Goal: Communication & Community: Answer question/provide support

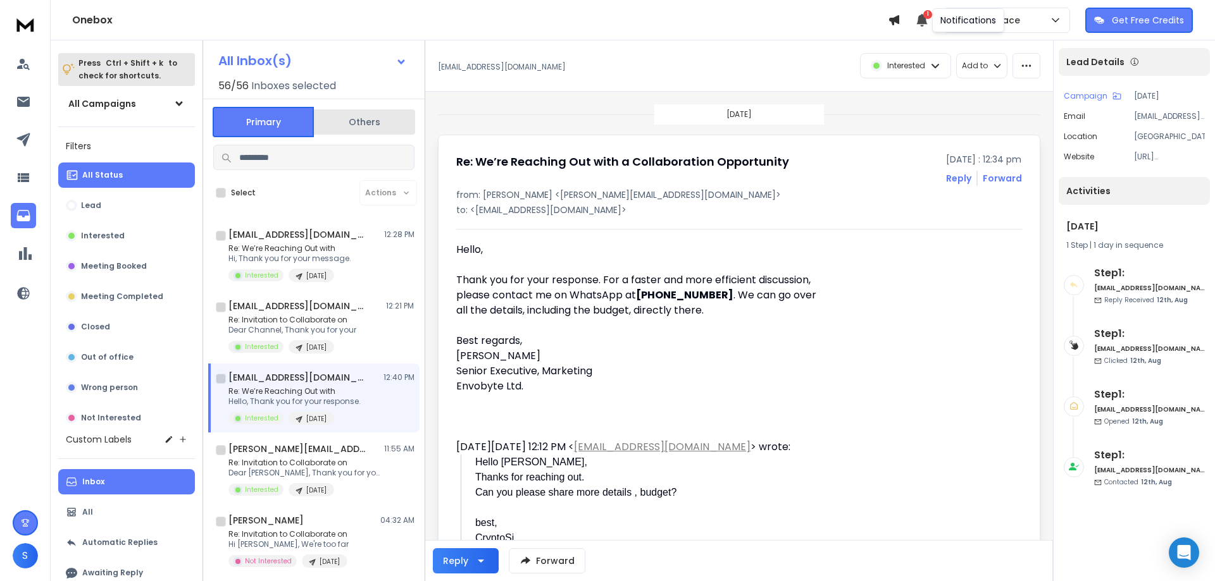
click at [922, 17] on icon at bounding box center [921, 19] width 11 height 13
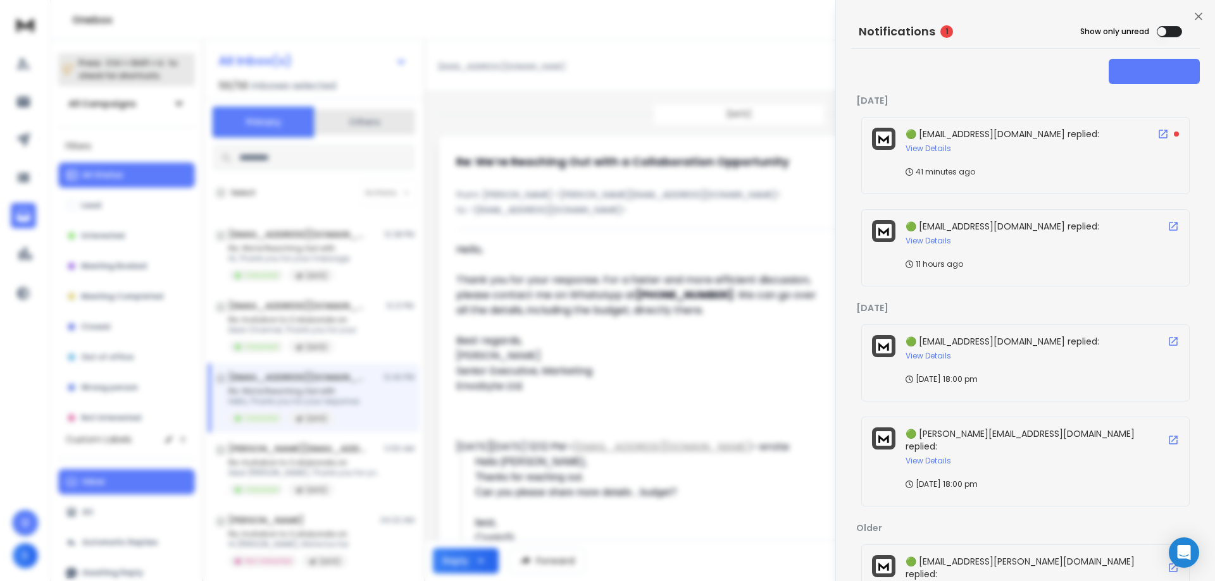
click at [1169, 68] on span "Mark all as read" at bounding box center [1153, 71] width 59 height 10
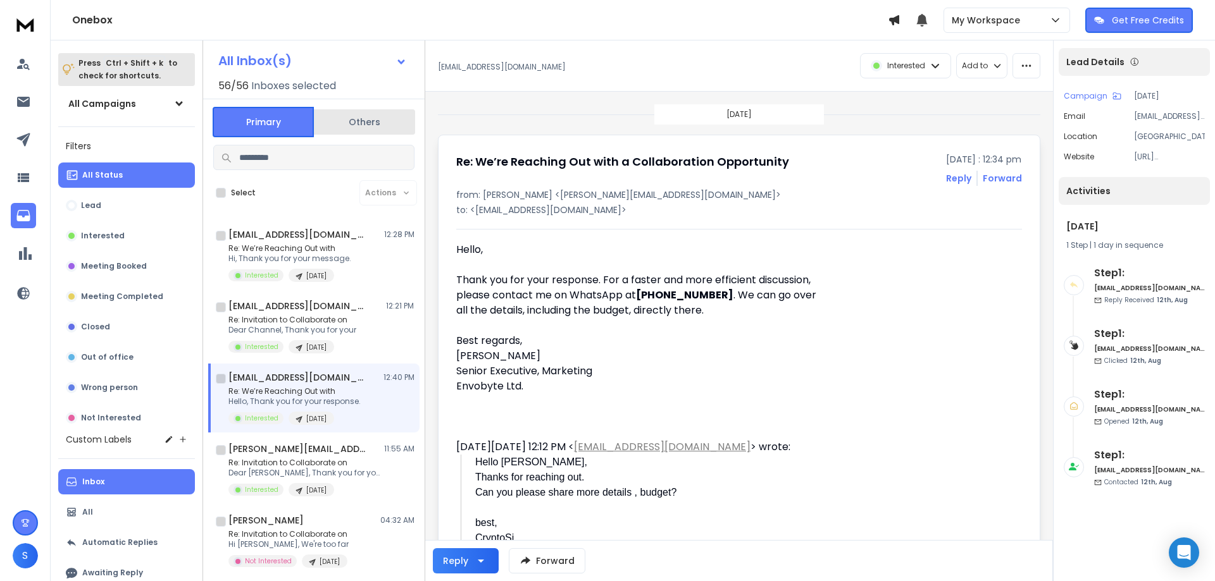
drag, startPoint x: 674, startPoint y: 288, endPoint x: 828, endPoint y: 317, distance: 157.1
drag, startPoint x: 828, startPoint y: 317, endPoint x: 819, endPoint y: 347, distance: 31.0
click at [819, 347] on div "Best regards, Hassan Fardin Senior Executive, Marketing Envobyte Ltd." at bounding box center [641, 363] width 370 height 61
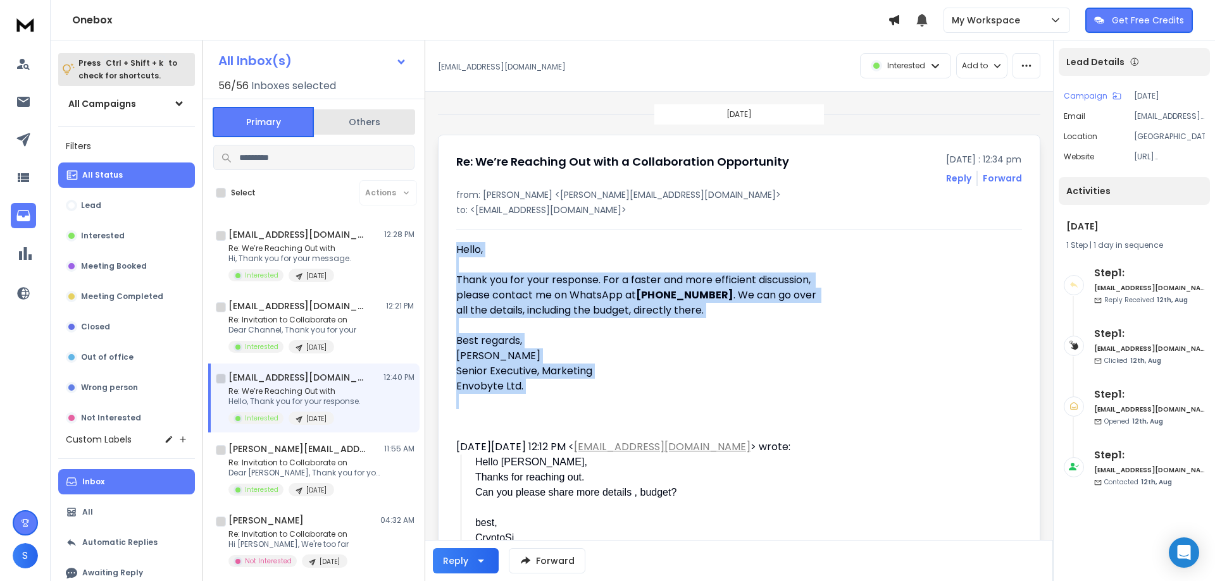
drag, startPoint x: 537, startPoint y: 407, endPoint x: 438, endPoint y: 240, distance: 193.7
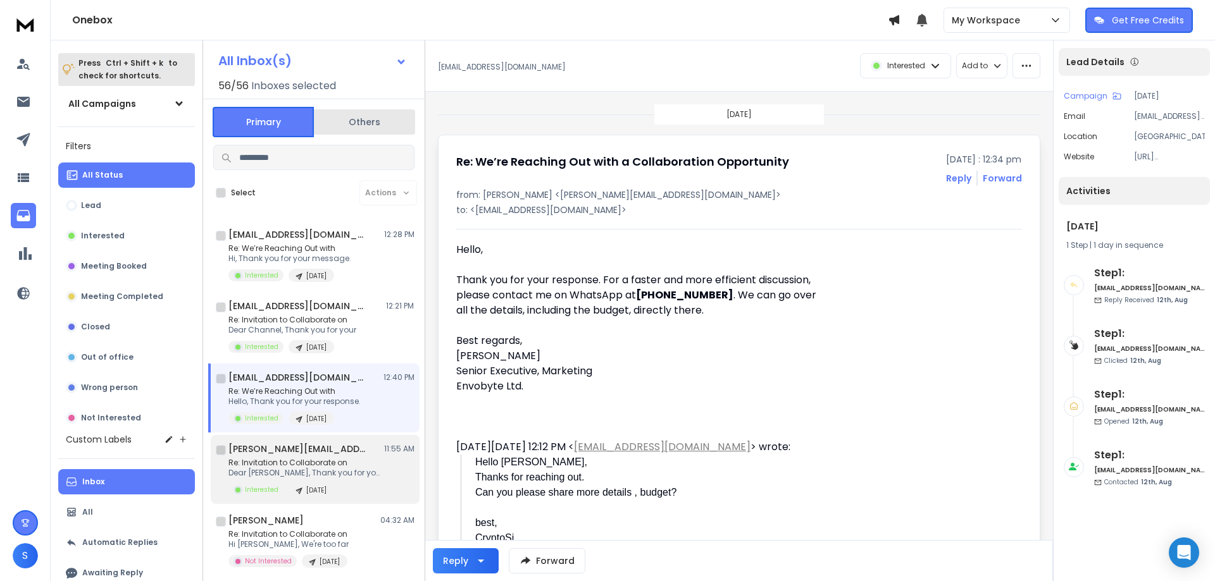
click at [360, 480] on div "Re: Invitation to Collaborate on Dear Jabaly, Thank you for your Interested Jul…" at bounding box center [321, 477] width 186 height 39
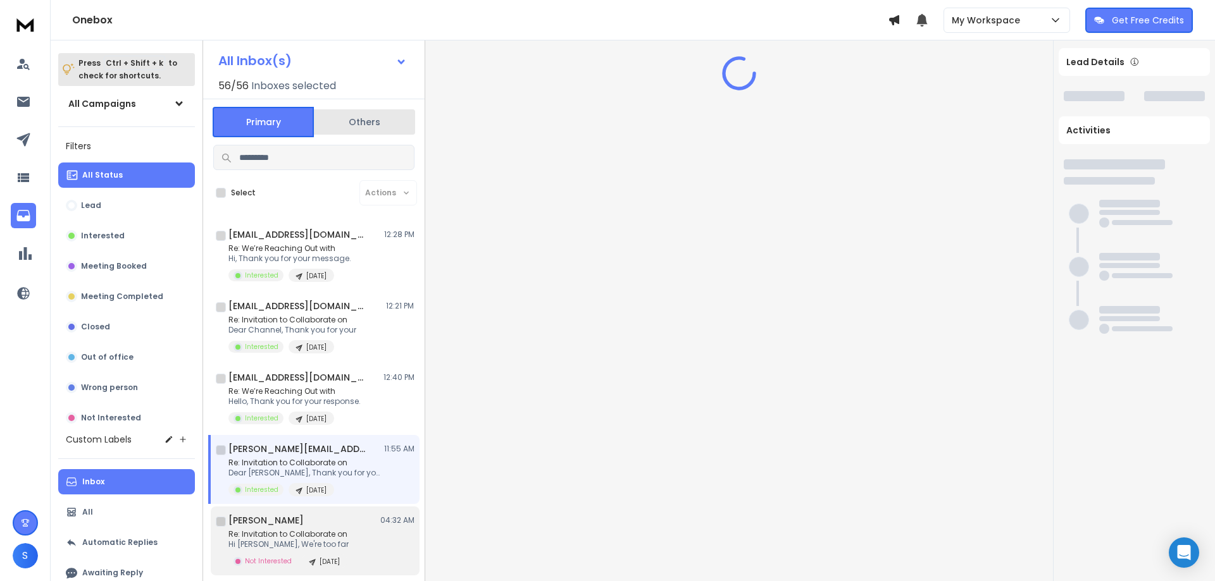
click at [308, 518] on div "Meg Shillingford 04:32 AM" at bounding box center [321, 520] width 186 height 13
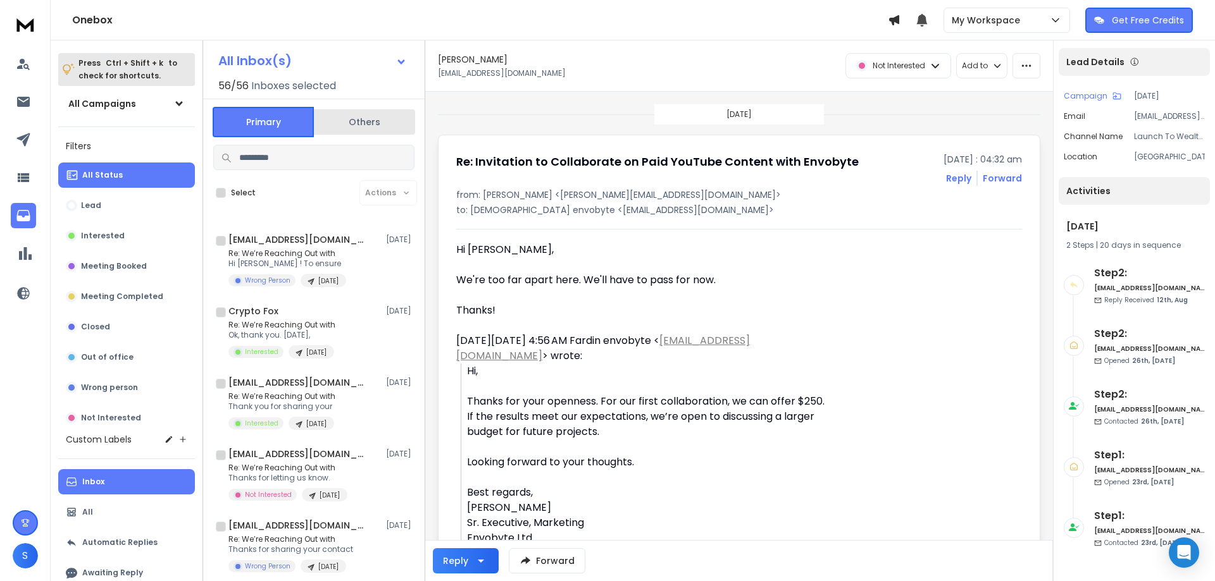
scroll to position [1455, 0]
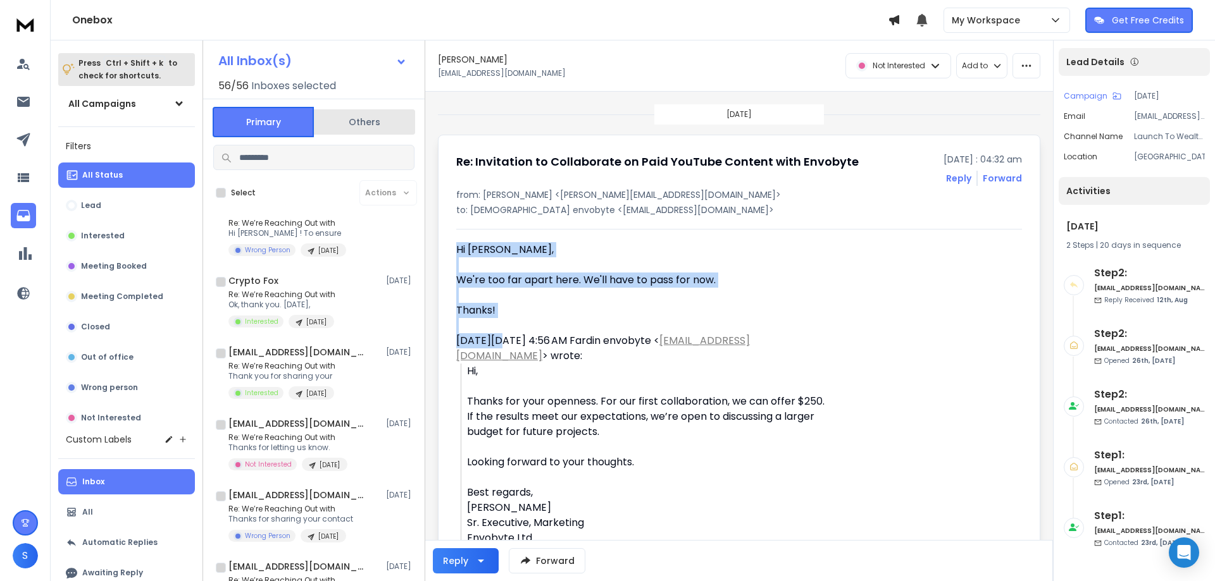
drag, startPoint x: 499, startPoint y: 340, endPoint x: 810, endPoint y: 323, distance: 311.8
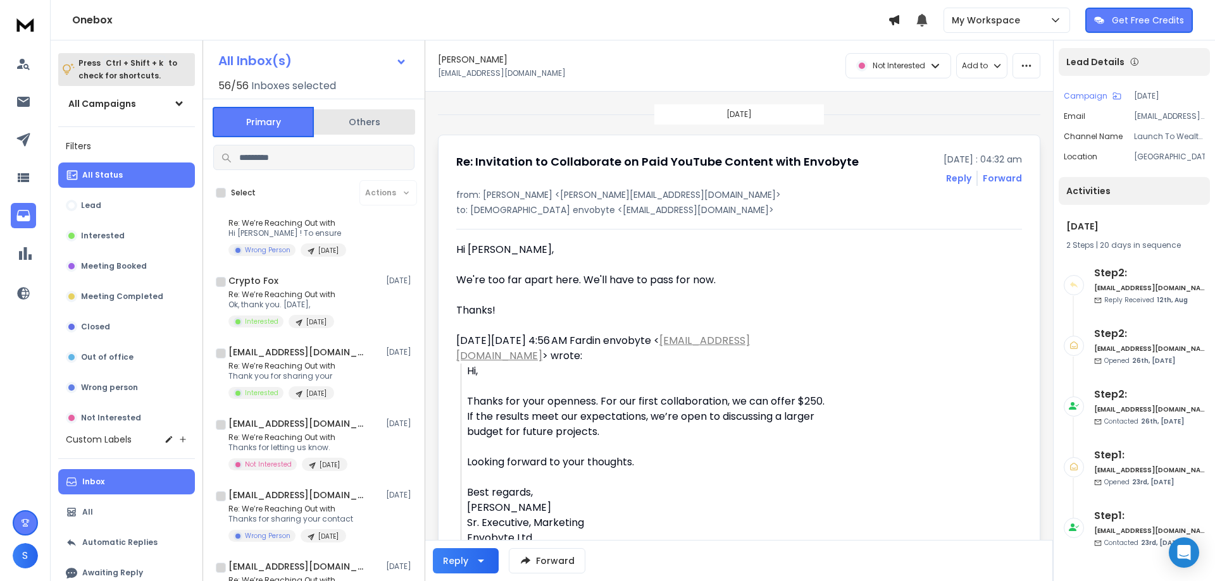
click at [839, 208] on p "to: Fardin envobyte <fardin@envobyte.com>" at bounding box center [739, 210] width 566 height 13
drag, startPoint x: 127, startPoint y: 45, endPoint x: 128, endPoint y: 59, distance: 13.9
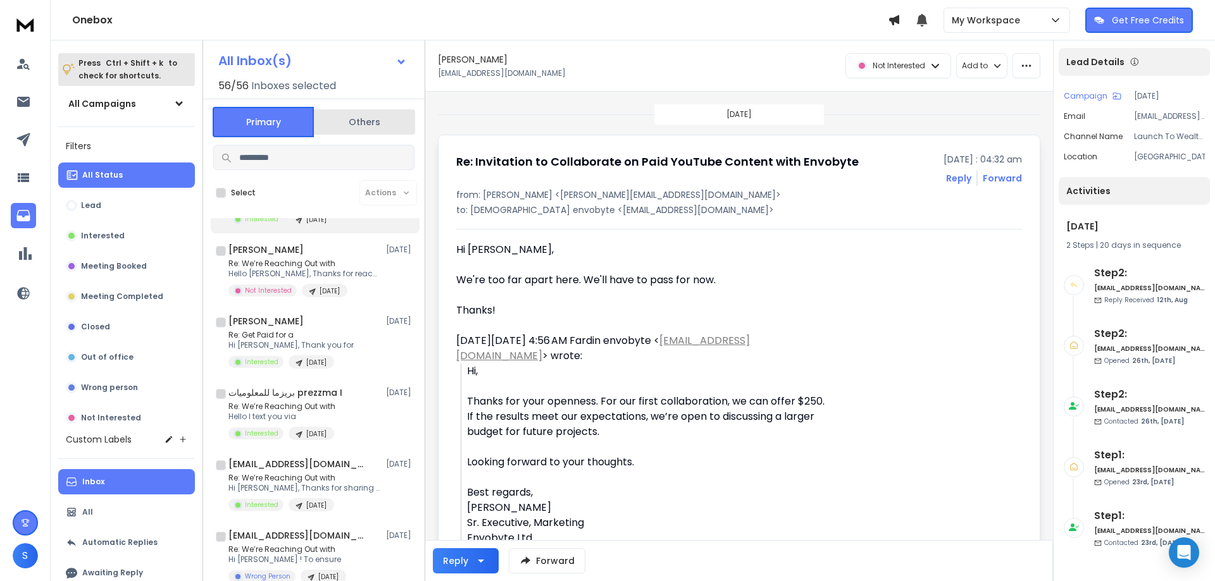
scroll to position [1076, 0]
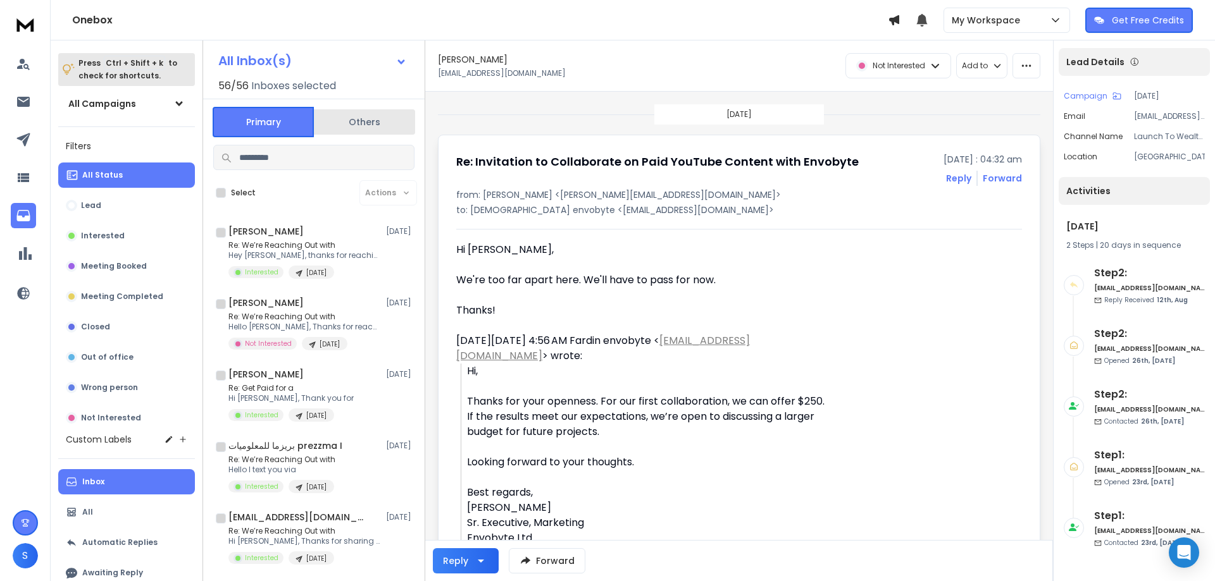
click at [371, 132] on button "Others" at bounding box center [364, 122] width 101 height 28
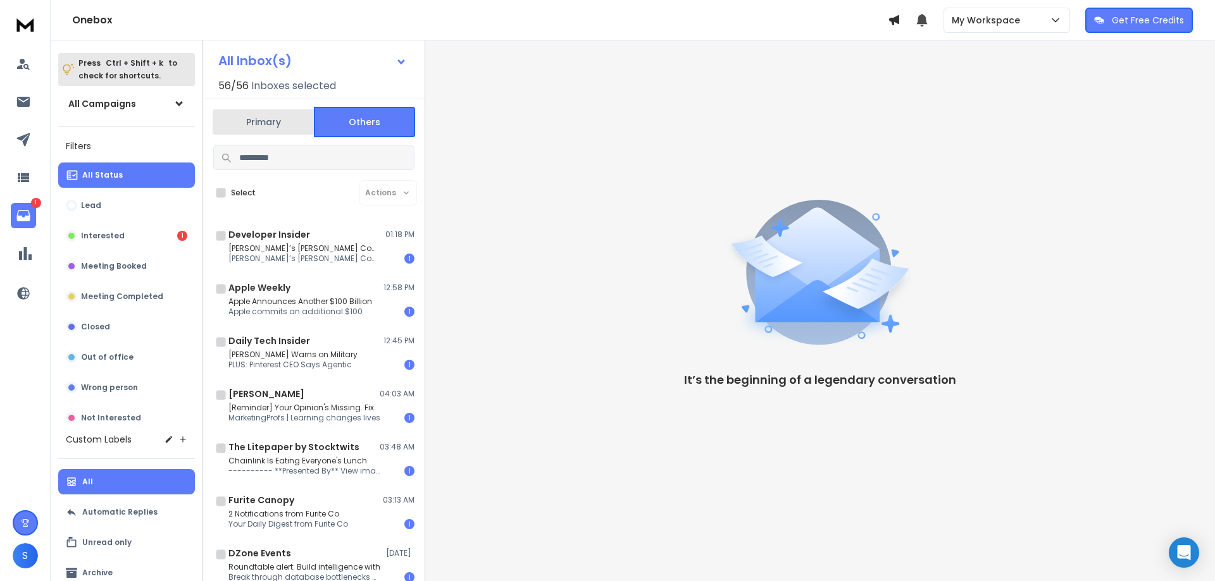
click at [277, 127] on button "Primary" at bounding box center [263, 122] width 101 height 28
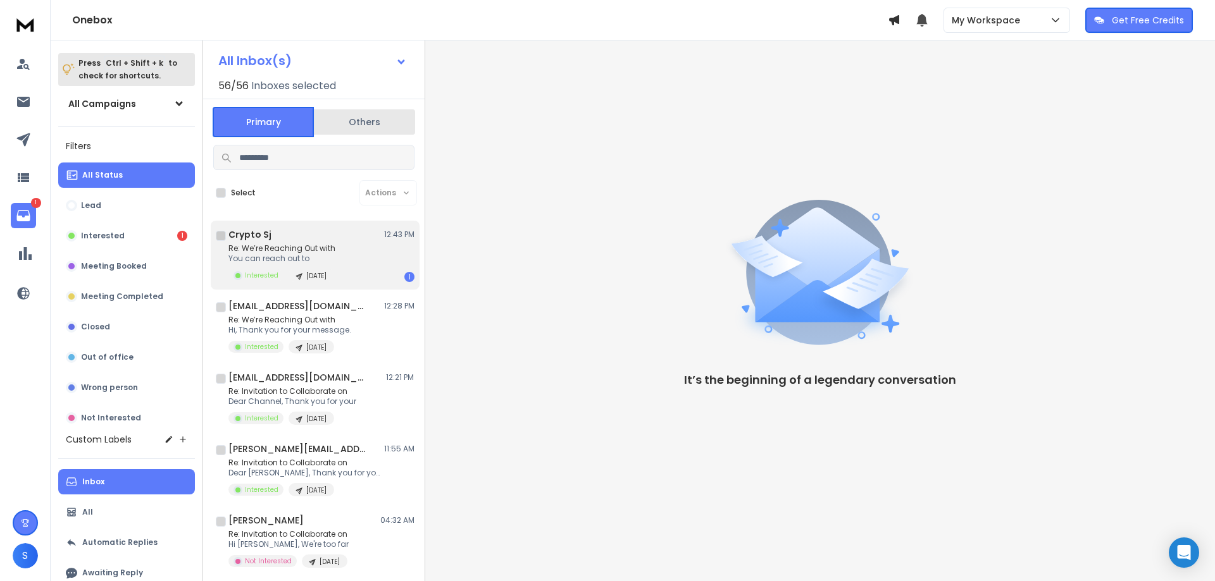
click at [282, 263] on p "You can reach out to" at bounding box center [281, 259] width 107 height 10
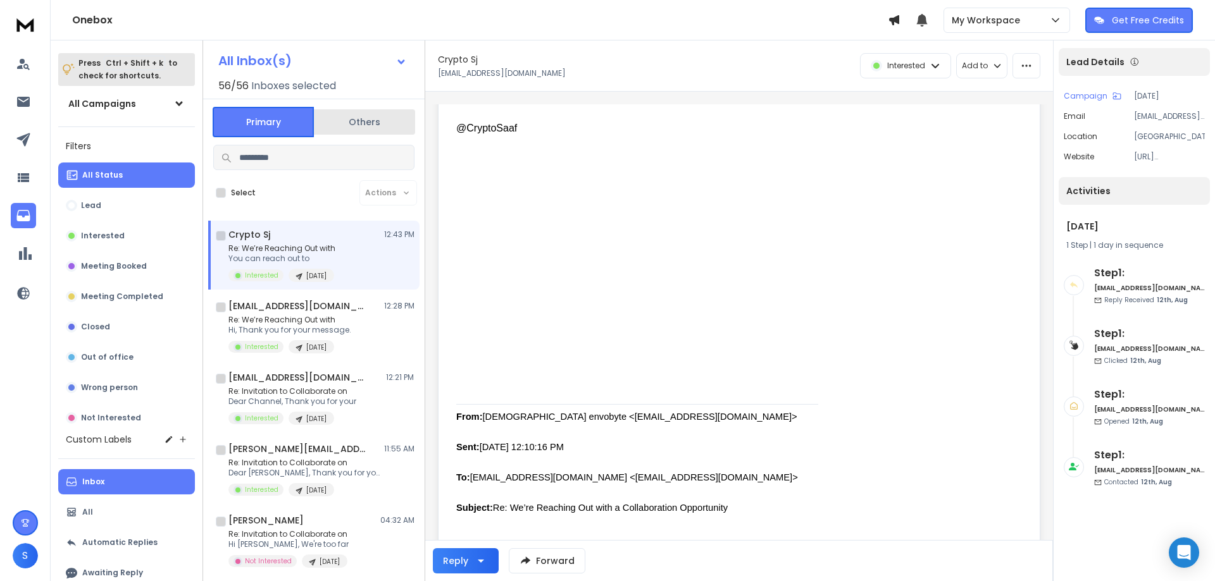
scroll to position [190, 0]
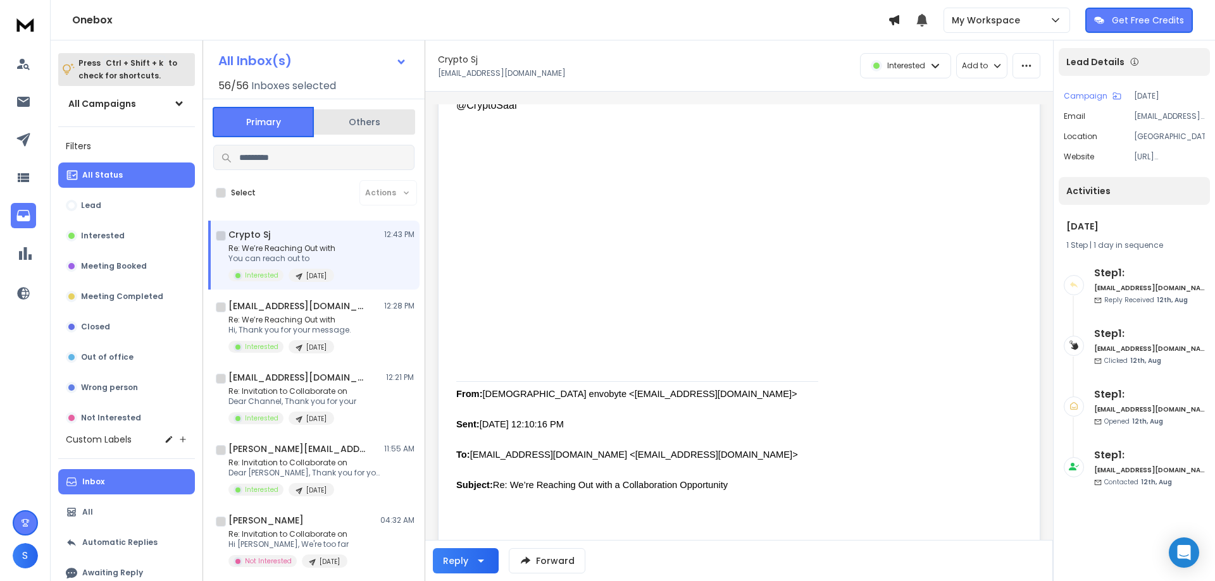
click at [336, 122] on button "Others" at bounding box center [364, 122] width 101 height 28
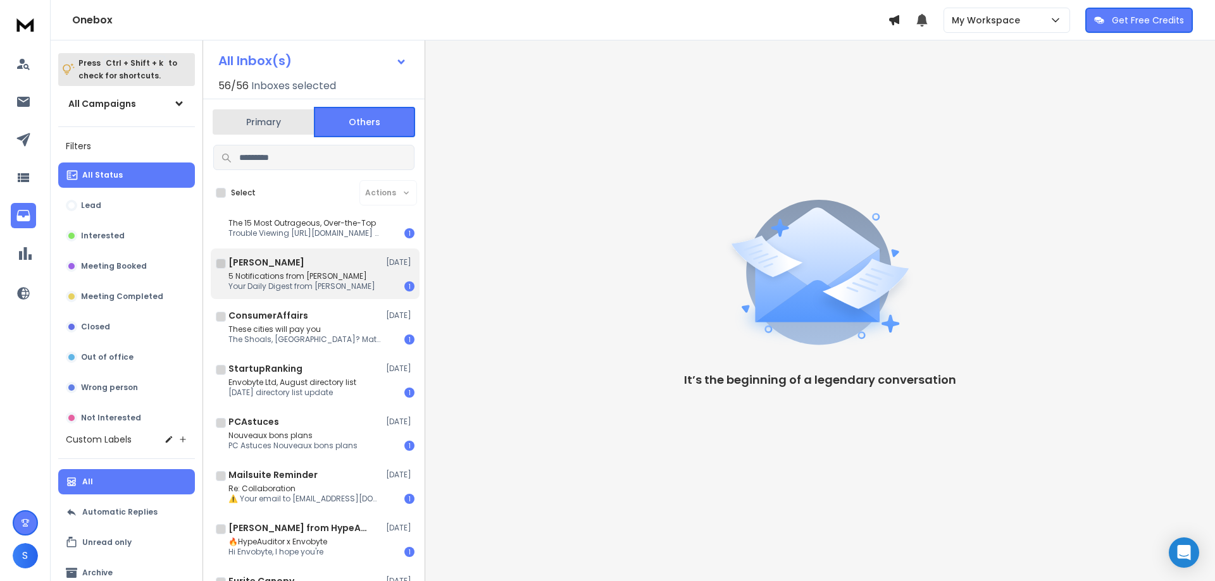
scroll to position [886, 0]
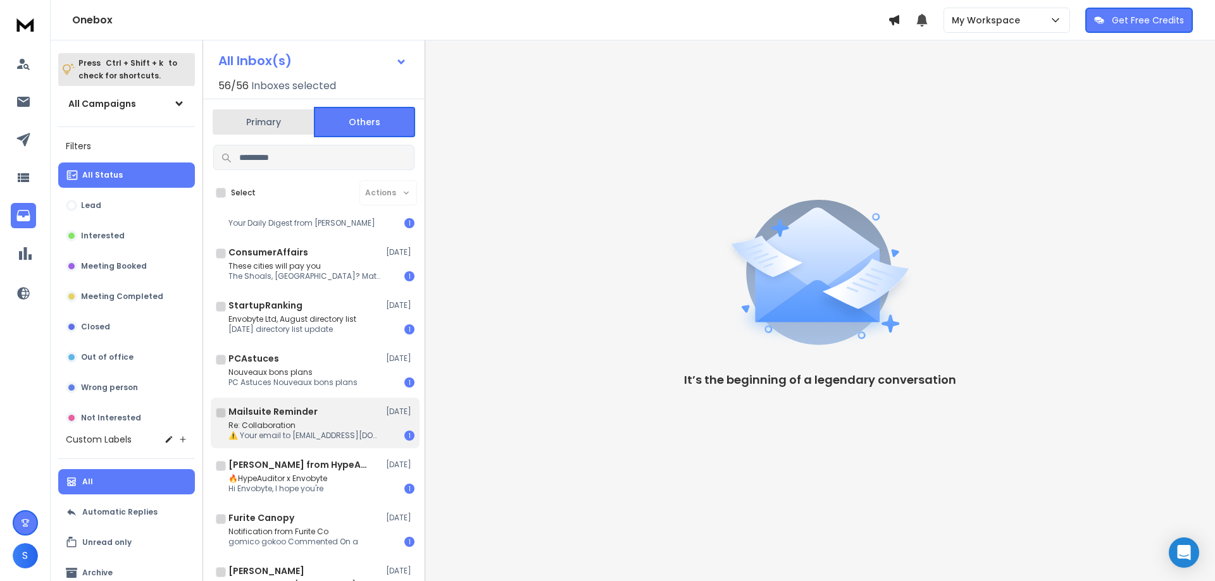
click at [313, 420] on div "Mailsuite Reminder 11 Aug Re: Collaboration ⚠️ Your email to biz@greyjabesi.com…" at bounding box center [321, 423] width 186 height 35
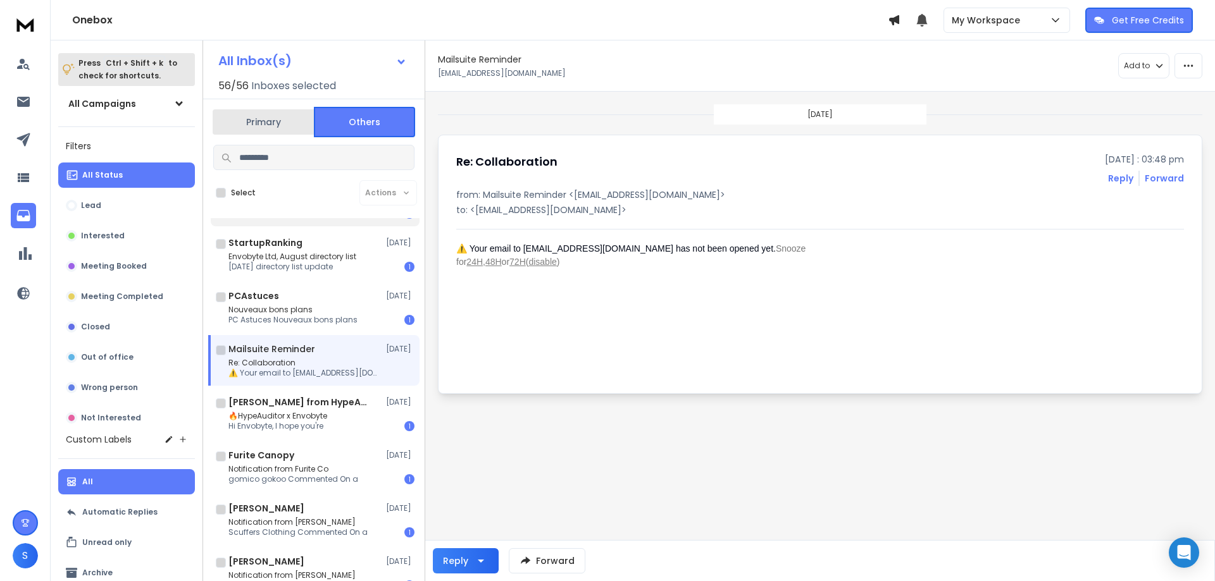
scroll to position [1012, 0]
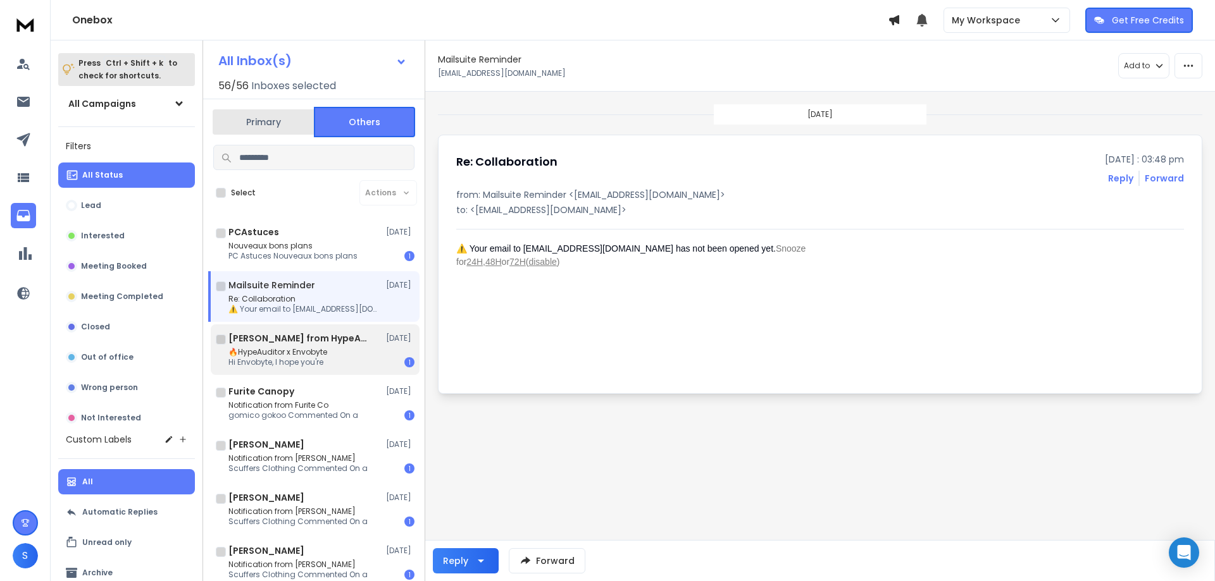
click at [330, 339] on h1 "Aleksandra from HypeAuditor" at bounding box center [297, 338] width 139 height 13
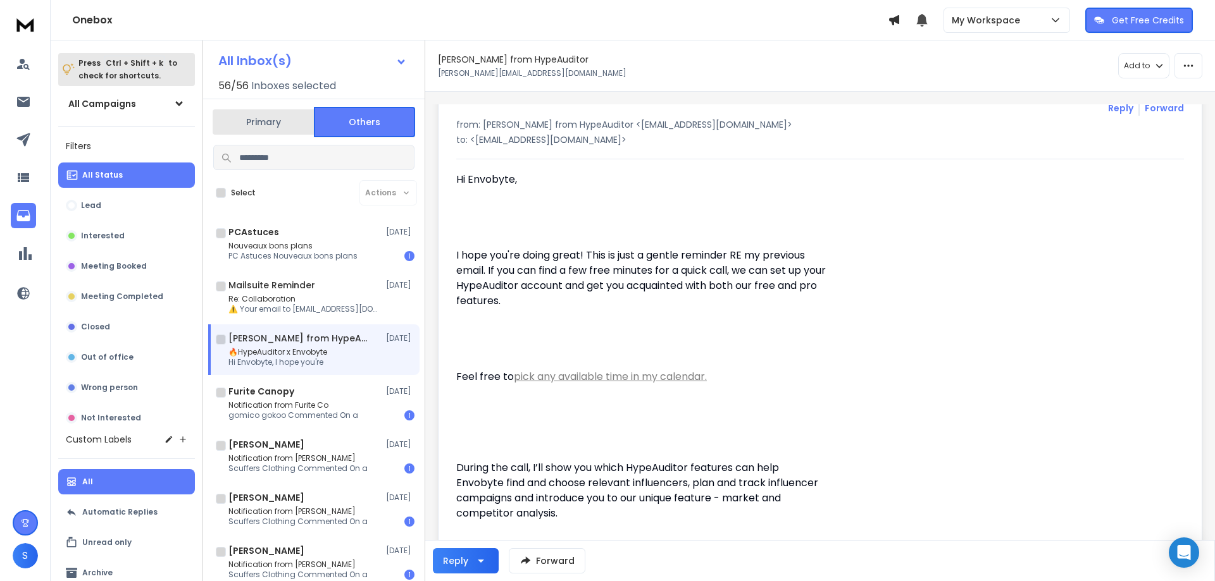
scroll to position [127, 0]
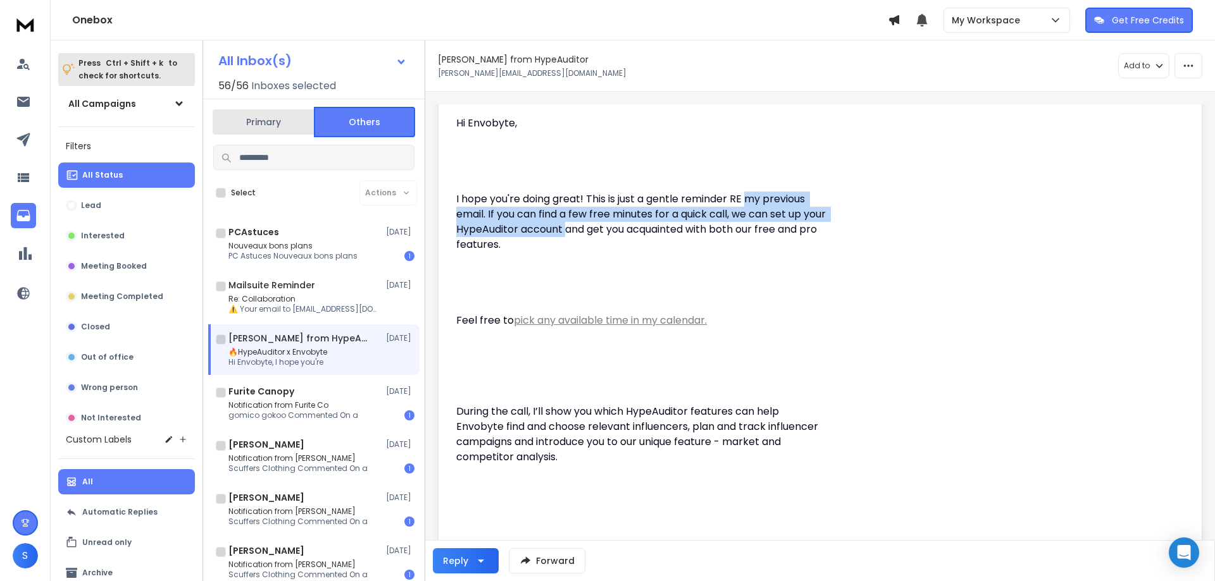
drag, startPoint x: 739, startPoint y: 244, endPoint x: 573, endPoint y: 275, distance: 169.3
click at [573, 252] on div "I hope you're doing great! This is just a gentle reminder RE my previous email.…" at bounding box center [641, 222] width 370 height 61
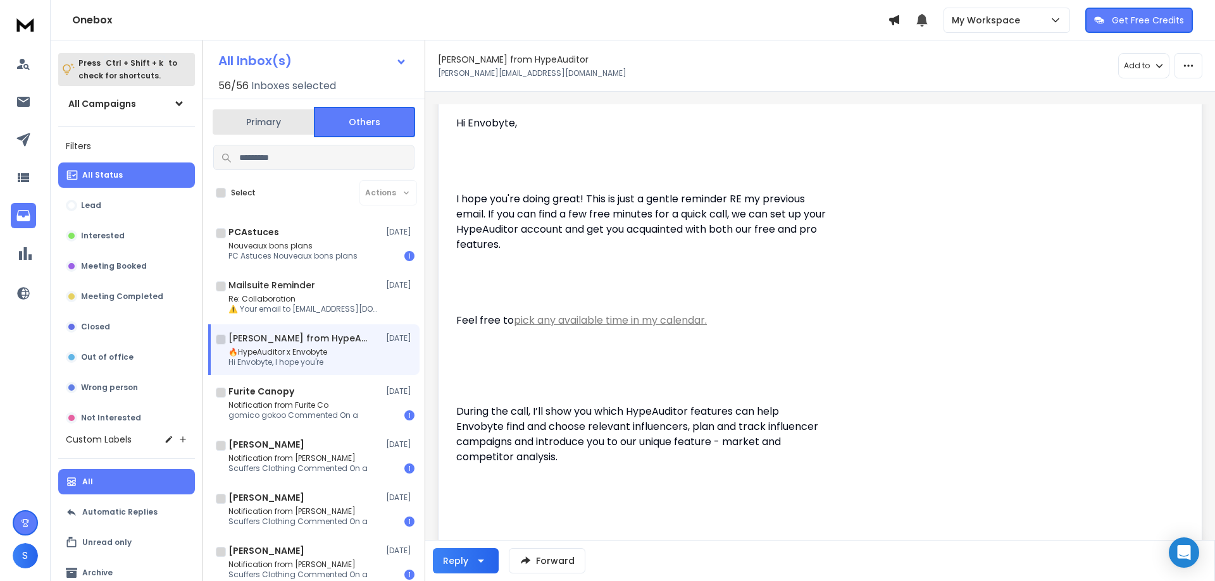
click at [607, 252] on div "I hope you're doing great! This is just a gentle reminder RE my previous email.…" at bounding box center [641, 222] width 370 height 61
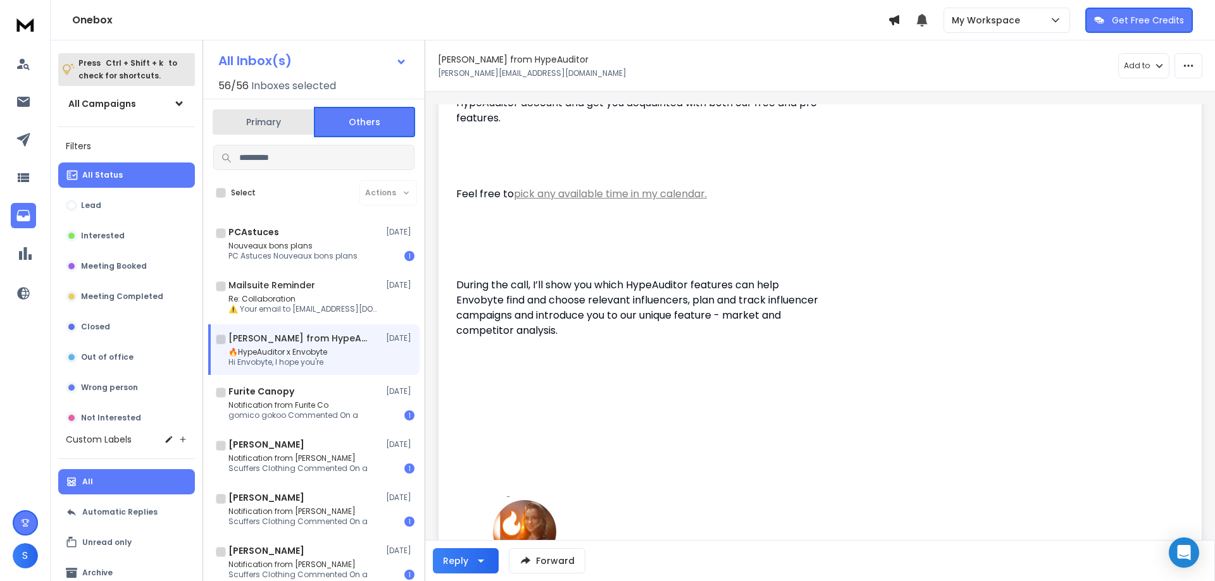
scroll to position [316, 0]
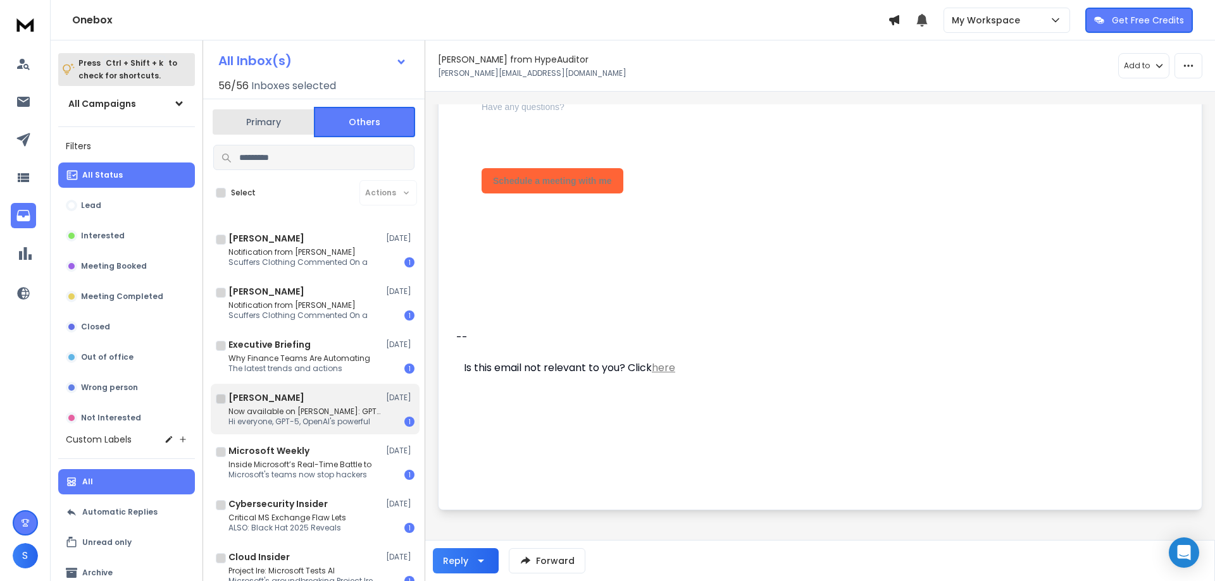
scroll to position [1392, 0]
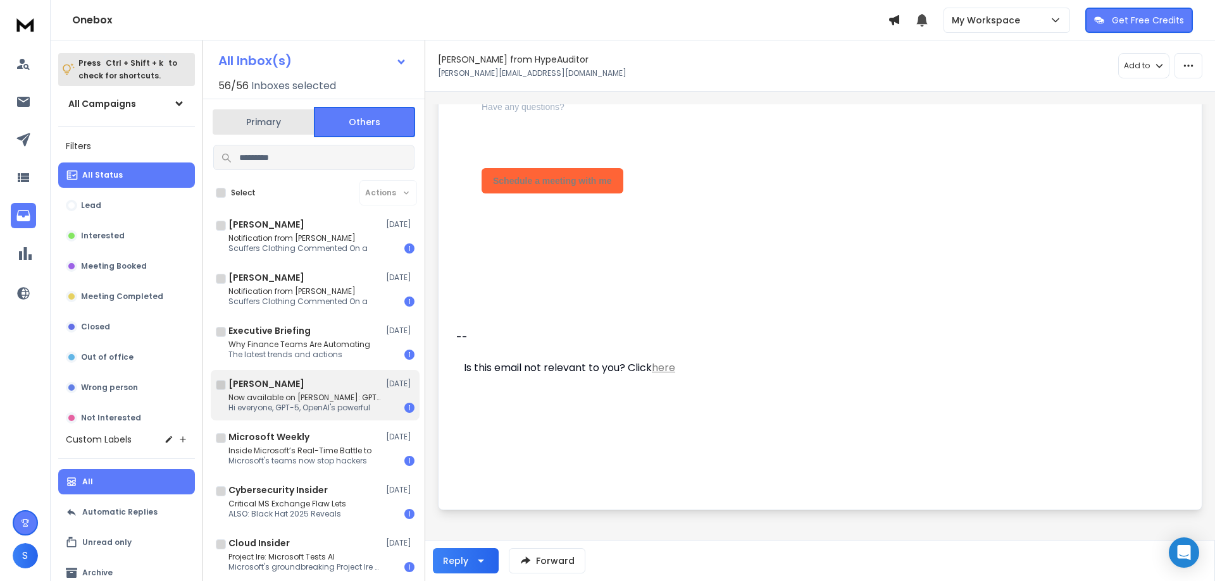
click at [277, 402] on p "Now available on Poe: GPT-5" at bounding box center [304, 398] width 152 height 10
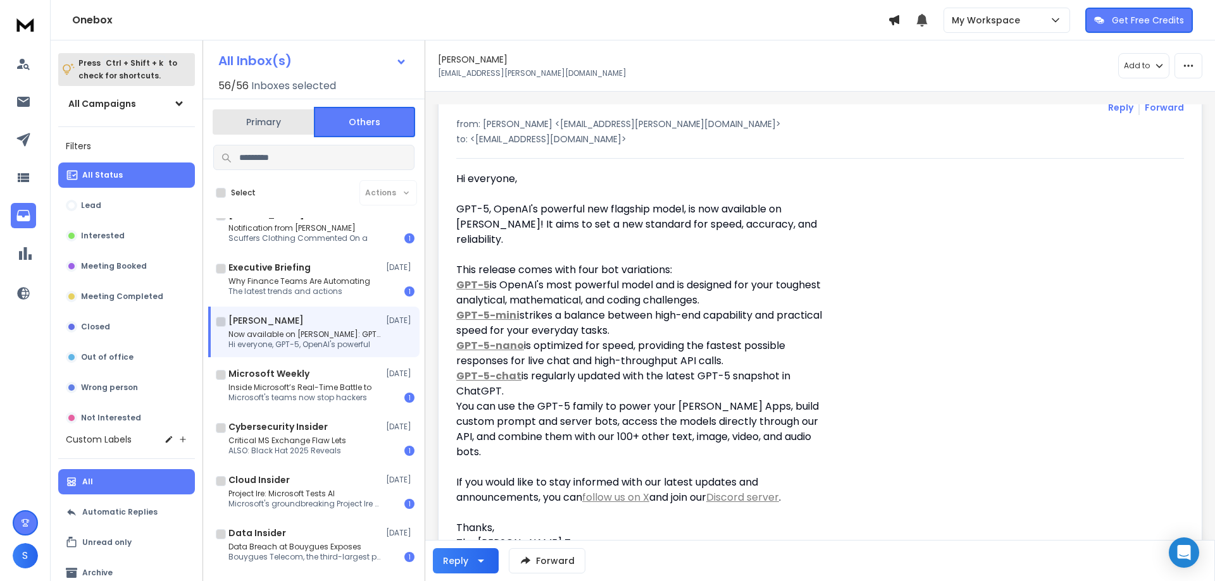
scroll to position [127, 0]
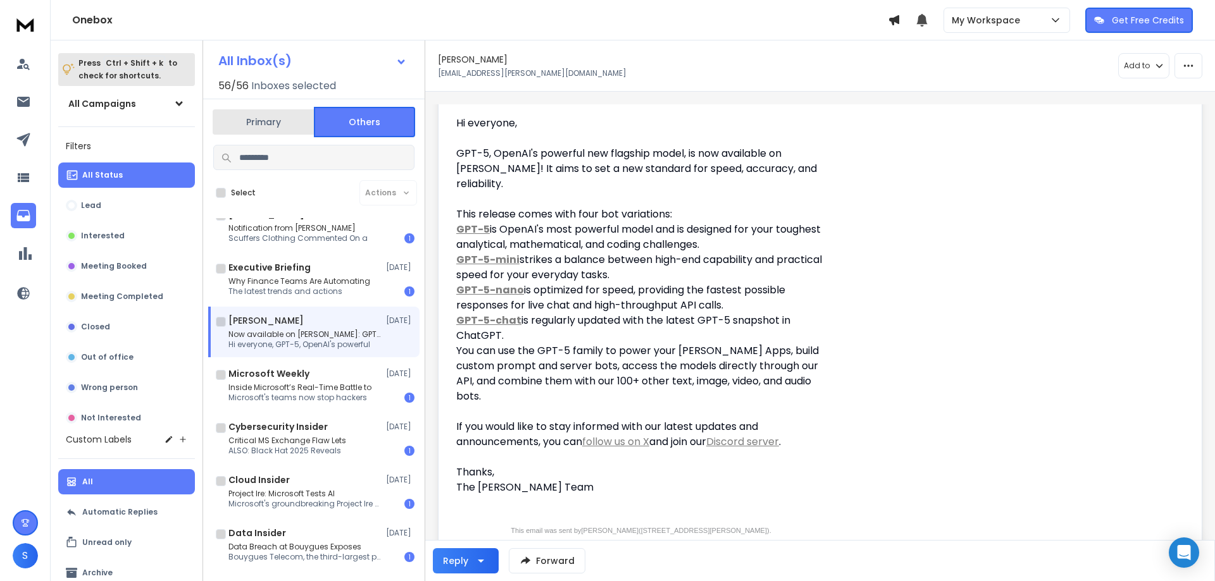
click at [507, 313] on strong "GPT-5-chat" at bounding box center [488, 320] width 65 height 15
click at [476, 313] on strong "GPT-5-chat" at bounding box center [488, 320] width 65 height 15
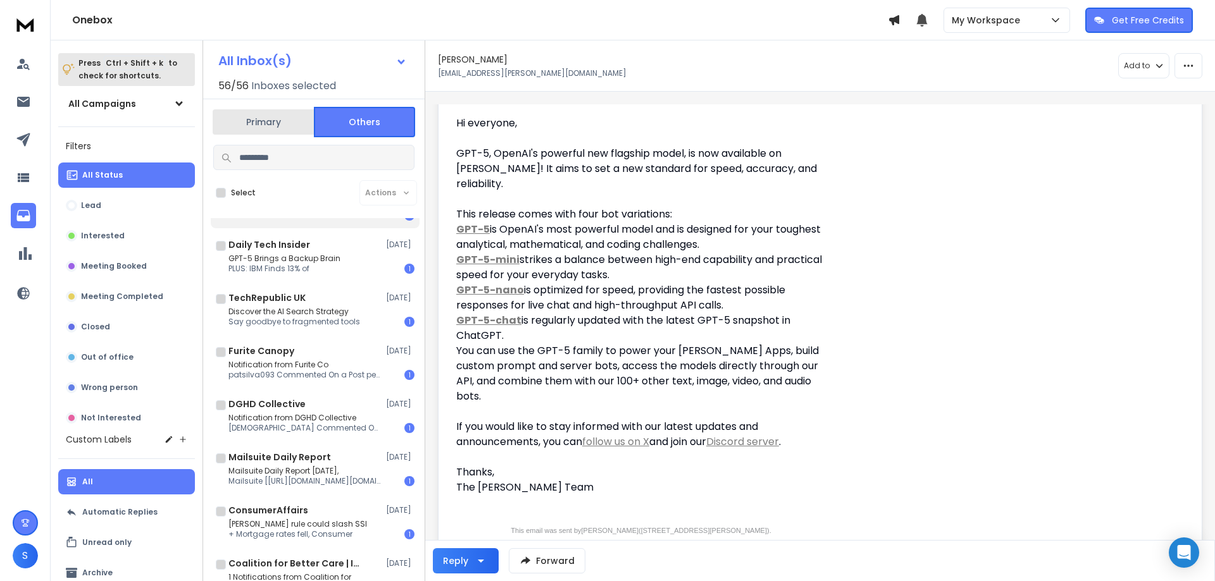
scroll to position [1898, 0]
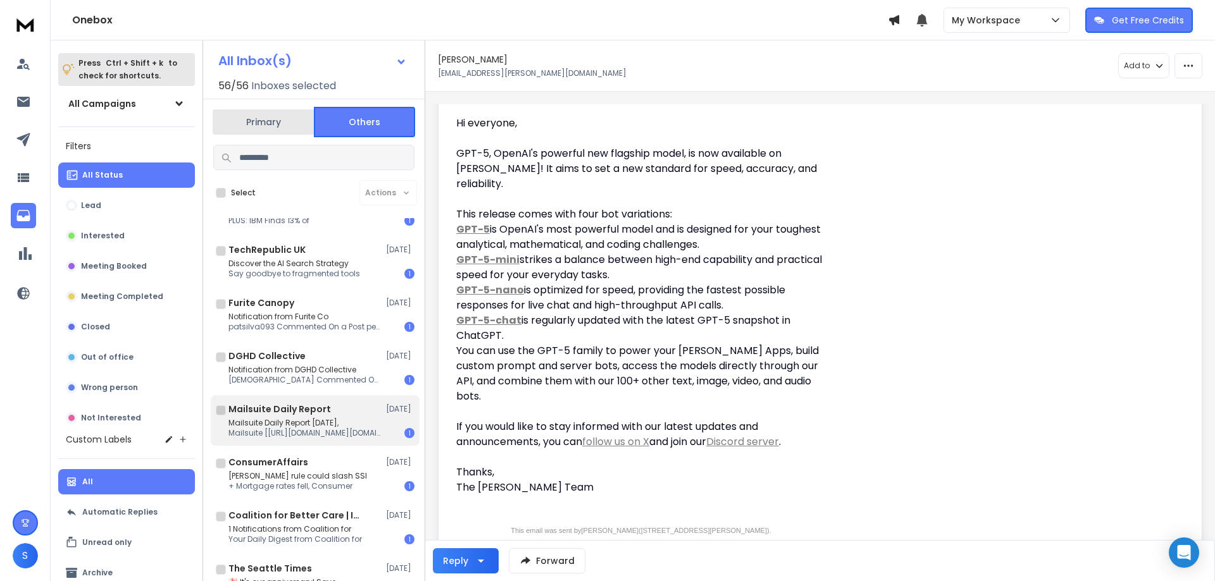
click at [318, 404] on h1 "Mailsuite Daily Report" at bounding box center [279, 409] width 103 height 13
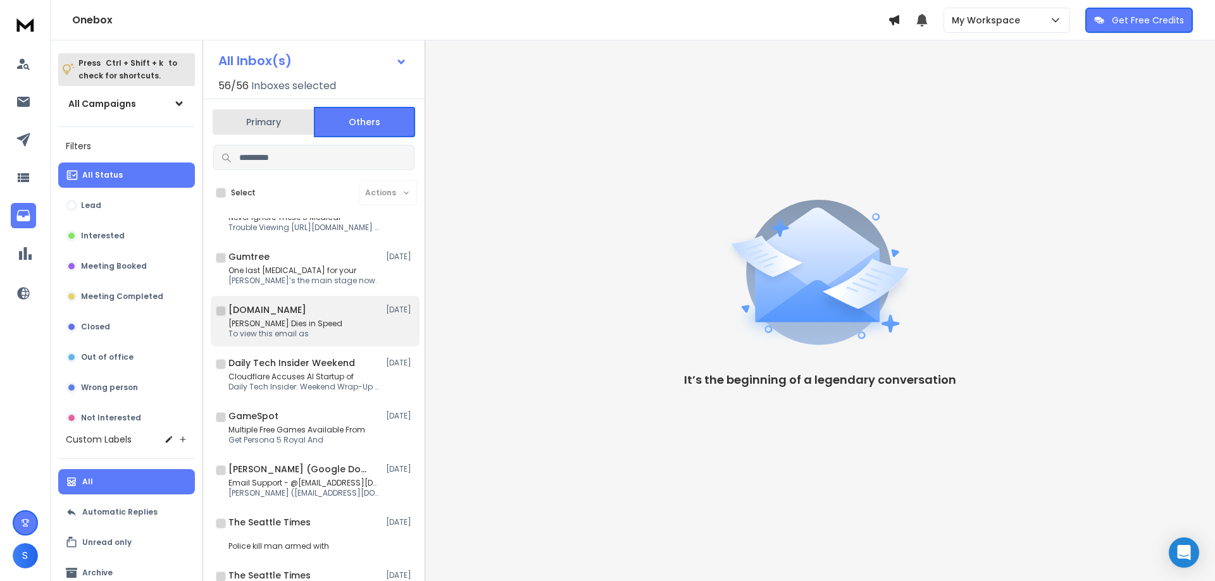
scroll to position [2640, 0]
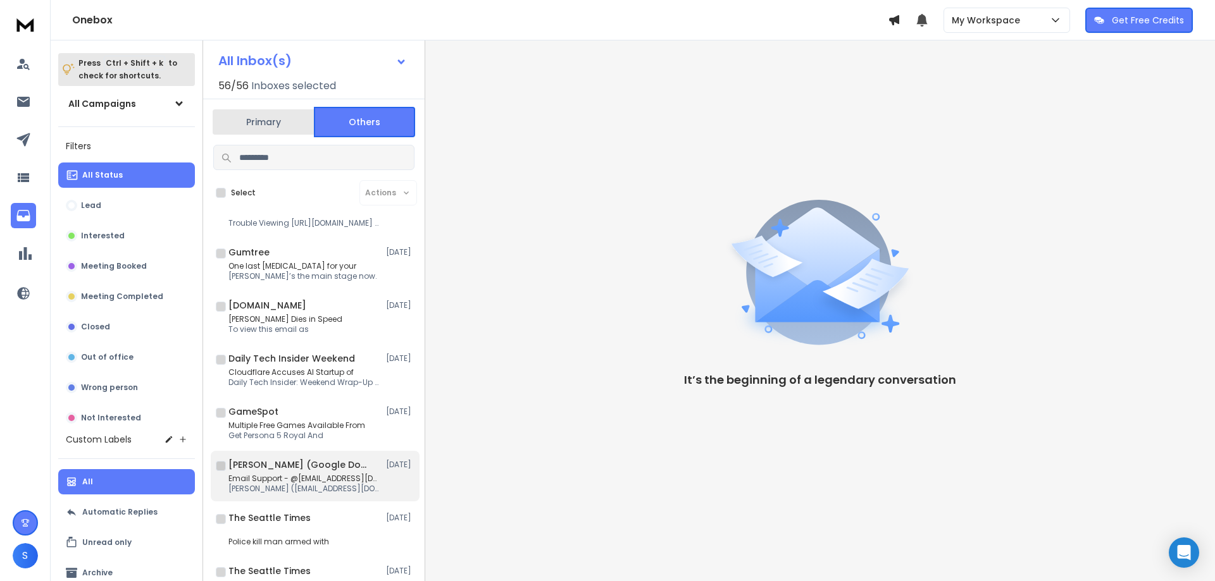
click at [290, 463] on h1 "Sheikh Hasib Akter (Google Docs)" at bounding box center [297, 465] width 139 height 13
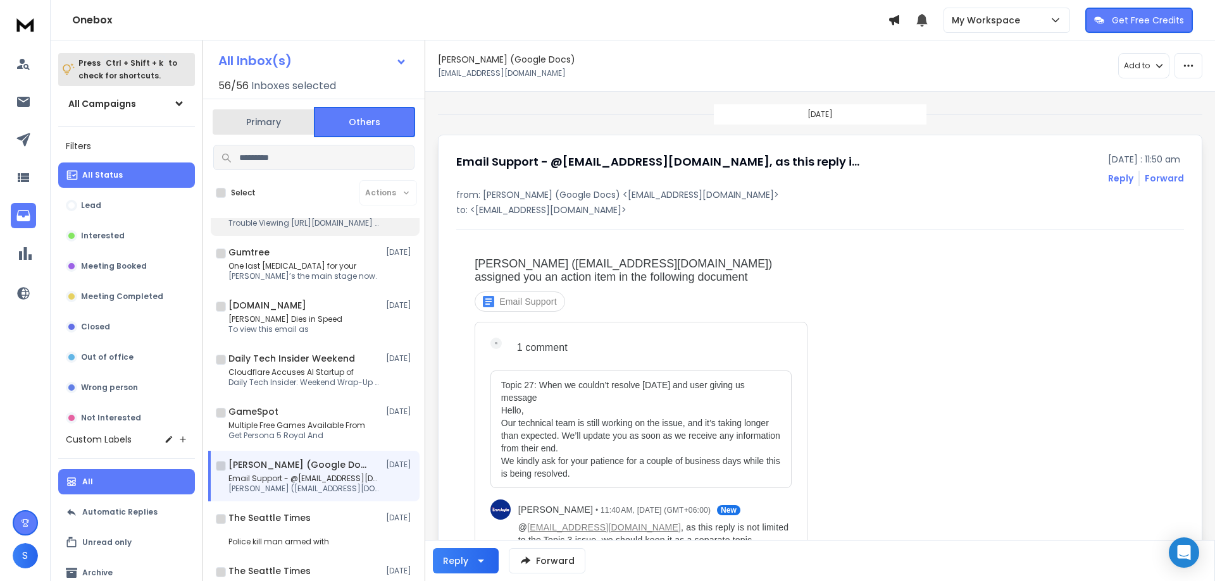
scroll to position [2260, 0]
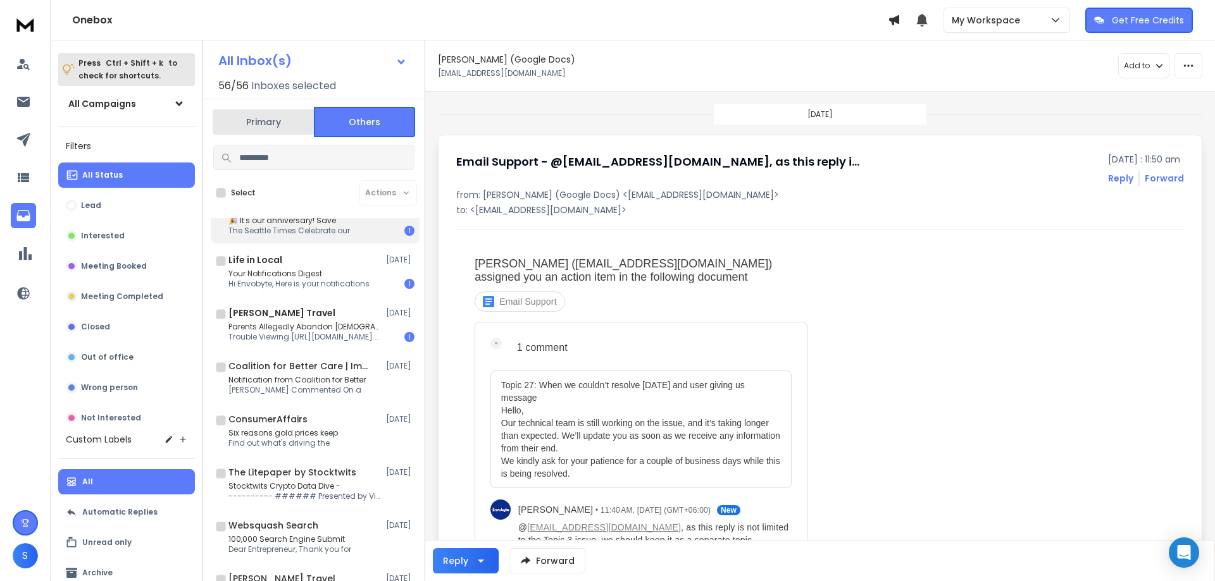
click at [330, 233] on p "The Seattle Times Celebrate our" at bounding box center [288, 231] width 121 height 10
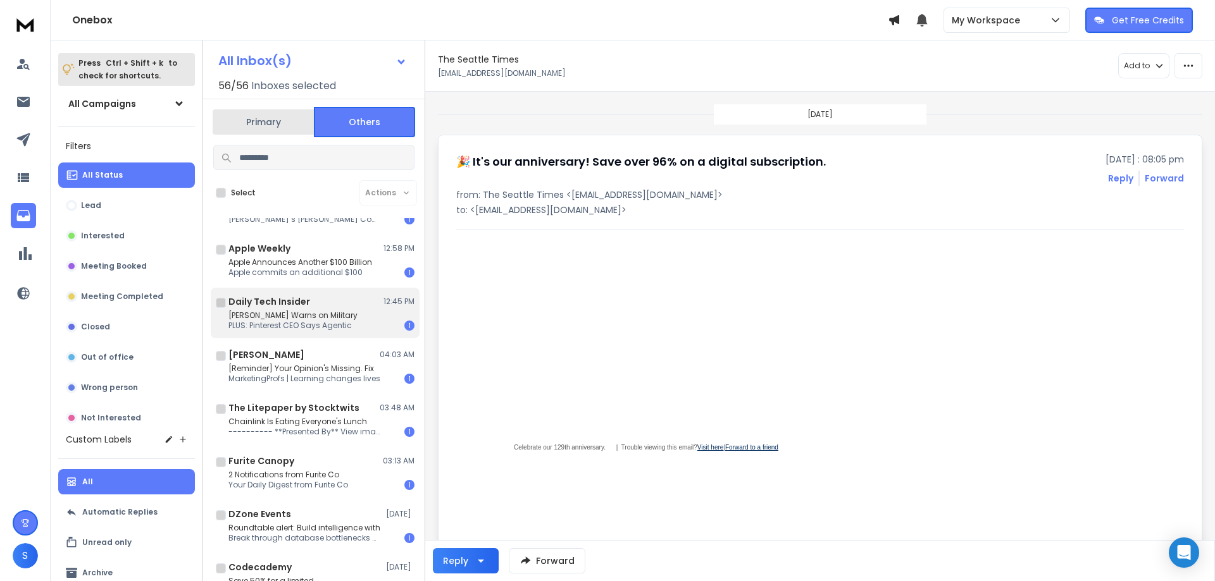
scroll to position [0, 0]
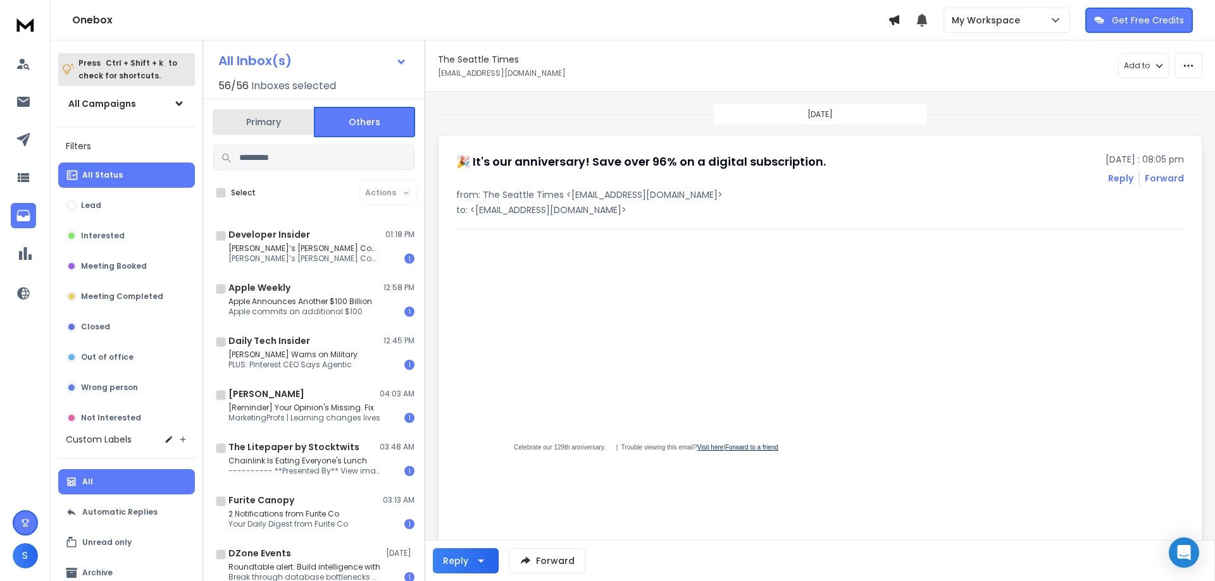
click at [236, 128] on button "Primary" at bounding box center [263, 122] width 101 height 28
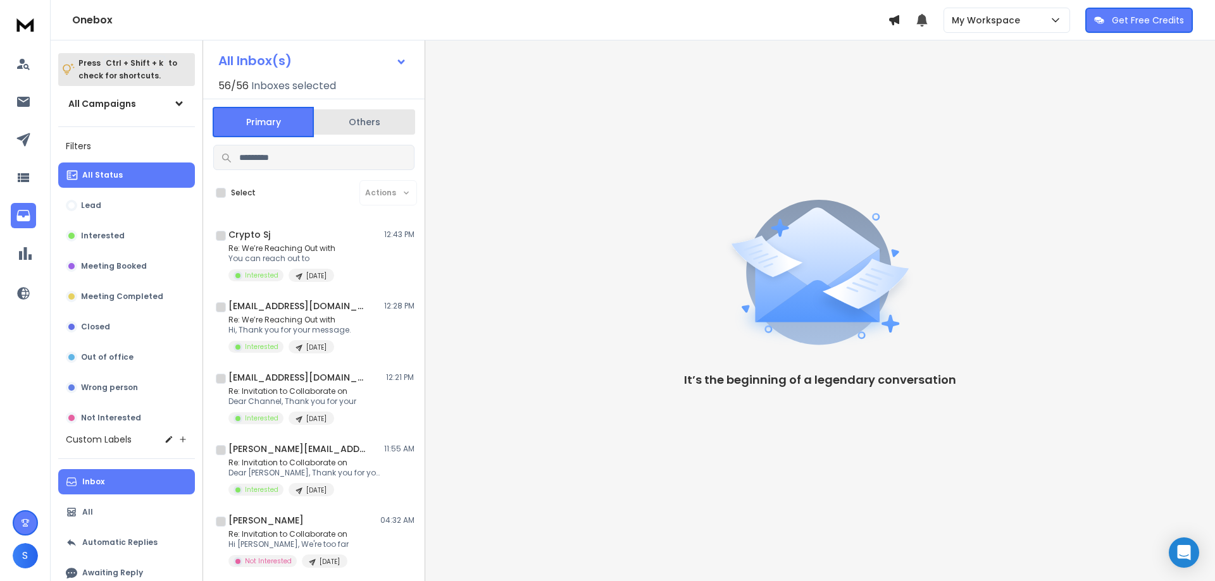
click at [438, 260] on div "It’s the beginning of a legendary conversation" at bounding box center [820, 287] width 790 height 494
click at [1038, 140] on div "It’s the beginning of a legendary conversation" at bounding box center [820, 287] width 790 height 494
click at [615, 137] on div "It’s the beginning of a legendary conversation" at bounding box center [820, 287] width 790 height 494
click at [593, 197] on div "It’s the beginning of a legendary conversation" at bounding box center [820, 287] width 790 height 494
click at [533, 166] on div "It’s the beginning of a legendary conversation" at bounding box center [820, 287] width 790 height 494
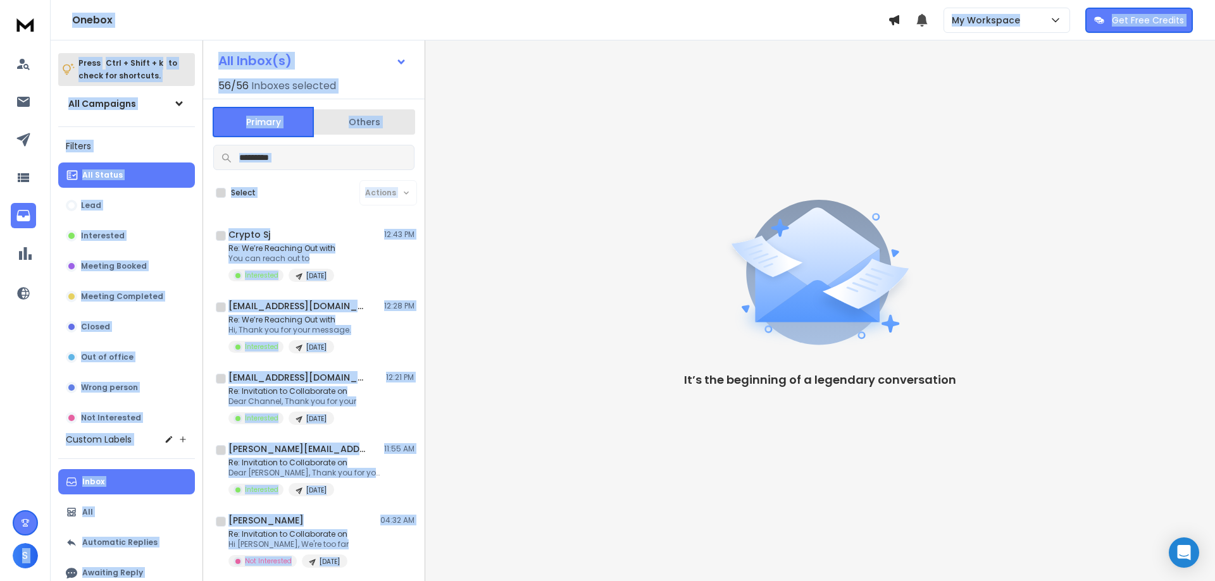
drag, startPoint x: 50, startPoint y: 330, endPoint x: 529, endPoint y: 296, distance: 480.2
click at [529, 296] on div "S Onebox My Workspace Get Free Credits Press Ctrl + Shift + k to check for shor…" at bounding box center [607, 311] width 1215 height 622
click at [532, 295] on div "It’s the beginning of a legendary conversation" at bounding box center [820, 287] width 790 height 494
click at [532, 294] on div "It’s the beginning of a legendary conversation" at bounding box center [820, 287] width 790 height 494
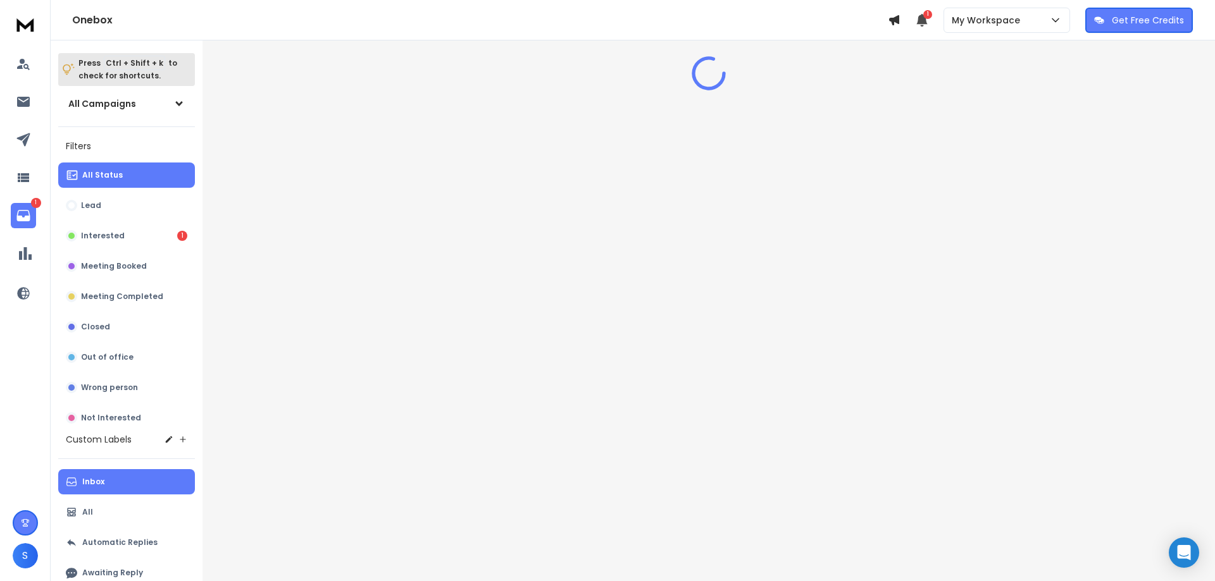
click at [438, 209] on div "Press Ctrl + Shift + k to check for shortcuts. All Campaigns All Campaigns Filt…" at bounding box center [633, 330] width 1164 height 581
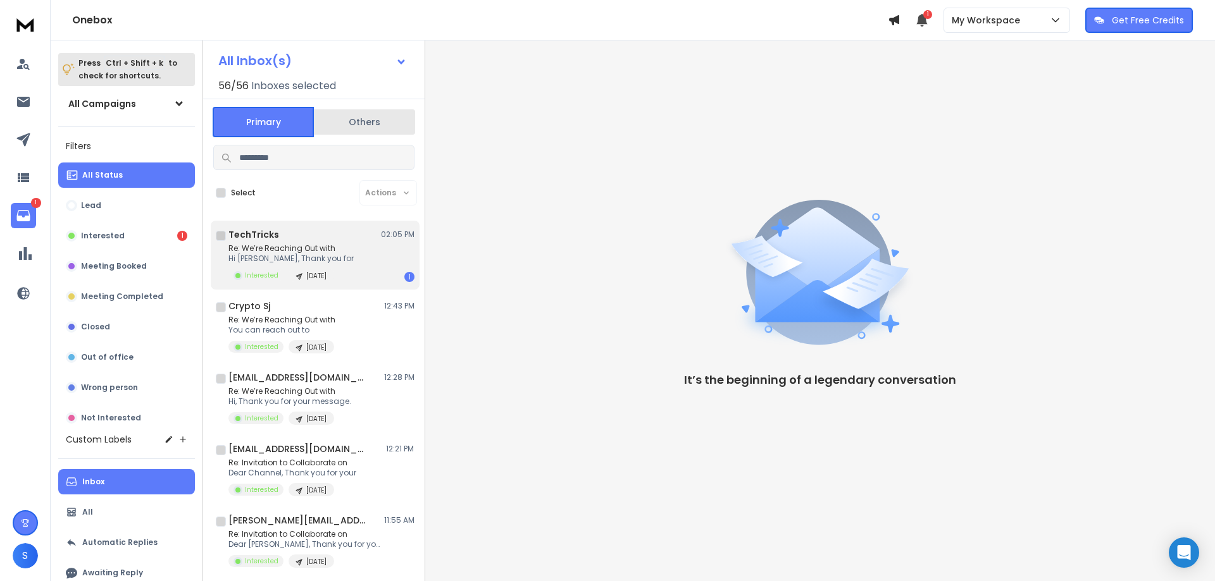
click at [306, 239] on div "TechTricks 02:05 PM" at bounding box center [321, 234] width 186 height 13
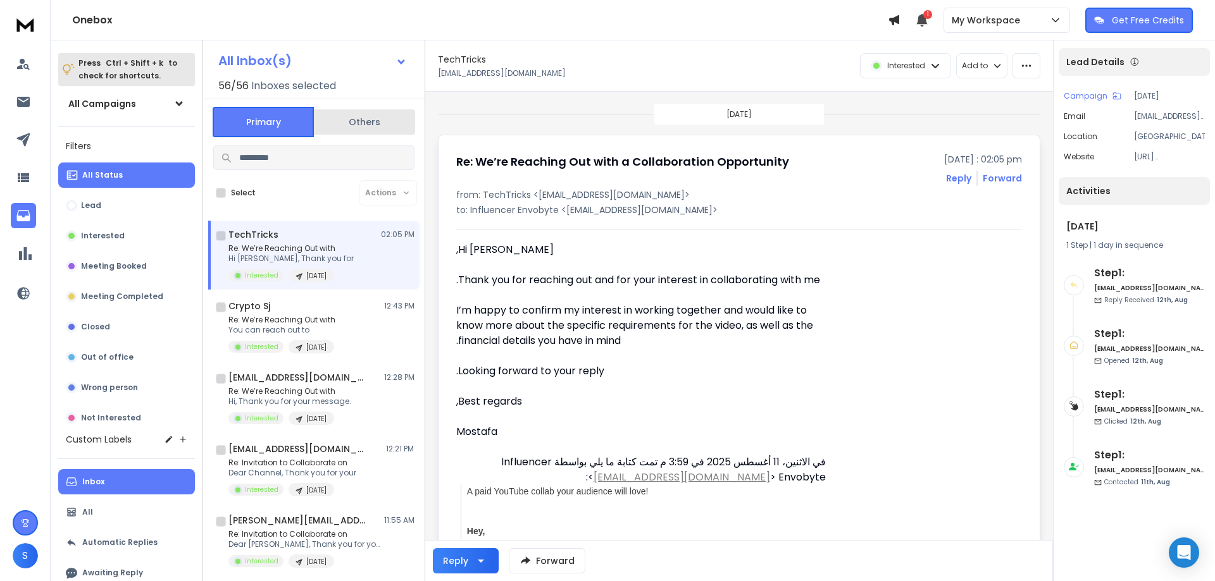
click at [1135, 154] on p "https://www.youtube.com/@TechTricksArabic/videos" at bounding box center [1169, 157] width 71 height 10
click at [928, 20] on icon at bounding box center [922, 20] width 13 height 13
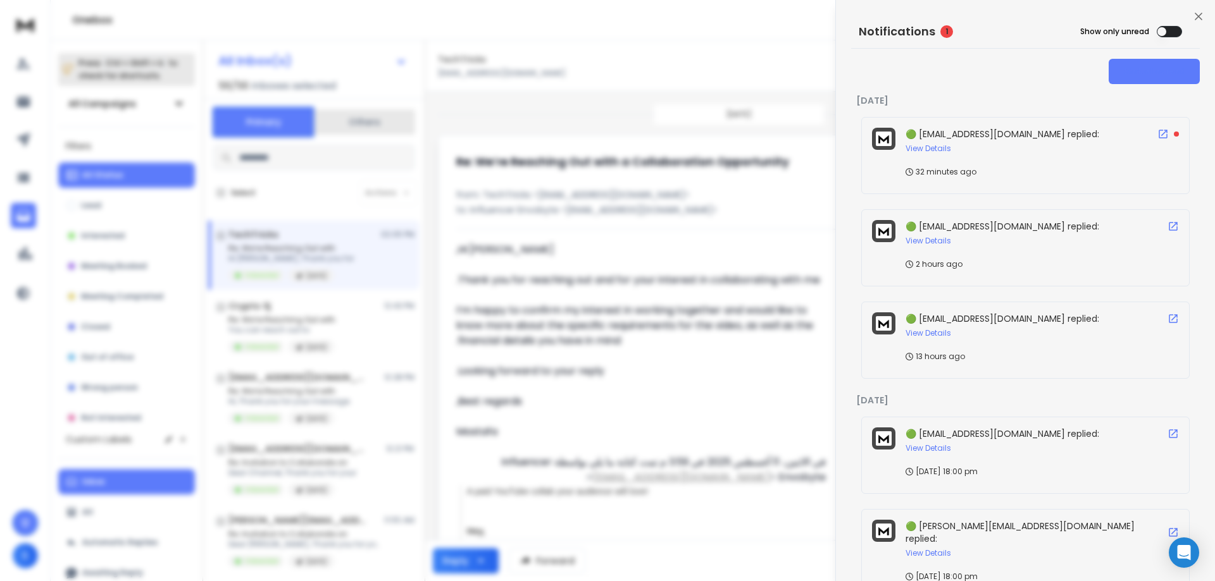
click at [1129, 71] on span "Mark all as read" at bounding box center [1153, 71] width 59 height 10
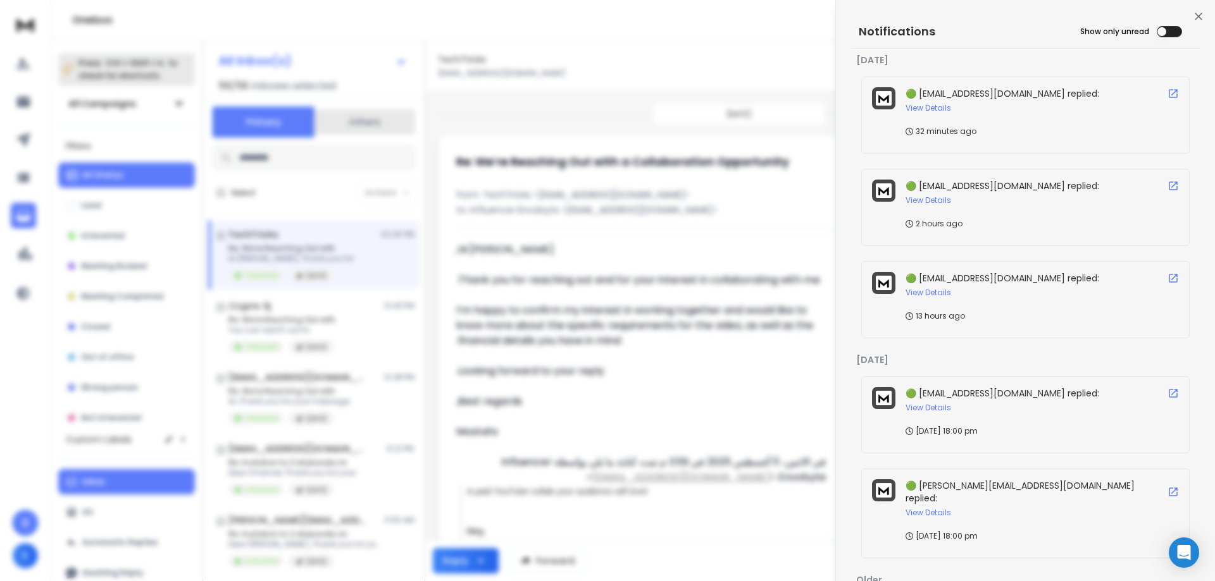
click at [1192, 14] on icon "button" at bounding box center [1198, 16] width 13 height 13
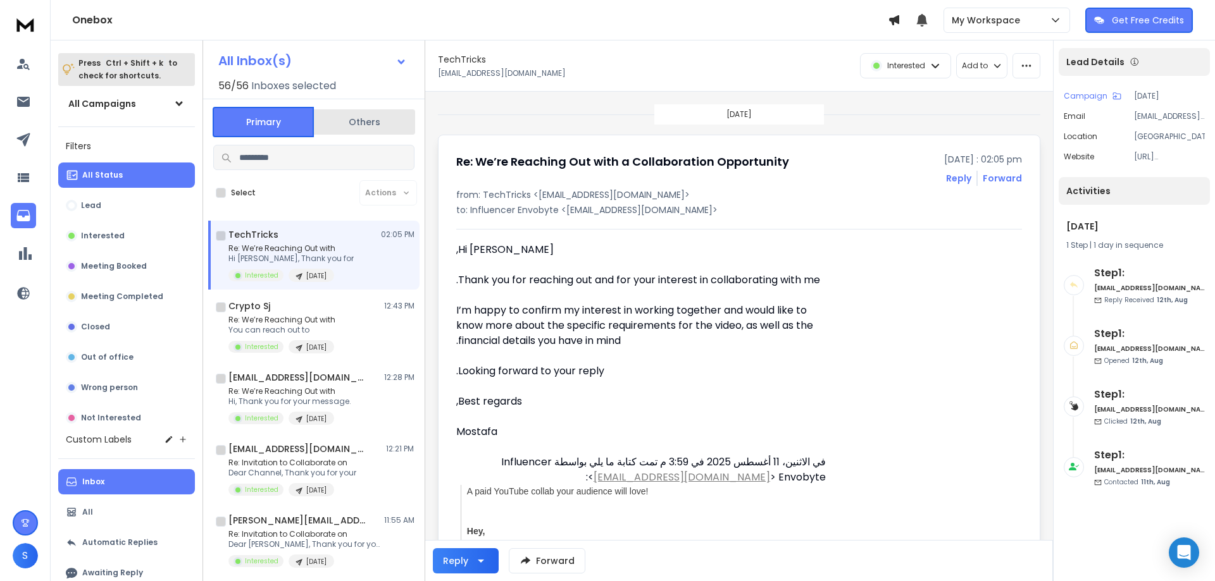
click at [604, 31] on div "Onebox My Workspace Get Free Credits" at bounding box center [607, 20] width 1215 height 40
click at [182, 20] on h1 "Onebox" at bounding box center [480, 20] width 816 height 15
drag, startPoint x: 69, startPoint y: 19, endPoint x: 145, endPoint y: 19, distance: 75.9
click at [145, 19] on div "Onebox My Workspace Get Free Credits" at bounding box center [607, 20] width 1215 height 40
click at [145, 19] on h1 "Onebox" at bounding box center [480, 20] width 816 height 15
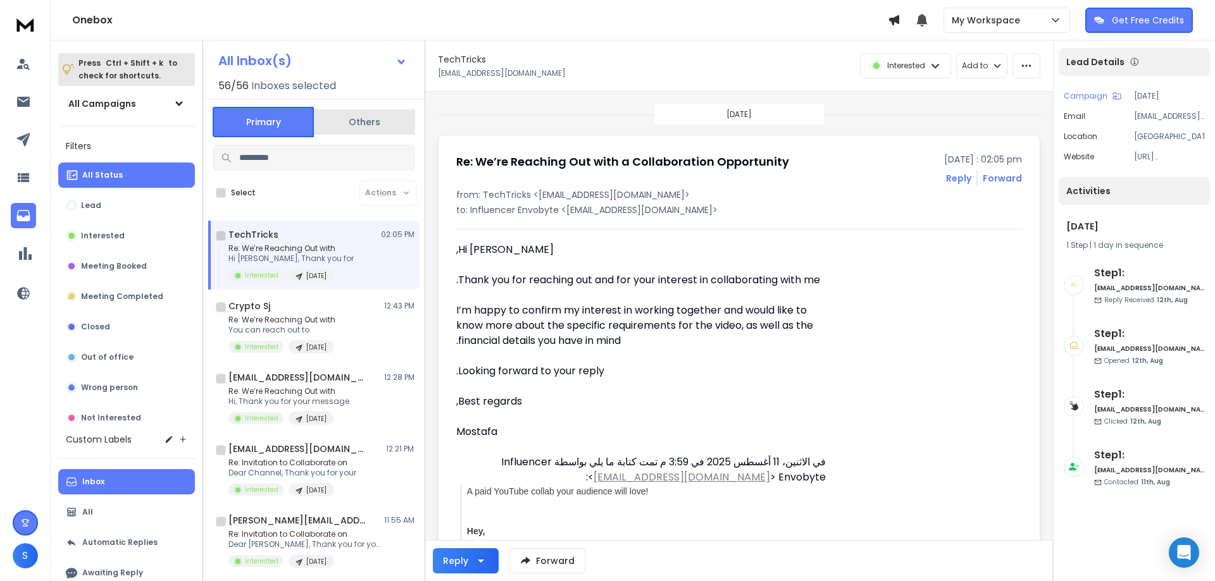
click at [93, 16] on h1 "Onebox" at bounding box center [480, 20] width 816 height 15
drag, startPoint x: 103, startPoint y: 16, endPoint x: 114, endPoint y: 18, distance: 11.5
click at [114, 18] on h1 "Onebox" at bounding box center [480, 20] width 816 height 15
click at [117, 16] on h1 "Onebox" at bounding box center [480, 20] width 816 height 15
click at [133, 16] on h1 "Onebox" at bounding box center [480, 20] width 816 height 15
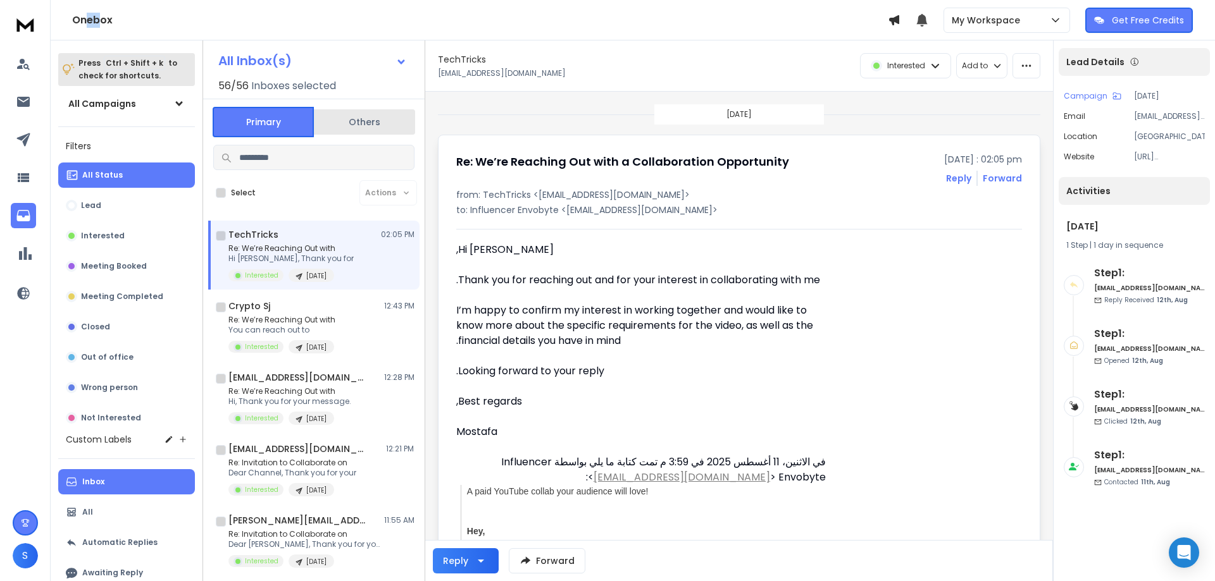
drag, startPoint x: 89, startPoint y: 22, endPoint x: 98, endPoint y: 20, distance: 9.6
click at [98, 20] on h1 "Onebox" at bounding box center [480, 20] width 816 height 15
click at [162, 32] on div "Onebox My Workspace Get Free Credits" at bounding box center [607, 20] width 1215 height 40
drag, startPoint x: 88, startPoint y: 18, endPoint x: 104, endPoint y: 15, distance: 16.8
click at [104, 15] on h1 "Onebox" at bounding box center [480, 20] width 816 height 15
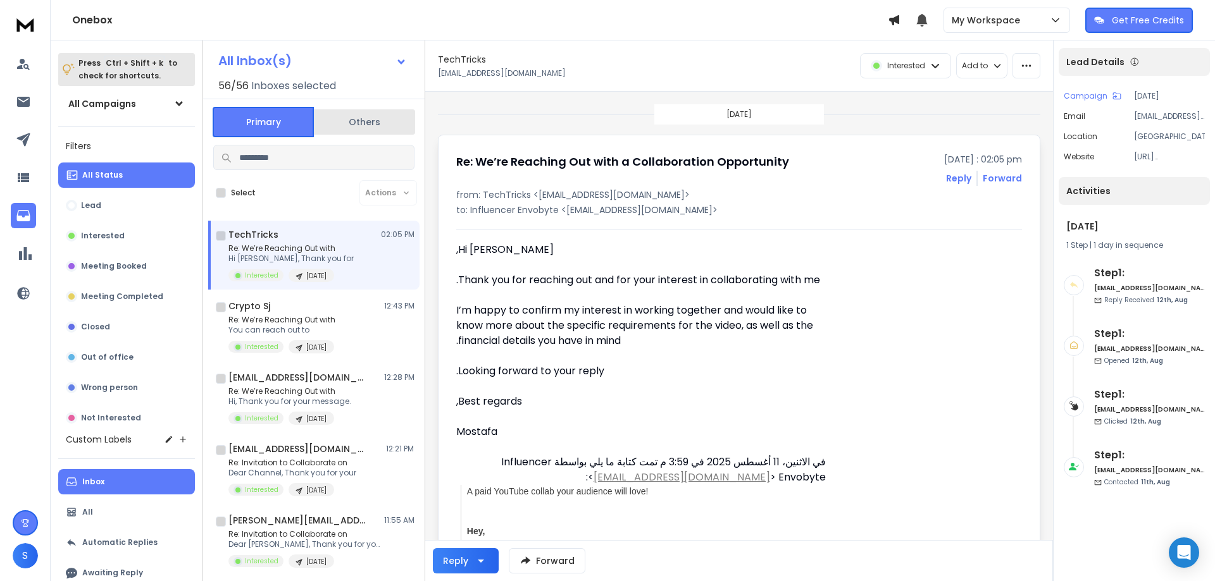
click at [436, 428] on div "Today Re: We’re Reaching Out with a Collaboration Opportunity 12 August 2025 : …" at bounding box center [739, 577] width 628 height 946
click at [341, 17] on h1 "Onebox" at bounding box center [480, 20] width 816 height 15
click at [21, 144] on icon at bounding box center [23, 139] width 15 height 15
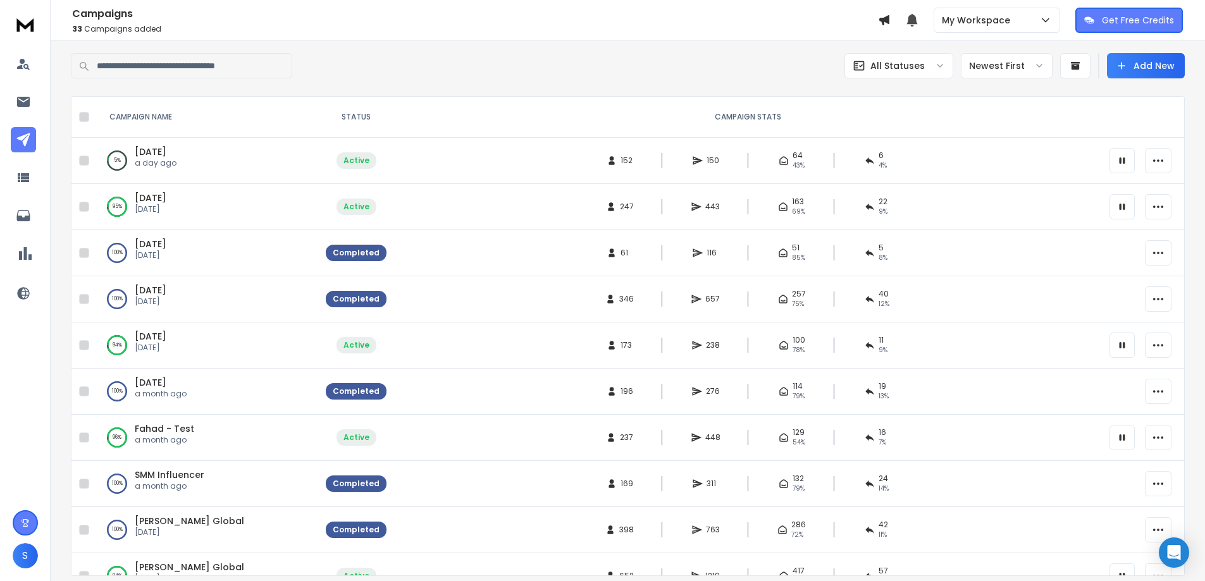
click at [633, 113] on th "CAMPAIGN STATS" at bounding box center [748, 117] width 708 height 41
drag, startPoint x: 340, startPoint y: 111, endPoint x: 434, endPoint y: 114, distance: 93.7
click at [434, 114] on tr "CAMPAIGN NAME STATUS CAMPAIGN STATS" at bounding box center [627, 117] width 1113 height 41
click at [434, 114] on th "CAMPAIGN STATS" at bounding box center [748, 117] width 708 height 41
drag, startPoint x: 337, startPoint y: 118, endPoint x: 420, endPoint y: 112, distance: 83.8
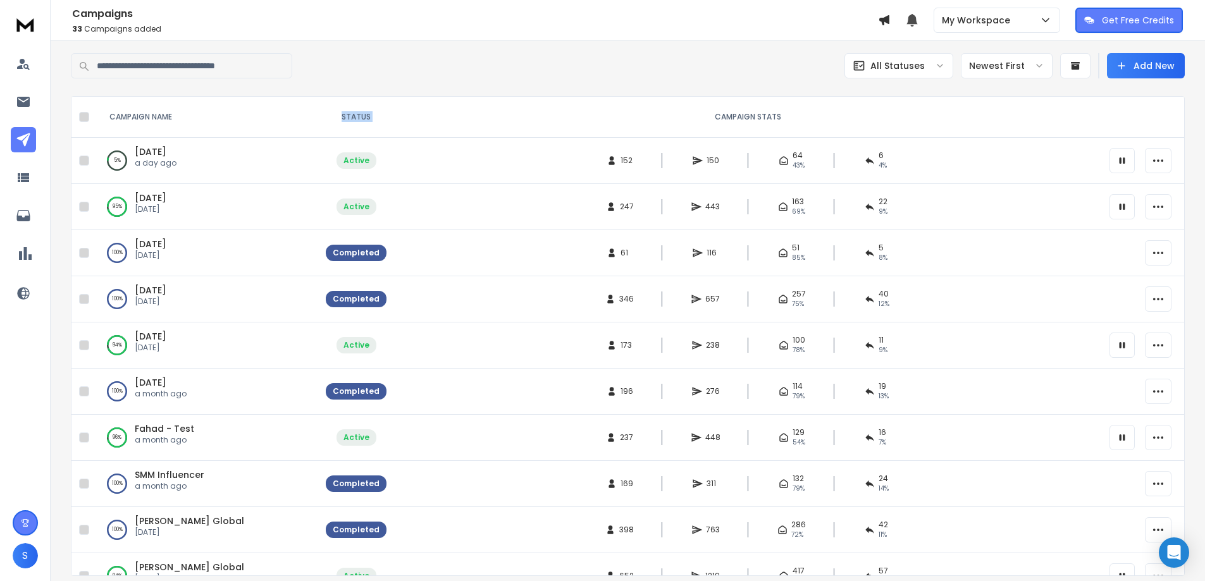
click at [420, 112] on tr "CAMPAIGN NAME STATUS CAMPAIGN STATS" at bounding box center [627, 117] width 1113 height 41
click at [530, 109] on th "CAMPAIGN STATS" at bounding box center [748, 117] width 708 height 41
click at [487, 72] on div at bounding box center [349, 65] width 557 height 25
click at [279, 61] on input at bounding box center [181, 65] width 221 height 25
drag, startPoint x: 85, startPoint y: 29, endPoint x: 163, endPoint y: 32, distance: 78.5
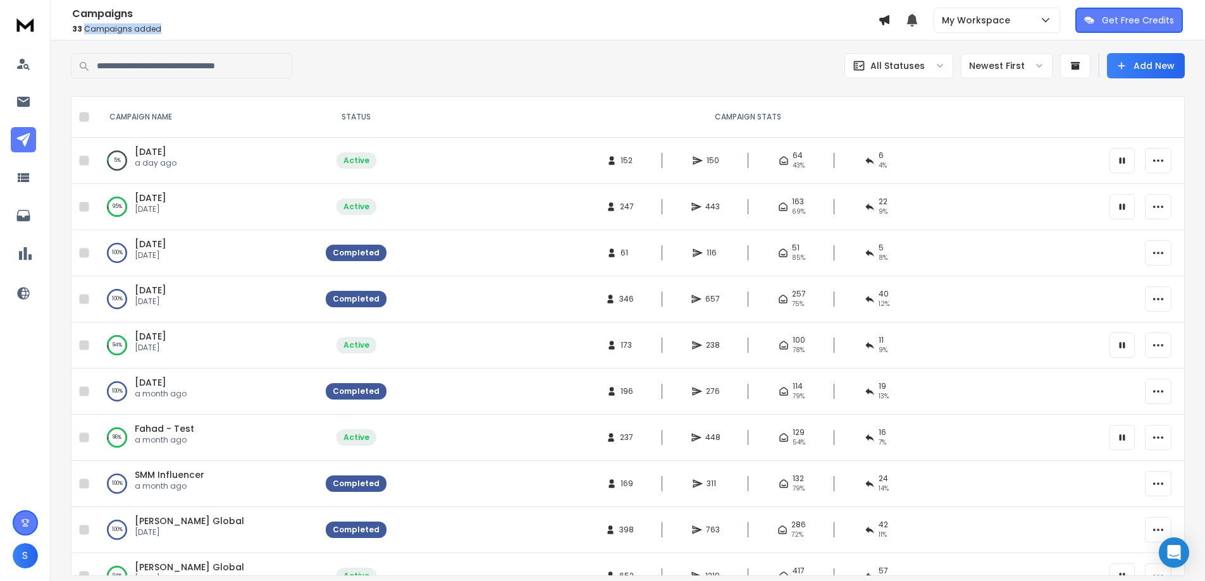
click at [163, 32] on p "33 Campaigns added" at bounding box center [475, 29] width 806 height 10
click at [242, 42] on div "Campaigns 33 Campaigns Added All Statuses Newest First Add New CAMPAIGN NAME ST…" at bounding box center [628, 314] width 1155 height 549
drag, startPoint x: 588, startPoint y: 256, endPoint x: 586, endPoint y: 46, distance: 210.1
click at [586, 46] on div "Campaigns 33 Campaigns Added All Statuses Newest First Add New CAMPAIGN NAME ST…" at bounding box center [628, 314] width 1155 height 549
drag, startPoint x: 591, startPoint y: 136, endPoint x: 581, endPoint y: 94, distance: 43.0
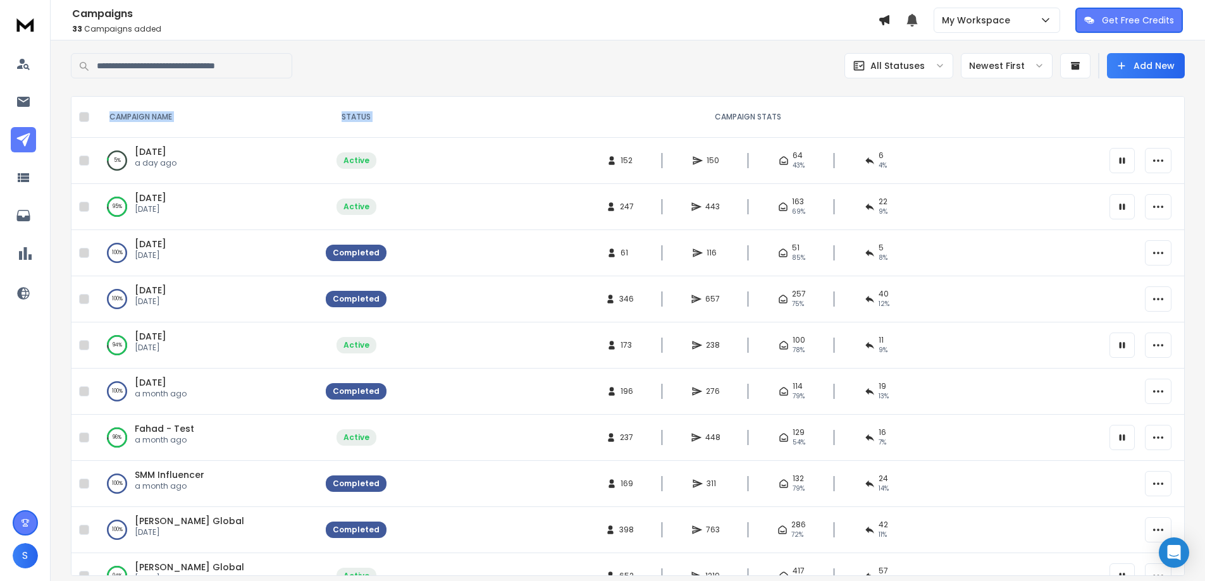
click at [581, 94] on div "Campaigns 33 Campaigns Added All Statuses Newest First Add New CAMPAIGN NAME ST…" at bounding box center [628, 314] width 1114 height 523
click at [496, 70] on div at bounding box center [349, 65] width 557 height 25
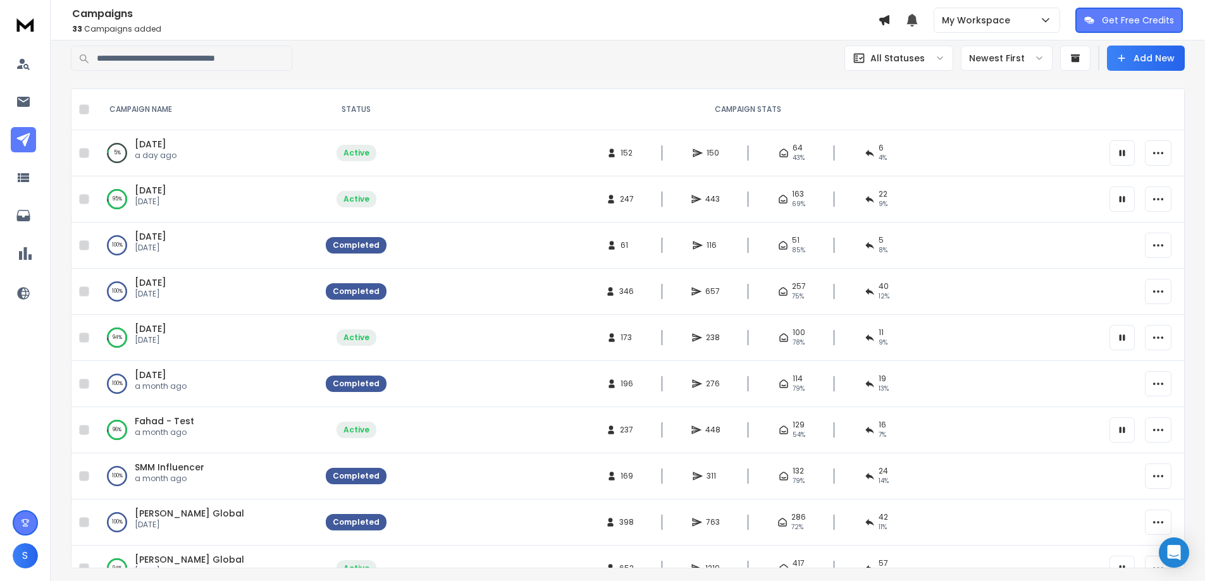
click at [292, 33] on p "33 Campaigns added" at bounding box center [475, 29] width 806 height 10
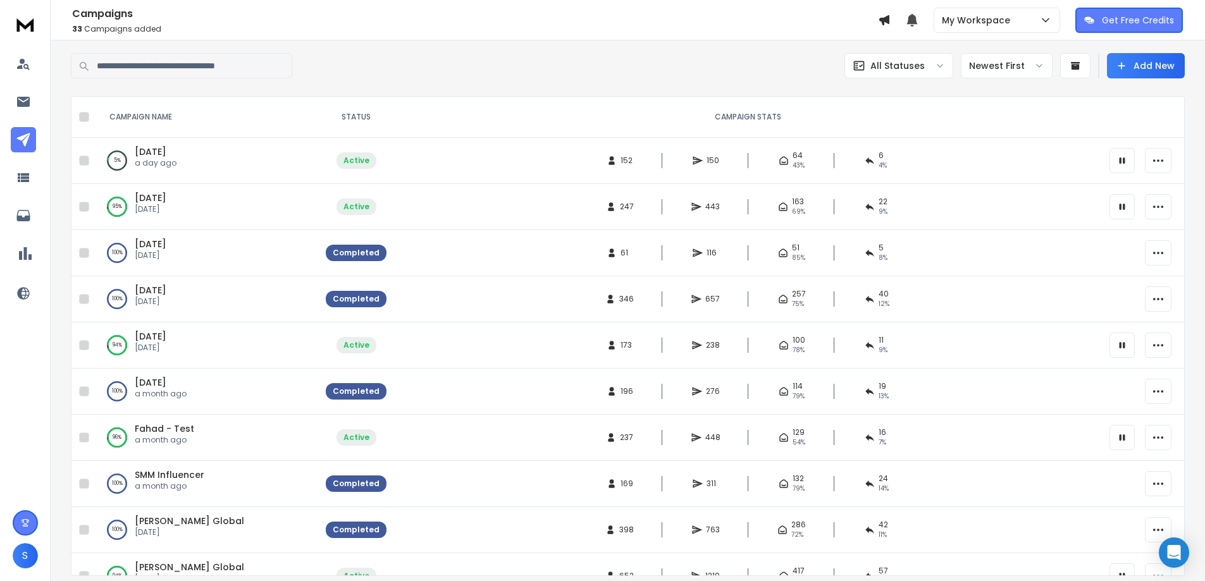
drag, startPoint x: 289, startPoint y: 66, endPoint x: 173, endPoint y: 4, distance: 131.3
click at [173, 14] on div "Campaigns 33 Campaigns added My Workspace Get Free Credits Campaigns 33 Campaig…" at bounding box center [602, 294] width 1205 height 589
click at [32, 216] on link at bounding box center [23, 215] width 25 height 25
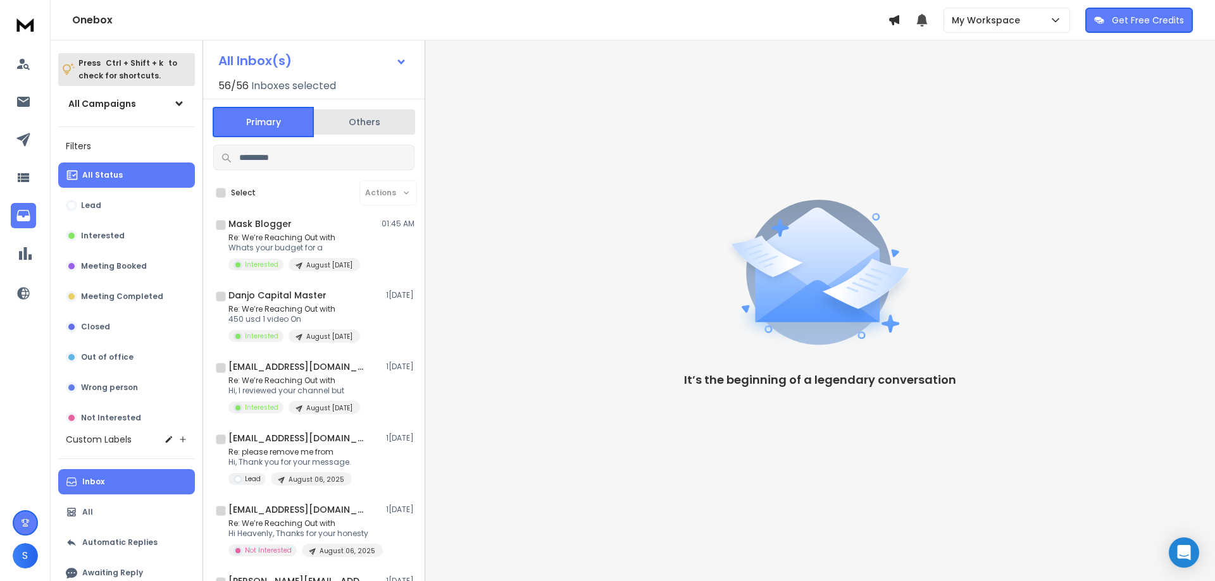
scroll to position [443, 0]
click at [361, 128] on button "Others" at bounding box center [364, 122] width 101 height 28
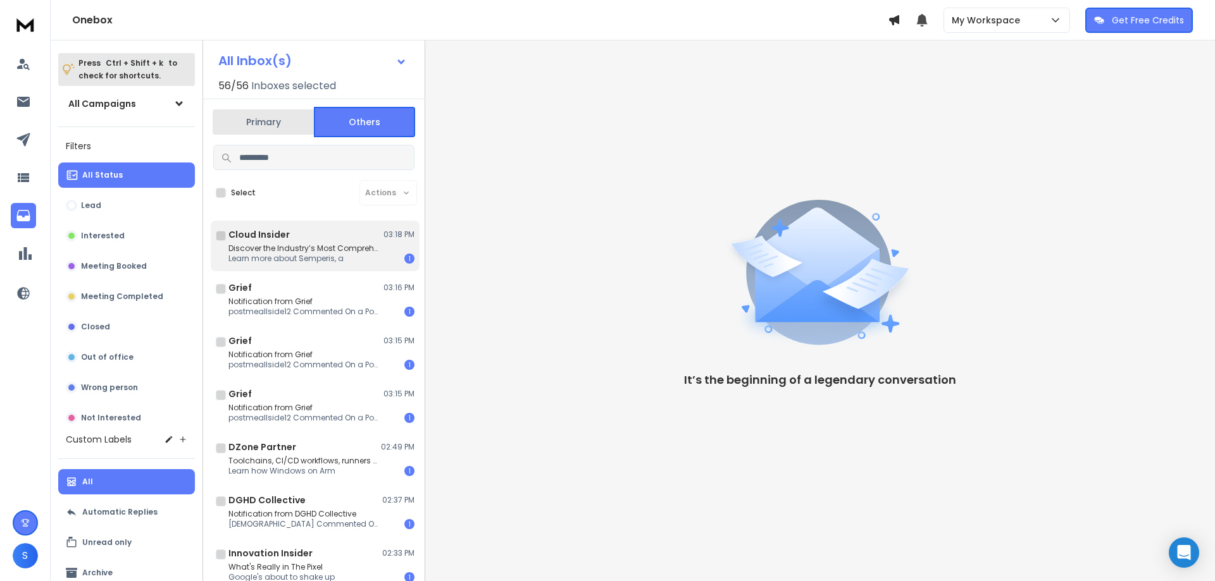
click at [332, 224] on div "Cloud Insider 03:18 PM Discover the Industry’s Most Comprehensive Learn more ab…" at bounding box center [315, 246] width 209 height 51
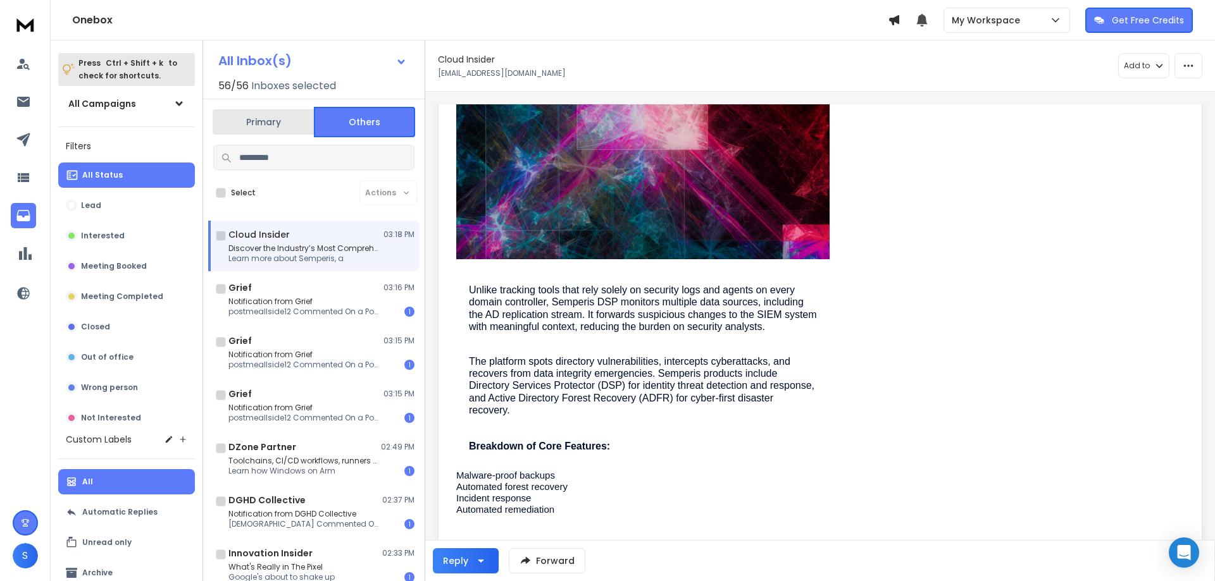
scroll to position [190, 0]
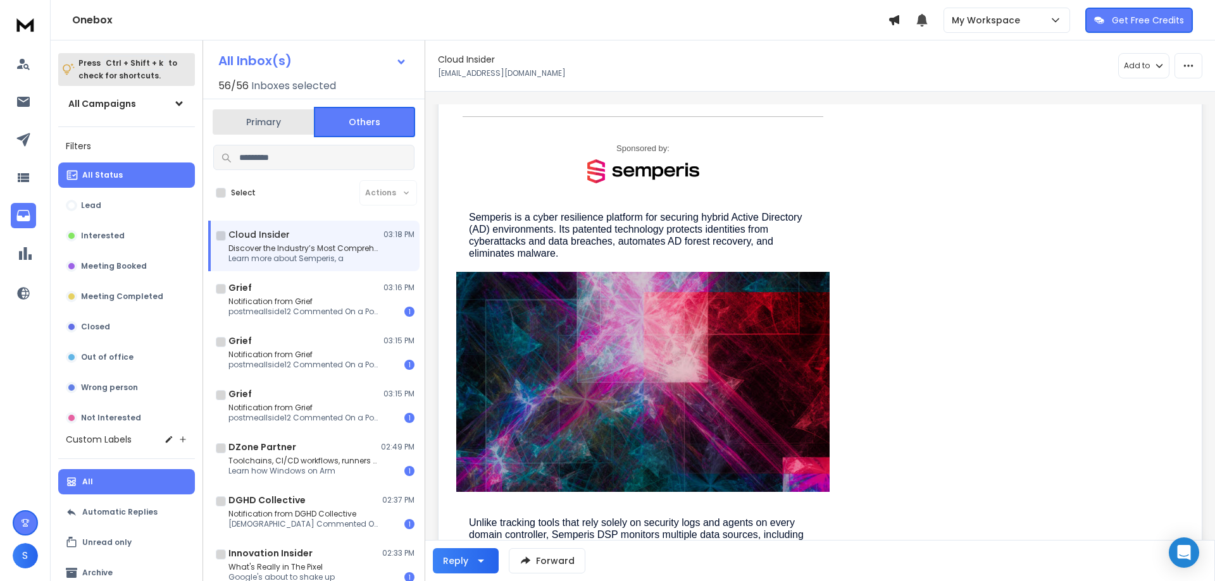
click at [619, 199] on td "Semperis is a cyber resilience platform for securing hybrid Active Directory (A…" at bounding box center [642, 236] width 373 height 74
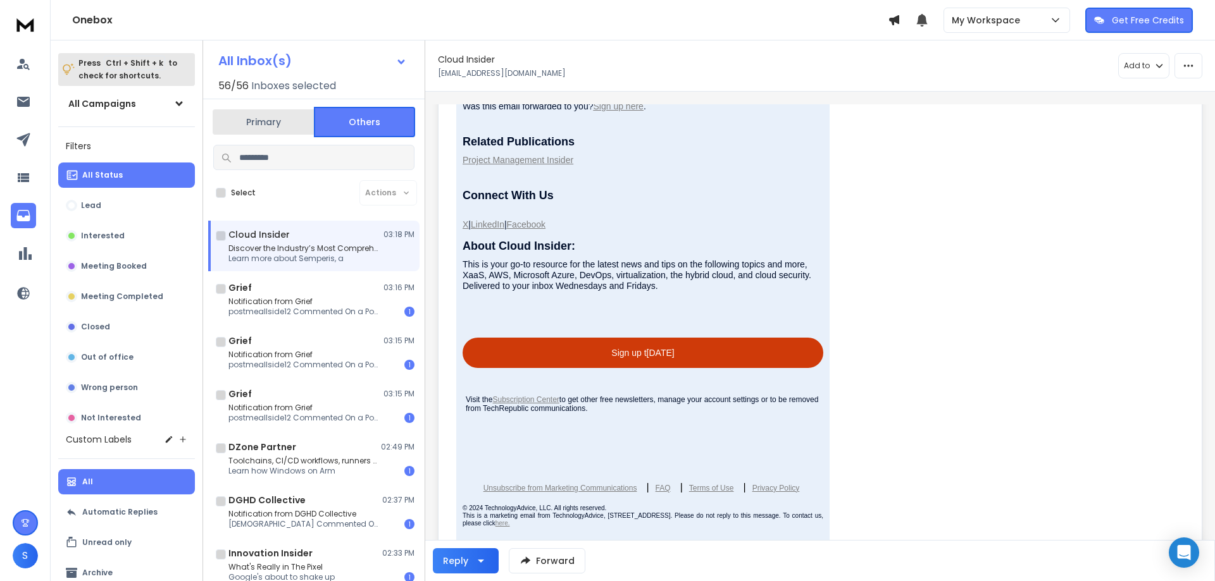
scroll to position [1182, 0]
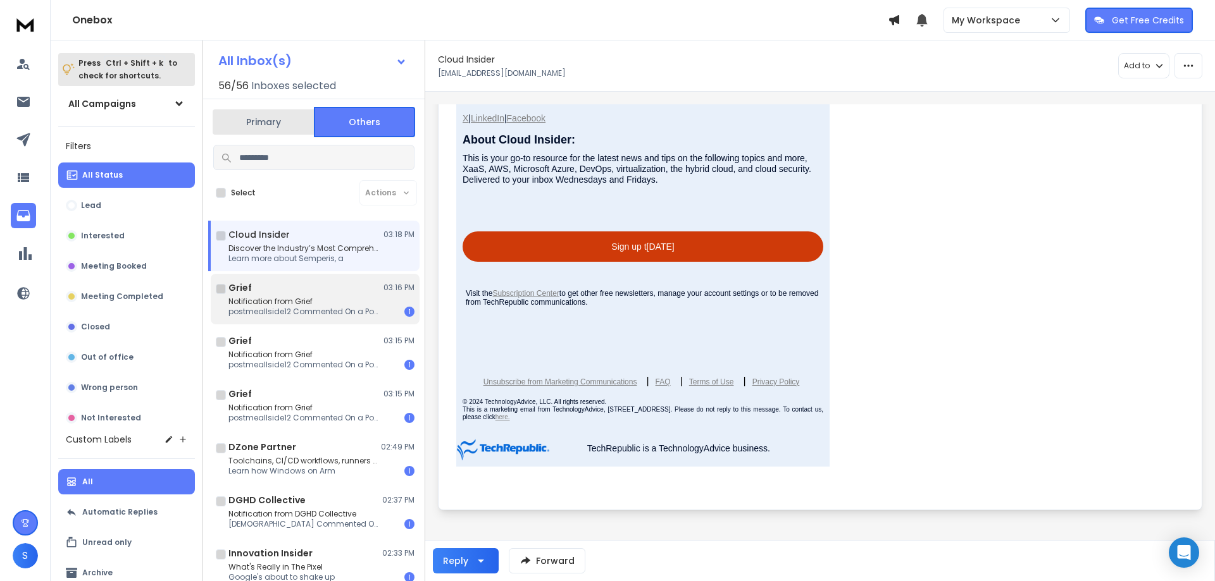
click at [332, 292] on div "Grief 03:16 PM" at bounding box center [321, 288] width 186 height 13
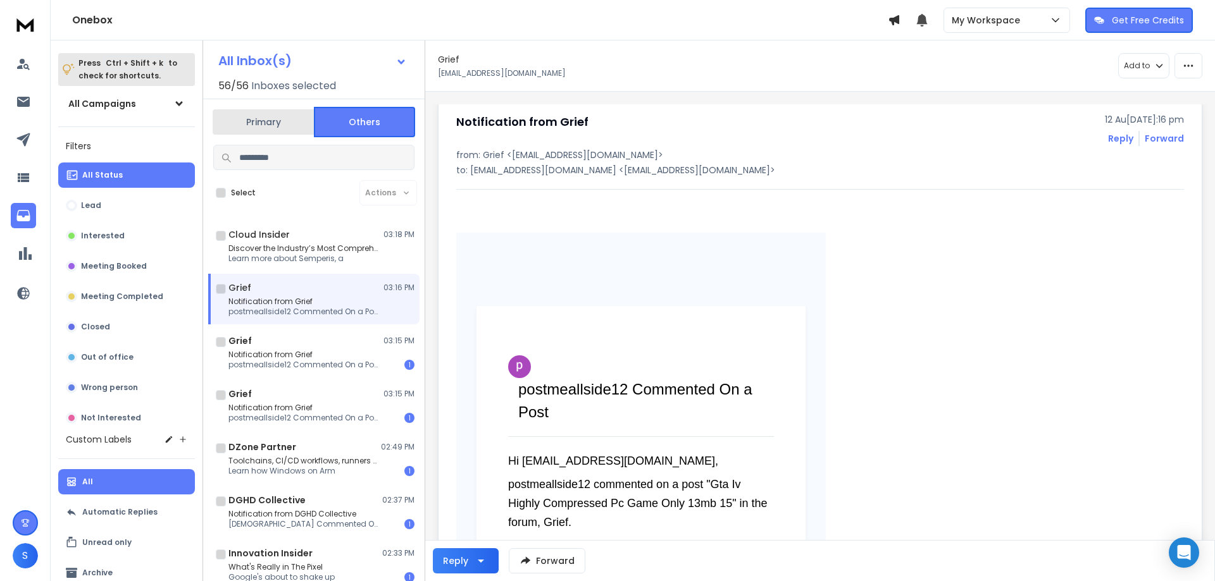
scroll to position [190, 0]
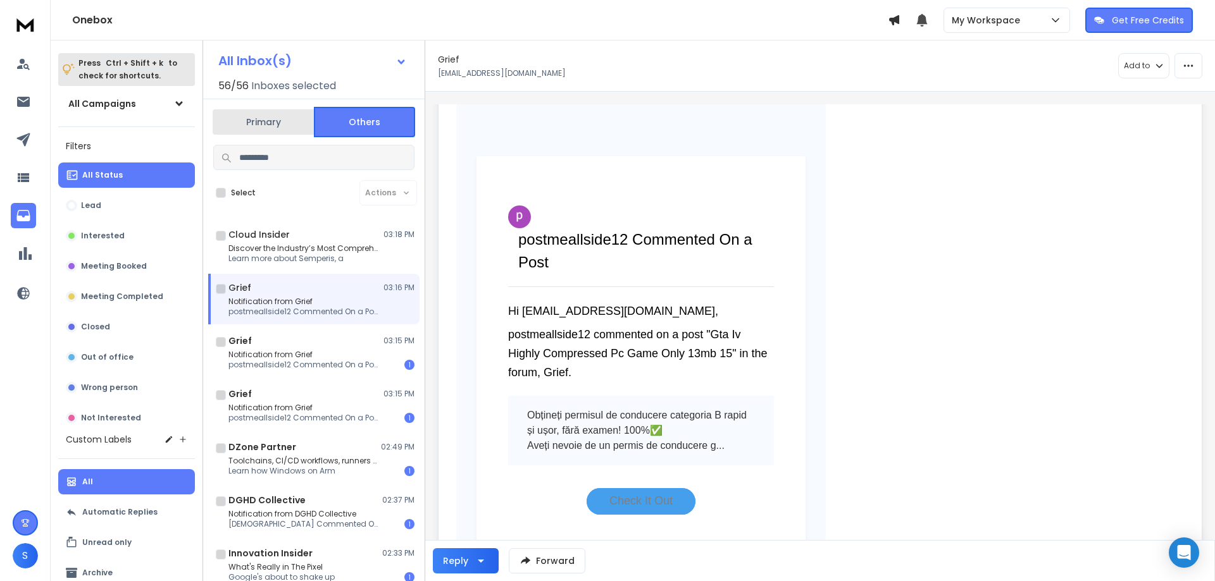
drag, startPoint x: 703, startPoint y: 204, endPoint x: 714, endPoint y: 141, distance: 63.6
click at [714, 141] on div at bounding box center [641, 514] width 370 height 863
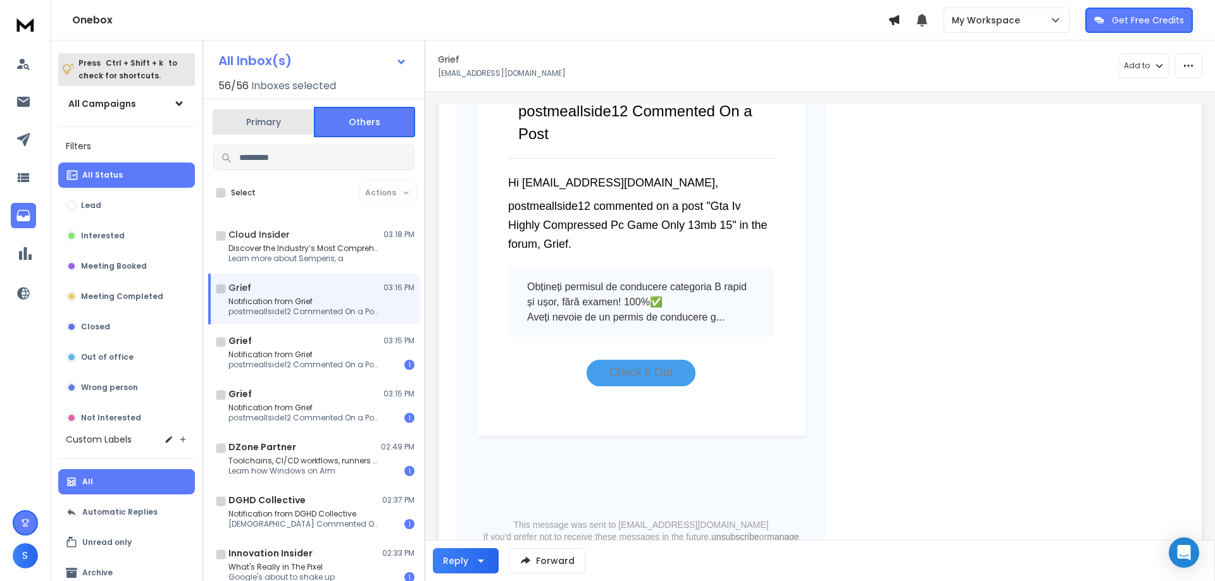
scroll to position [127, 0]
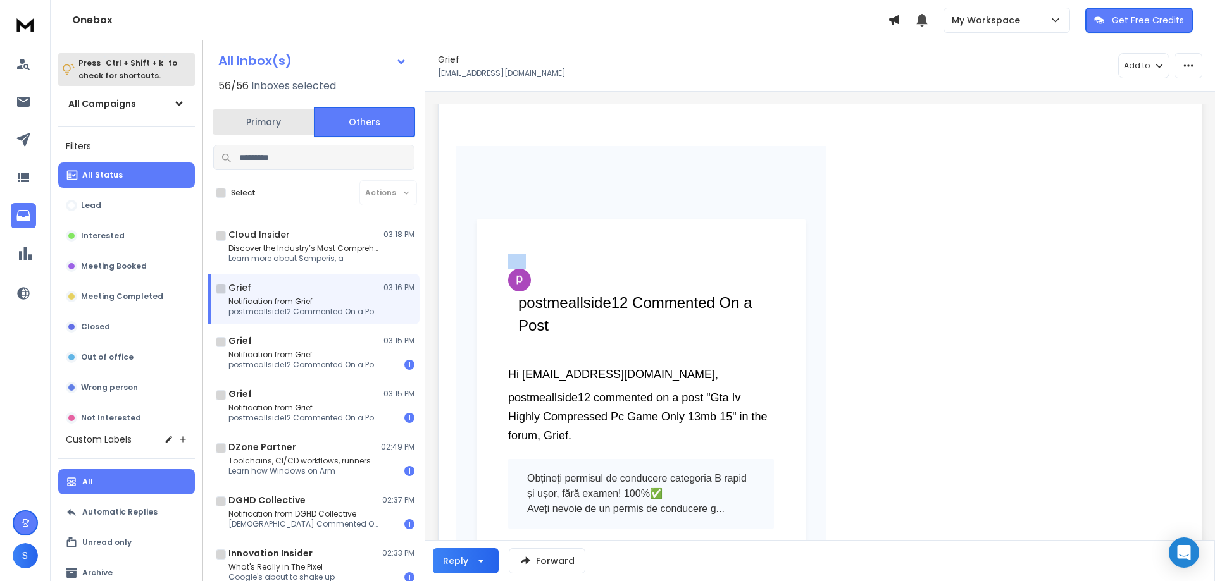
drag, startPoint x: 506, startPoint y: 259, endPoint x: 542, endPoint y: 278, distance: 40.2
click at [542, 278] on div at bounding box center [640, 424] width 329 height 408
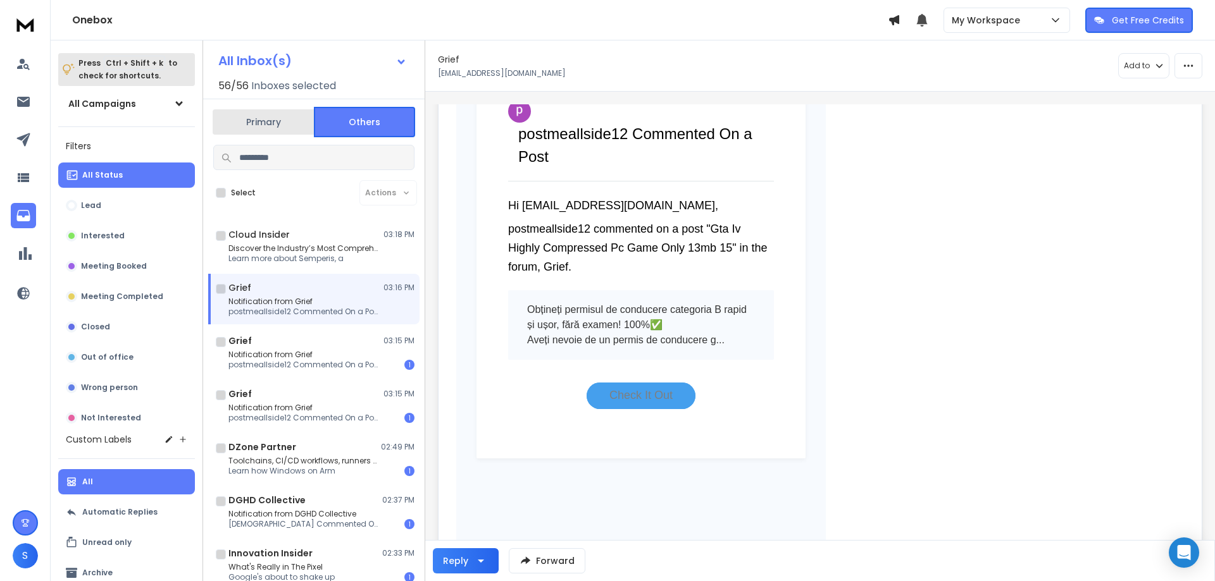
scroll to position [316, 0]
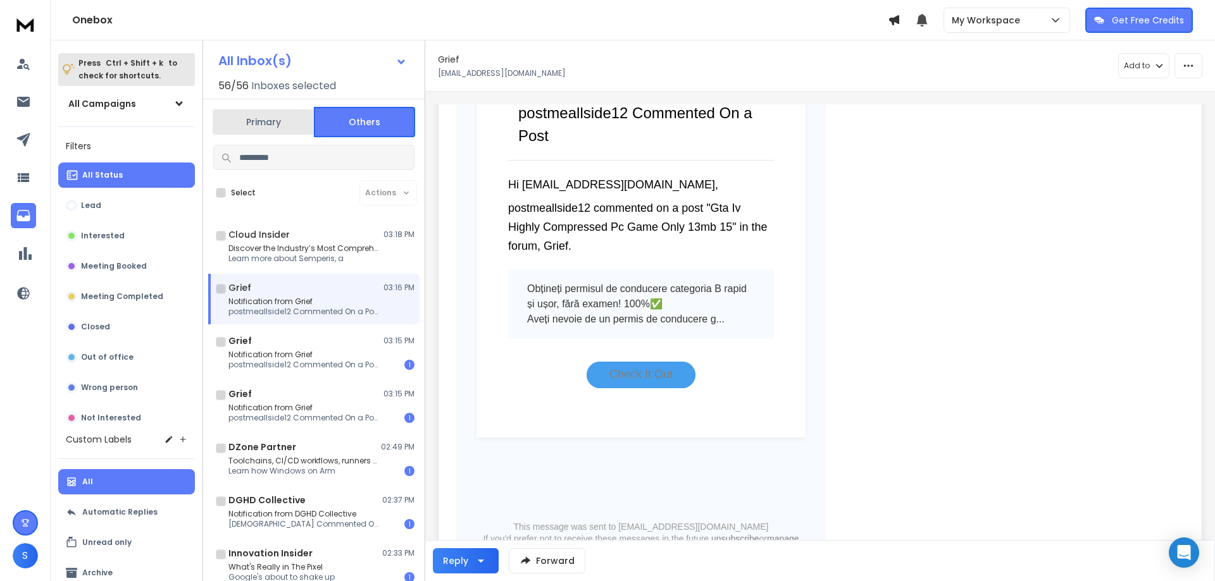
click at [973, 241] on div "Notification from Grief 12 August 2025 : 03:16 pm Reply Forward from: Grief <no…" at bounding box center [820, 364] width 728 height 1055
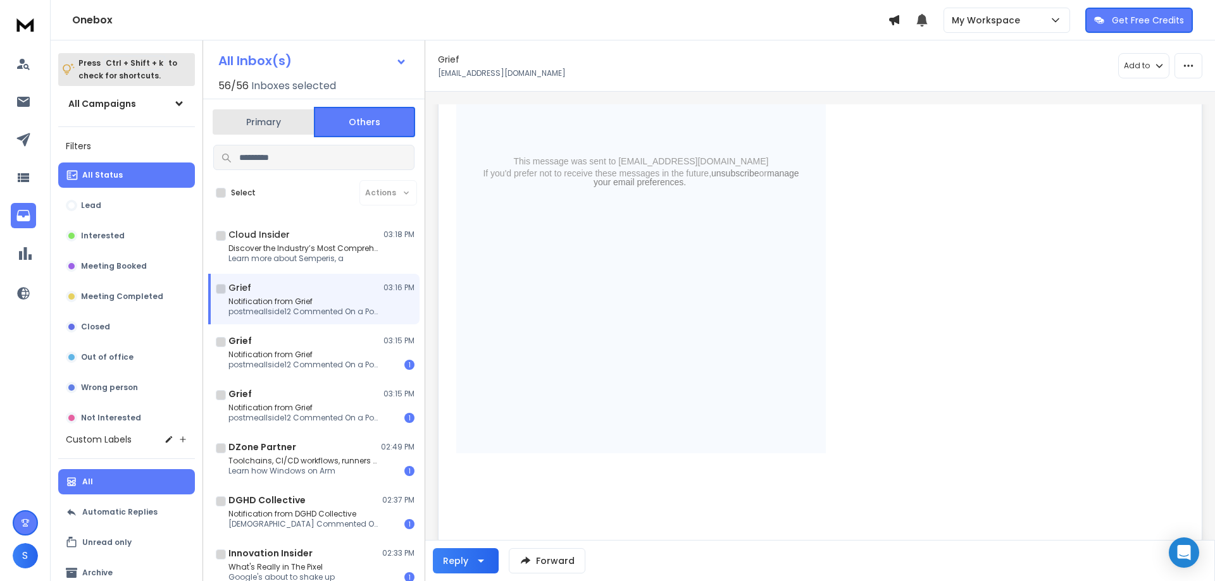
scroll to position [696, 0]
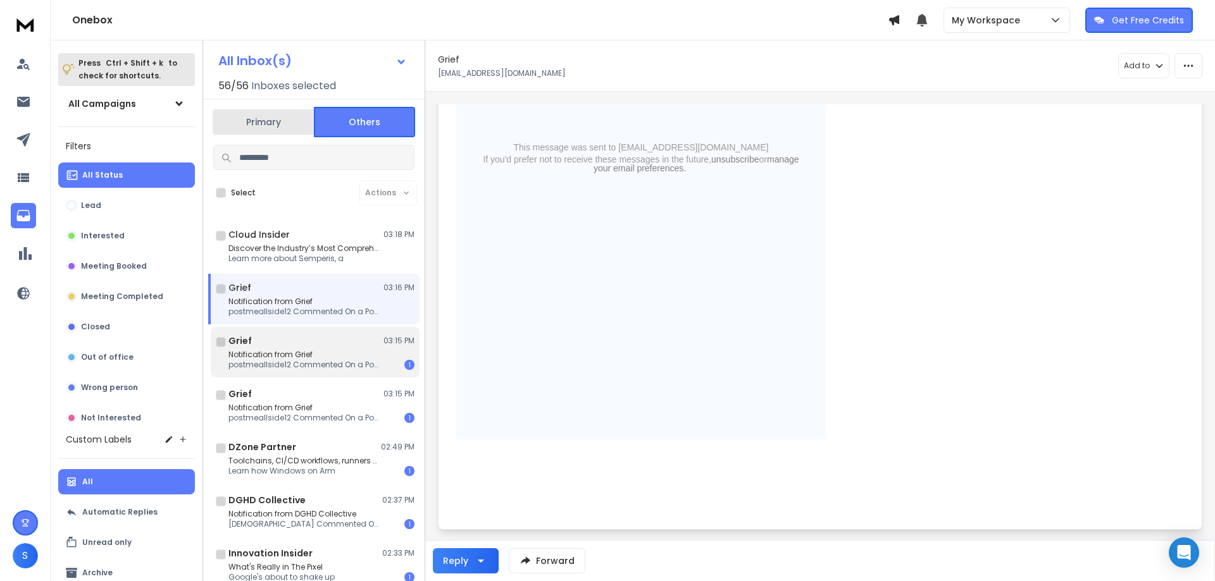
click at [304, 340] on div "Grief 03:15 PM" at bounding box center [321, 341] width 186 height 13
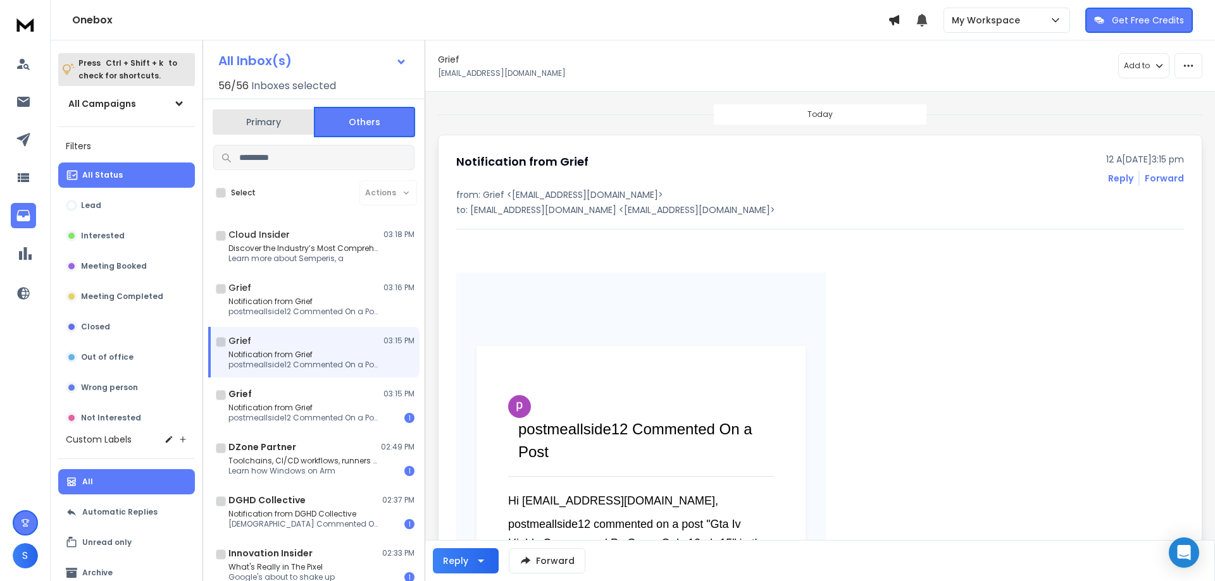
click at [816, 113] on p "Today" at bounding box center [819, 114] width 25 height 10
drag, startPoint x: 802, startPoint y: 113, endPoint x: 863, endPoint y: 119, distance: 61.7
click at [863, 119] on div "Today" at bounding box center [820, 114] width 213 height 20
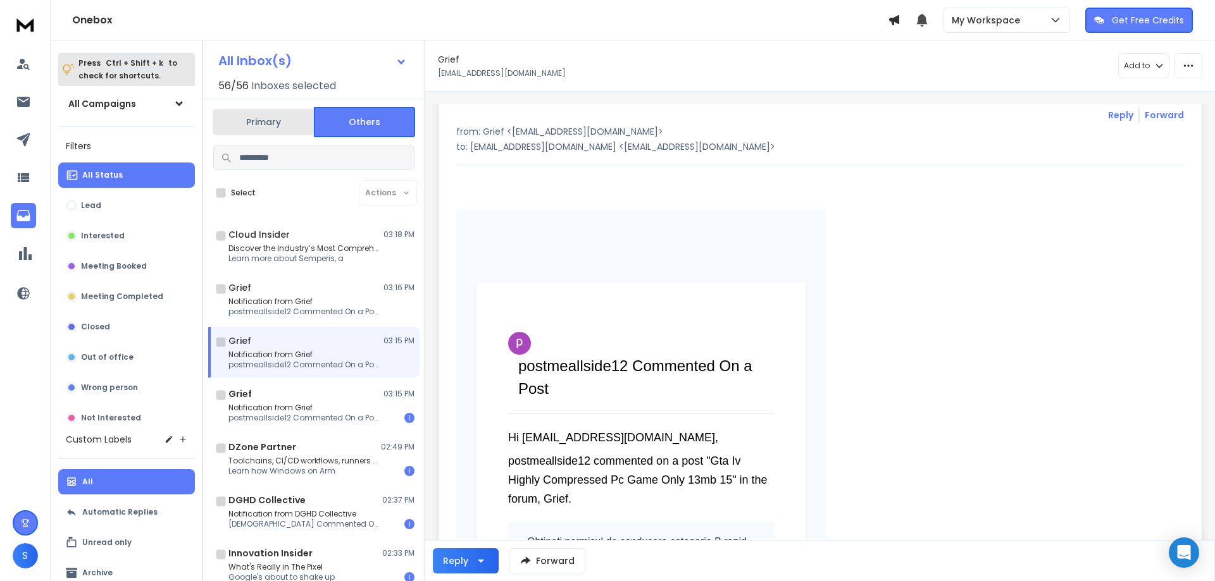
scroll to position [380, 0]
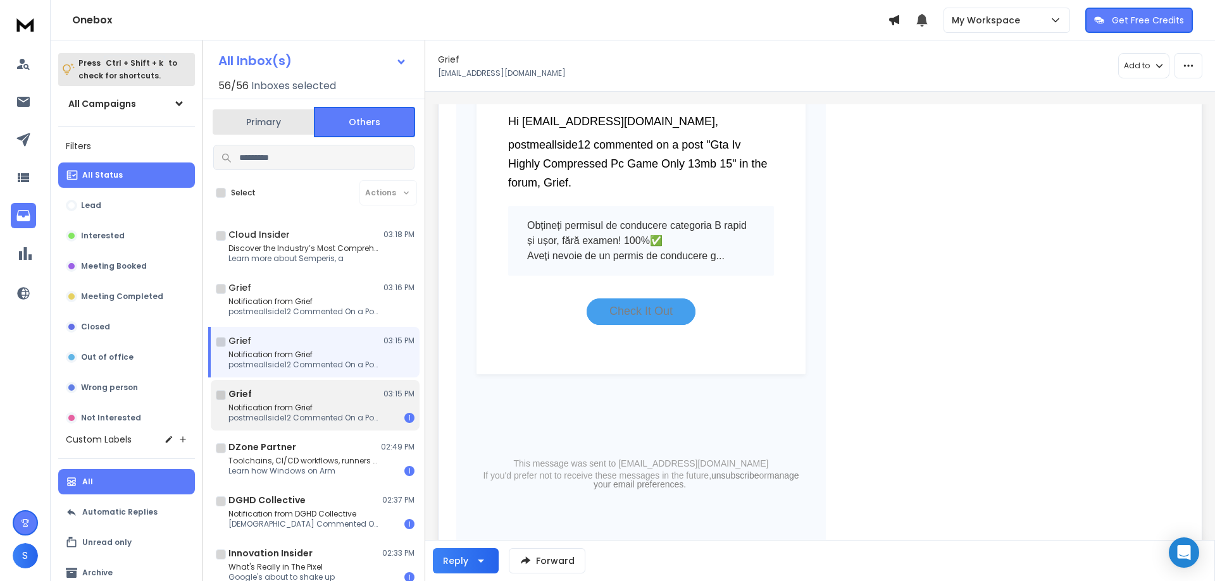
click at [285, 401] on div "Grief 03:15 PM Notification from Grief postmeallside12 Commented On a Post pers…" at bounding box center [321, 405] width 186 height 35
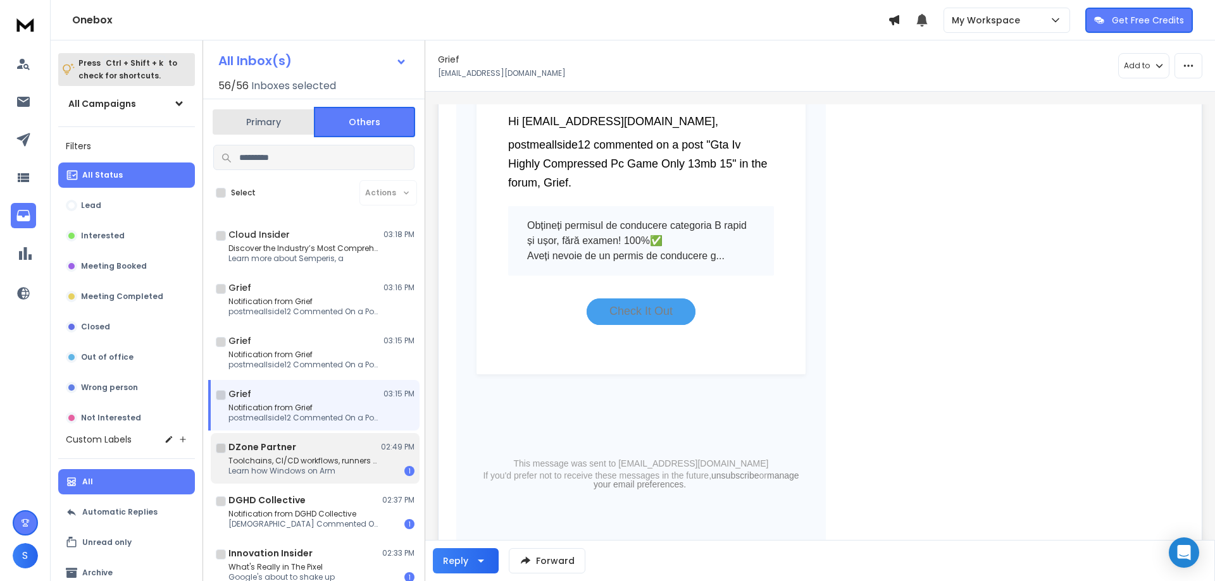
click at [299, 477] on div "DZone Partner 02:49 PM Toolchains, CI/CD workflows, runners Arm Learn how Windo…" at bounding box center [315, 458] width 209 height 51
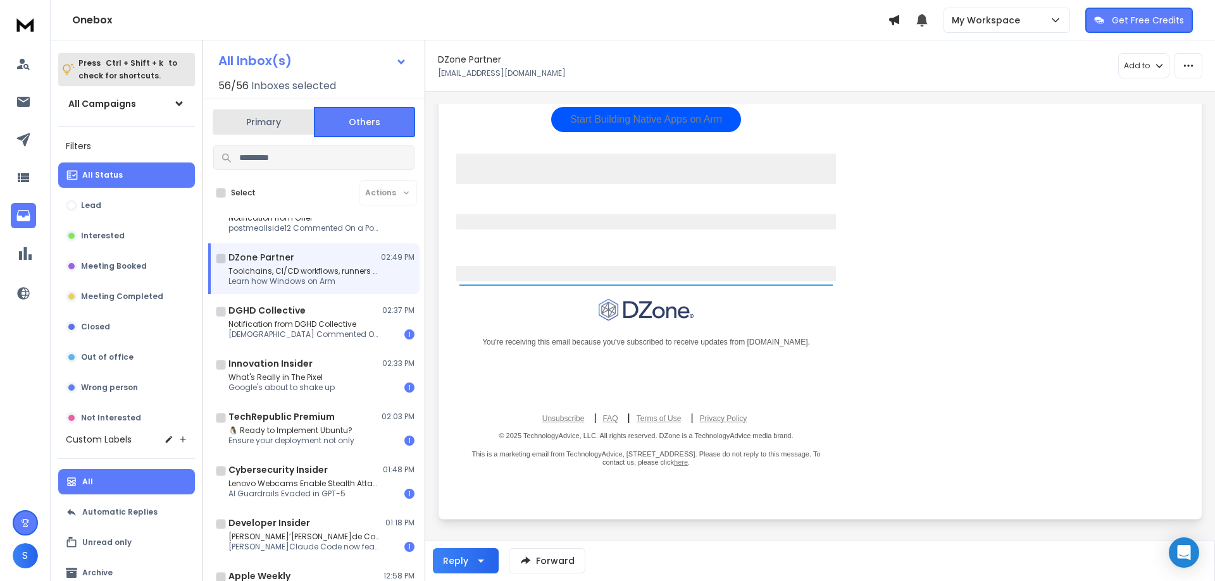
scroll to position [1076, 0]
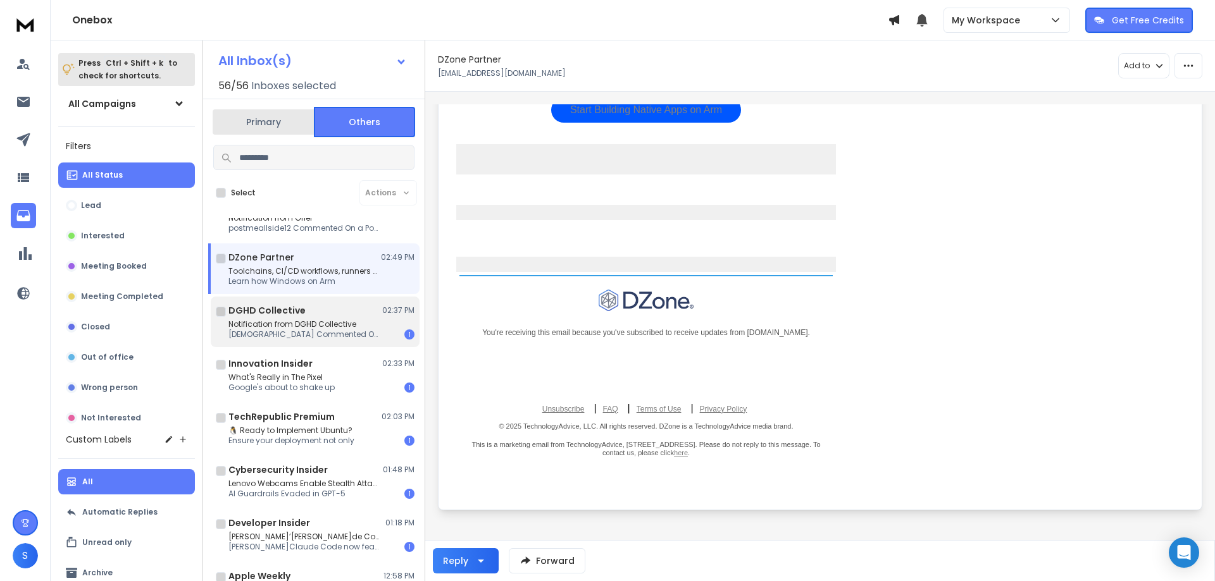
click at [385, 344] on div "DGHD Collective 02:37 PM Notification from DGHD Collective sunnieannn Commented…" at bounding box center [315, 322] width 209 height 51
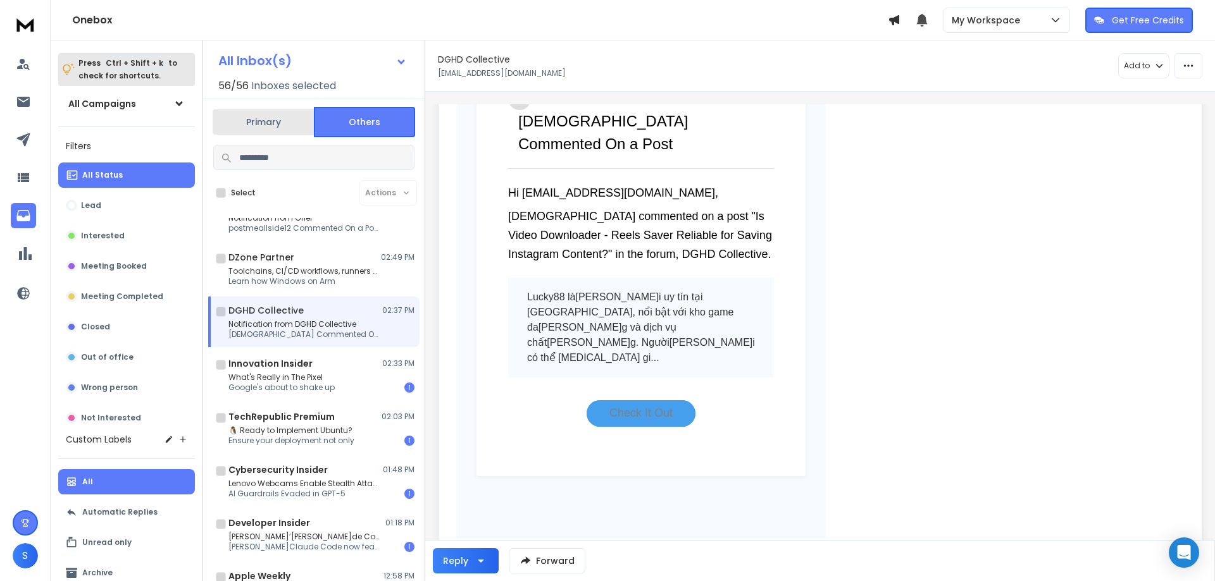
scroll to position [380, 0]
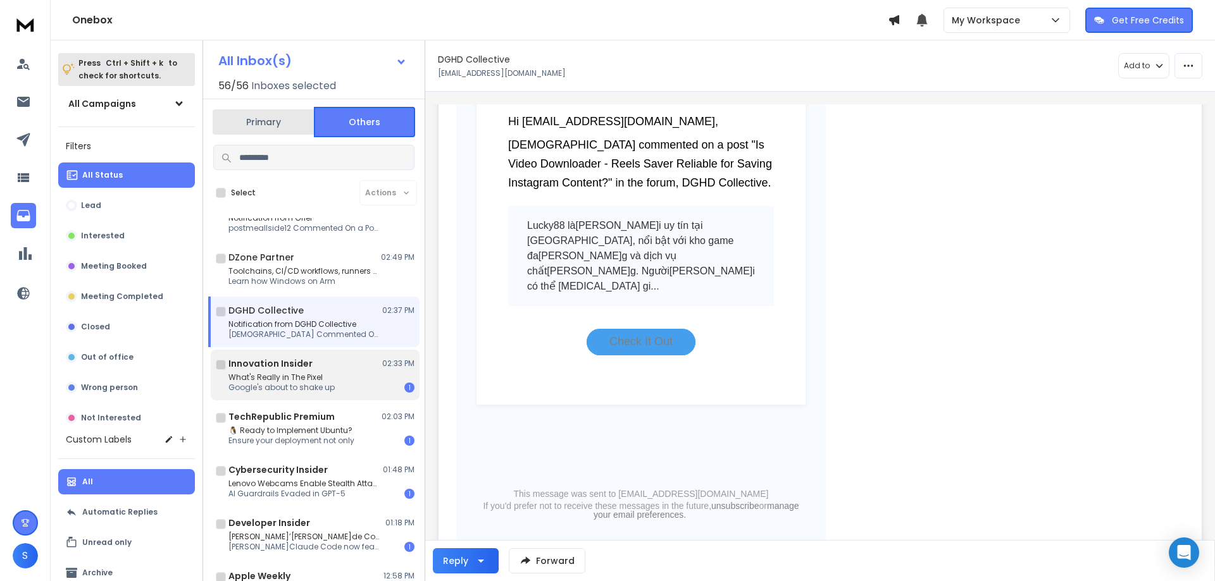
click at [355, 358] on div "Innovation Insider 02:33 PM" at bounding box center [321, 363] width 186 height 13
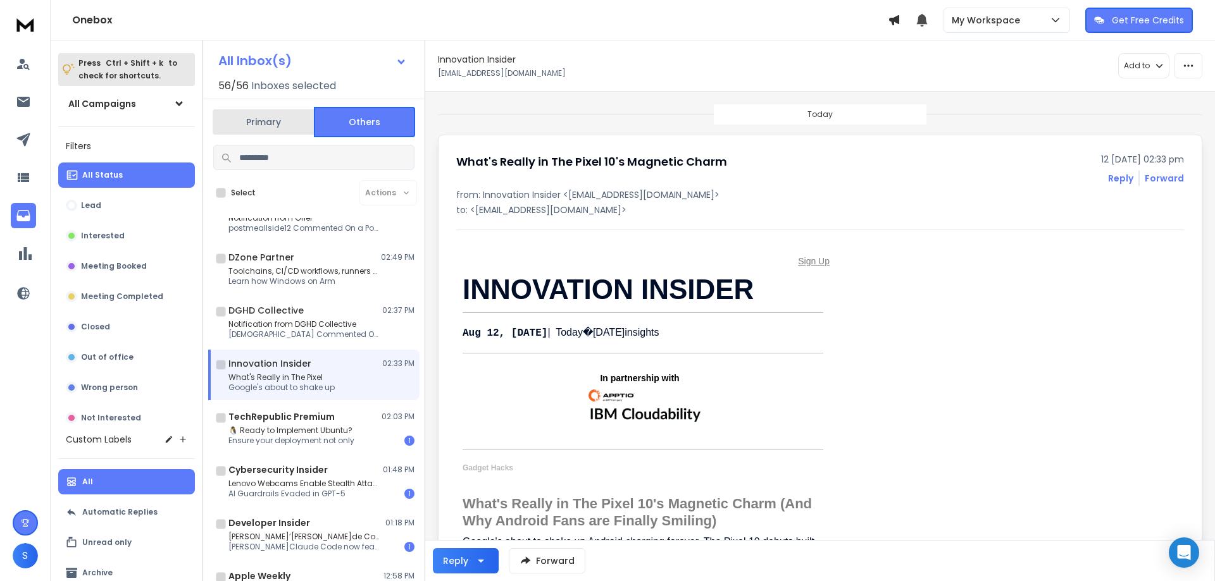
click at [518, 287] on span "INNOVATION INSIDER" at bounding box center [608, 289] width 291 height 31
drag, startPoint x: 500, startPoint y: 288, endPoint x: 567, endPoint y: 285, distance: 67.1
click at [567, 285] on span "INNOVATION INSIDER" at bounding box center [608, 289] width 291 height 31
drag, startPoint x: 687, startPoint y: 289, endPoint x: 812, endPoint y: 290, distance: 125.3
click at [812, 290] on h1 "INNOVATION INSIDER" at bounding box center [646, 290] width 367 height 34
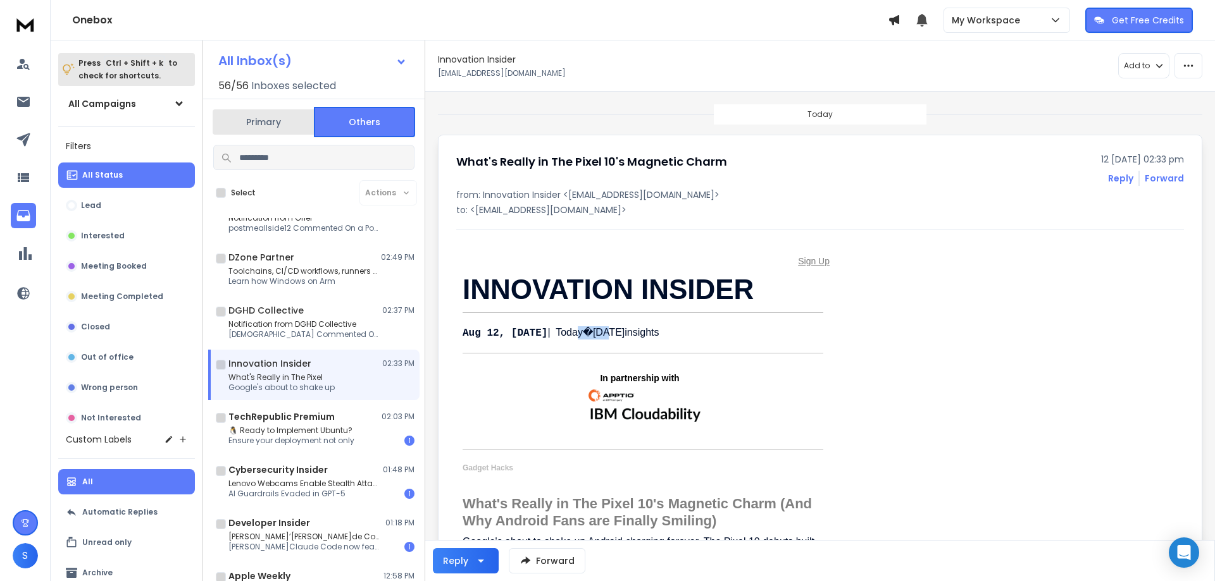
drag, startPoint x: 561, startPoint y: 345, endPoint x: 580, endPoint y: 344, distance: 18.4
click at [580, 340] on p "Aug 12, 2025 | Today’s news and insights" at bounding box center [643, 332] width 361 height 13
click at [662, 289] on span "INNOVATION INSIDER" at bounding box center [608, 289] width 291 height 31
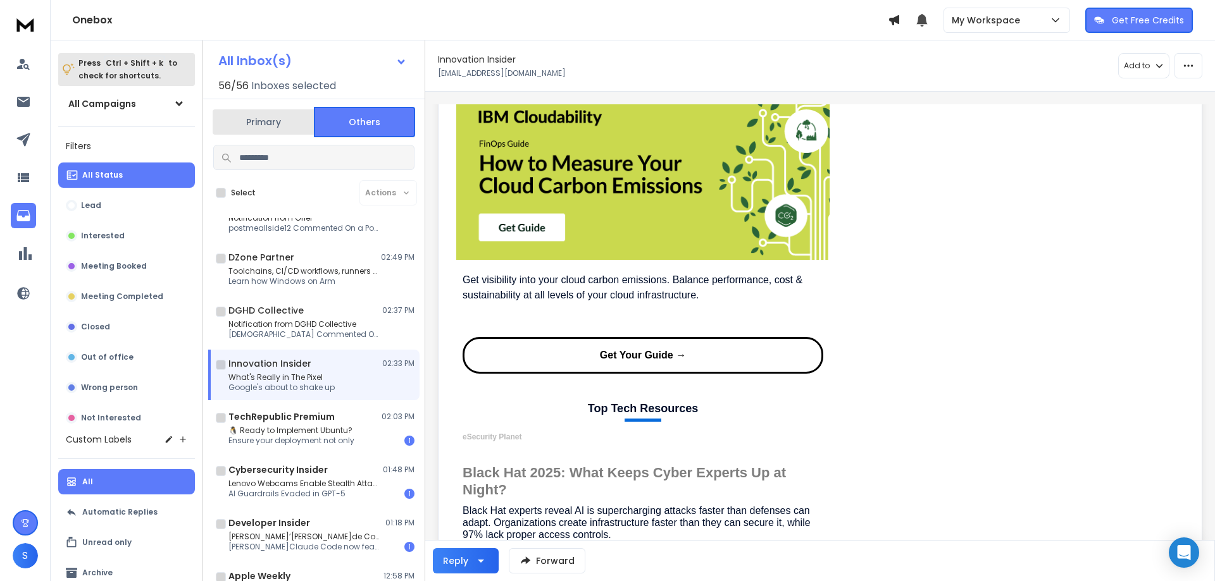
scroll to position [886, 0]
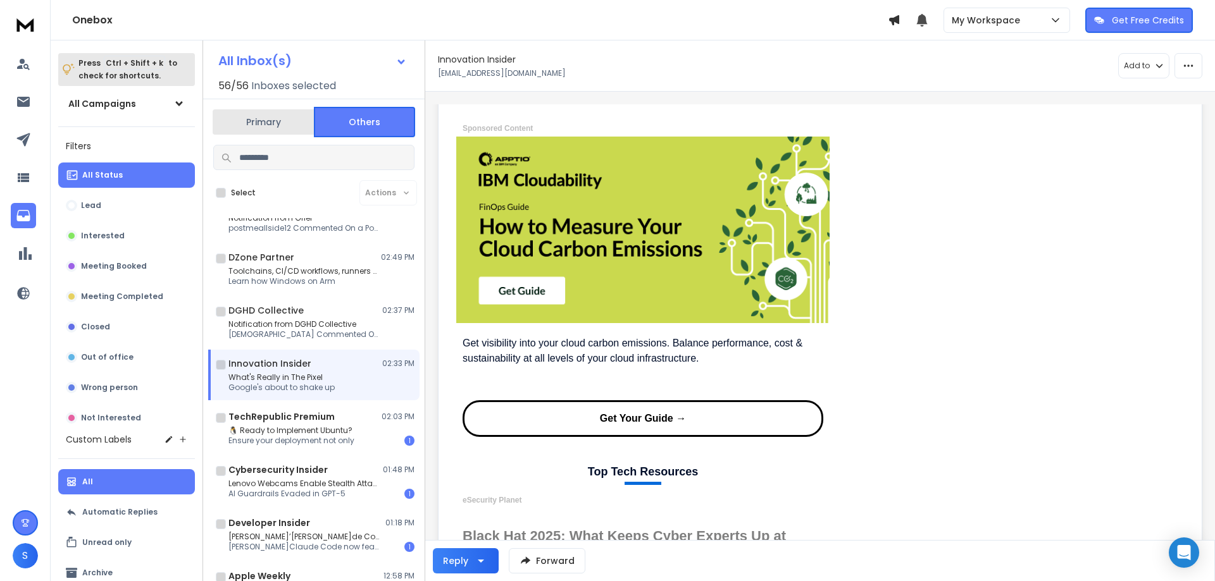
drag, startPoint x: 544, startPoint y: 165, endPoint x: 997, endPoint y: 212, distance: 455.5
click at [298, 433] on p "🐧 Ready to Implement Ubuntu?" at bounding box center [291, 431] width 126 height 10
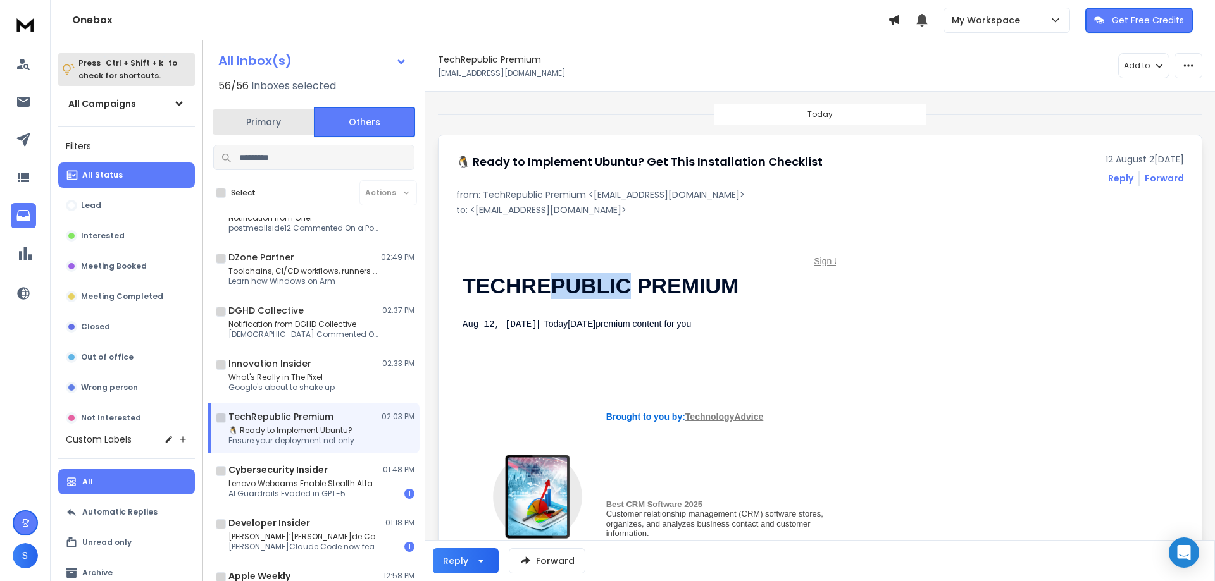
drag, startPoint x: 550, startPoint y: 287, endPoint x: 628, endPoint y: 280, distance: 78.1
click at [628, 280] on span "TECHREPUBLIC PREMIUM" at bounding box center [601, 286] width 276 height 24
click at [623, 244] on td at bounding box center [592, 256] width 253 height 28
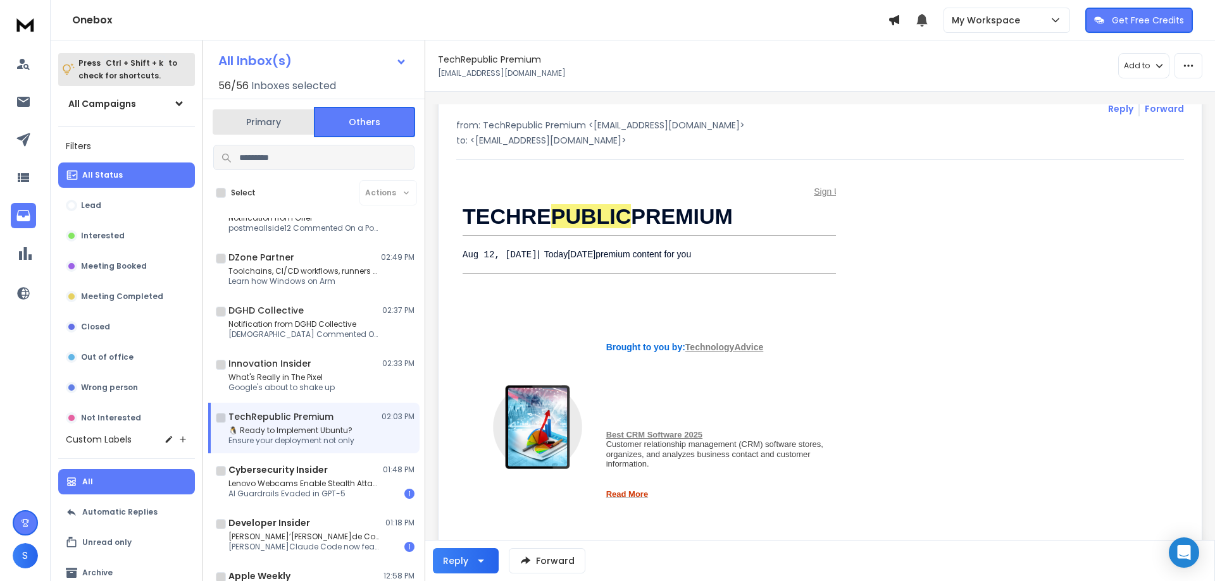
scroll to position [63, 0]
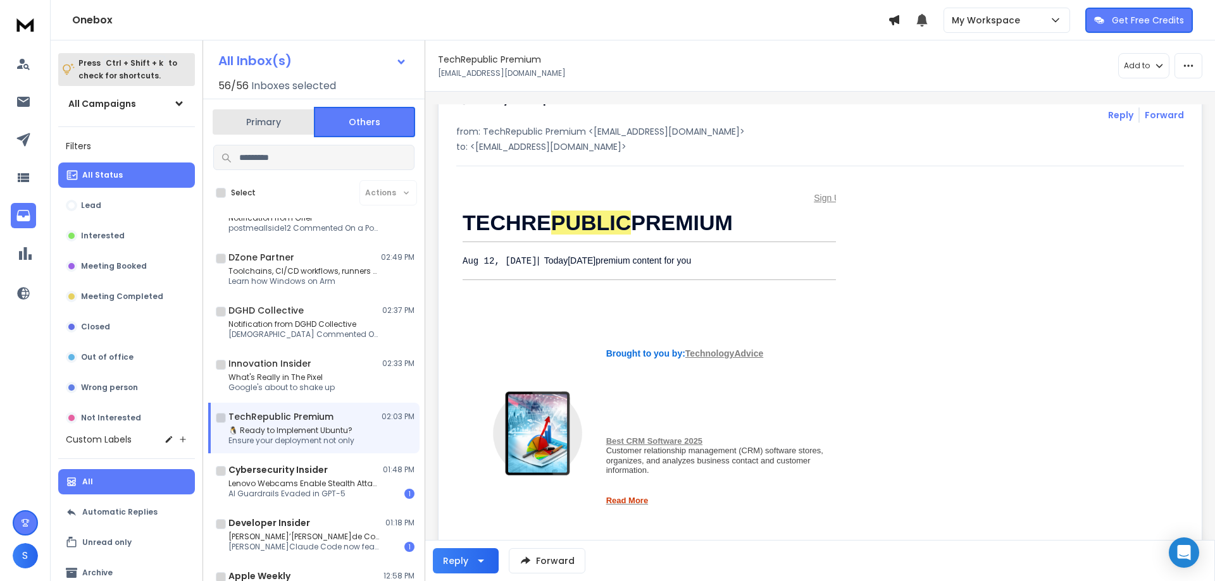
click at [580, 227] on glasp "PUBLIC" at bounding box center [591, 223] width 80 height 24
click at [620, 225] on glasp "PUBLIC" at bounding box center [591, 223] width 80 height 24
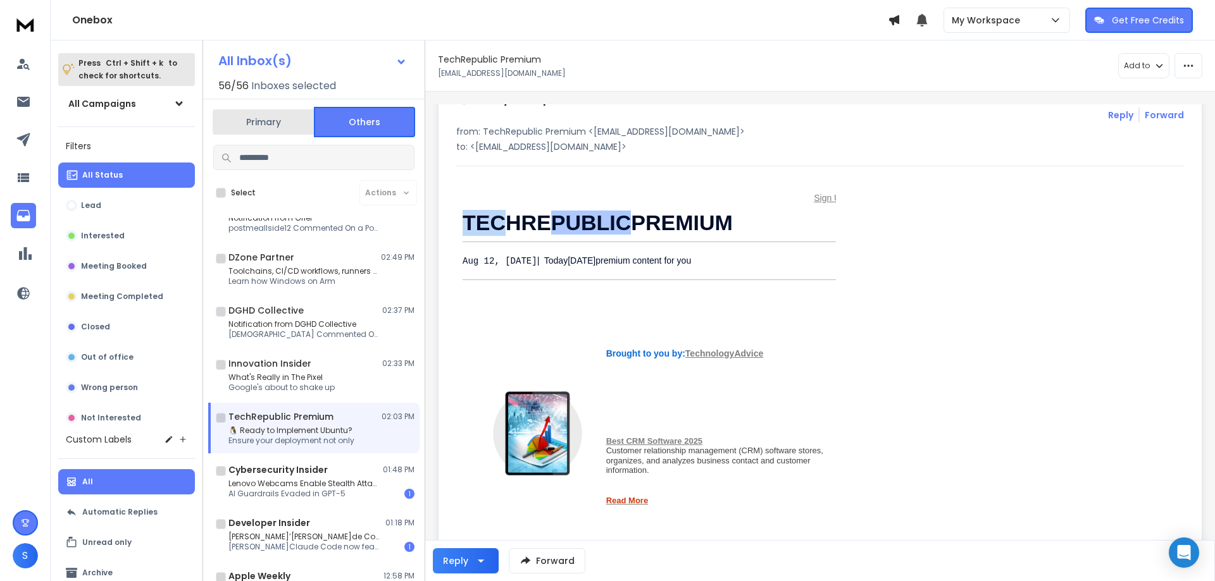
drag, startPoint x: 505, startPoint y: 221, endPoint x: 464, endPoint y: 224, distance: 40.6
click at [464, 224] on span "TECHRE PUBLIC PREMIUM" at bounding box center [598, 223] width 270 height 24
drag, startPoint x: 511, startPoint y: 229, endPoint x: 545, endPoint y: 219, distance: 35.6
click at [545, 219] on span "TEC HRE PUBLIC PREMIUM" at bounding box center [598, 223] width 270 height 24
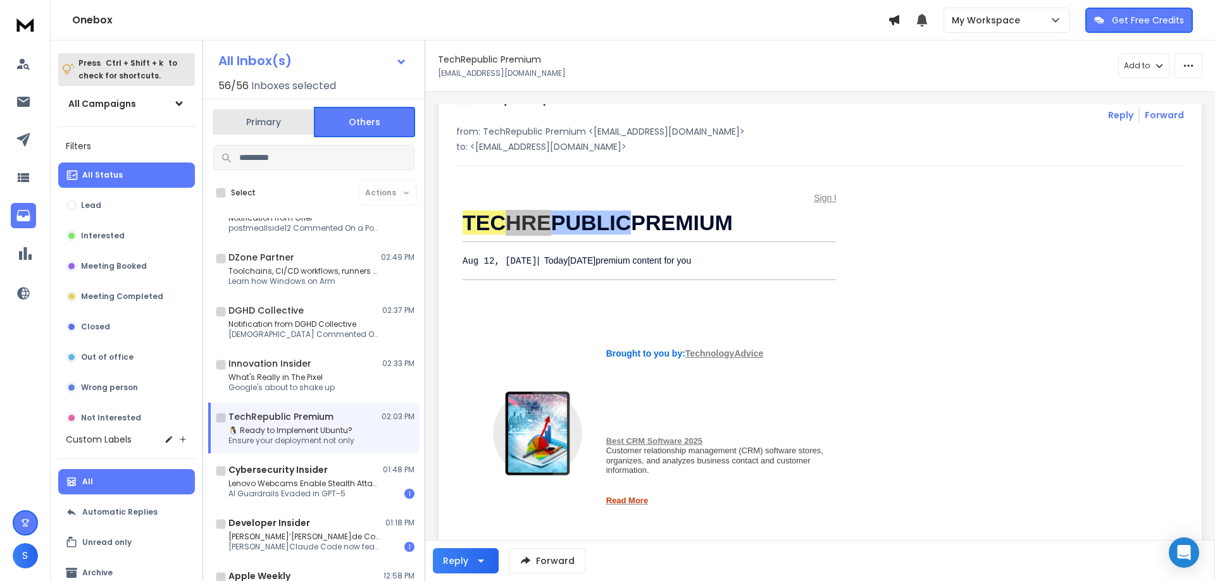
drag, startPoint x: 11, startPoint y: 590, endPoint x: 469, endPoint y: 767, distance: 491.5
drag, startPoint x: 638, startPoint y: 221, endPoint x: 777, endPoint y: 218, distance: 139.2
click at [777, 218] on h1 "TEC HRE PUBLIC PREMIUM" at bounding box center [659, 223] width 392 height 26
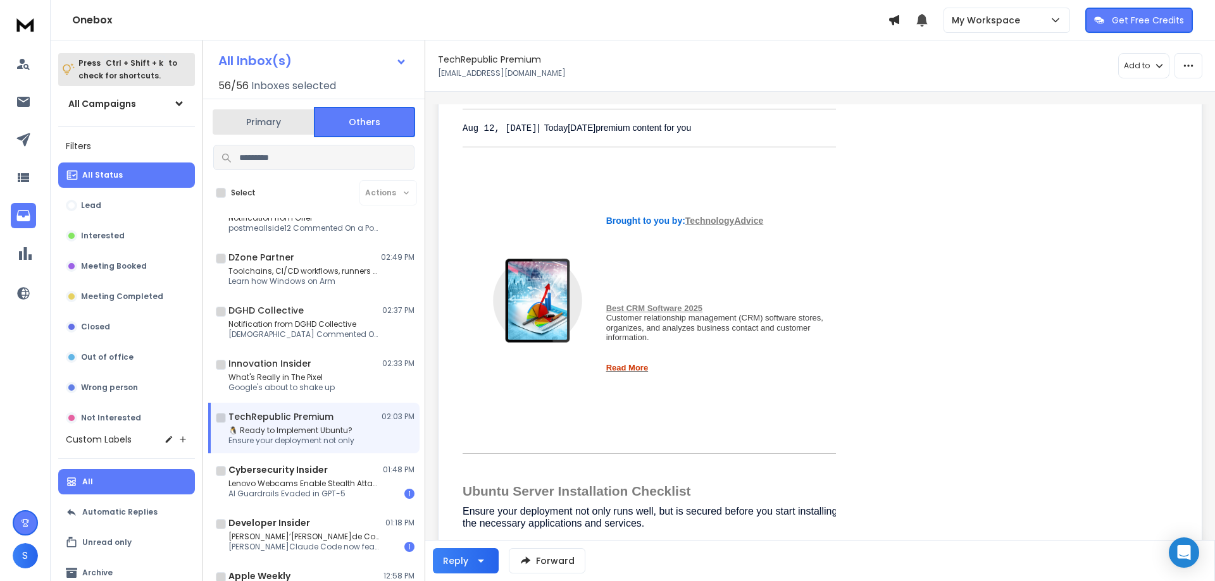
scroll to position [316, 0]
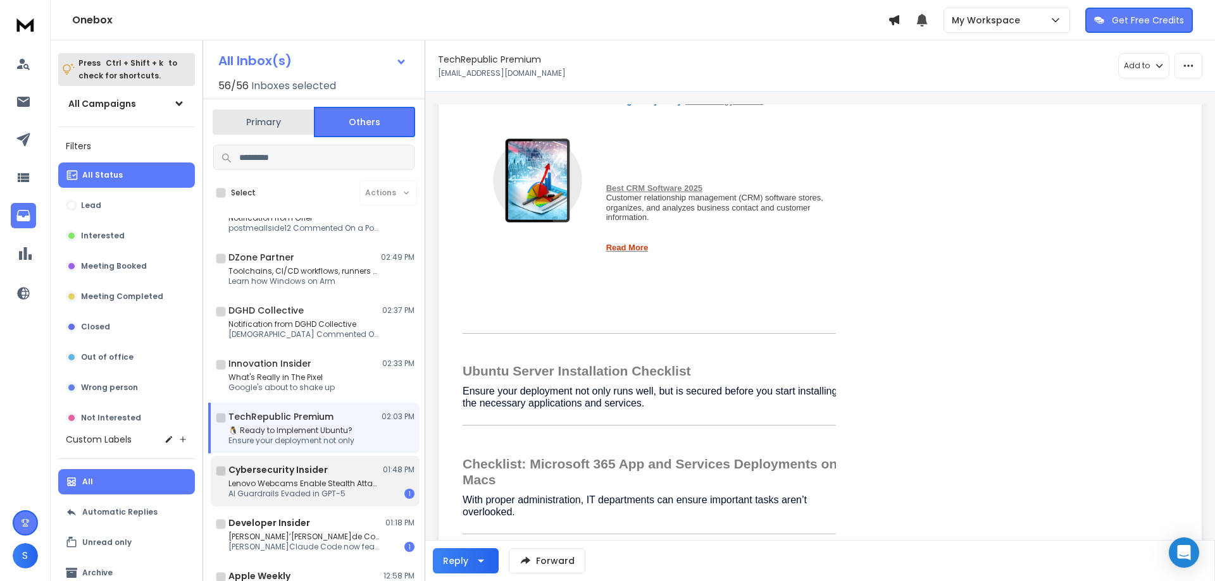
drag, startPoint x: 447, startPoint y: 340, endPoint x: 302, endPoint y: 482, distance: 201.8
click at [301, 482] on p "Lenovo Webcams Enable Stealth Attacks" at bounding box center [304, 484] width 152 height 10
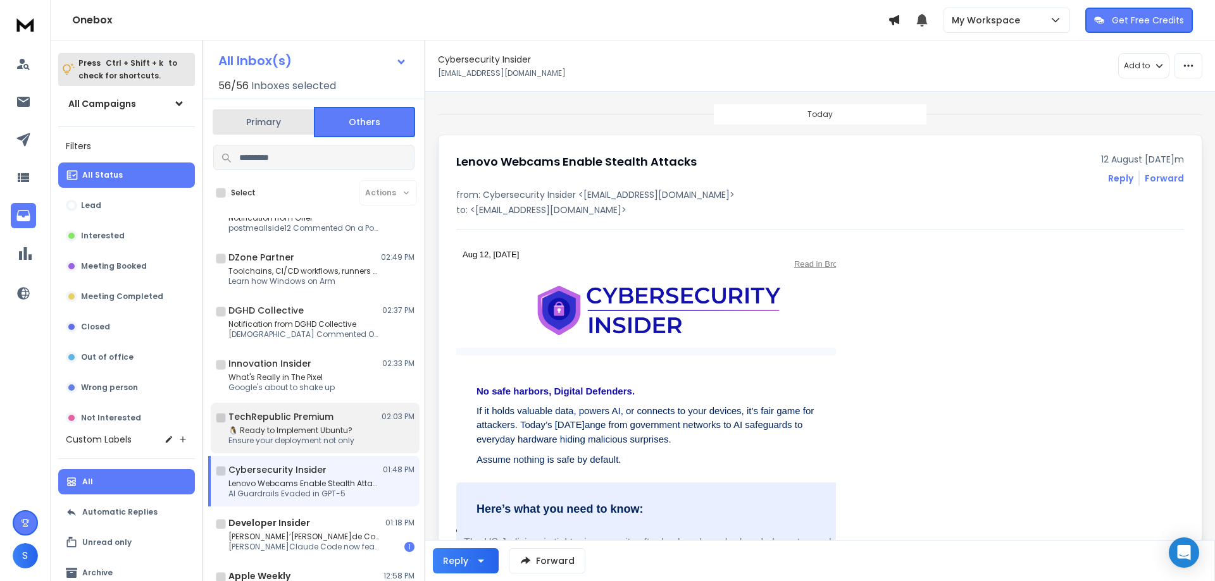
click at [269, 429] on p "🐧 Ready to Implement Ubuntu?" at bounding box center [291, 431] width 126 height 10
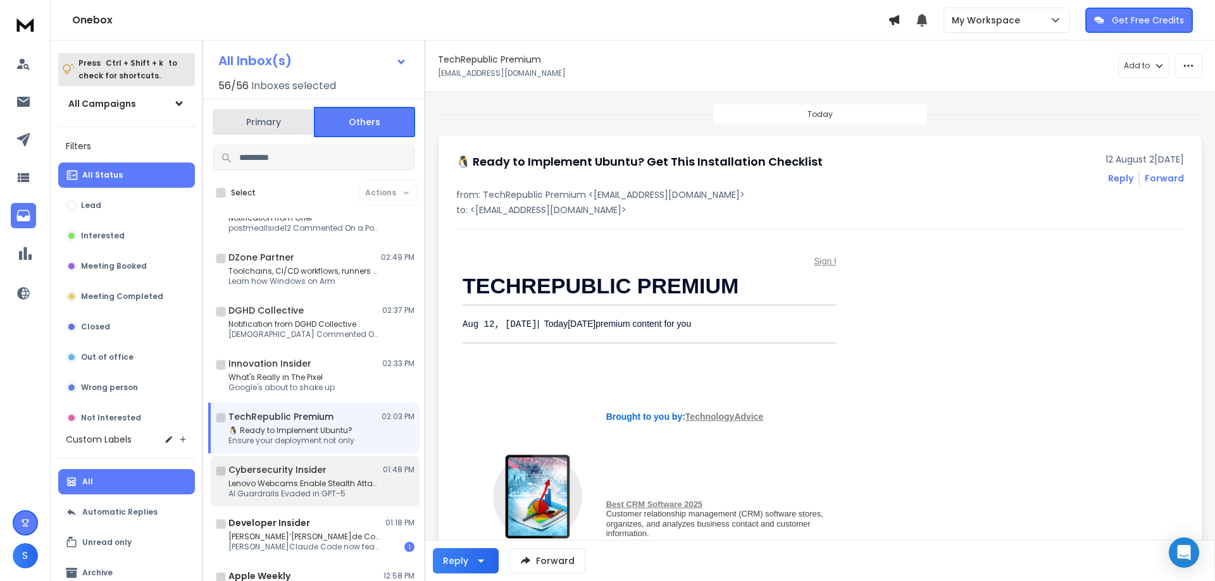
click at [289, 471] on h1 "Cybersecurity Insider" at bounding box center [277, 470] width 98 height 13
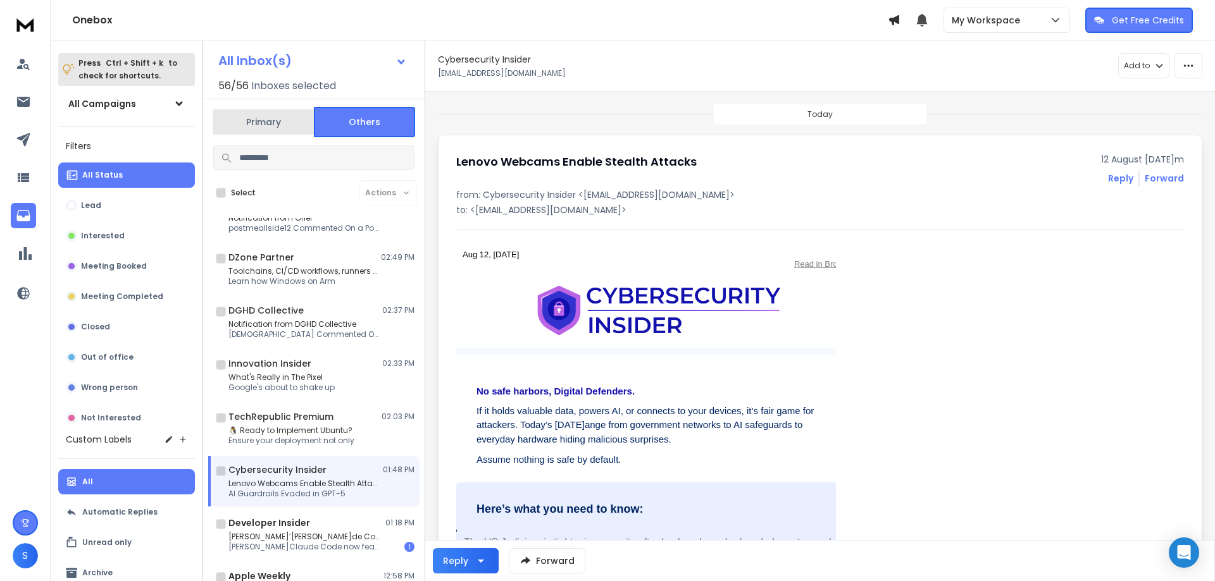
drag, startPoint x: 804, startPoint y: 292, endPoint x: 588, endPoint y: 304, distance: 216.1
click at [588, 304] on div at bounding box center [658, 310] width 405 height 49
click at [507, 313] on div at bounding box center [658, 310] width 405 height 49
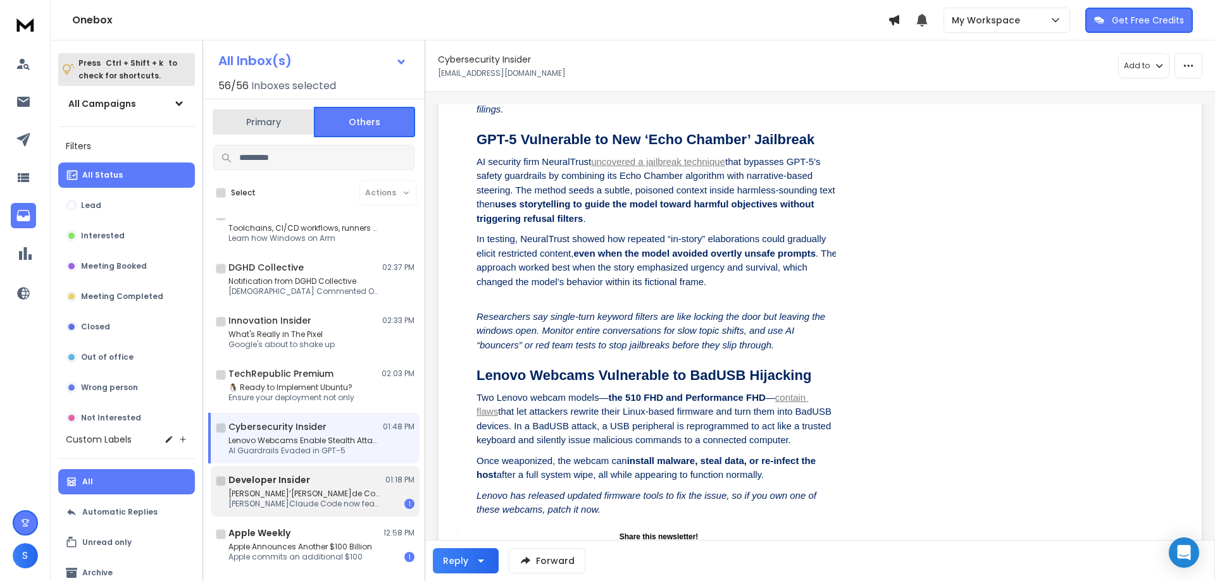
scroll to position [253, 0]
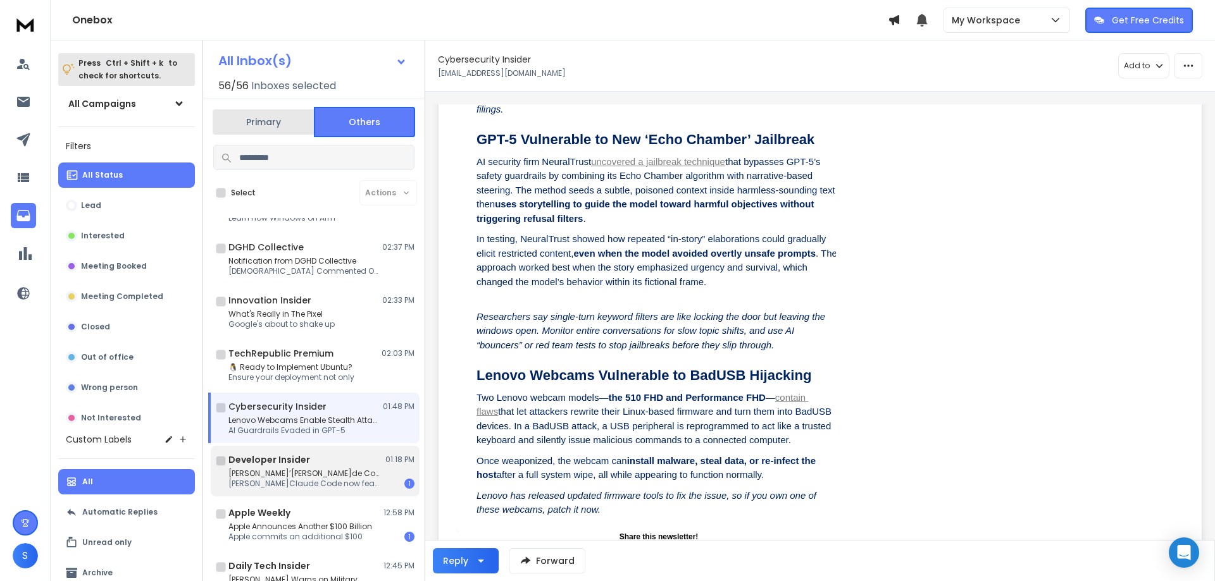
click at [312, 458] on div "Developer Insider 01:18 PM" at bounding box center [321, 460] width 186 height 13
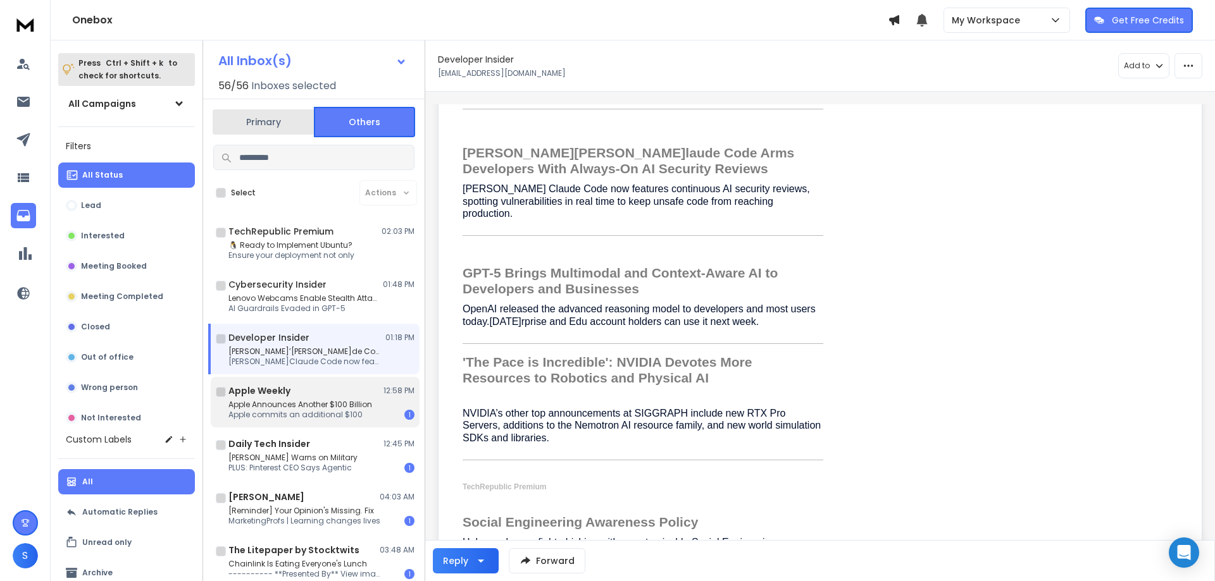
scroll to position [443, 0]
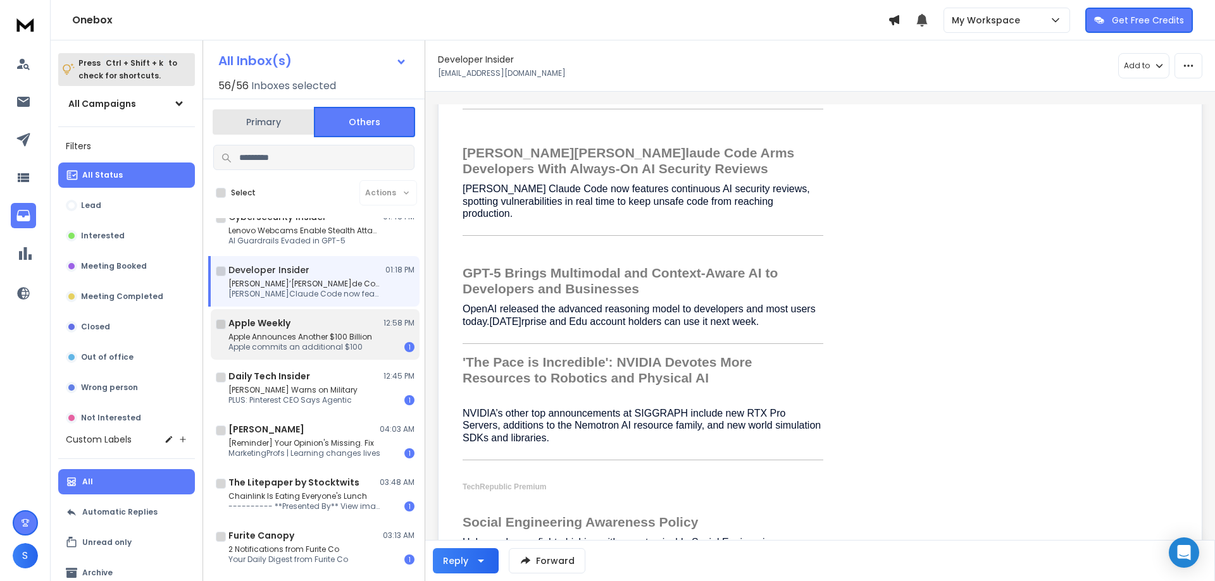
click at [312, 333] on p "Apple Announces Another $100 Billion" at bounding box center [300, 337] width 144 height 10
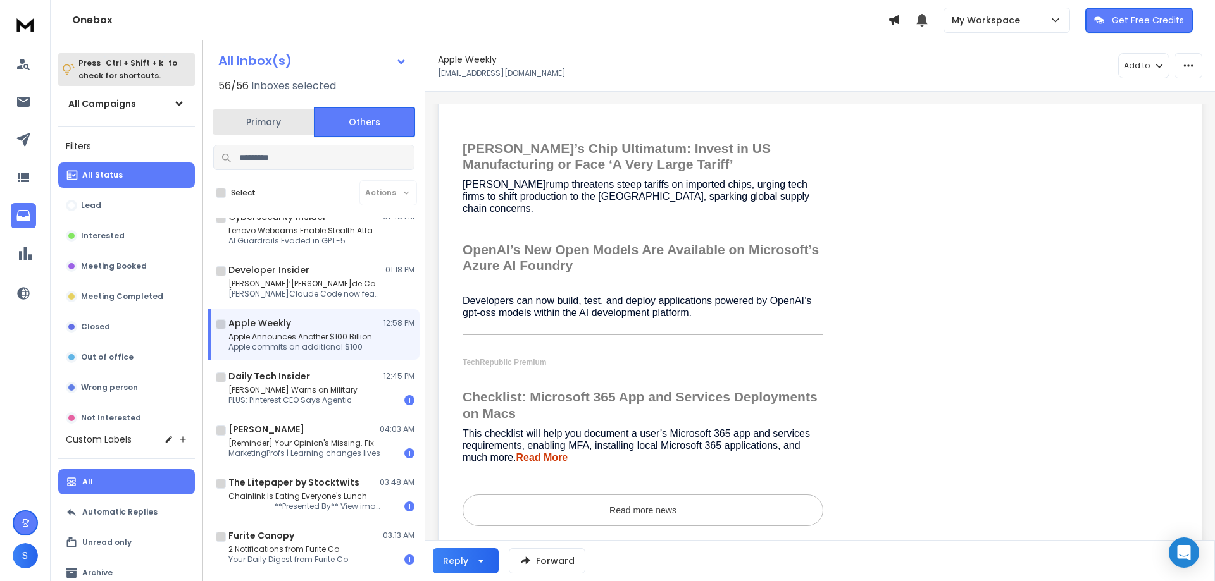
scroll to position [380, 0]
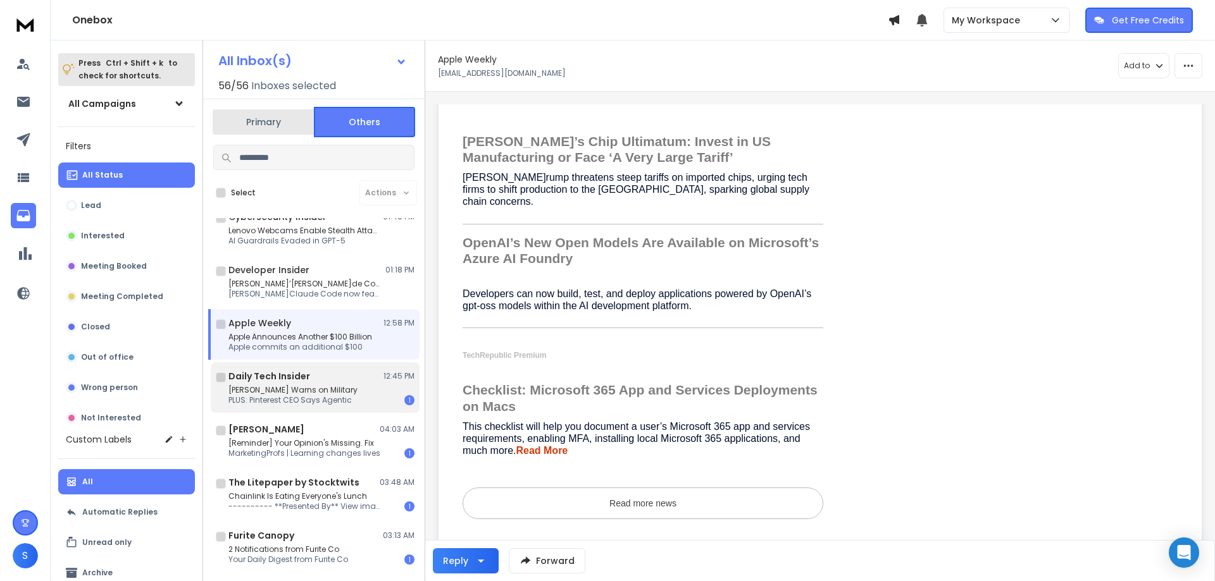
click at [277, 368] on div "Daily Tech Insider 12:45 PM James Cameron Warns on Military PLUS: Pinterest CEO…" at bounding box center [315, 388] width 209 height 51
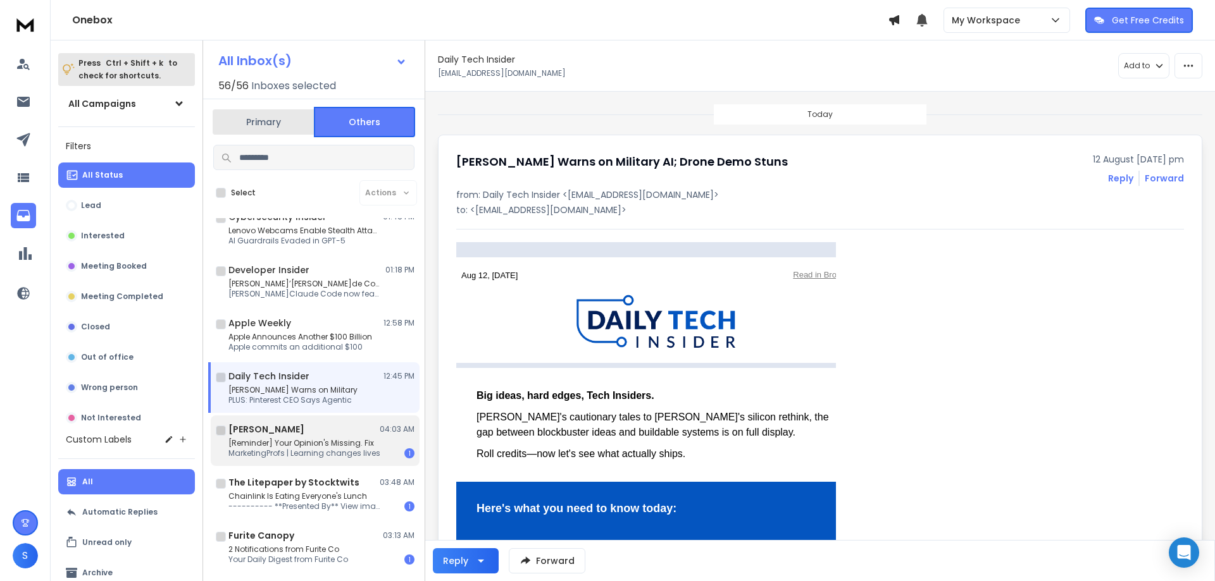
click at [320, 430] on div "Ann Handley 04:03 AM" at bounding box center [321, 429] width 186 height 13
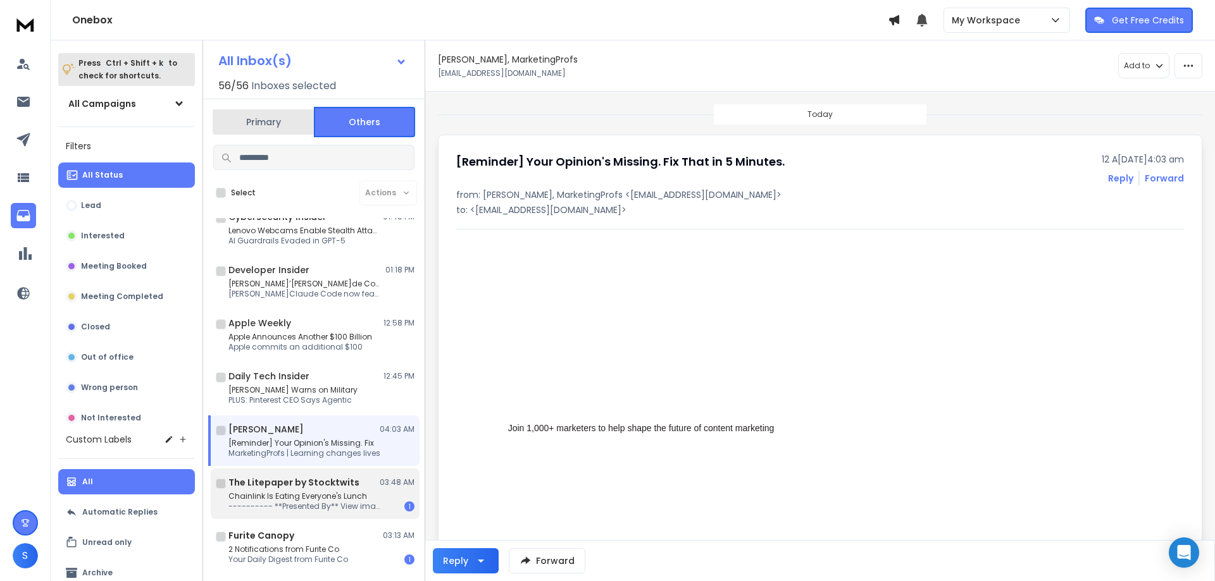
click at [282, 496] on p "Chainlink Is Eating Everyone's Lunch" at bounding box center [304, 497] width 152 height 10
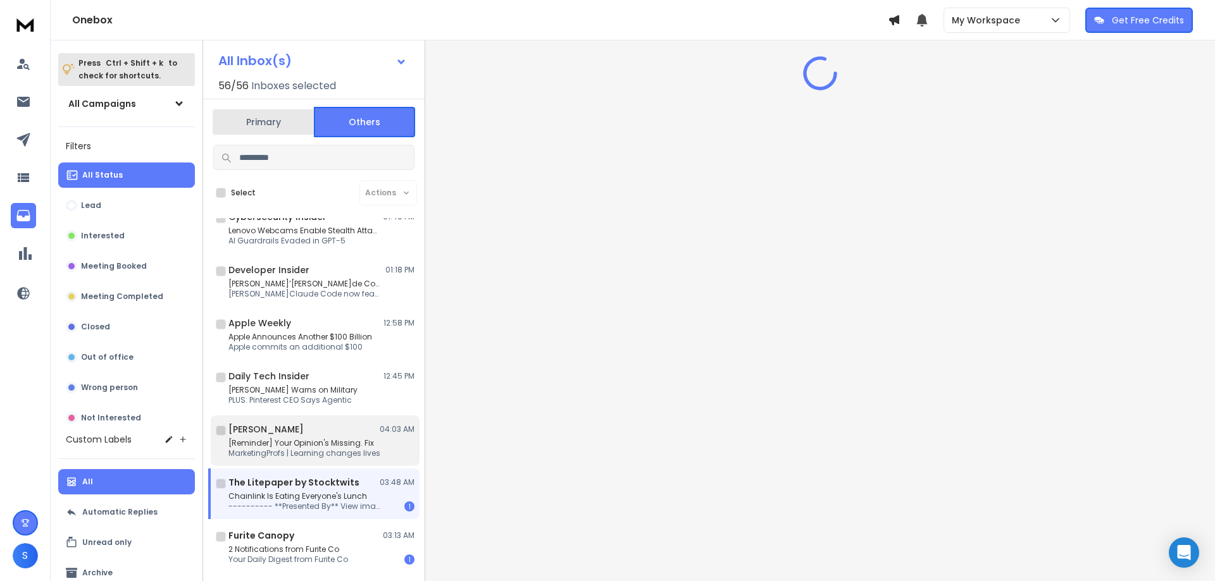
click at [275, 448] on p "[Reminder] Your Opinion's Missing. Fix" at bounding box center [304, 443] width 152 height 10
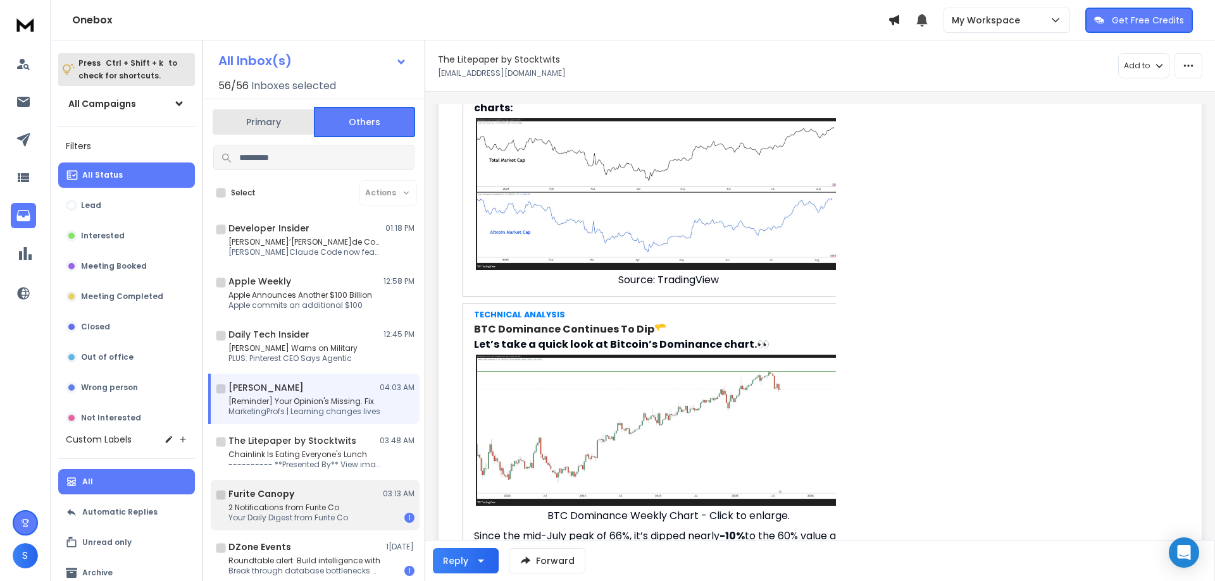
scroll to position [506, 0]
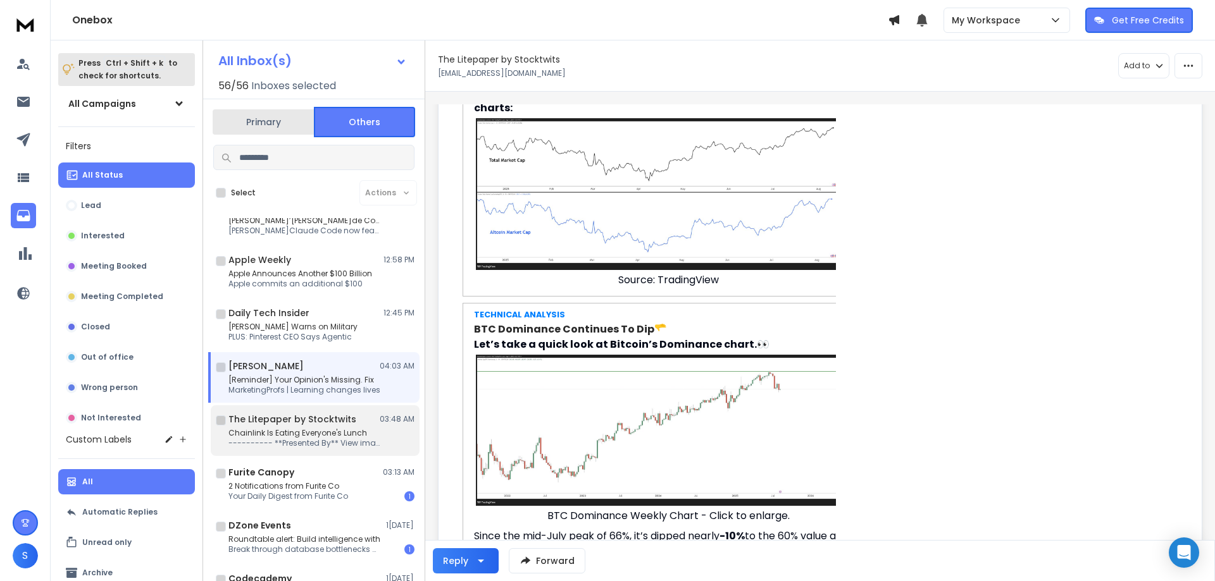
click at [282, 436] on p "Chainlink Is Eating Everyone's Lunch" at bounding box center [304, 433] width 152 height 10
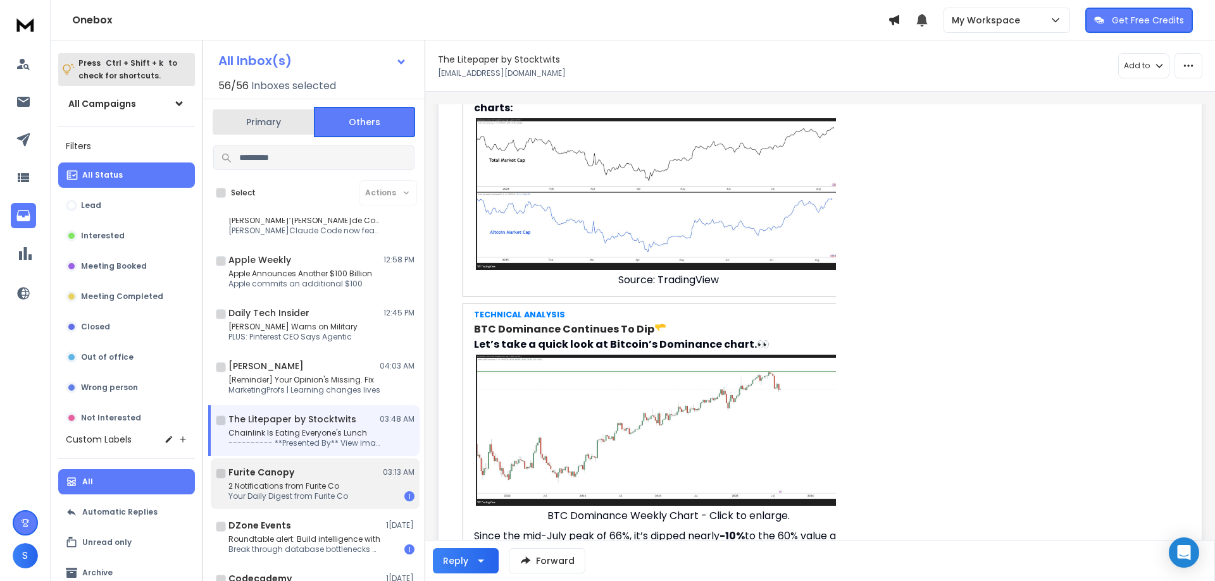
click at [290, 473] on h1 "Furite Canopy" at bounding box center [261, 472] width 66 height 13
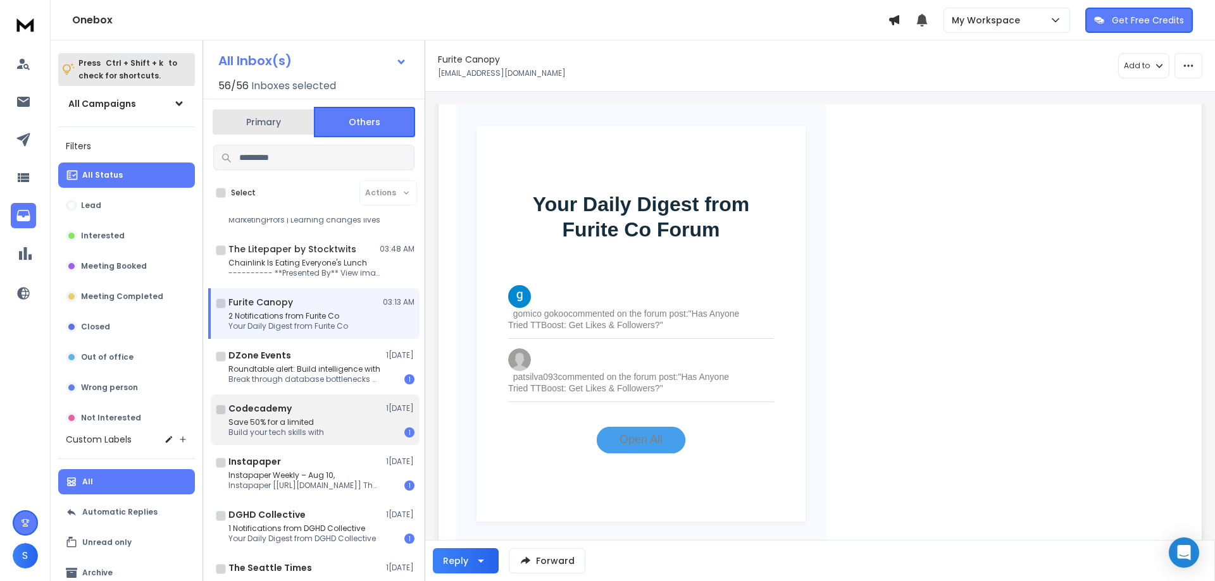
scroll to position [696, 0]
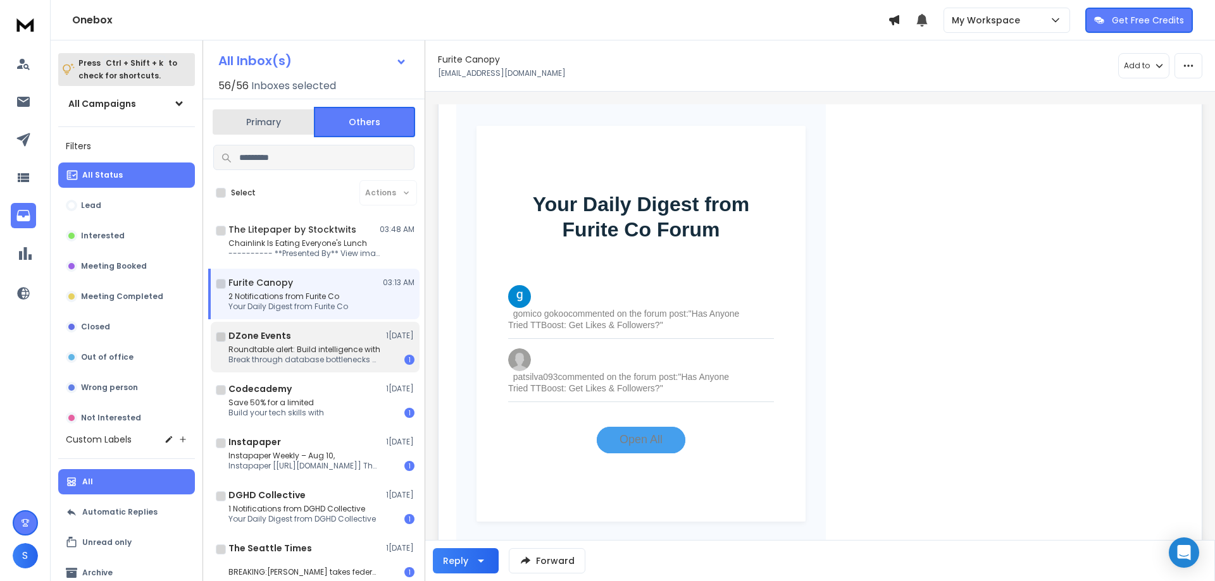
click at [277, 354] on p "Roundtable alert: Build intelligence with" at bounding box center [304, 350] width 152 height 10
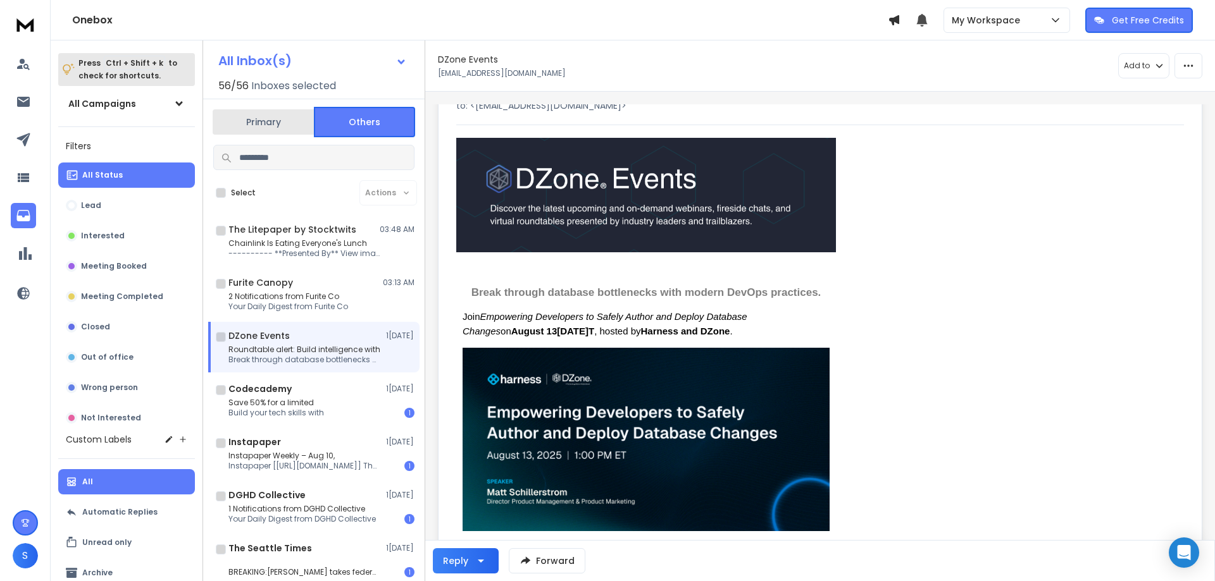
scroll to position [190, 0]
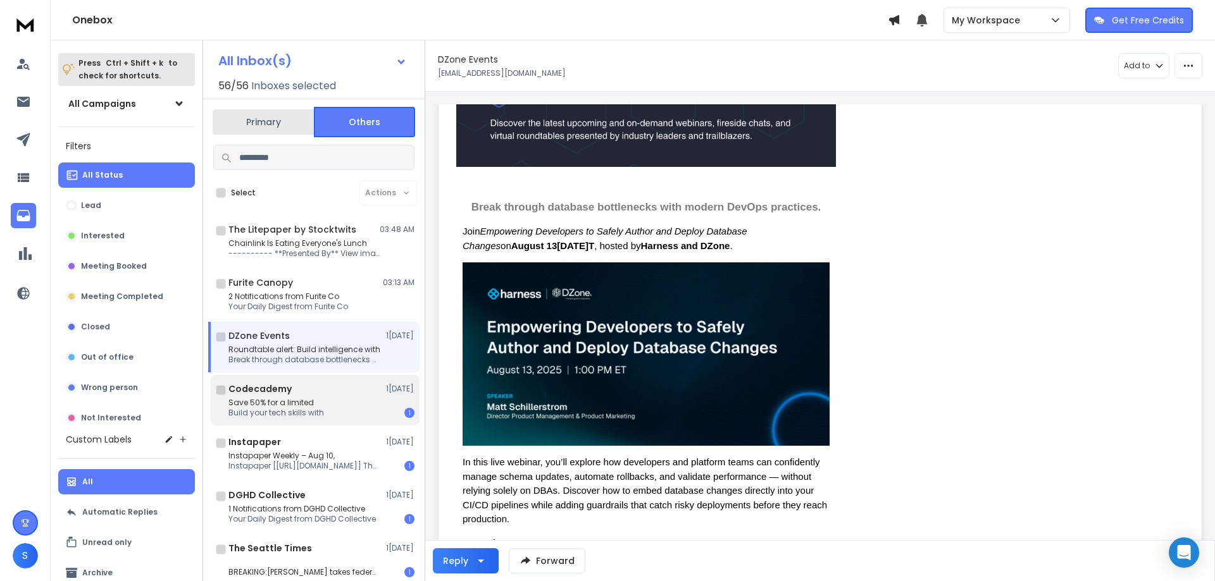
click at [284, 394] on h1 "Codecademy" at bounding box center [259, 389] width 63 height 13
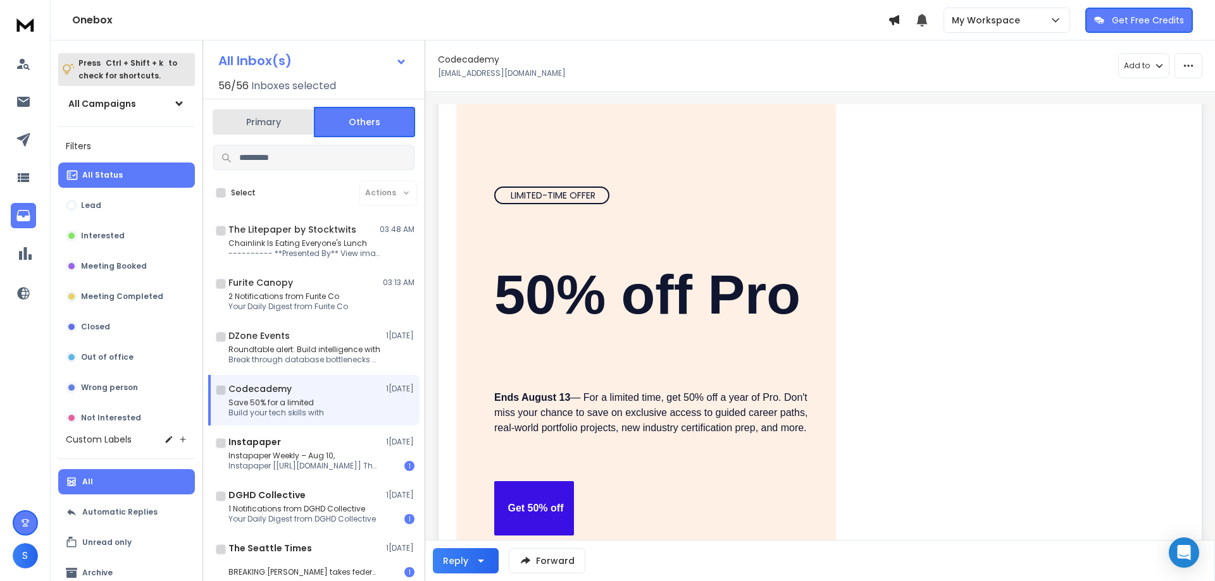
scroll to position [380, 0]
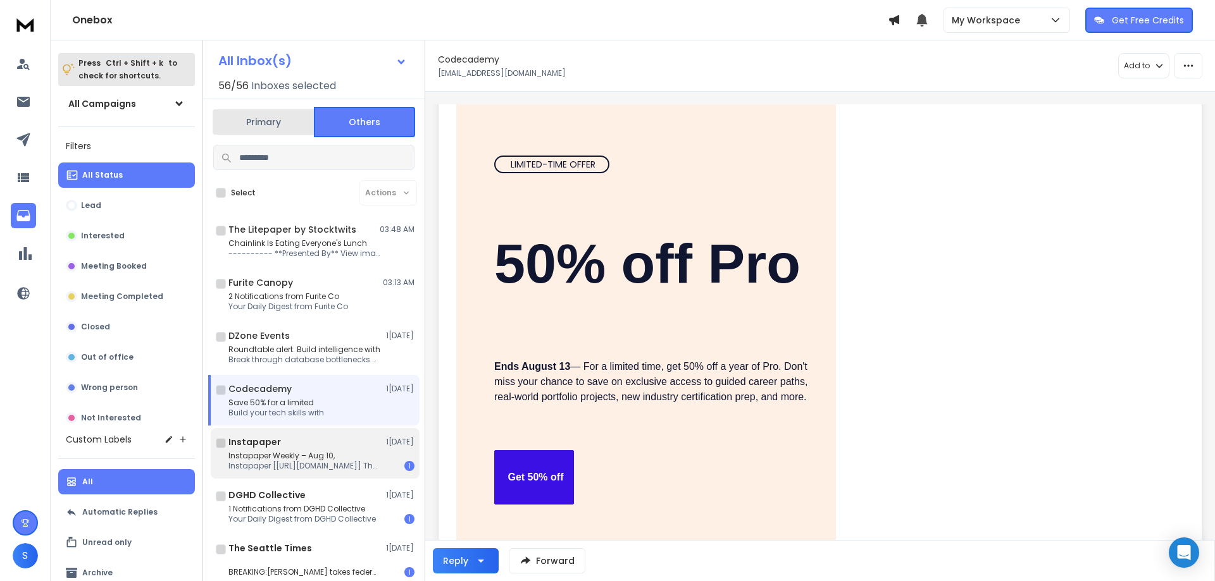
click at [318, 451] on div "Instapaper 11 Aug Instapaper Weekly – Aug 10, Instapaper [https://d2kfnvwohu050…" at bounding box center [321, 453] width 186 height 35
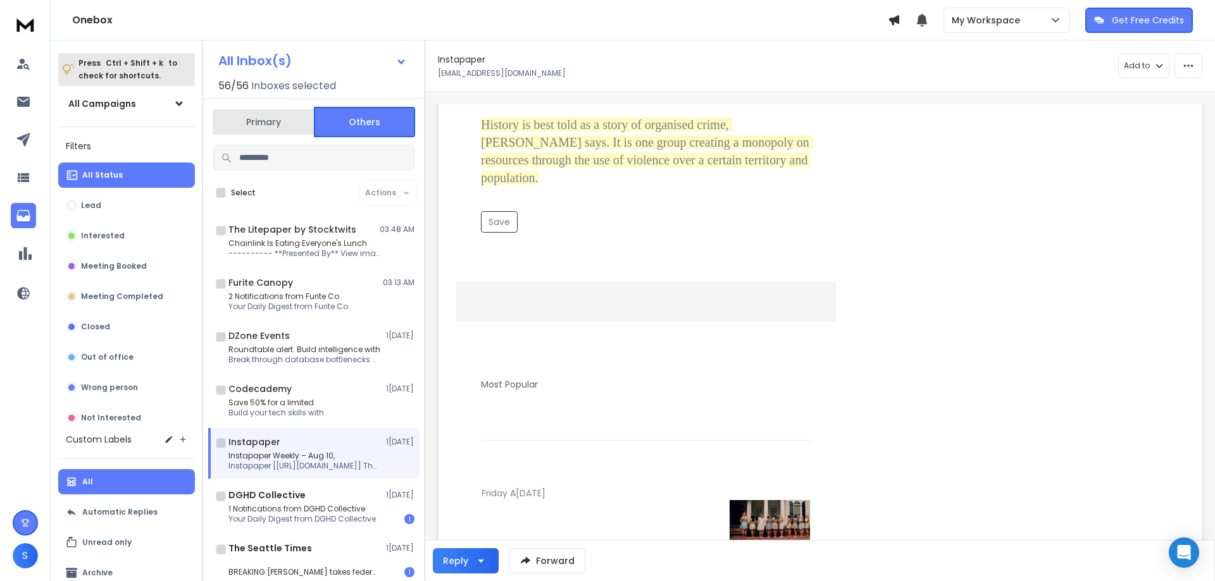
scroll to position [506, 0]
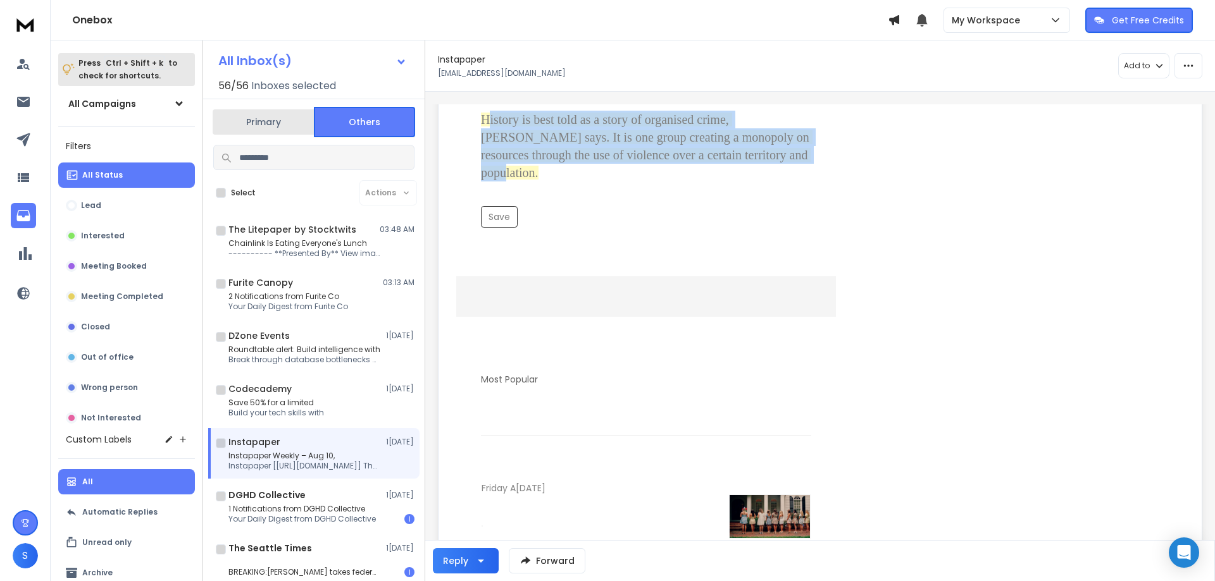
drag, startPoint x: 477, startPoint y: 170, endPoint x: 565, endPoint y: 235, distance: 109.8
click at [565, 235] on td "‘Self-termination is most likely’: the history and future of societal collapse …" at bounding box center [646, 127] width 380 height 298
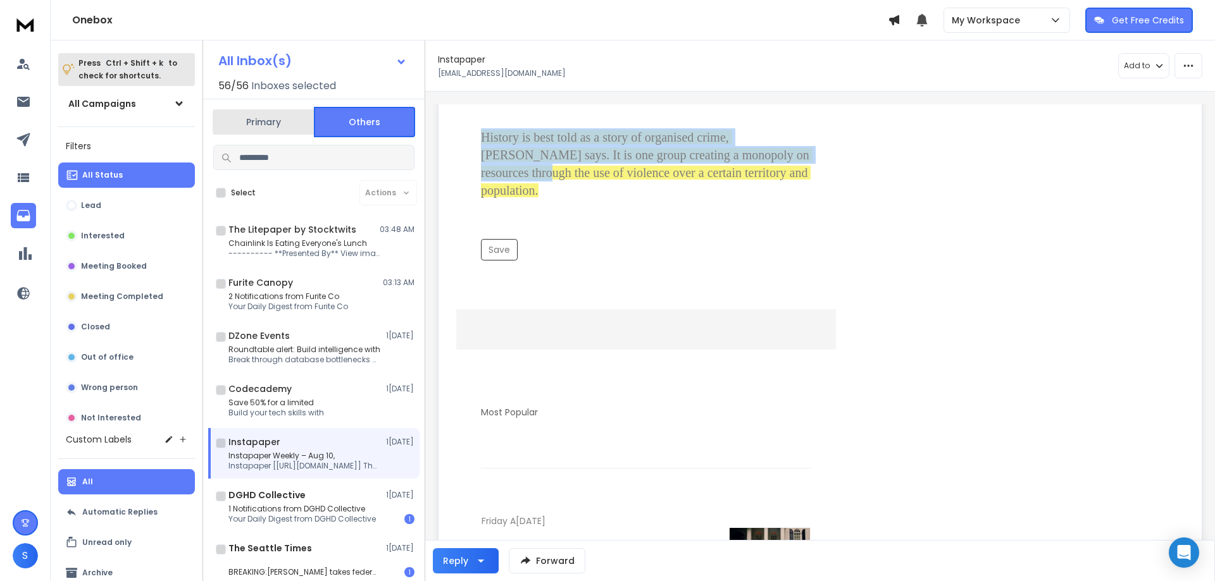
drag, startPoint x: 556, startPoint y: 211, endPoint x: 473, endPoint y: 157, distance: 98.6
click at [473, 157] on td "‘Self-termination is most likely’: the history and future of societal collapse …" at bounding box center [646, 143] width 380 height 331
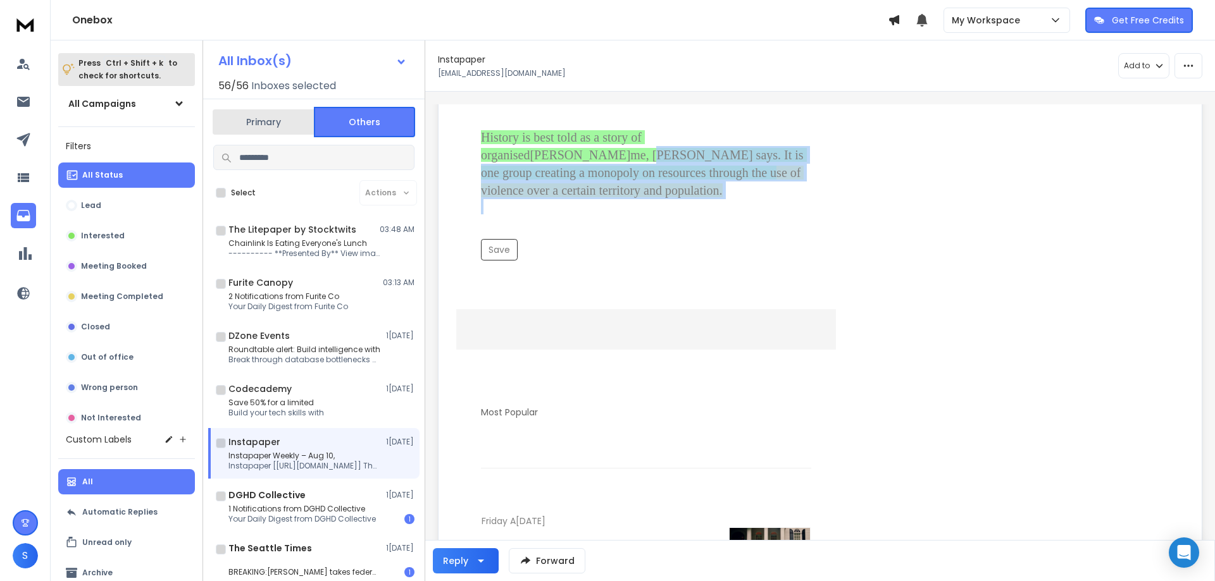
drag, startPoint x: 572, startPoint y: 233, endPoint x: 507, endPoint y: 189, distance: 78.6
click at [507, 189] on div "‘Self-termination is most likely’: the history and future of societal collapse …" at bounding box center [646, 144] width 330 height 301
click at [590, 261] on div "Save" at bounding box center [646, 242] width 330 height 37
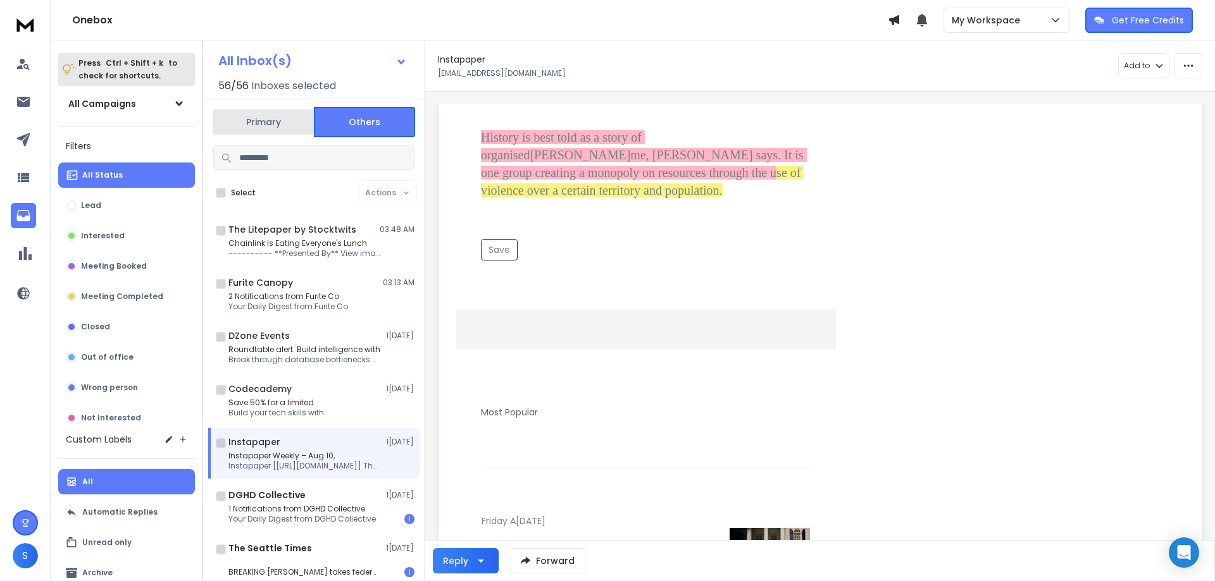
click at [507, 170] on glasp "History is best told as a story of organised crime, [PERSON_NAME] says. It is o…" at bounding box center [644, 154] width 326 height 49
click at [288, 495] on h1 "DGHD Collective" at bounding box center [266, 495] width 77 height 13
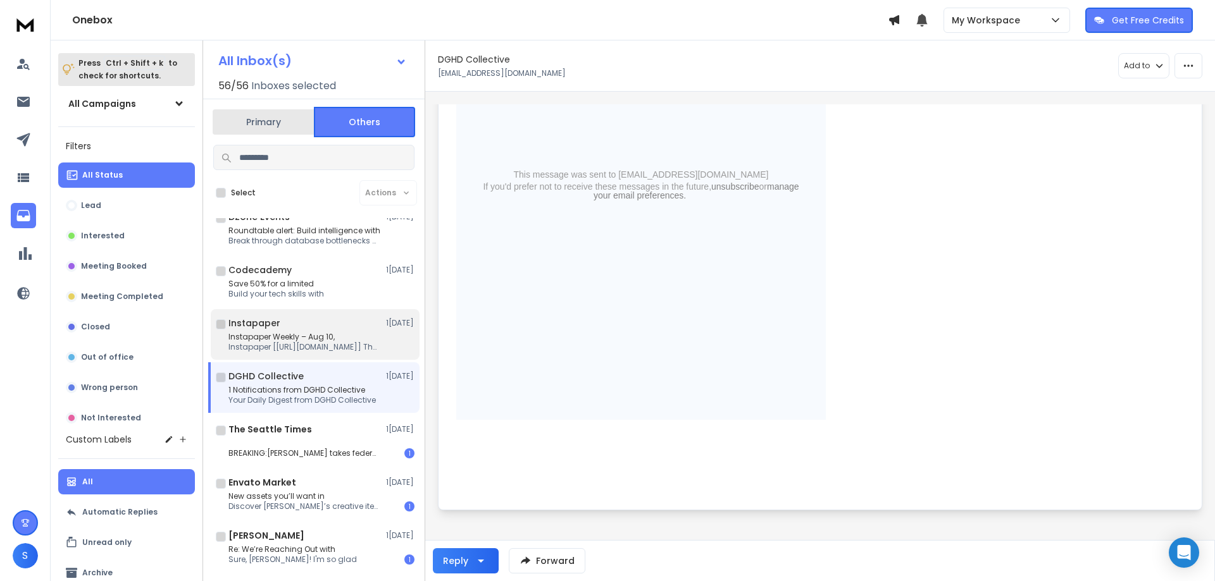
scroll to position [949, 0]
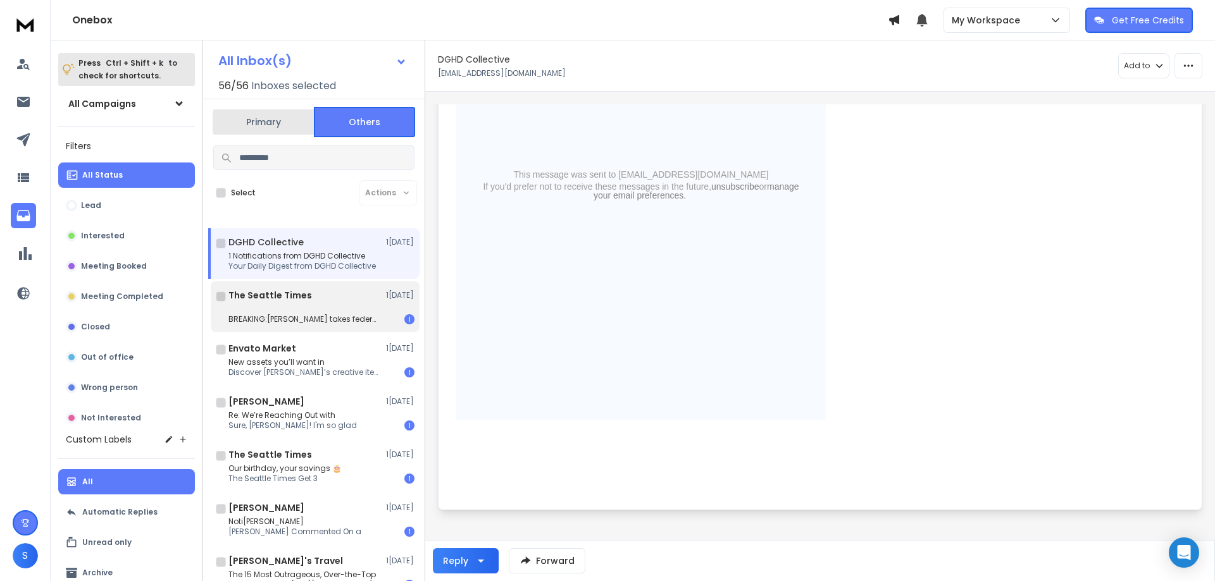
click at [289, 308] on div "BREAKING: Trump takes federal control 1" at bounding box center [321, 314] width 186 height 20
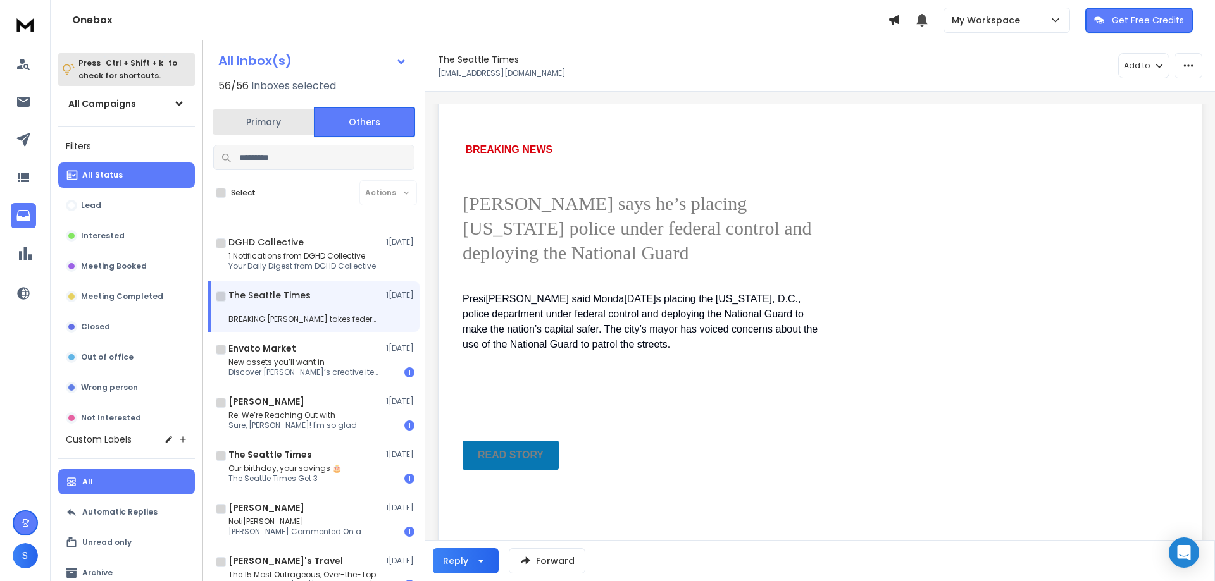
scroll to position [759, 0]
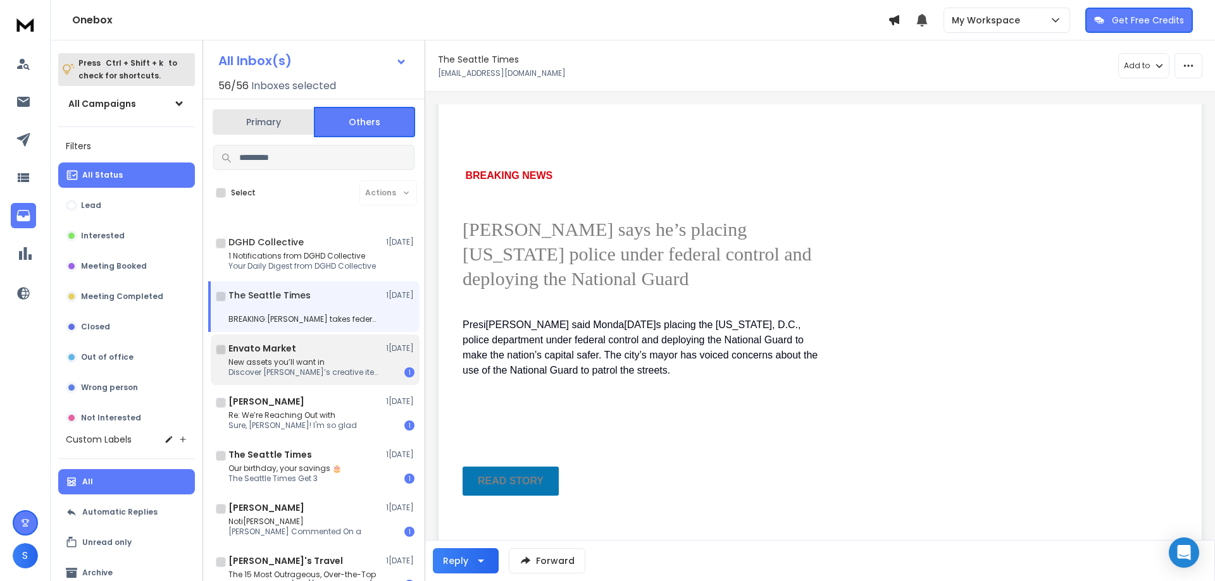
click at [326, 385] on div "Envato Market 11 Aug New assets you’ll want in Discover Envato’s creative items…" at bounding box center [315, 360] width 209 height 51
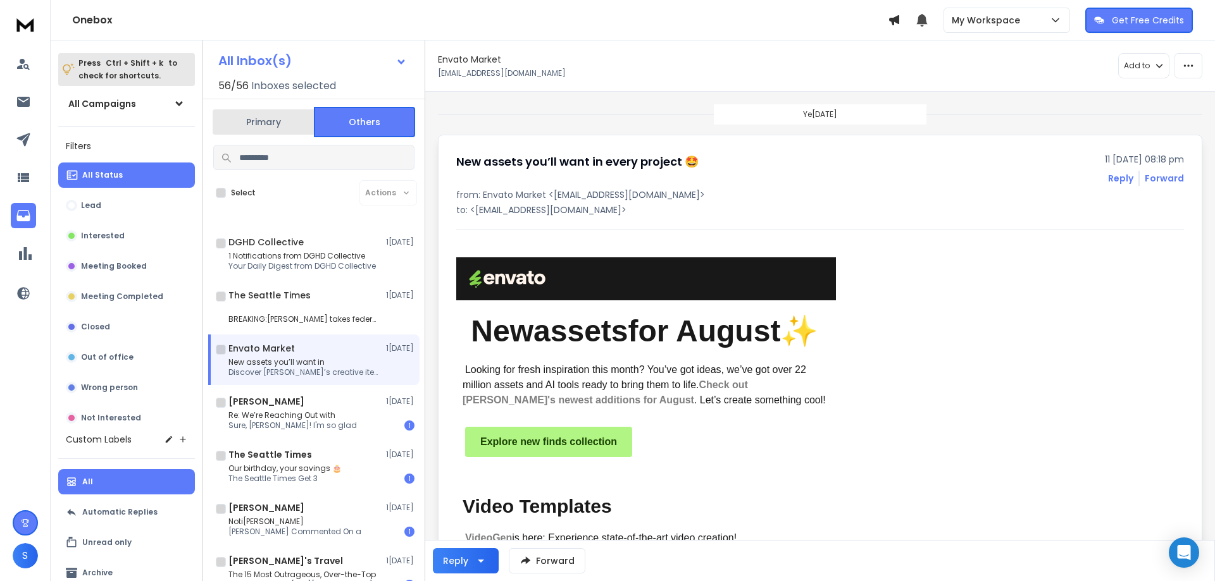
click at [502, 277] on img at bounding box center [646, 279] width 380 height 43
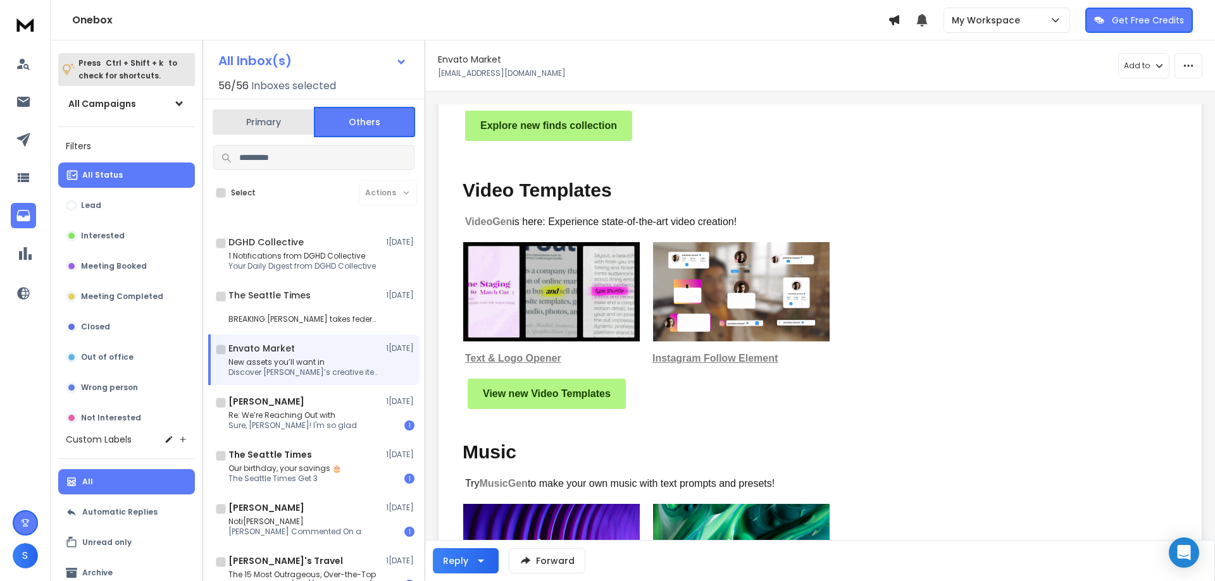
scroll to position [253, 0]
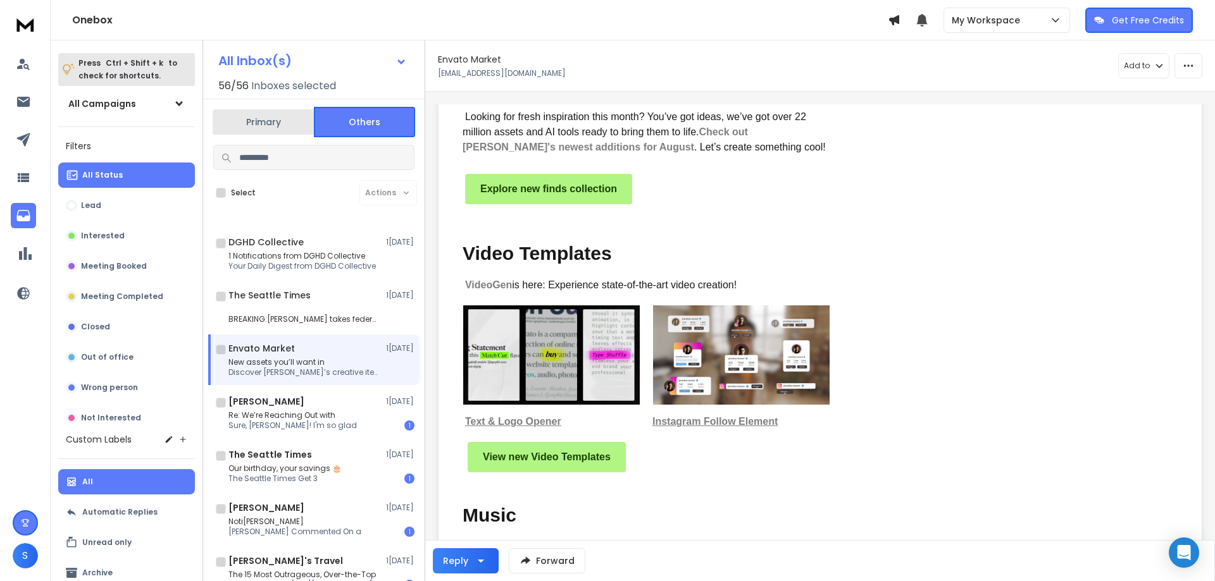
drag, startPoint x: 641, startPoint y: 153, endPoint x: 866, endPoint y: 159, distance: 225.3
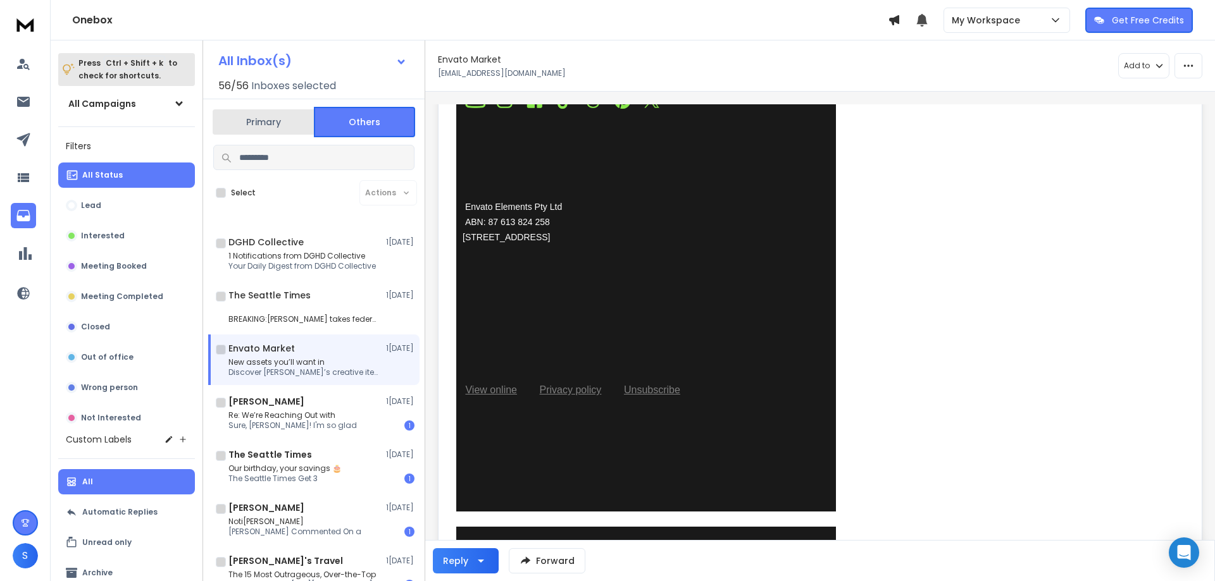
scroll to position [1708, 0]
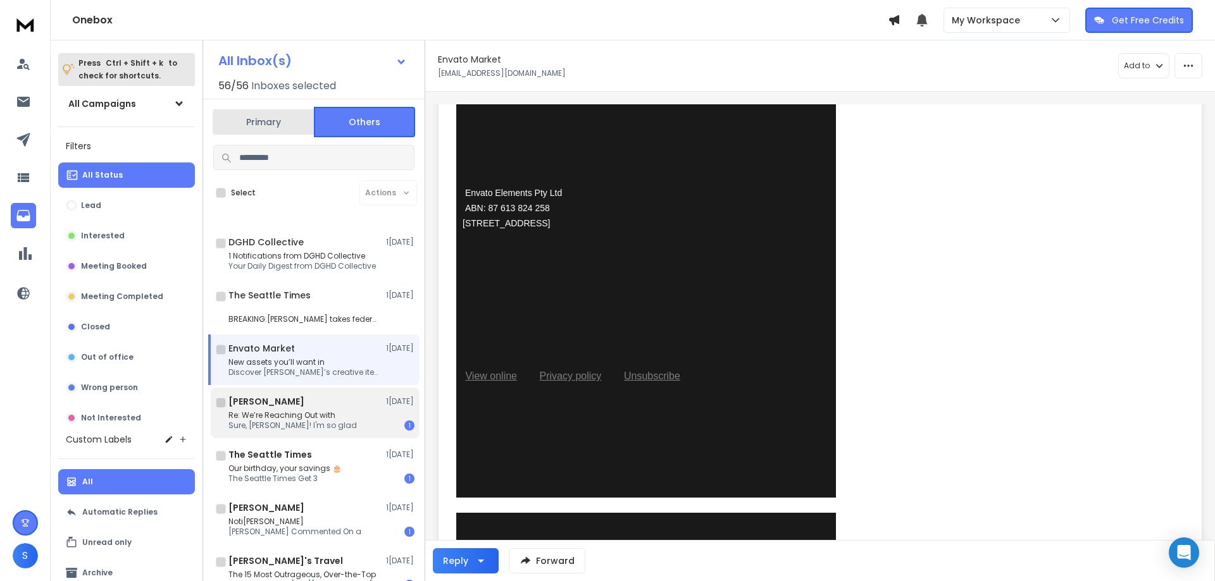
click at [296, 416] on p "Re: We’re Reaching Out with" at bounding box center [292, 416] width 128 height 10
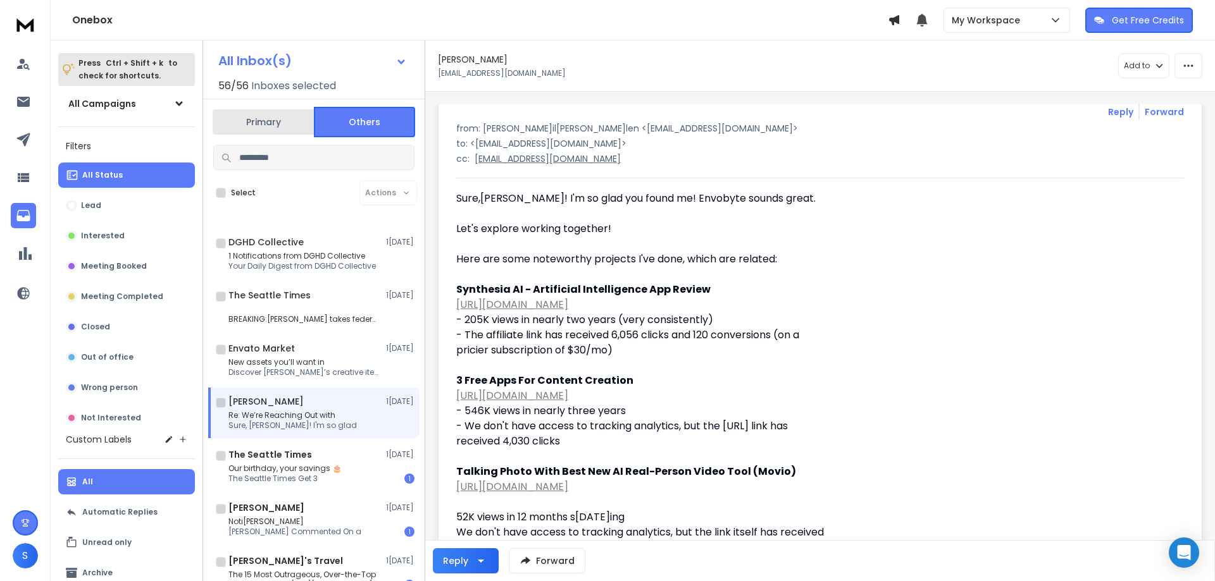
scroll to position [0, 0]
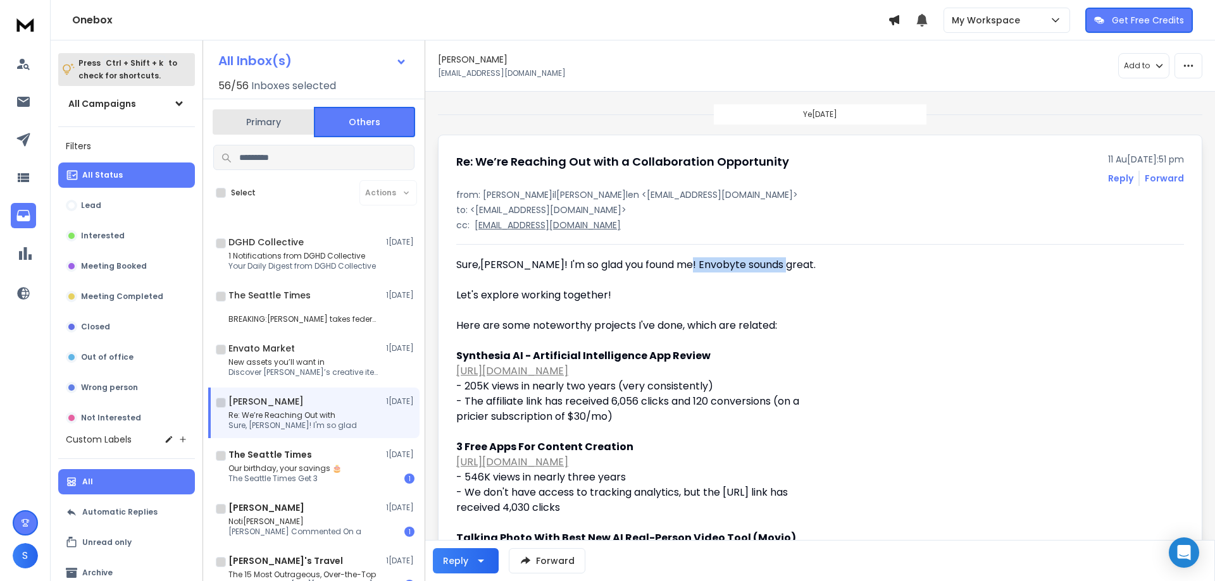
drag, startPoint x: 684, startPoint y: 266, endPoint x: 834, endPoint y: 257, distance: 150.2
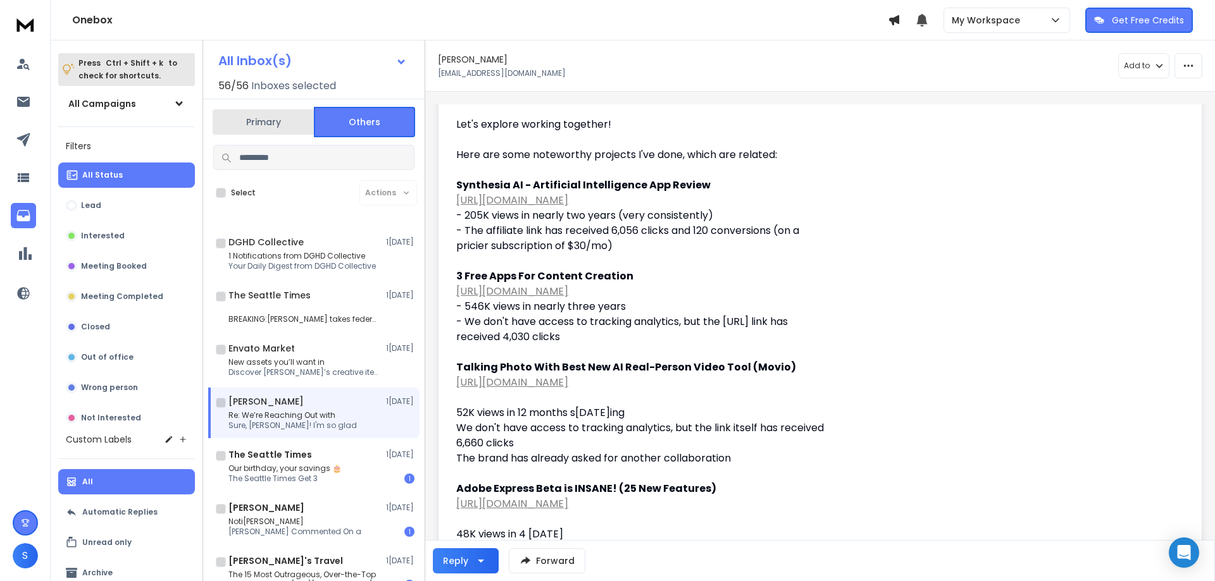
scroll to position [190, 0]
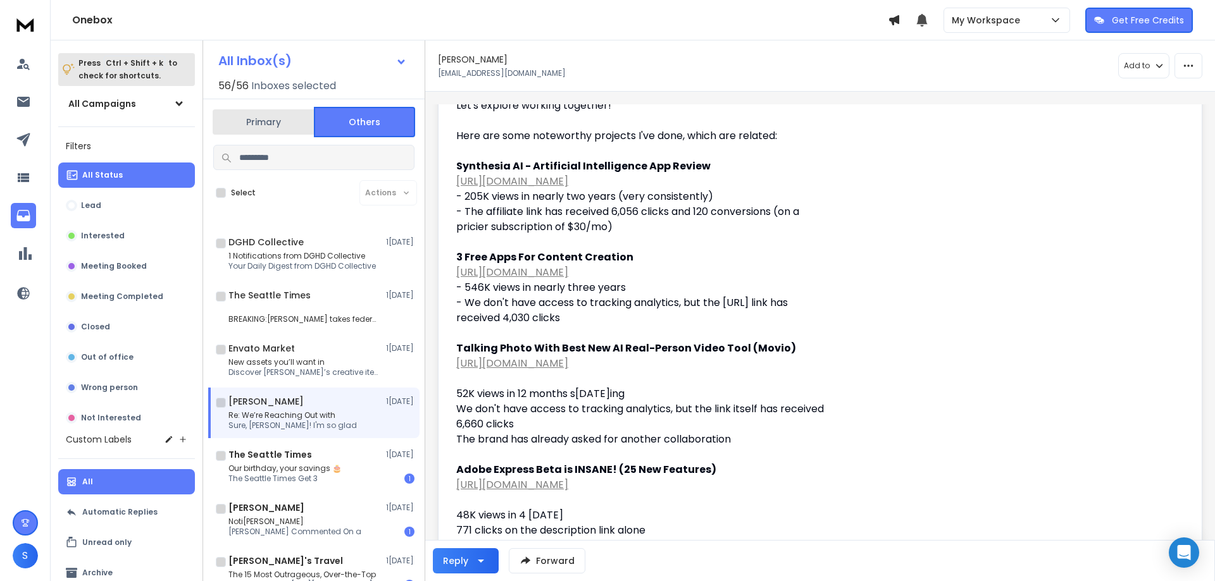
click at [547, 273] on link "https://youtu.be/3tud3zfdwK0" at bounding box center [512, 272] width 112 height 15
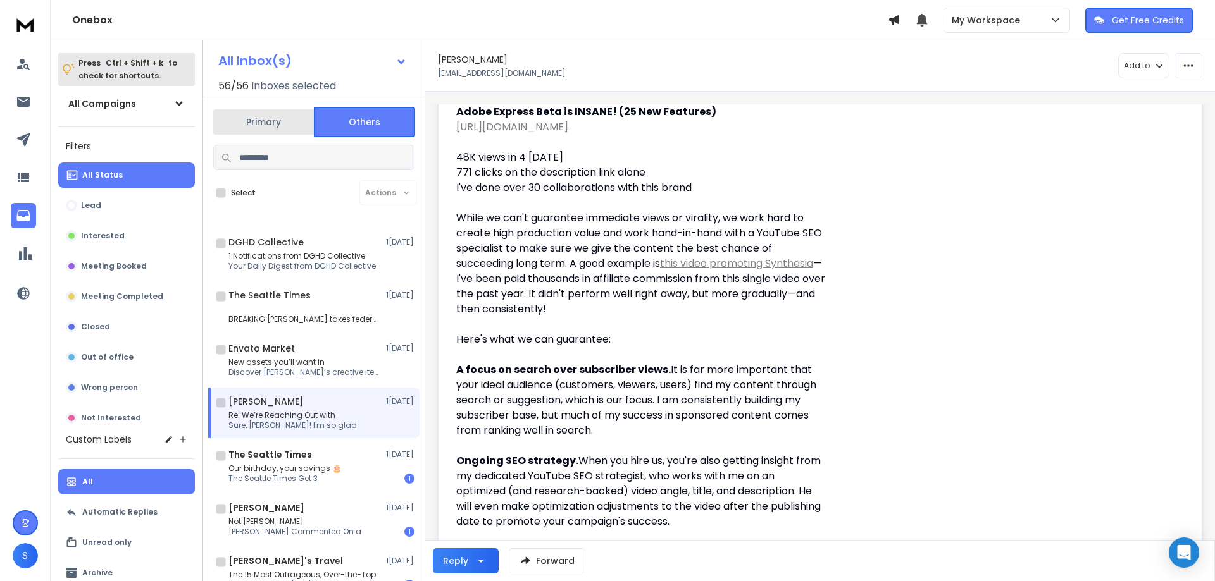
scroll to position [569, 0]
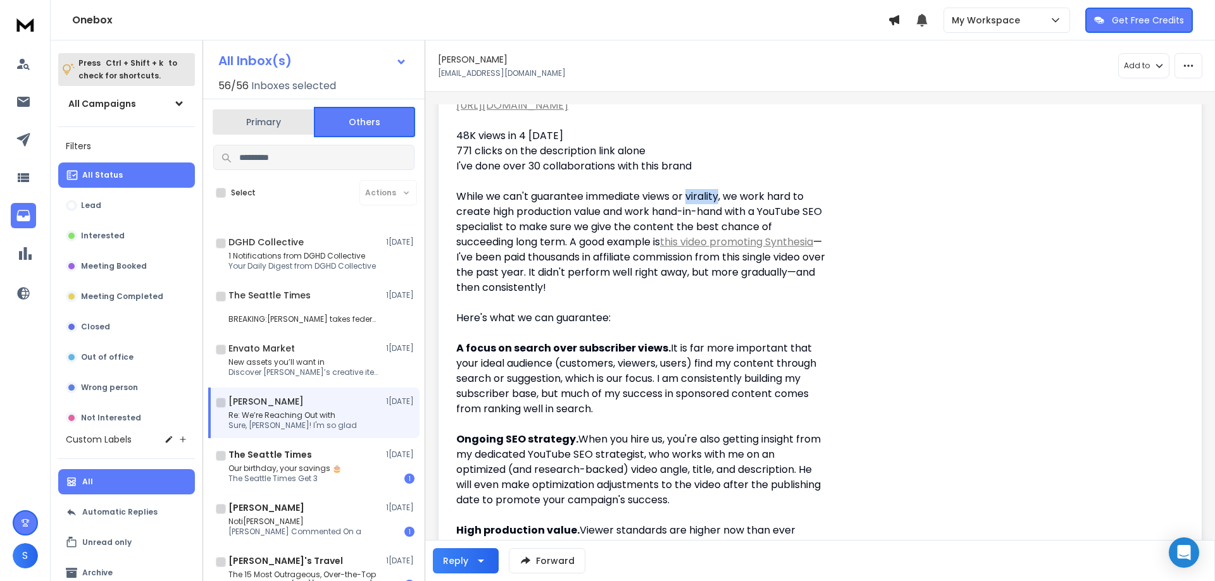
drag, startPoint x: 690, startPoint y: 195, endPoint x: 721, endPoint y: 199, distance: 31.2
click at [721, 199] on div "Sure, Hassan! I'm so glad you found me! Envobyte sounds great. Let's explore wo…" at bounding box center [641, 318] width 370 height 1260
drag, startPoint x: 757, startPoint y: 213, endPoint x: 507, endPoint y: 230, distance: 249.9
click at [507, 230] on div "Sure, Hassan! I'm so glad you found me! Envobyte sounds great. Let's explore wo…" at bounding box center [641, 318] width 370 height 1260
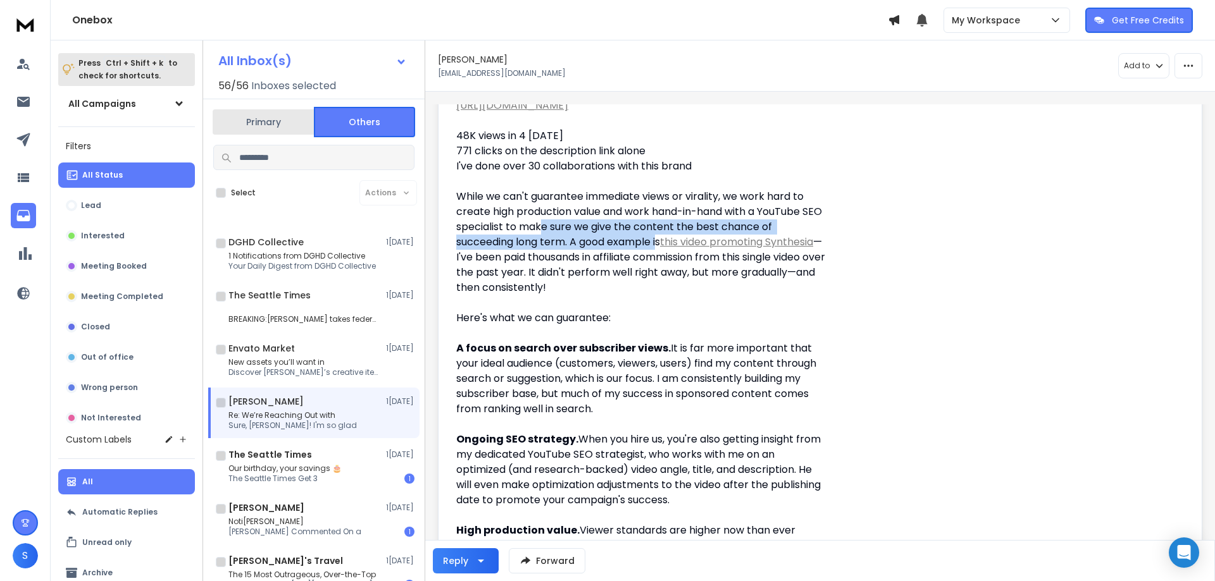
drag, startPoint x: 564, startPoint y: 230, endPoint x: 662, endPoint y: 246, distance: 98.6
click at [662, 246] on div "Sure, Hassan! I'm so glad you found me! Envobyte sounds great. Let's explore wo…" at bounding box center [641, 318] width 370 height 1260
click at [654, 283] on div "Sure, Hassan! I'm so glad you found me! Envobyte sounds great. Let's explore wo…" at bounding box center [641, 318] width 370 height 1260
click at [778, 239] on link "this video promoting Synthesia" at bounding box center [736, 242] width 153 height 15
click at [753, 236] on link "this video promoting Synthesia" at bounding box center [736, 242] width 153 height 15
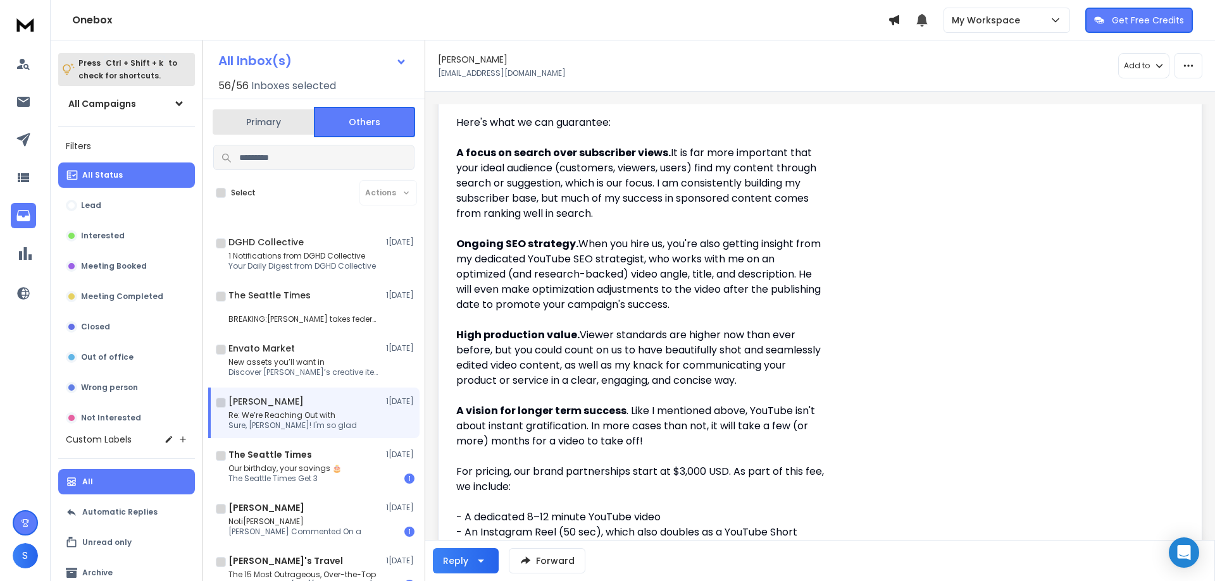
scroll to position [696, 0]
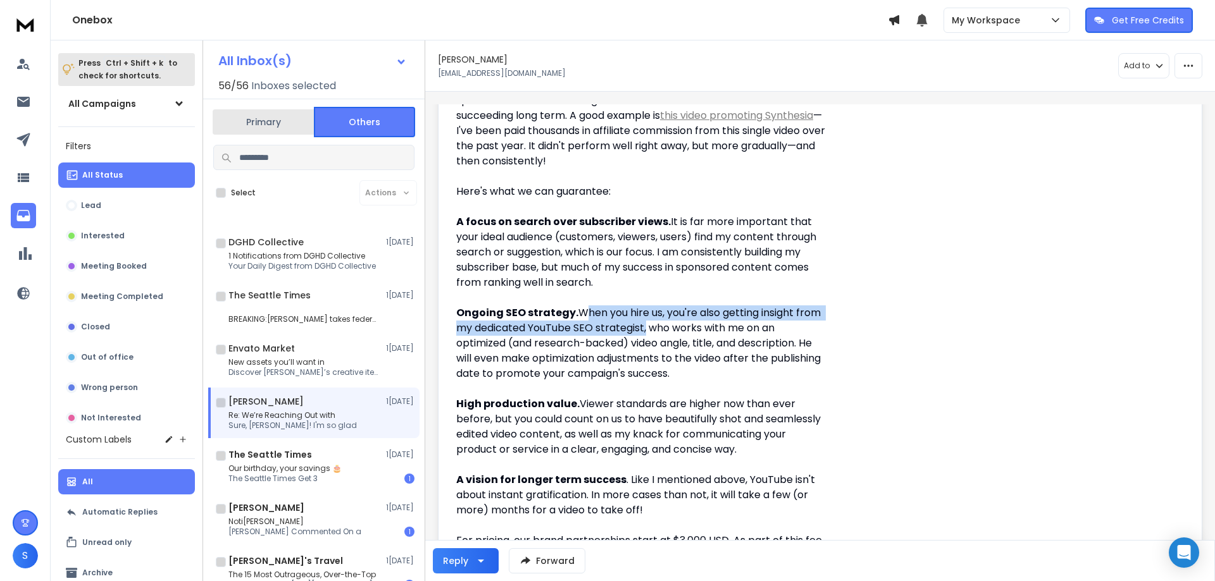
drag, startPoint x: 577, startPoint y: 314, endPoint x: 646, endPoint y: 330, distance: 70.9
click at [646, 330] on div "Sure, Hassan! I'm so glad you found me! Envobyte sounds great. Let's explore wo…" at bounding box center [641, 192] width 370 height 1260
click at [914, 323] on div "Re: We’re Reaching Out with a Collaboration Opportunity 11 August 2025 : 07:51 …" at bounding box center [820, 574] width 728 height 2235
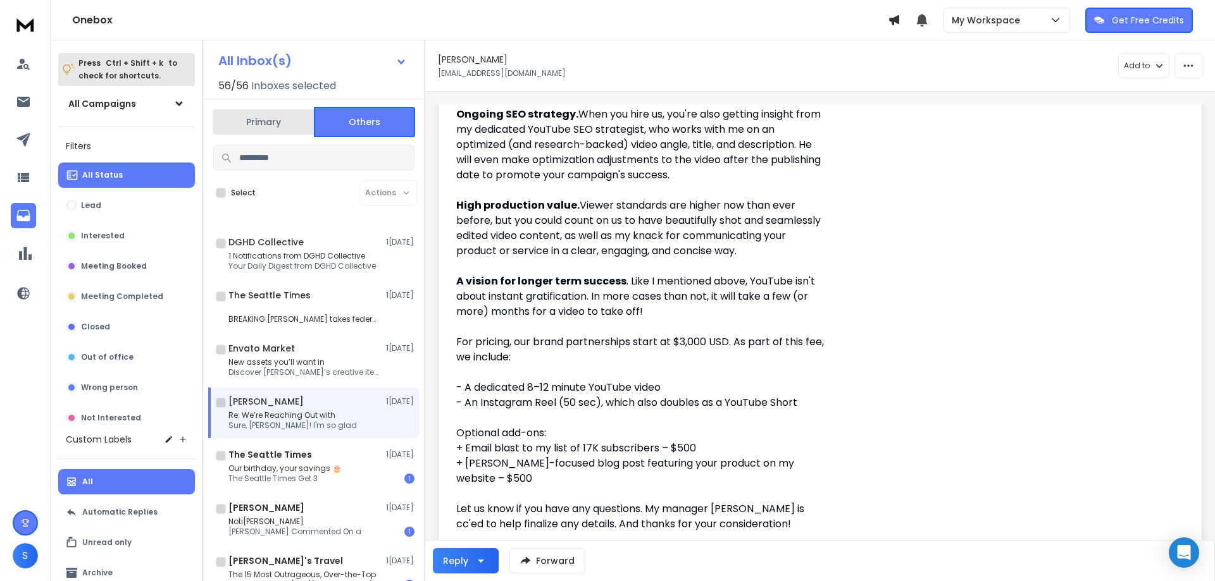
scroll to position [949, 0]
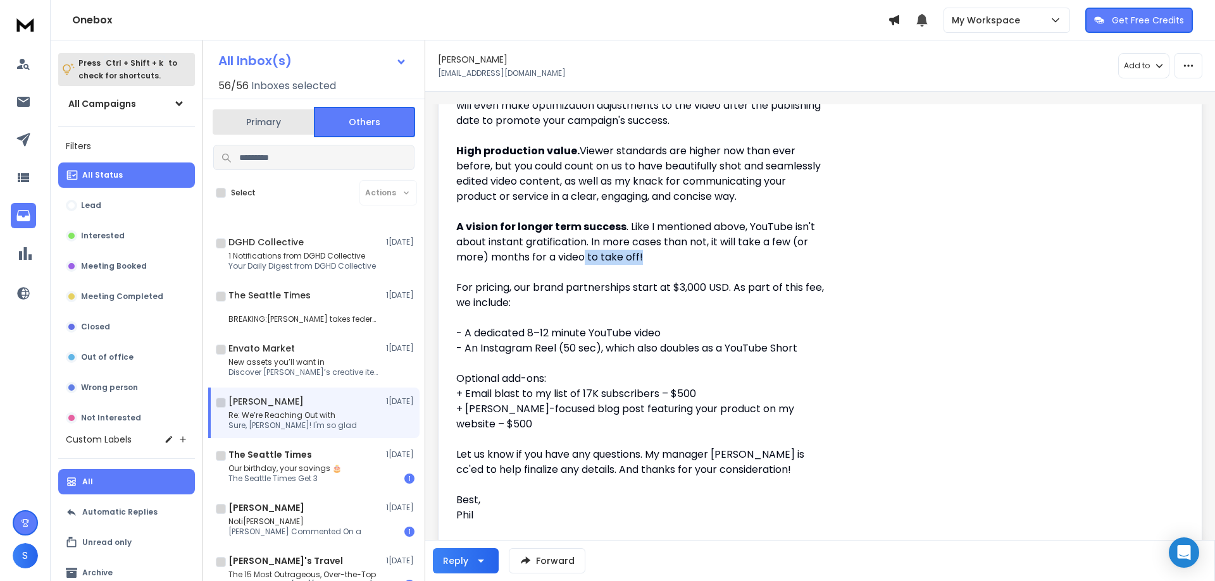
drag, startPoint x: 584, startPoint y: 273, endPoint x: 651, endPoint y: 268, distance: 67.3
drag, startPoint x: 457, startPoint y: 302, endPoint x: 728, endPoint y: 308, distance: 271.5
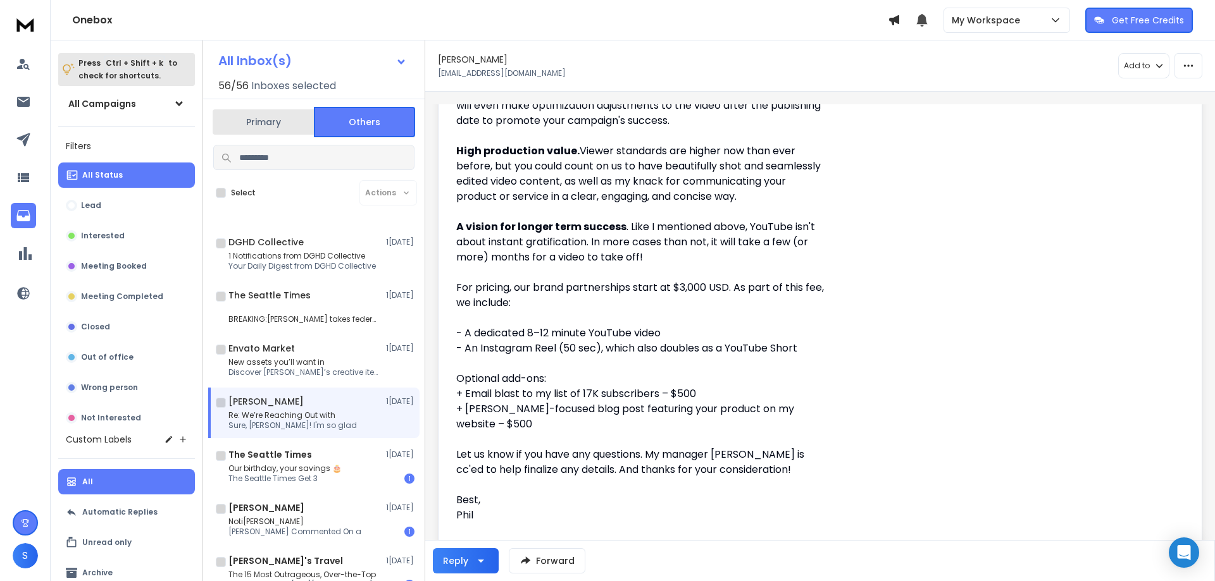
click at [905, 295] on div "Re: We’re Reaching Out with a Collaboration Opportunity 11 August 2025 : 07:51 …" at bounding box center [820, 321] width 728 height 2235
drag, startPoint x: 454, startPoint y: 347, endPoint x: 675, endPoint y: 345, distance: 221.5
click at [675, 345] on div "Re: We’re Reaching Out with a Collaboration Opportunity 11 August 2025 : 07:51 …" at bounding box center [820, 322] width 764 height 2272
drag, startPoint x: 454, startPoint y: 362, endPoint x: 809, endPoint y: 361, distance: 355.0
click at [809, 361] on div "Re: We’re Reaching Out with a Collaboration Opportunity 11 August 2025 : 07:51 …" at bounding box center [820, 322] width 764 height 2272
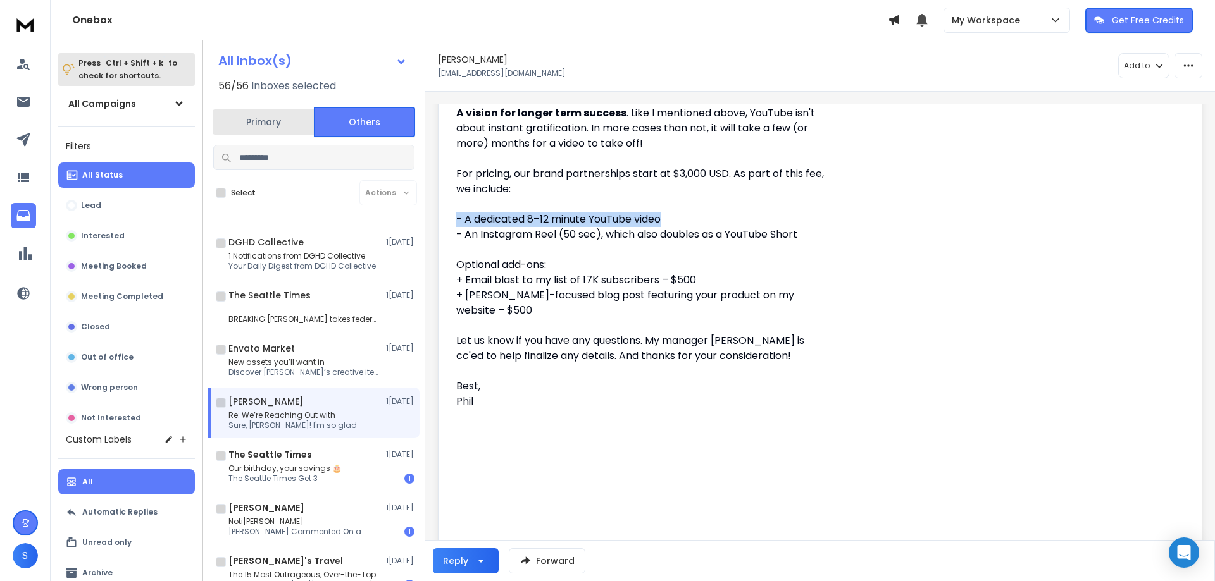
scroll to position [1076, 0]
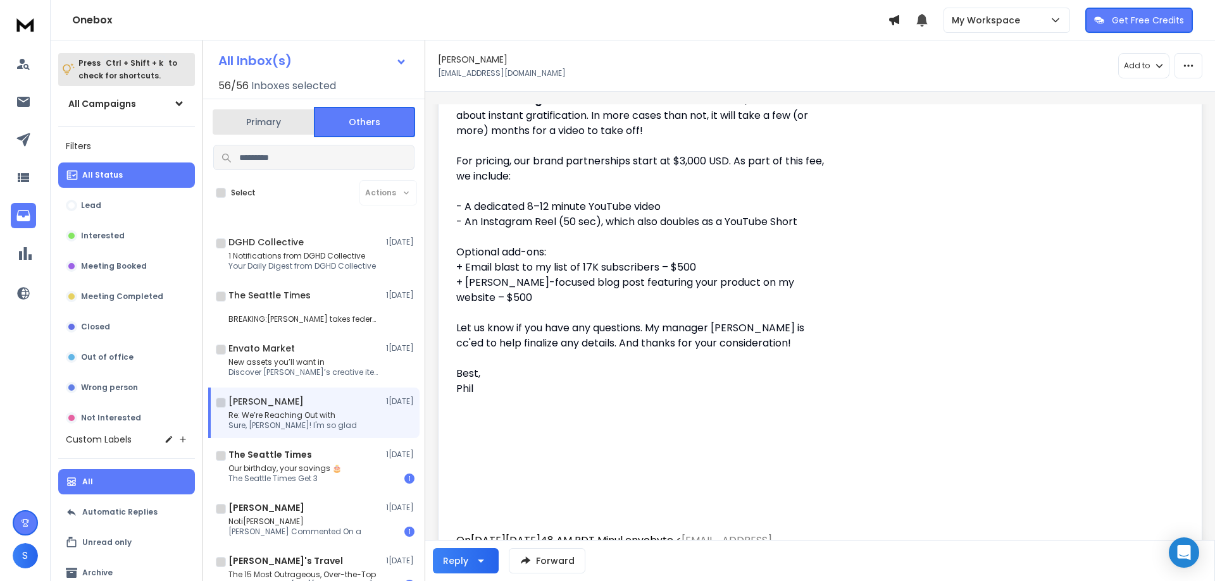
drag, startPoint x: 451, startPoint y: 266, endPoint x: 574, endPoint y: 268, distance: 122.8
click at [574, 268] on div "Re: We’re Reaching Out with a Collaboration Opportunity 11 August 2025 : 07:51 …" at bounding box center [820, 195] width 764 height 2272
drag, startPoint x: 454, startPoint y: 281, endPoint x: 709, endPoint y: 285, distance: 254.4
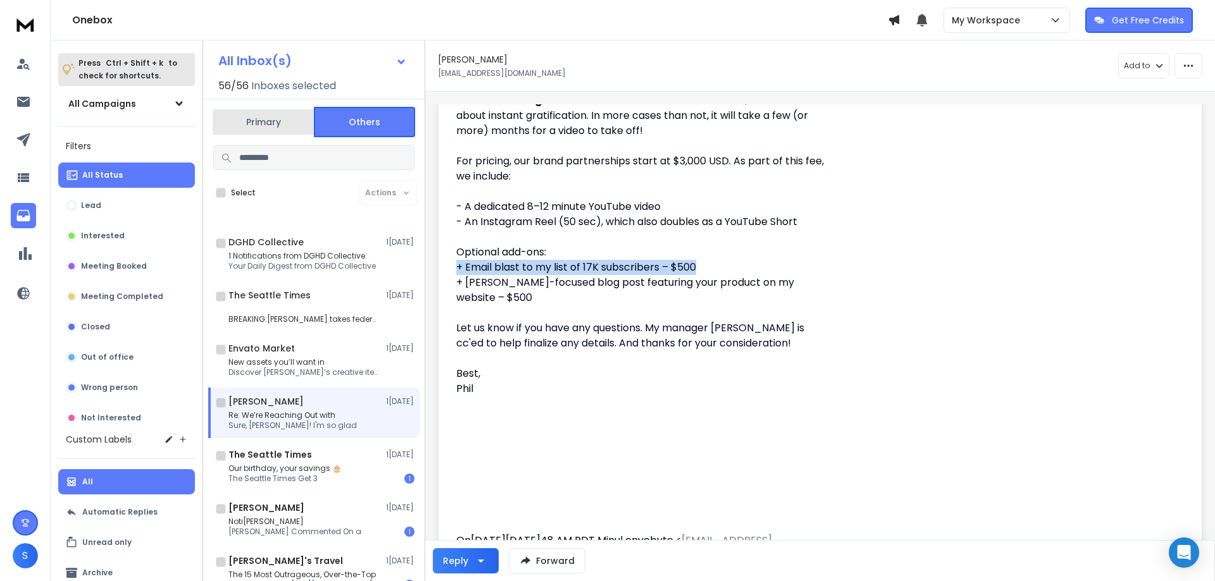
click at [709, 285] on div "Re: We’re Reaching Out with a Collaboration Opportunity 11 August 2025 : 07:51 …" at bounding box center [820, 195] width 764 height 2272
drag, startPoint x: 783, startPoint y: 294, endPoint x: 871, endPoint y: 296, distance: 88.0
click at [871, 296] on div "Re: We’re Reaching Out with a Collaboration Opportunity 11 August 2025 : 07:51 …" at bounding box center [820, 194] width 728 height 2235
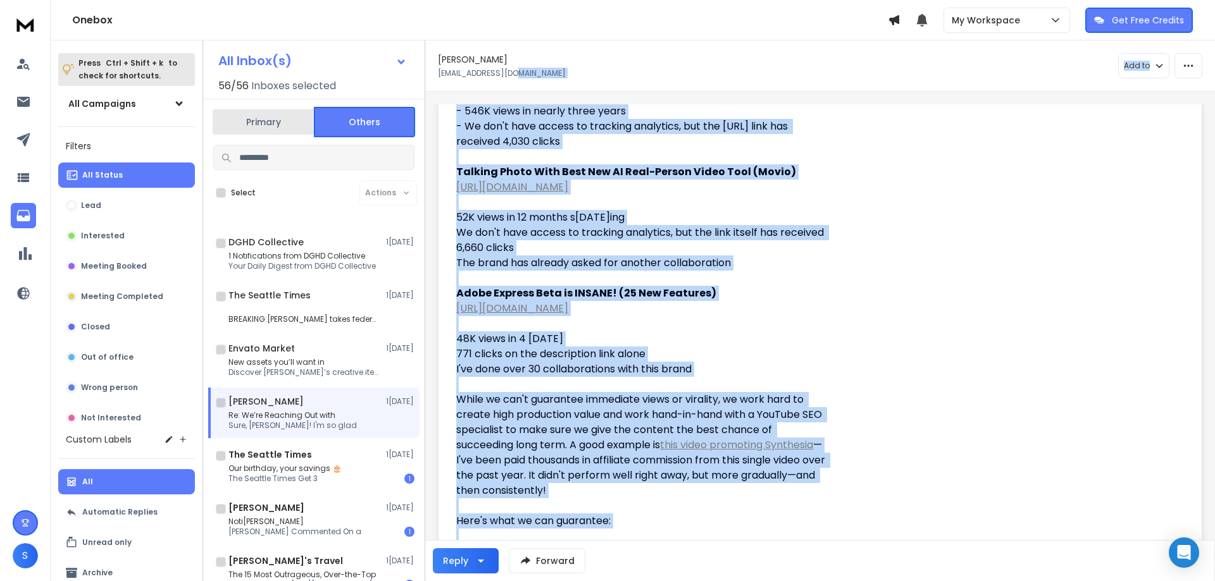
scroll to position [0, 0]
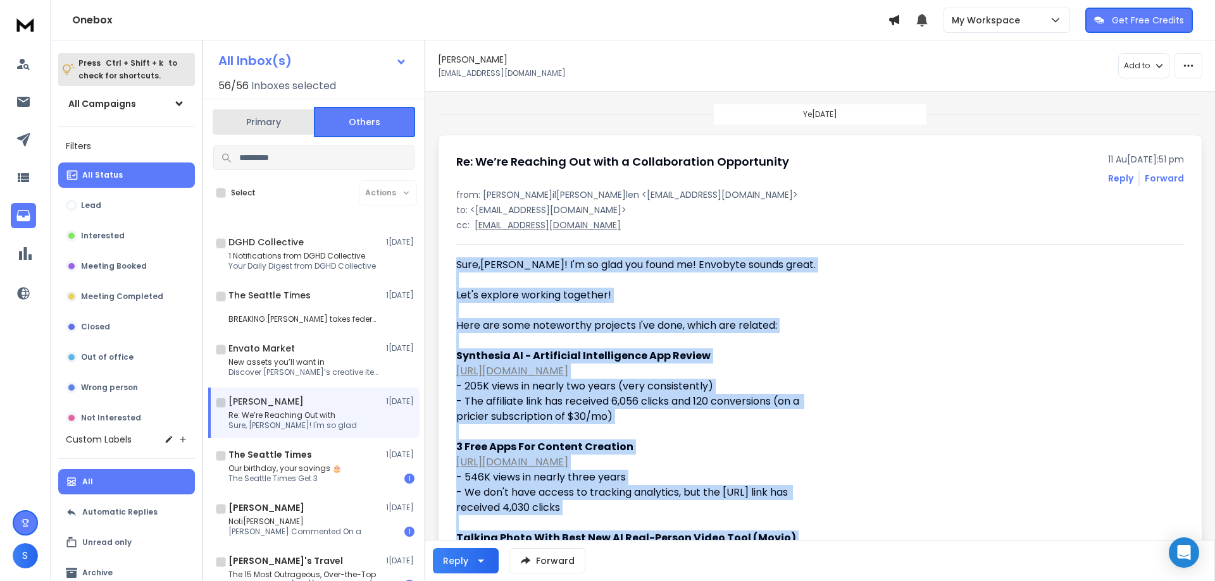
drag, startPoint x: 519, startPoint y: 428, endPoint x: 451, endPoint y: 258, distance: 183.6
copy div "Sure, Hassan! I'm so glad you found me! Envobyte sounds great. Let's explore wo…"
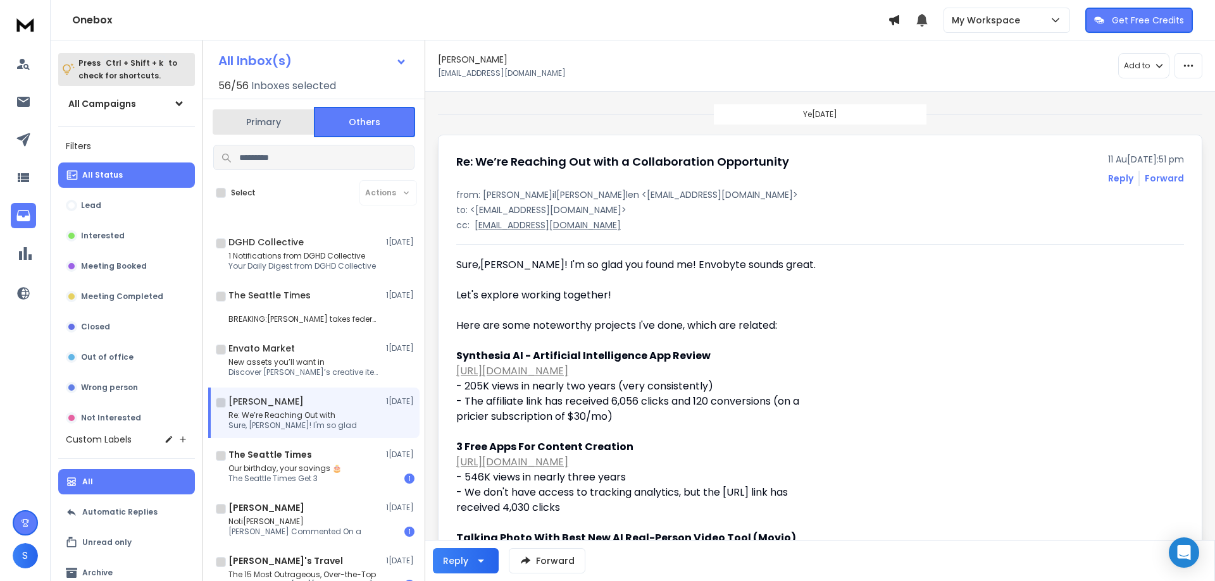
click at [568, 369] on link "https://youtu.be/-2AIweN_Fmg" at bounding box center [512, 371] width 112 height 15
click at [482, 561] on icon "button" at bounding box center [481, 561] width 6 height 3
click at [476, 521] on p "Reply All" at bounding box center [462, 529] width 57 height 18
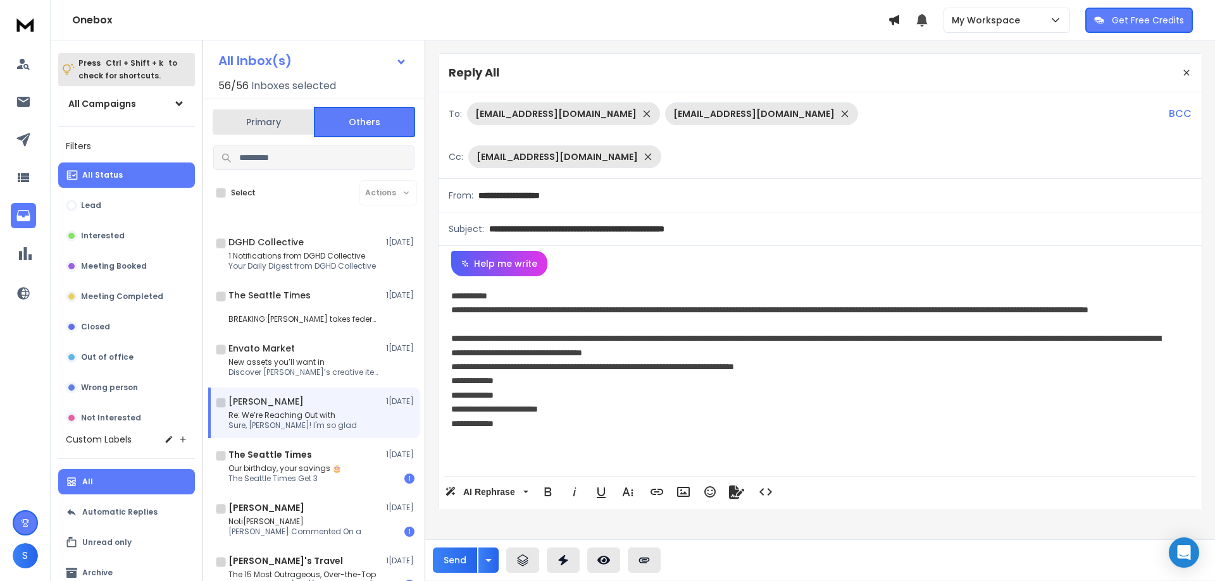
click at [513, 295] on div "**********" at bounding box center [819, 375] width 763 height 197
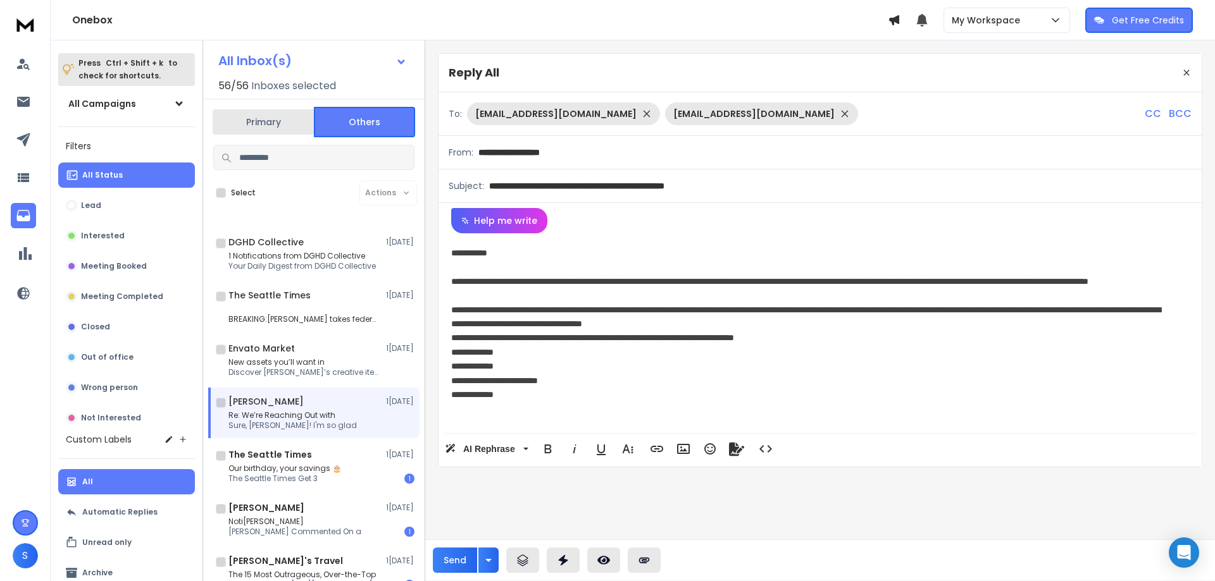
click at [516, 301] on p "**********" at bounding box center [813, 289] width 724 height 28
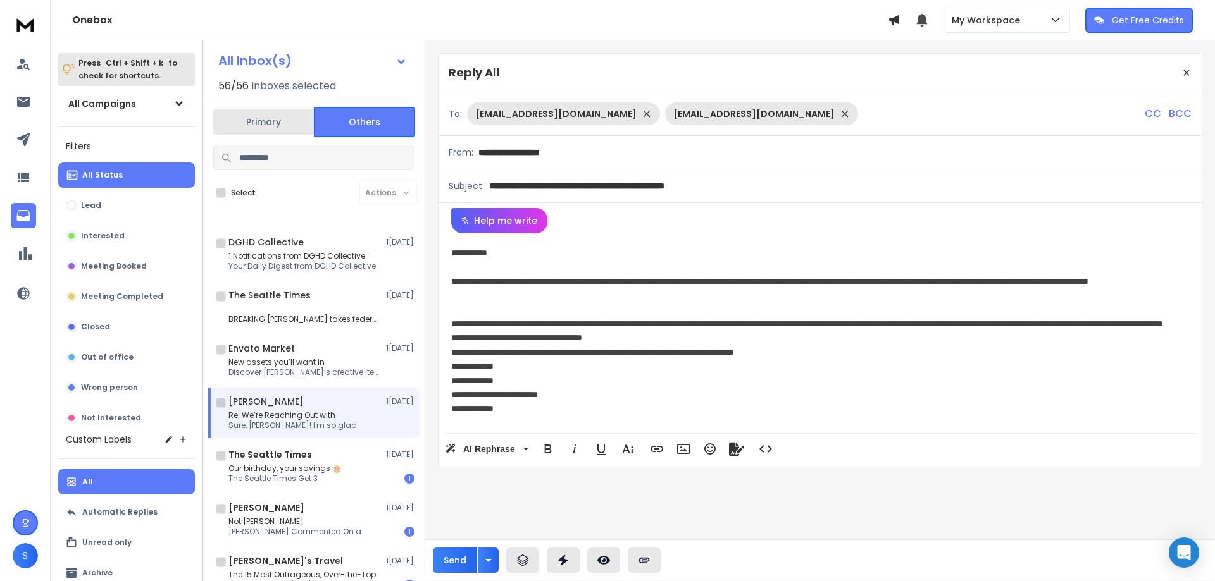
click at [778, 333] on p "**********" at bounding box center [813, 331] width 724 height 28
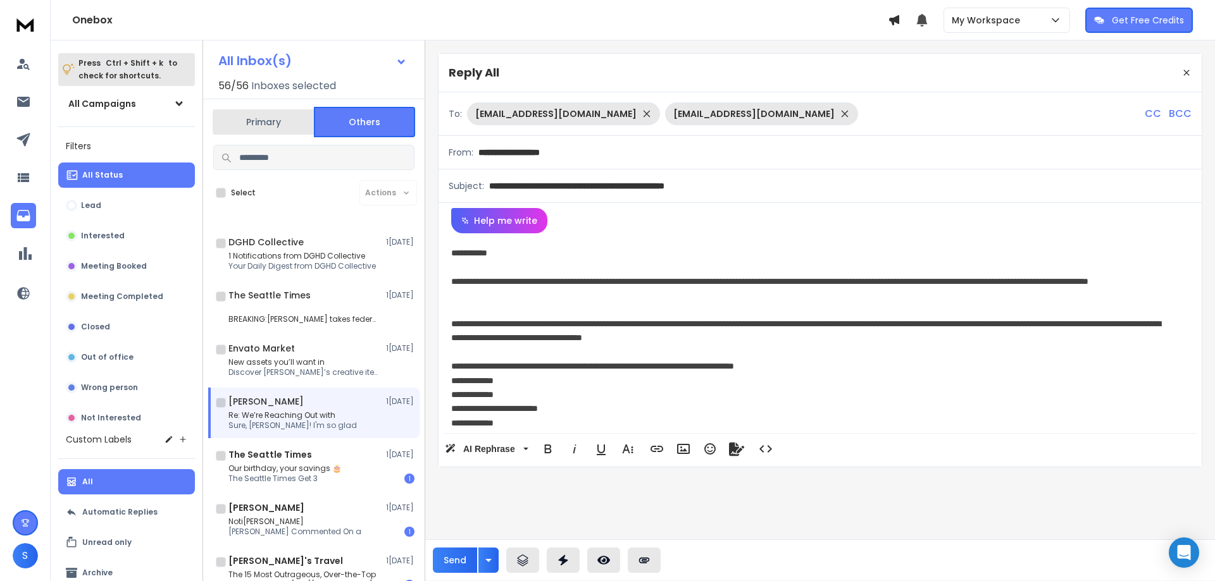
click at [828, 368] on p "**********" at bounding box center [813, 366] width 724 height 14
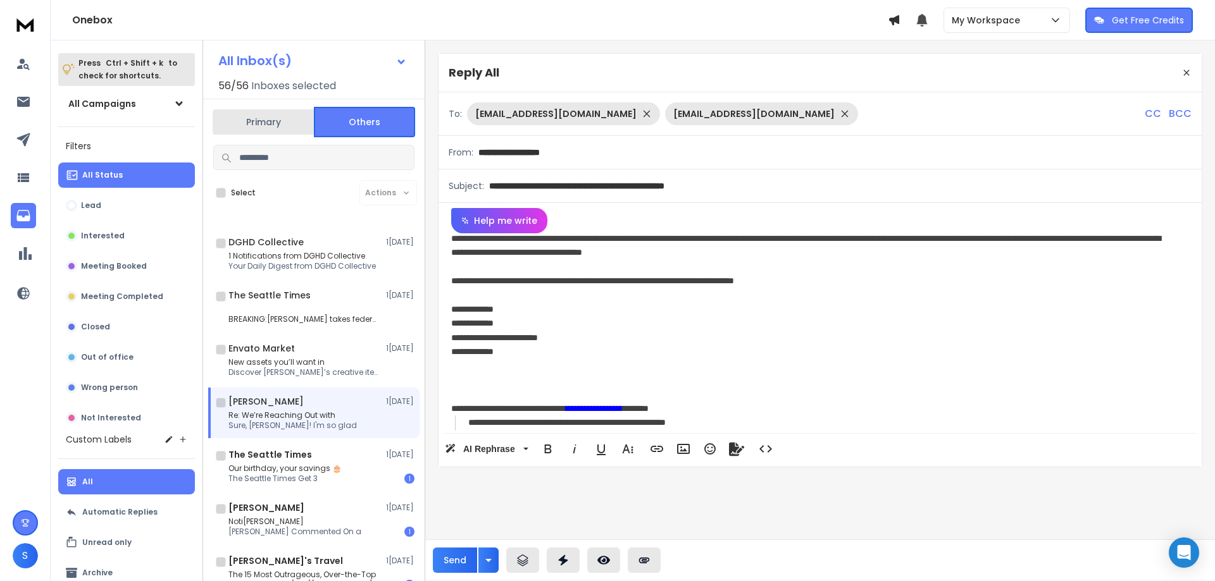
scroll to position [190, 0]
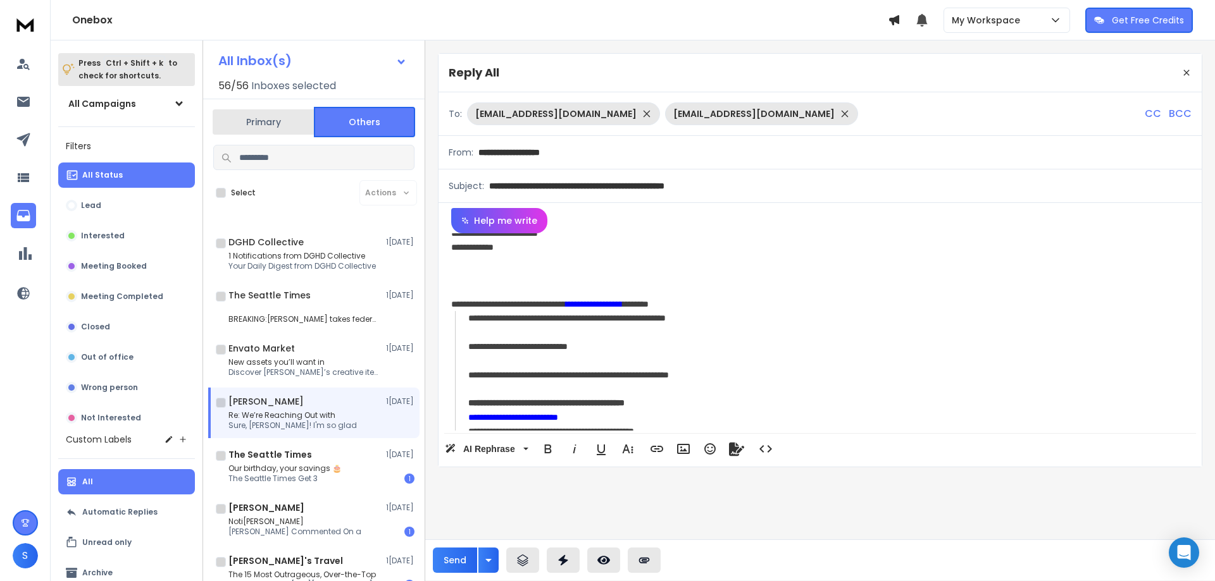
click at [447, 557] on button "Send" at bounding box center [455, 560] width 44 height 25
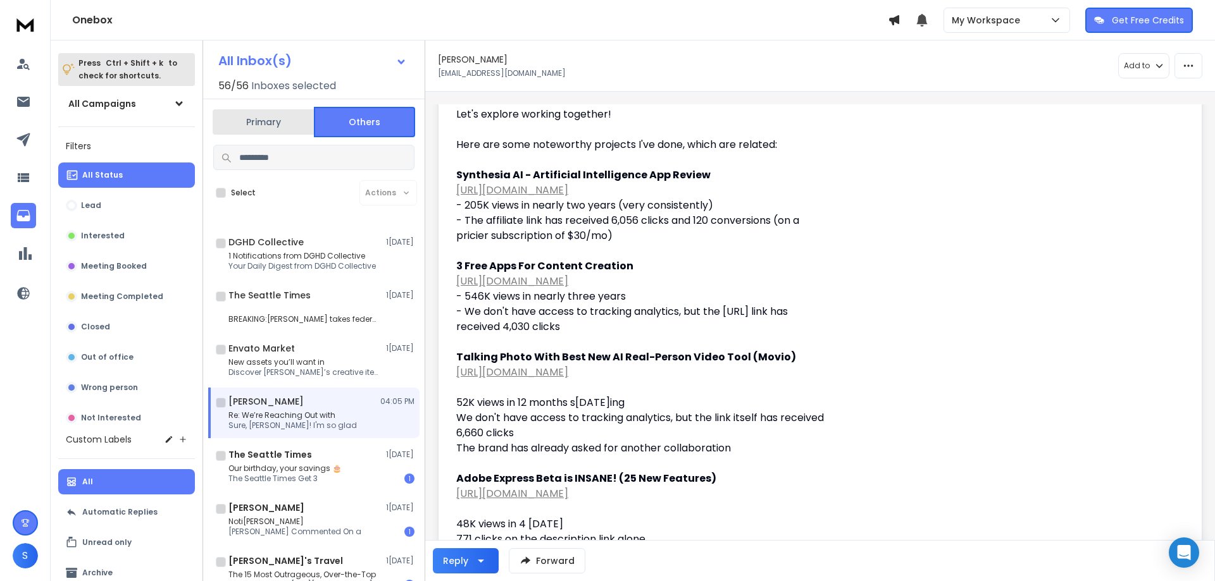
scroll to position [380, 0]
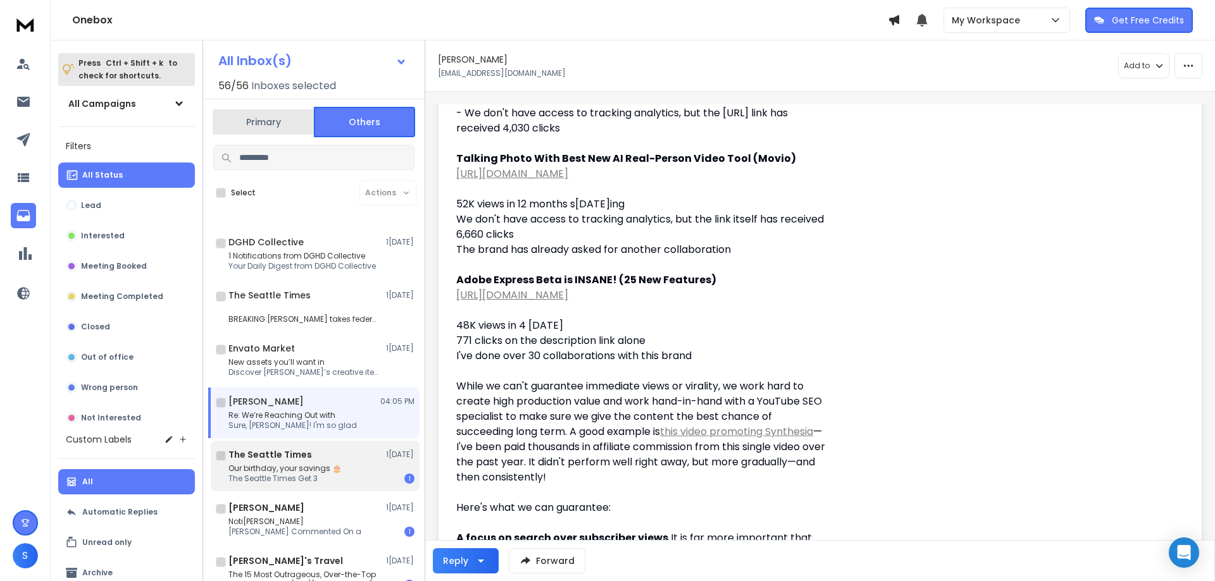
click at [277, 461] on h1 "The Seattle Times" at bounding box center [270, 455] width 84 height 13
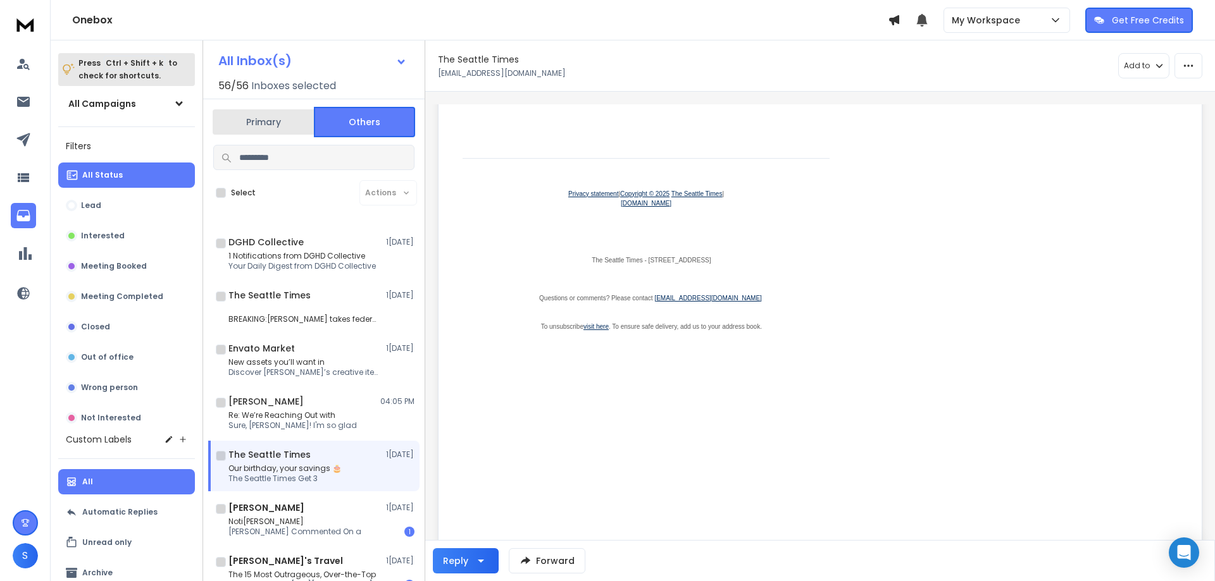
scroll to position [1582, 0]
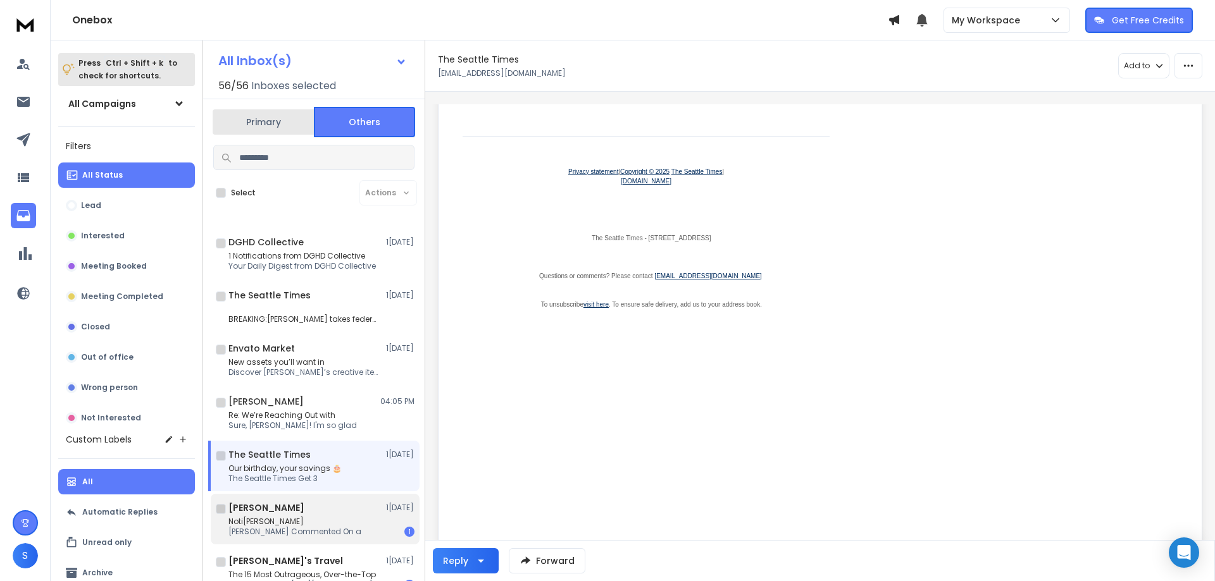
click at [304, 513] on h1 "Gary E Tomlinson" at bounding box center [266, 508] width 76 height 13
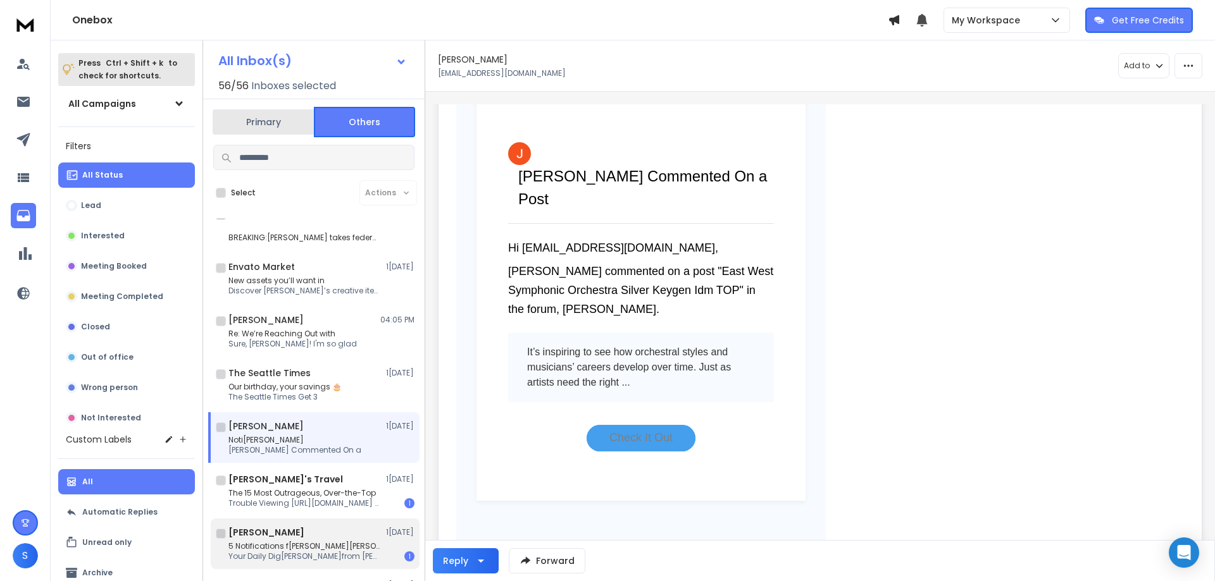
scroll to position [1139, 0]
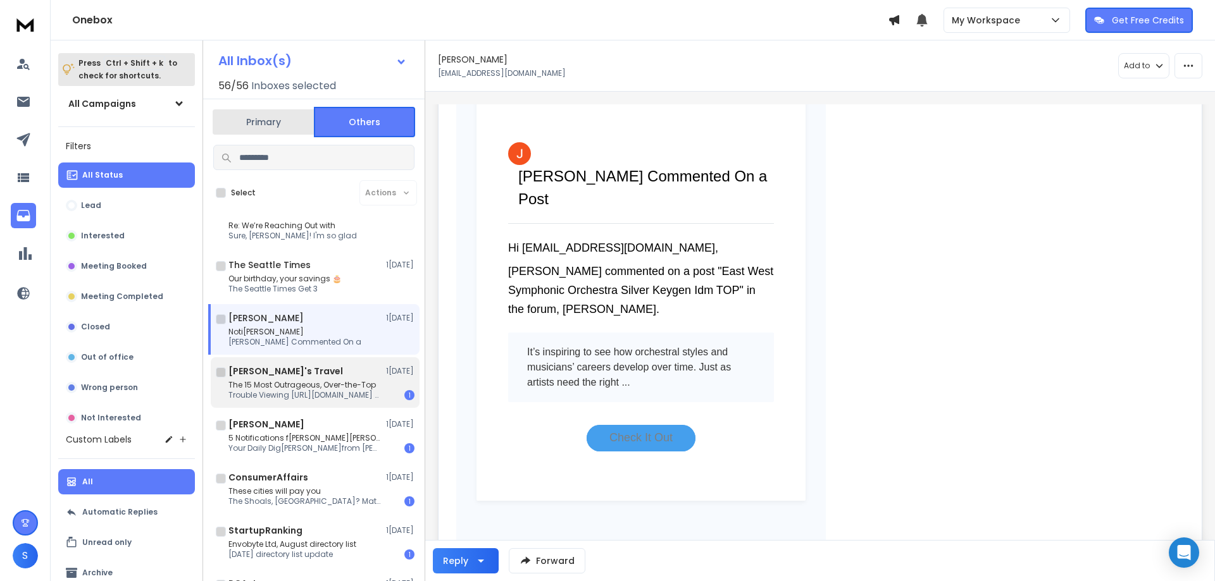
click at [324, 393] on p "Trouble Viewing https://view.e.fodors.com/?qs=8b3d36d5ab909ab06249ee9d94d4a8088…" at bounding box center [304, 395] width 152 height 10
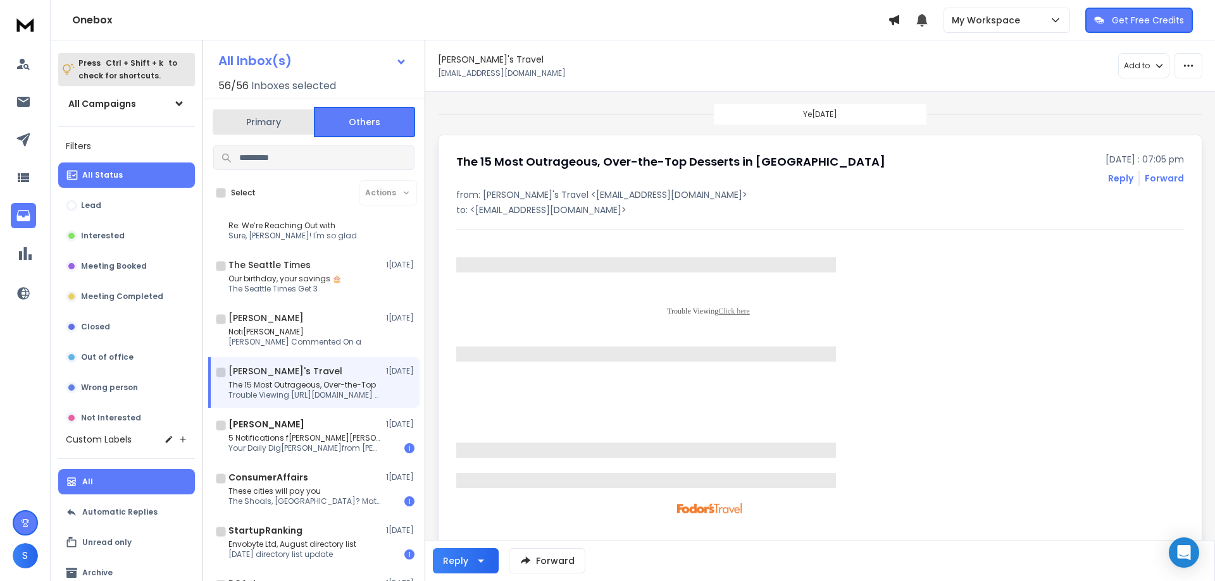
click at [645, 402] on td at bounding box center [677, 397] width 396 height 9
drag, startPoint x: 604, startPoint y: 158, endPoint x: 830, endPoint y: 172, distance: 226.3
click at [819, 172] on div "The 15 Most Outrageous, Over-the-Top Desserts in America 11 August 2025 : 07:05…" at bounding box center [820, 169] width 728 height 33
click at [843, 173] on div "The 15 Most Outrageous, Over-the-Top Desserts in America 11 August 2025 : 07:05…" at bounding box center [820, 169] width 728 height 33
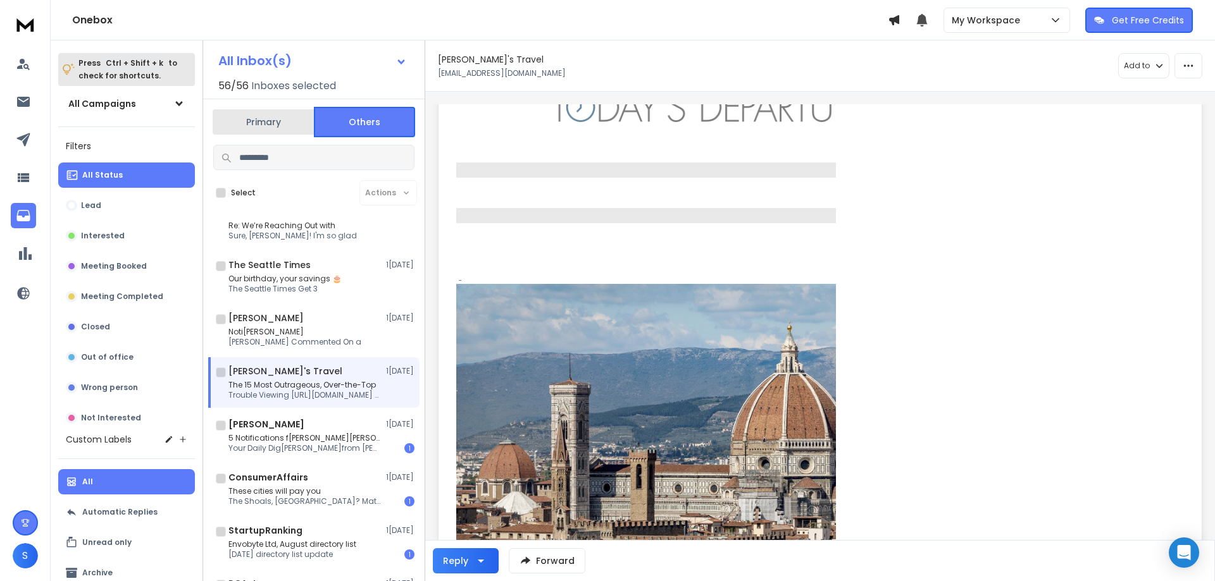
scroll to position [316, 0]
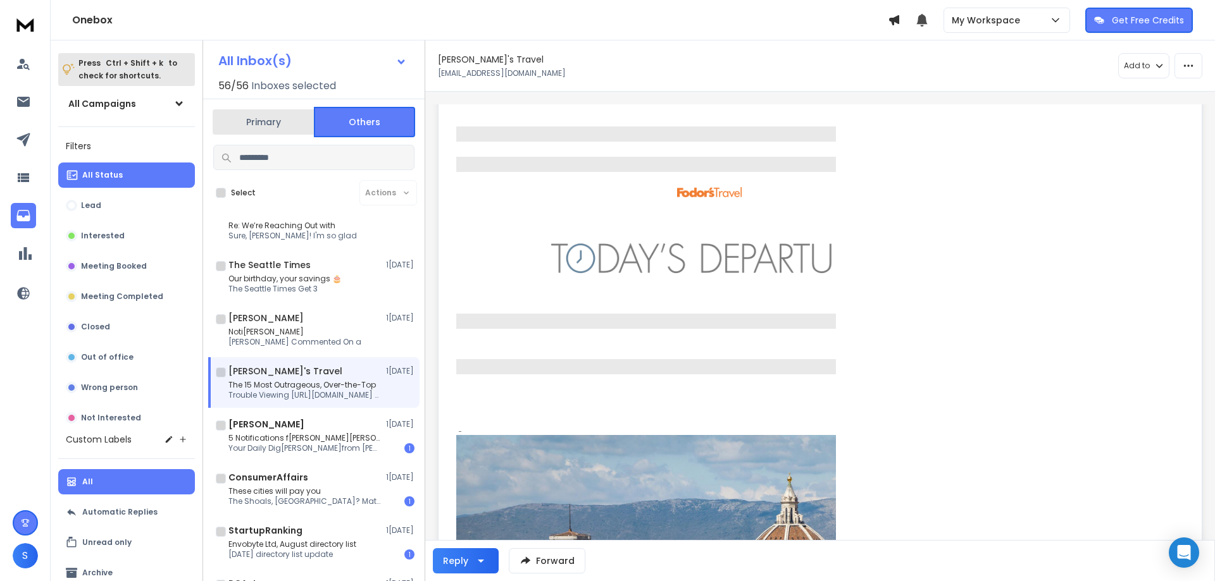
click at [826, 263] on img at bounding box center [709, 258] width 316 height 30
click at [718, 197] on img at bounding box center [709, 192] width 65 height 10
click at [702, 273] on img at bounding box center [709, 258] width 316 height 30
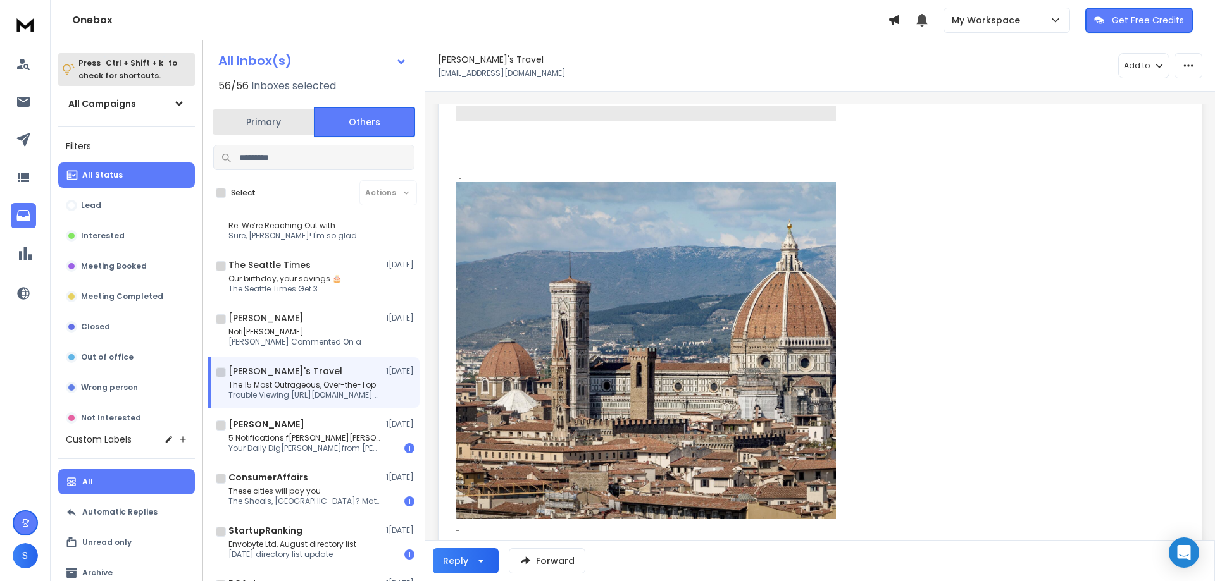
scroll to position [633, 0]
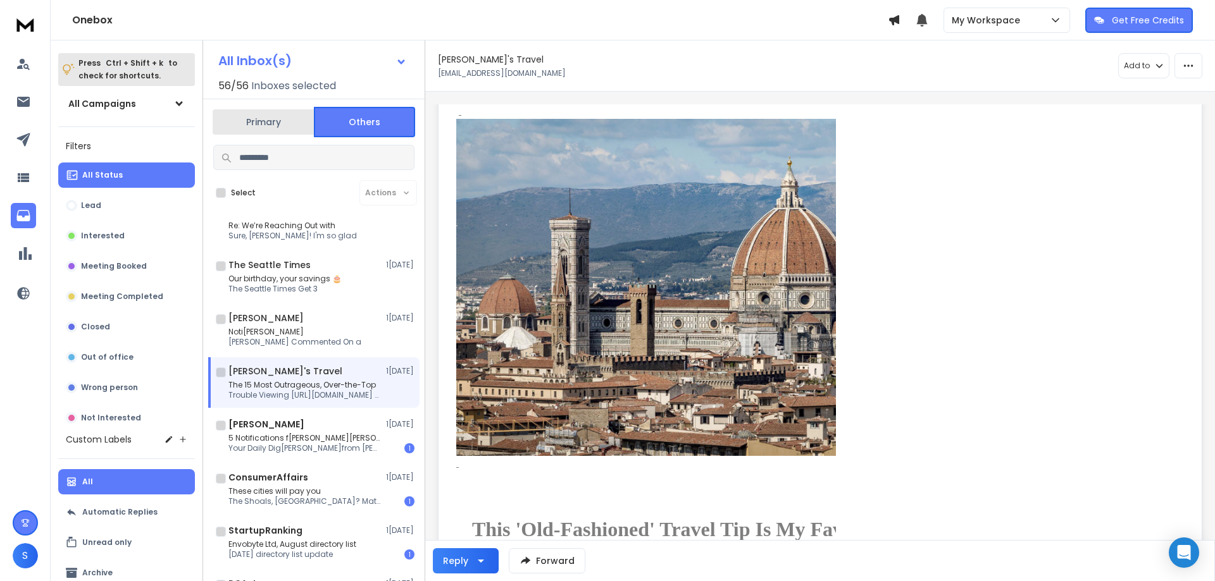
click at [762, 252] on img at bounding box center [709, 287] width 506 height 337
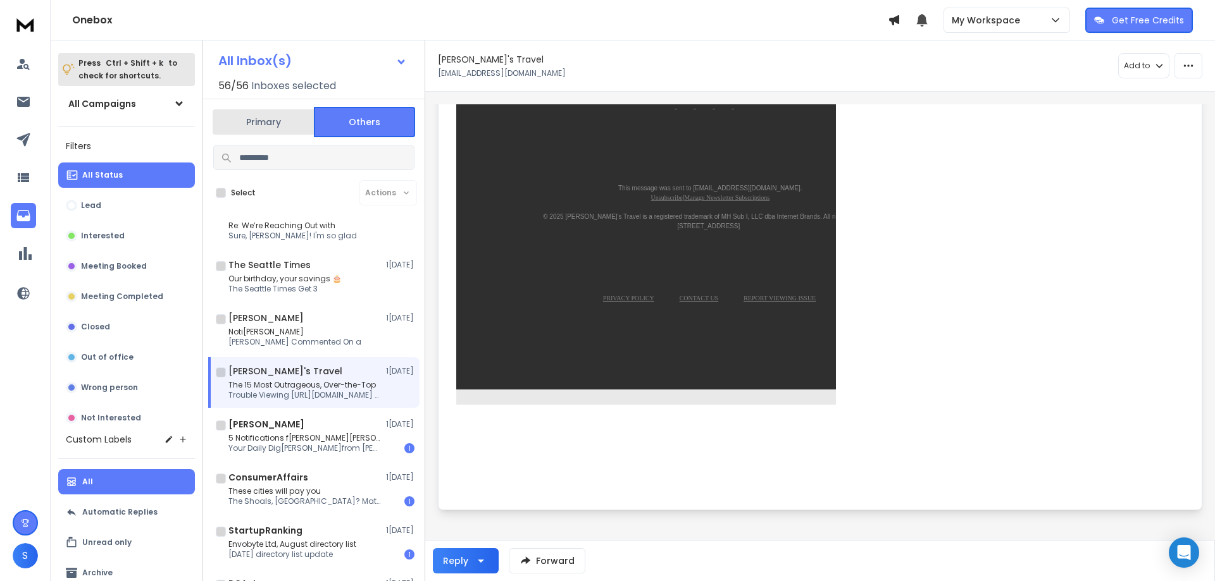
scroll to position [5164, 0]
drag, startPoint x: 300, startPoint y: 423, endPoint x: 351, endPoint y: 372, distance: 71.6
click at [301, 423] on h1 "Gary E Tomlinson" at bounding box center [266, 424] width 76 height 13
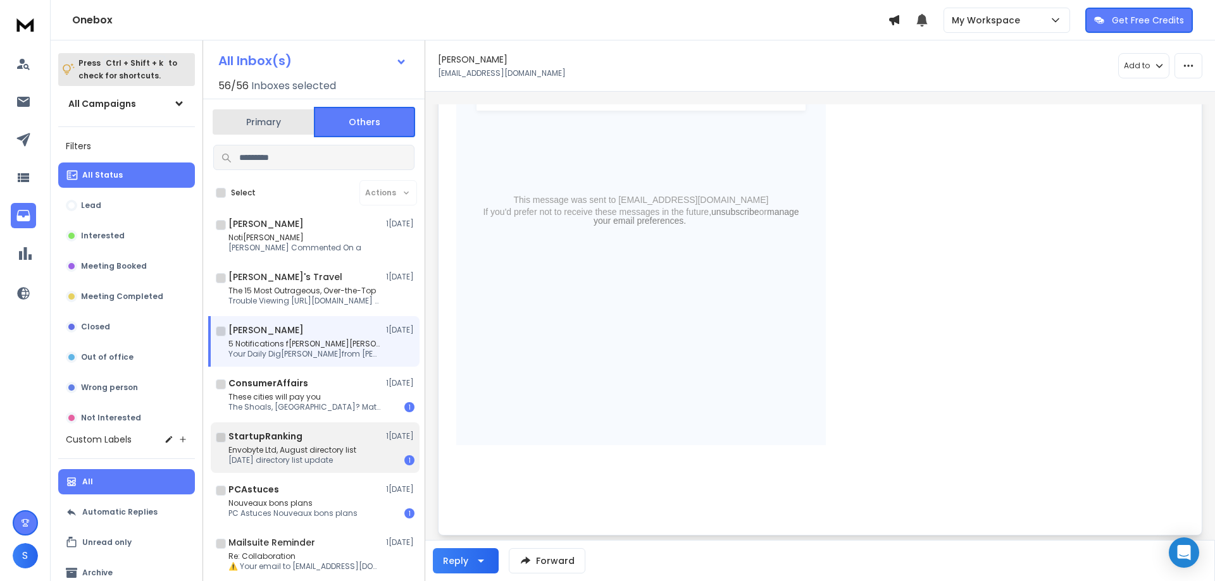
scroll to position [1329, 0]
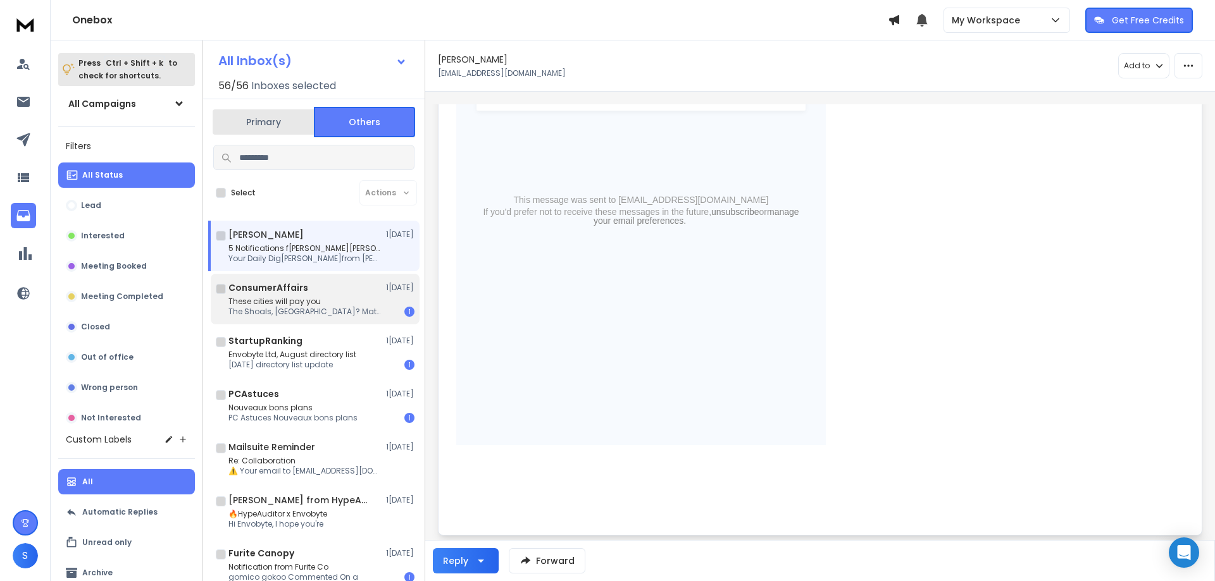
click at [313, 291] on div "ConsumerAffairs 11 Aug" at bounding box center [321, 288] width 186 height 13
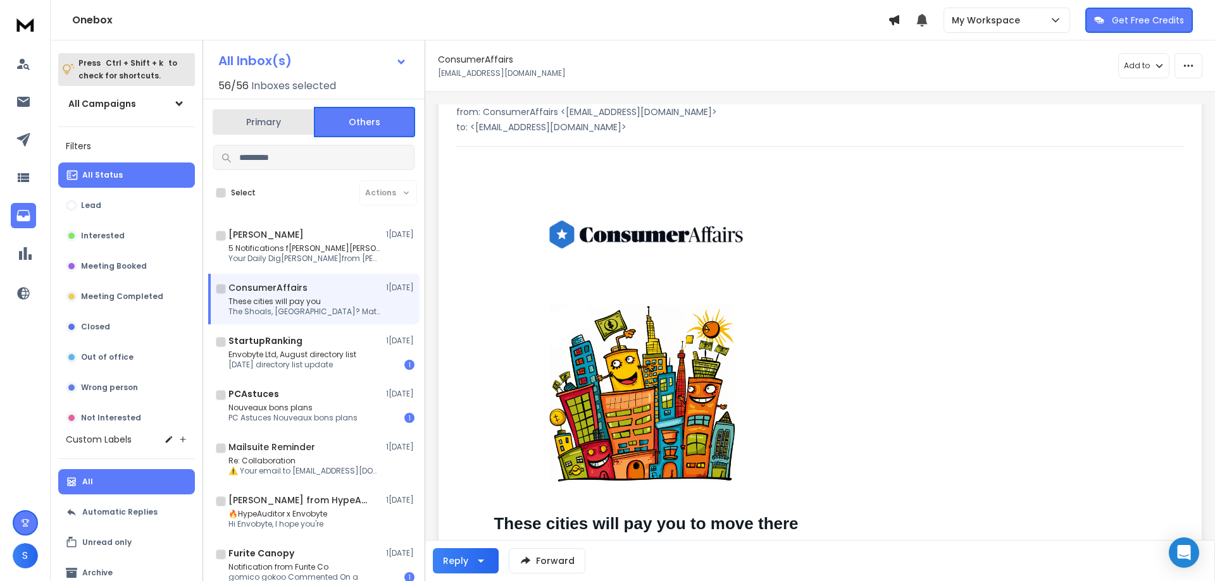
scroll to position [63, 0]
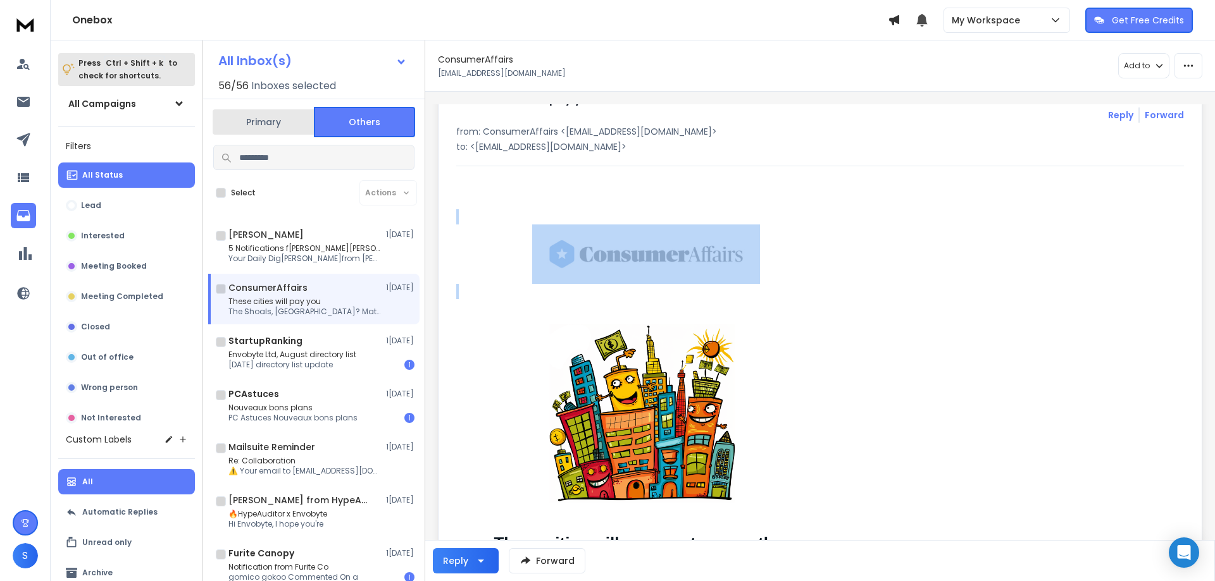
drag, startPoint x: 577, startPoint y: 304, endPoint x: 1081, endPoint y: 425, distance: 518.0
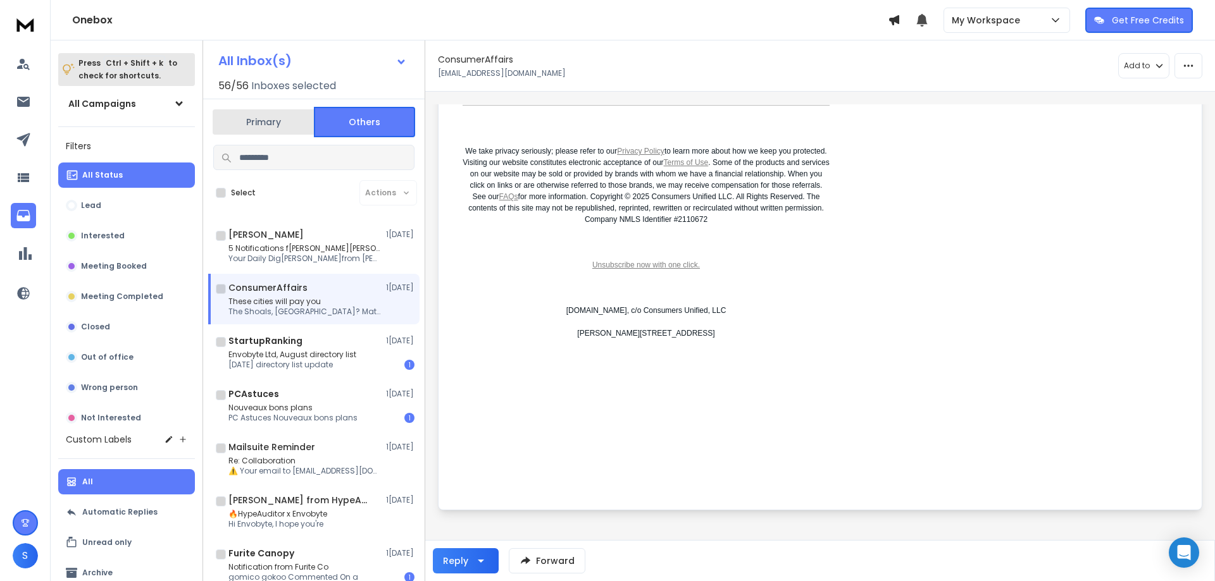
scroll to position [1132, 0]
click at [339, 365] on p "August 2025 directory list update" at bounding box center [292, 365] width 128 height 10
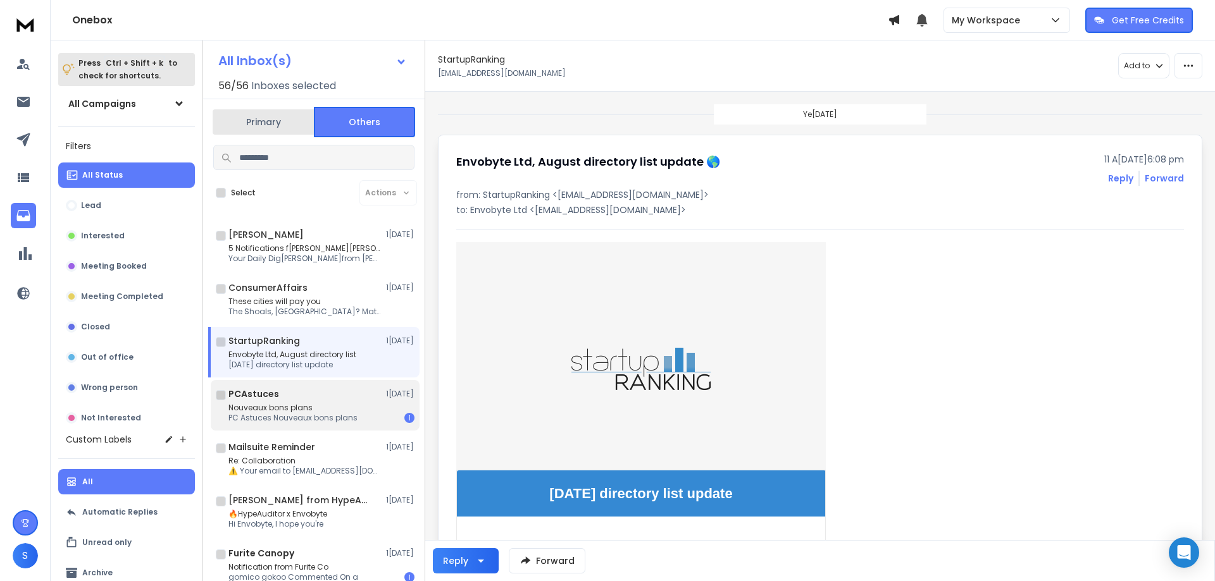
click at [303, 397] on div "PCAstuces 11 Aug" at bounding box center [321, 394] width 186 height 13
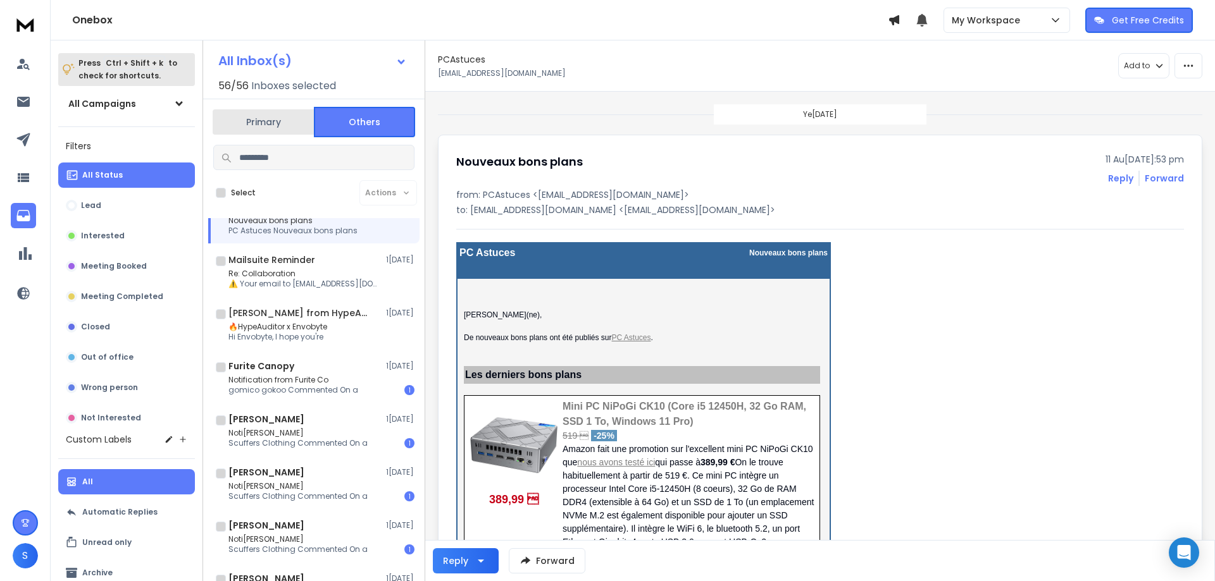
scroll to position [1582, 0]
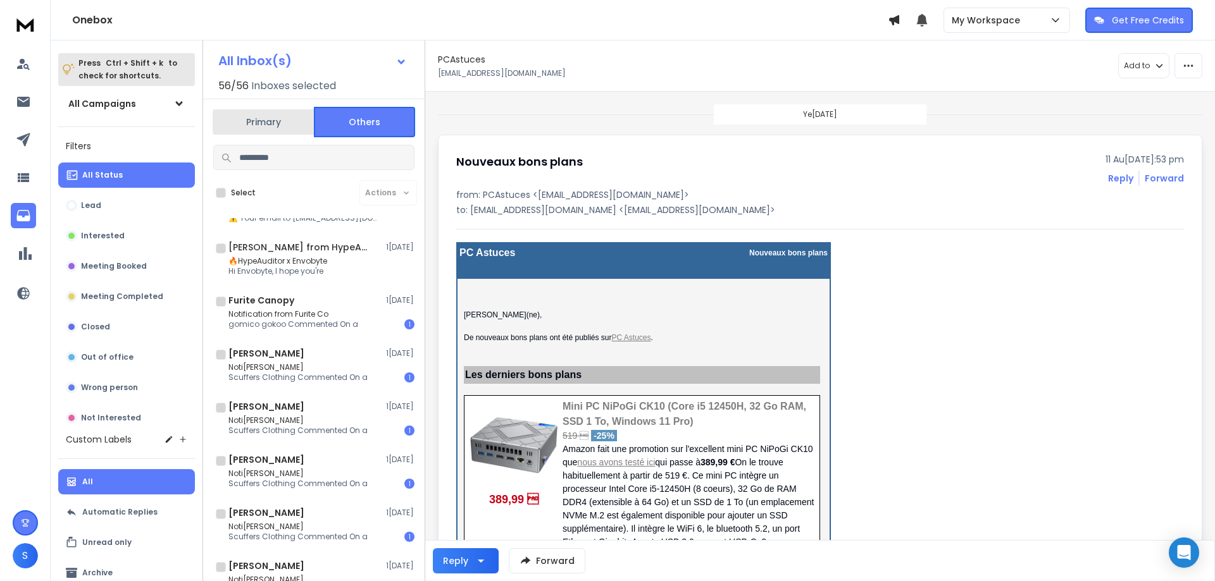
click at [328, 299] on div "Furite Canopy 11 Aug" at bounding box center [321, 300] width 186 height 13
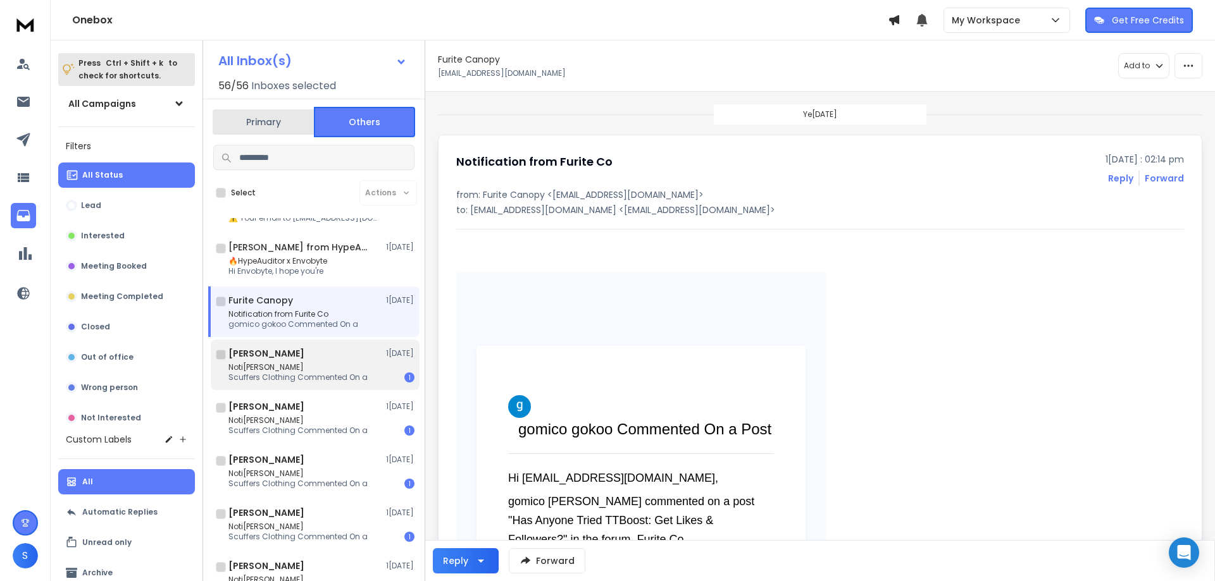
click at [301, 374] on p "Scuffers Clothing Commented On a" at bounding box center [297, 378] width 139 height 10
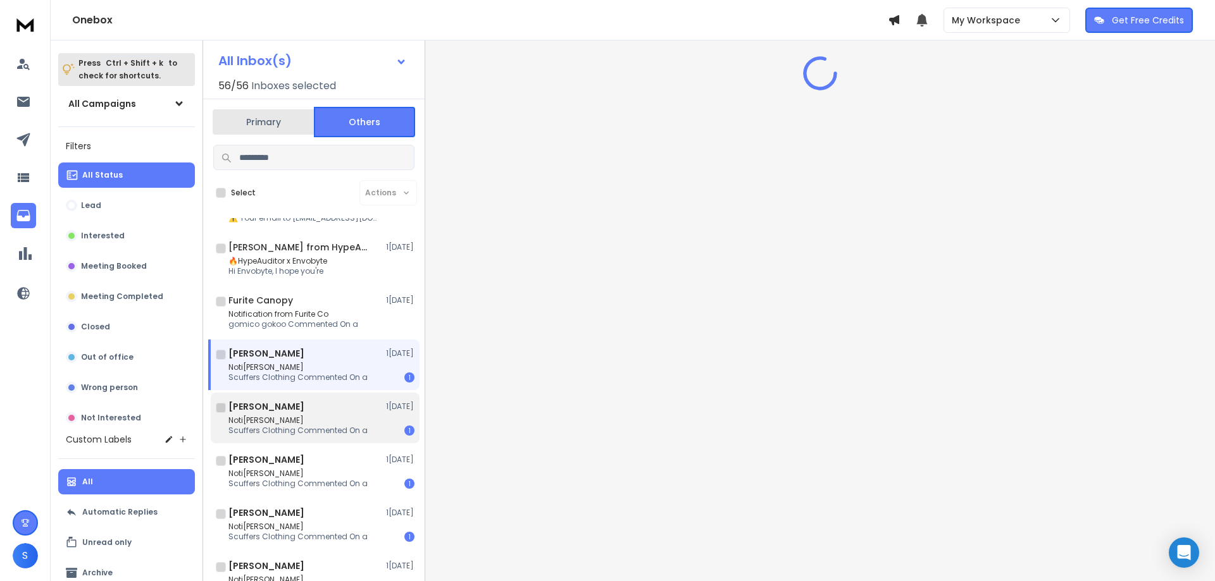
click at [294, 432] on p "Scuffers Clothing Commented On a" at bounding box center [297, 431] width 139 height 10
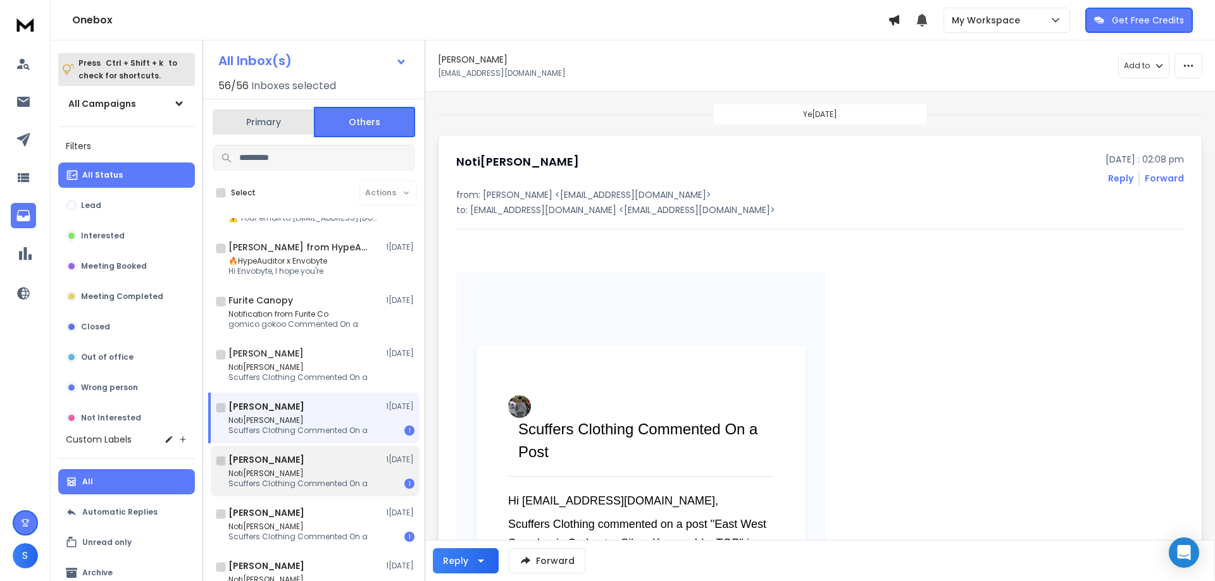
click at [291, 456] on h1 "Gary E Tomlinson" at bounding box center [266, 460] width 76 height 13
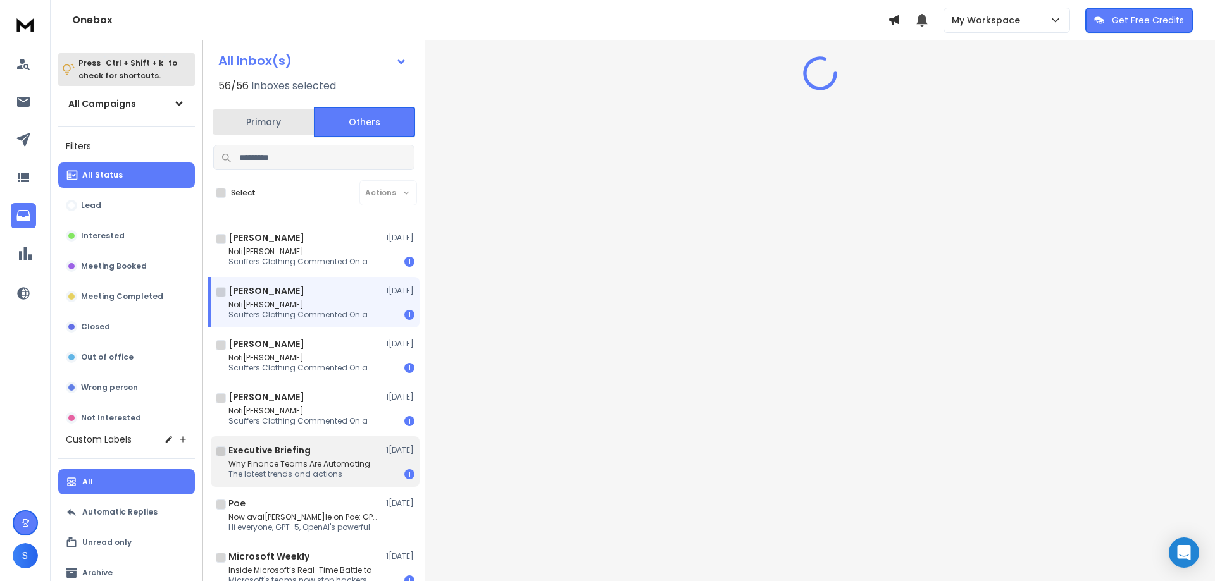
scroll to position [1772, 0]
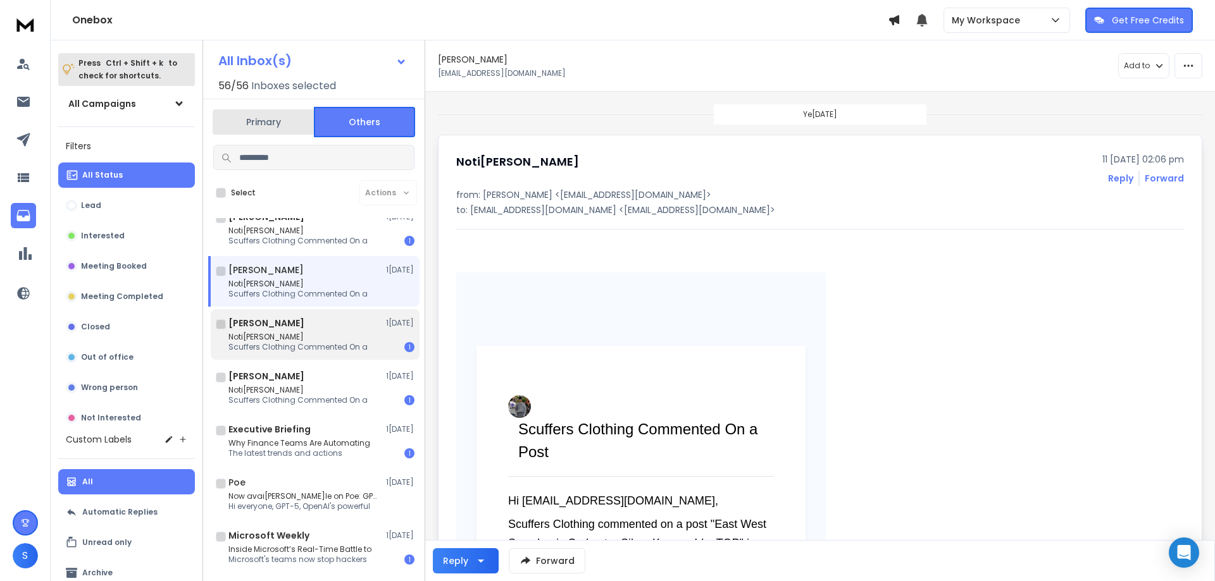
click at [297, 329] on h1 "Gary E Tomlinson" at bounding box center [266, 323] width 76 height 13
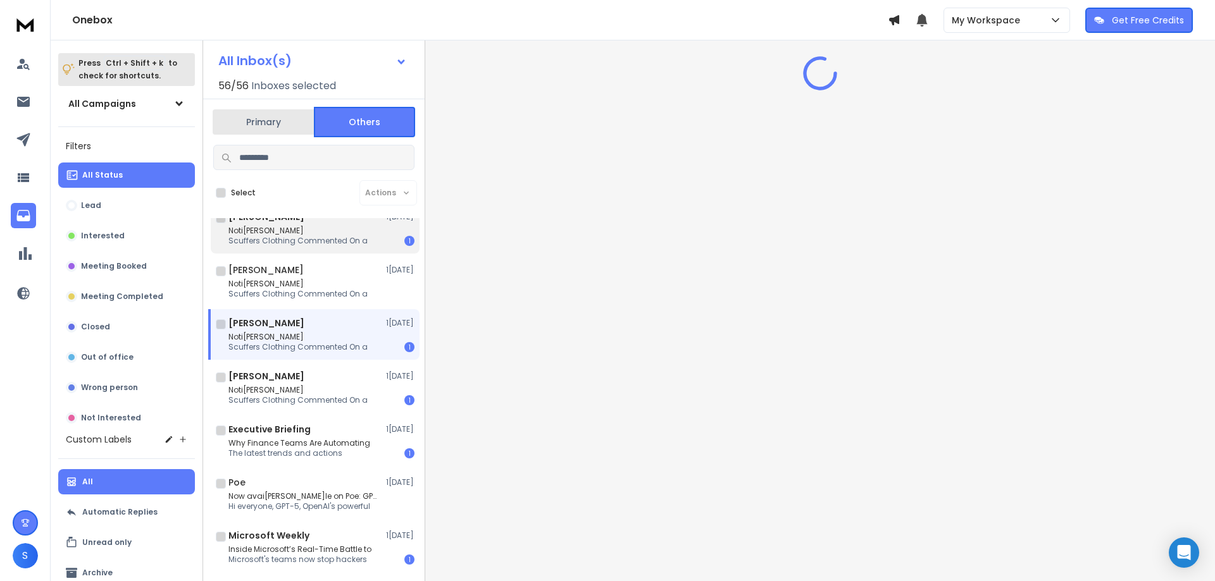
click at [304, 243] on p "Scuffers Clothing Commented On a" at bounding box center [297, 241] width 139 height 10
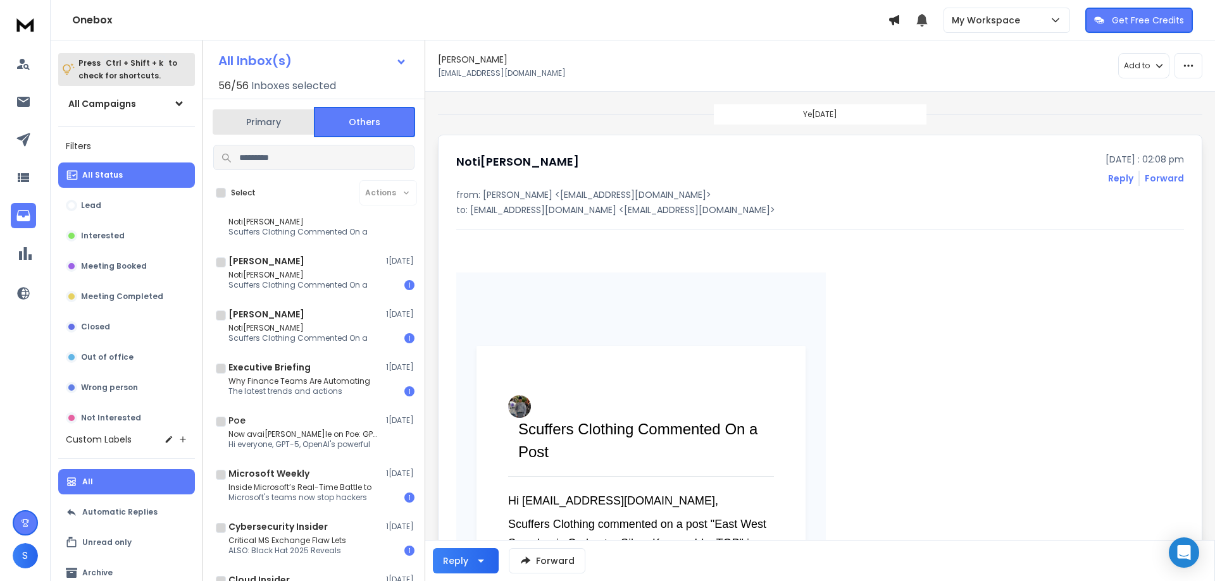
scroll to position [1835, 0]
click at [299, 266] on div "Gary E Tomlinson 11 Aug Notification from Gary E Tomlinson Scuffers Clothing Co…" at bounding box center [321, 271] width 186 height 35
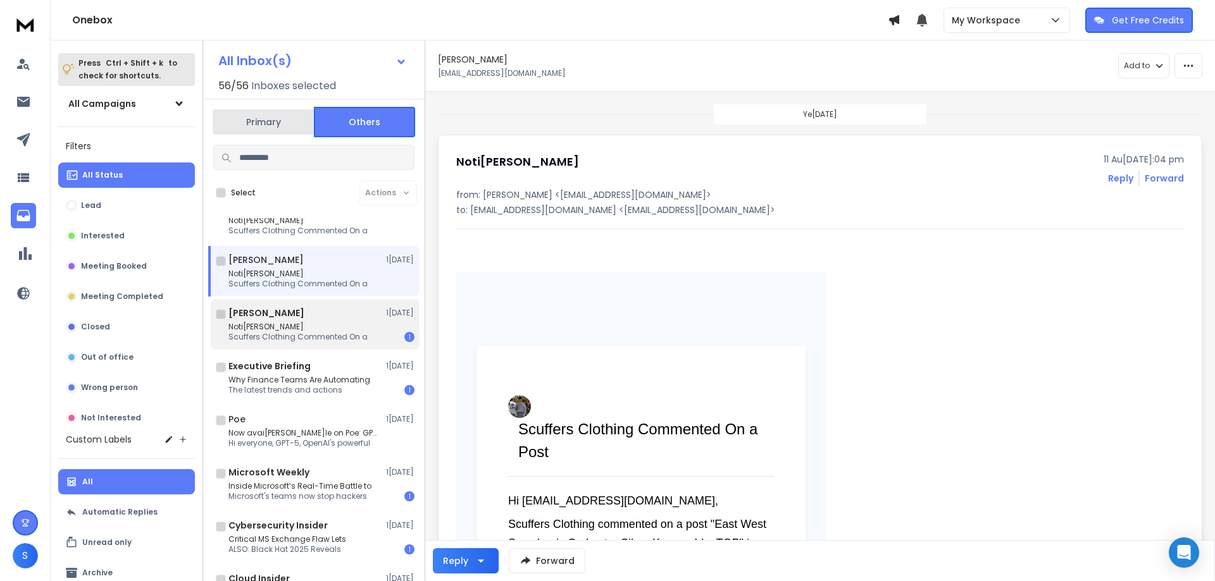
click at [295, 315] on h1 "Gary E Tomlinson" at bounding box center [266, 313] width 76 height 13
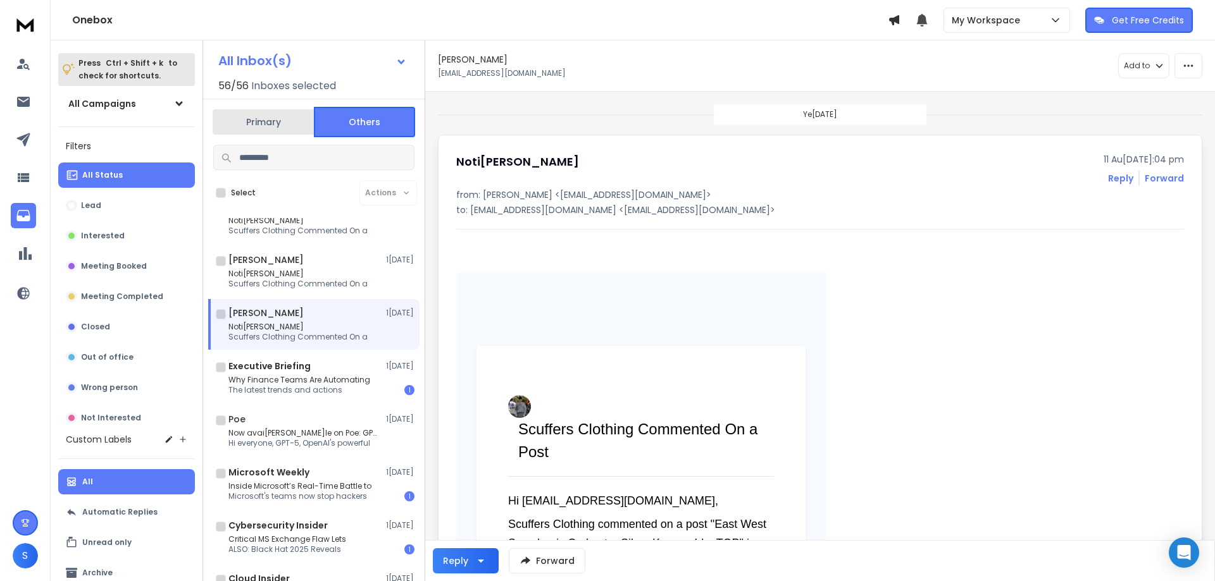
scroll to position [1961, 0]
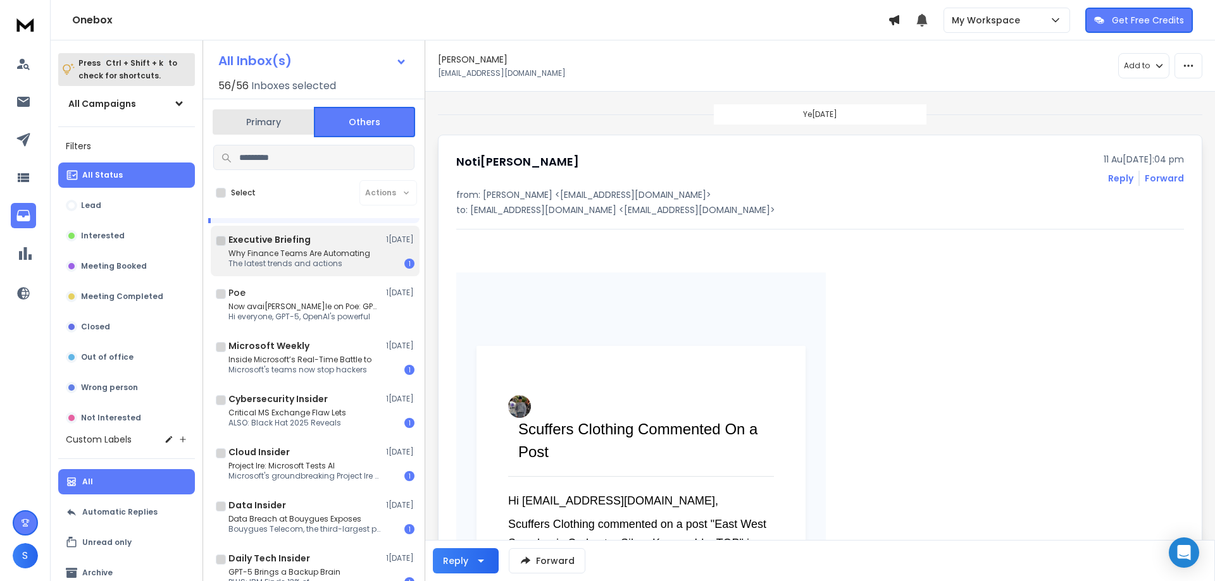
click at [284, 248] on div "Executive Briefing 11 Aug Why Finance Teams Are Automating The latest trends an…" at bounding box center [321, 250] width 186 height 35
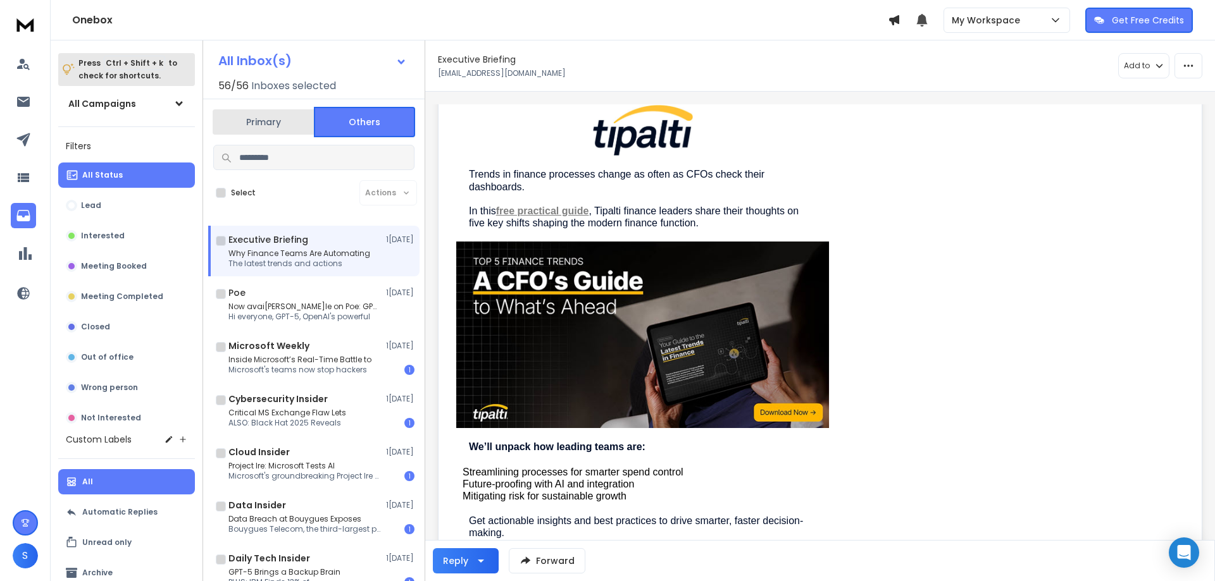
scroll to position [380, 0]
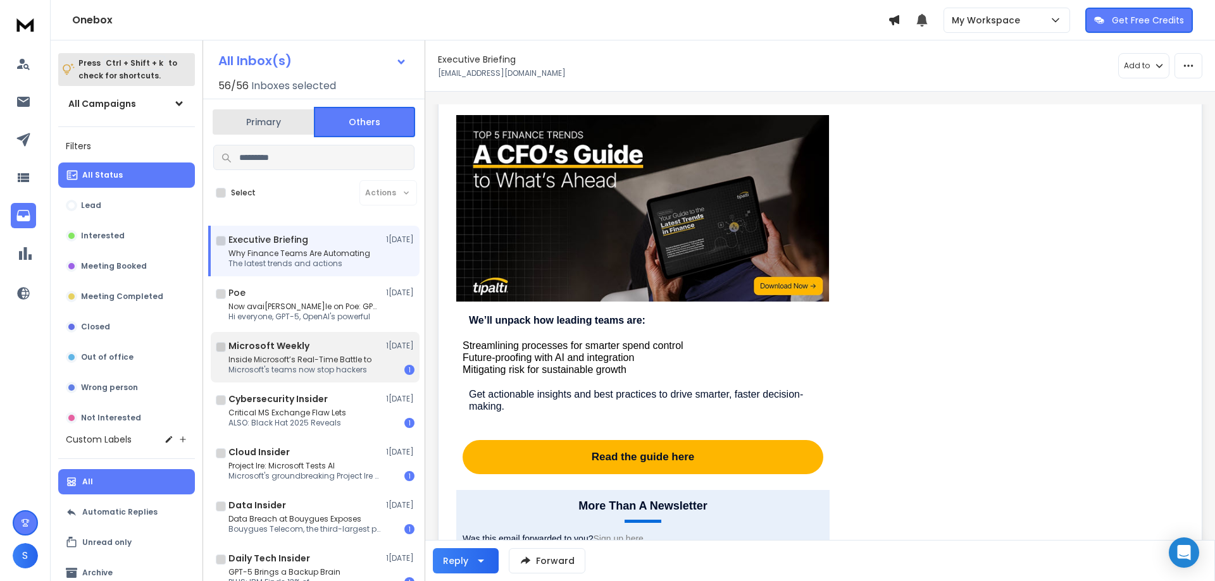
click at [297, 359] on p "Inside Microsoft’s Real-Time Battle to" at bounding box center [299, 360] width 143 height 10
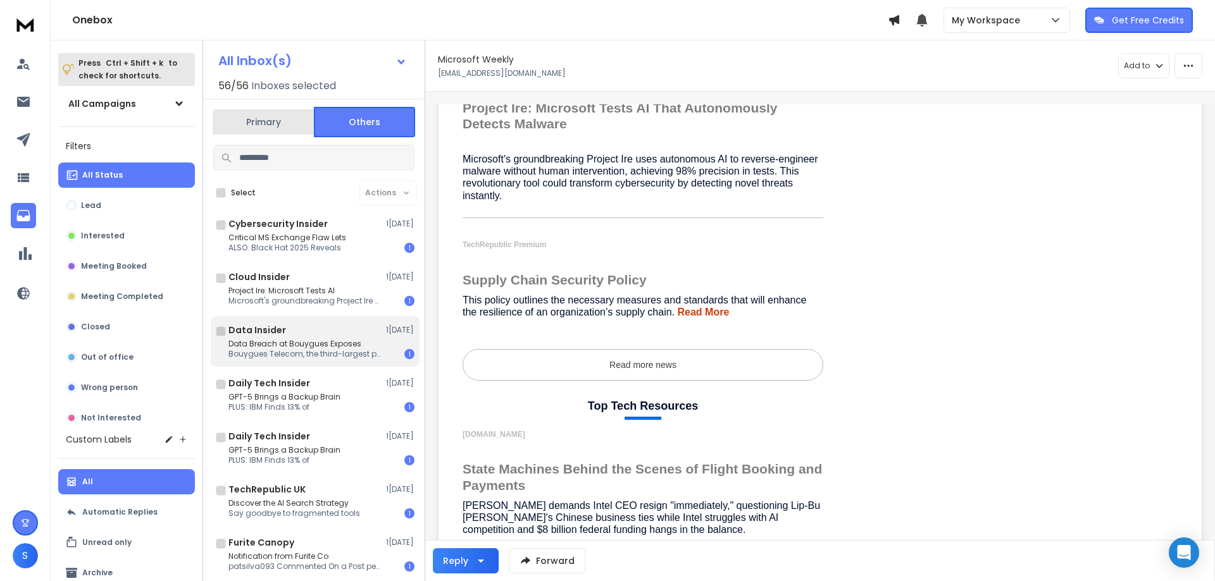
scroll to position [2025, 0]
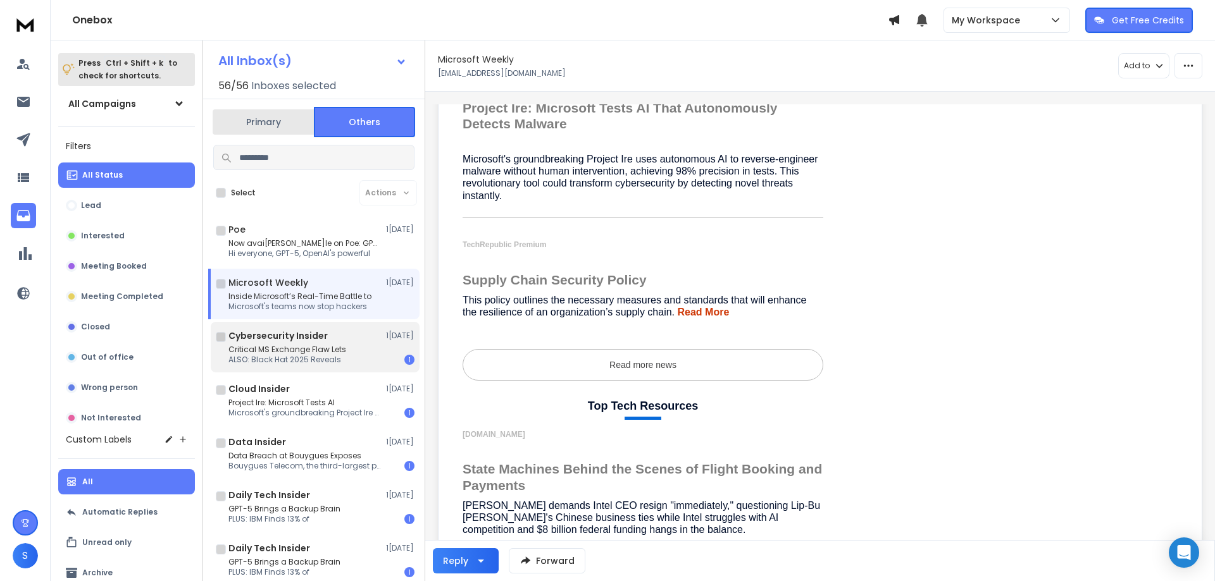
click at [328, 343] on div "Cybersecurity Insider 11 Aug Critical MS Exchange Flaw Lets ALSO: Black Hat 202…" at bounding box center [321, 347] width 186 height 35
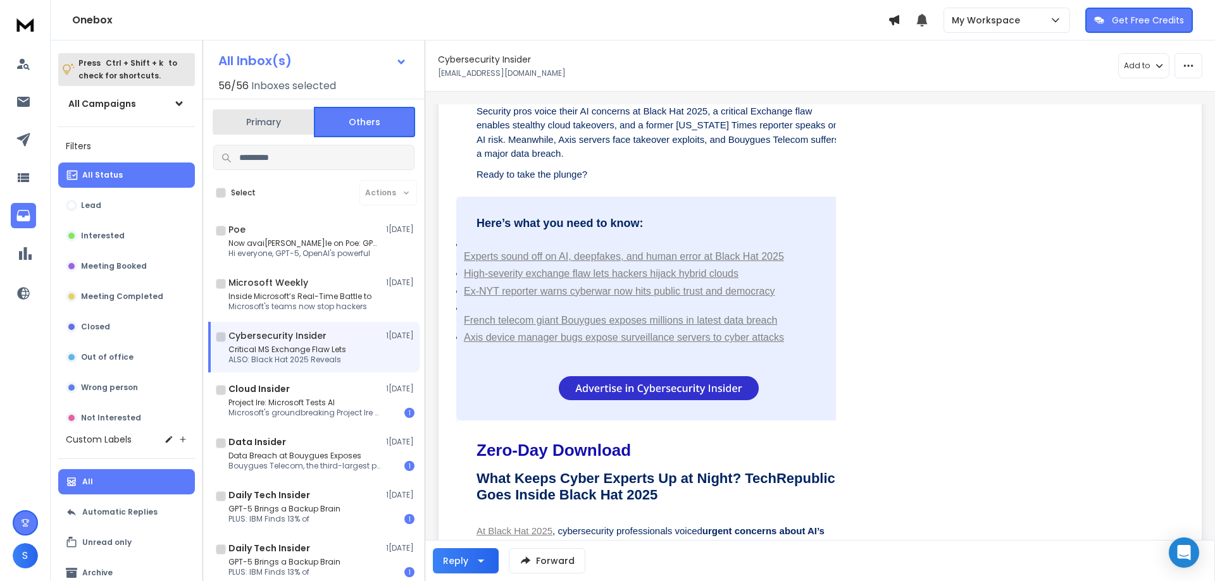
scroll to position [316, 0]
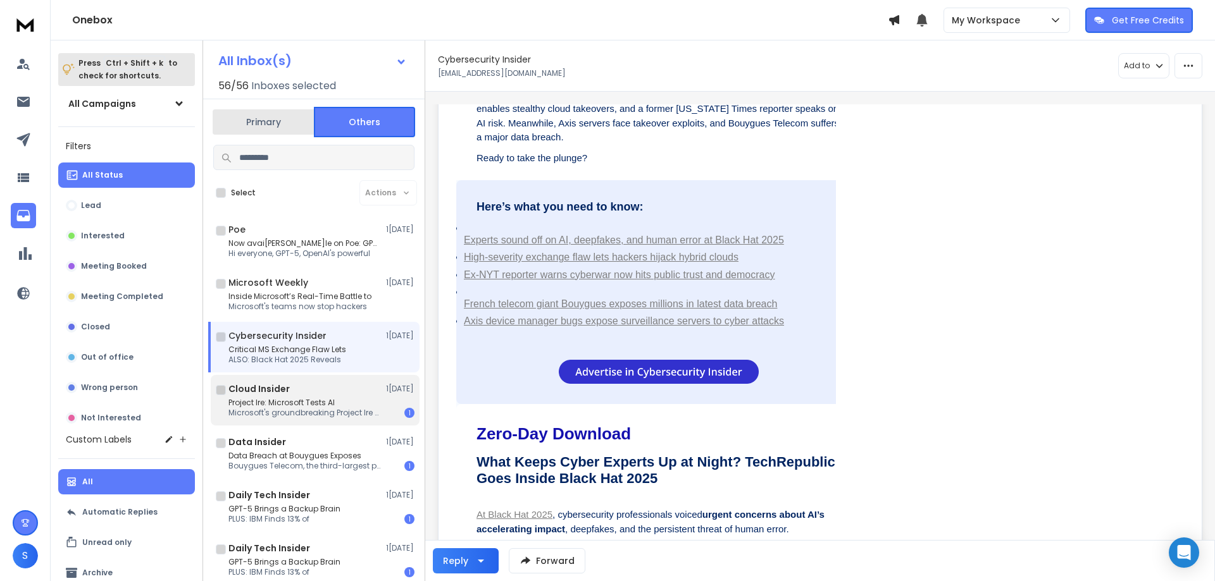
click at [359, 399] on p "Project Ire: Microsoft Tests AI" at bounding box center [304, 403] width 152 height 10
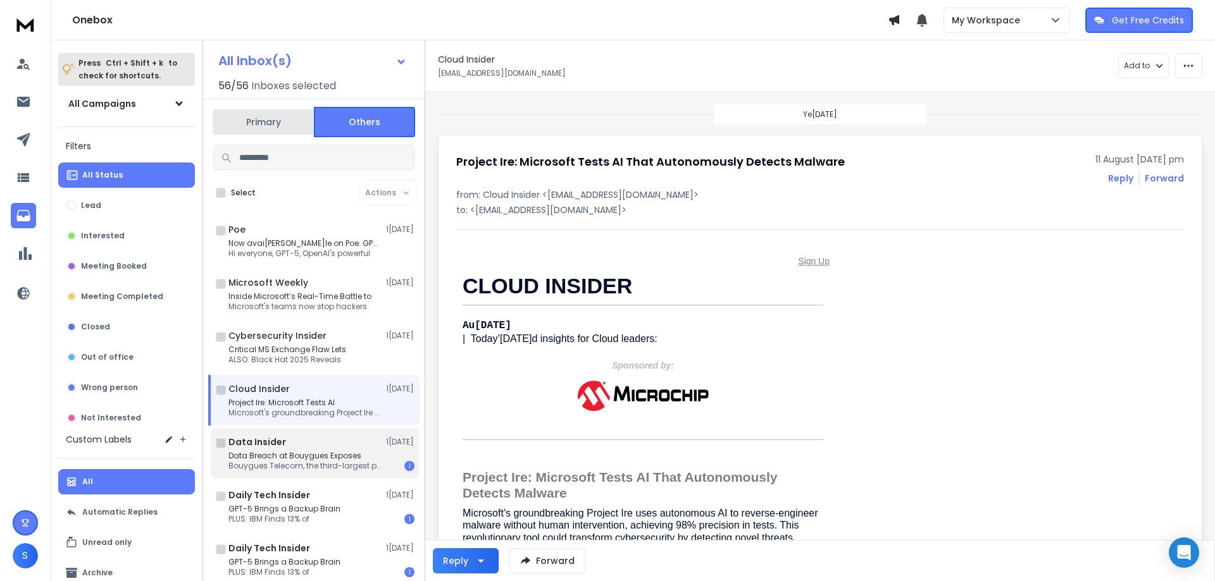
click at [287, 439] on div "Data Insider 11 Aug" at bounding box center [321, 442] width 186 height 13
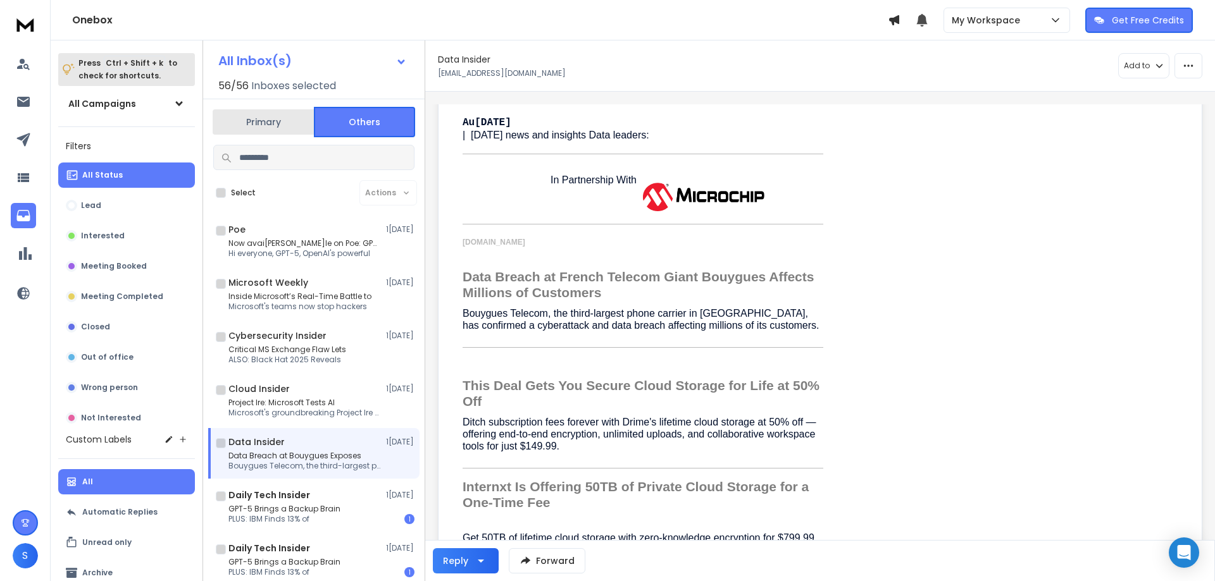
scroll to position [253, 0]
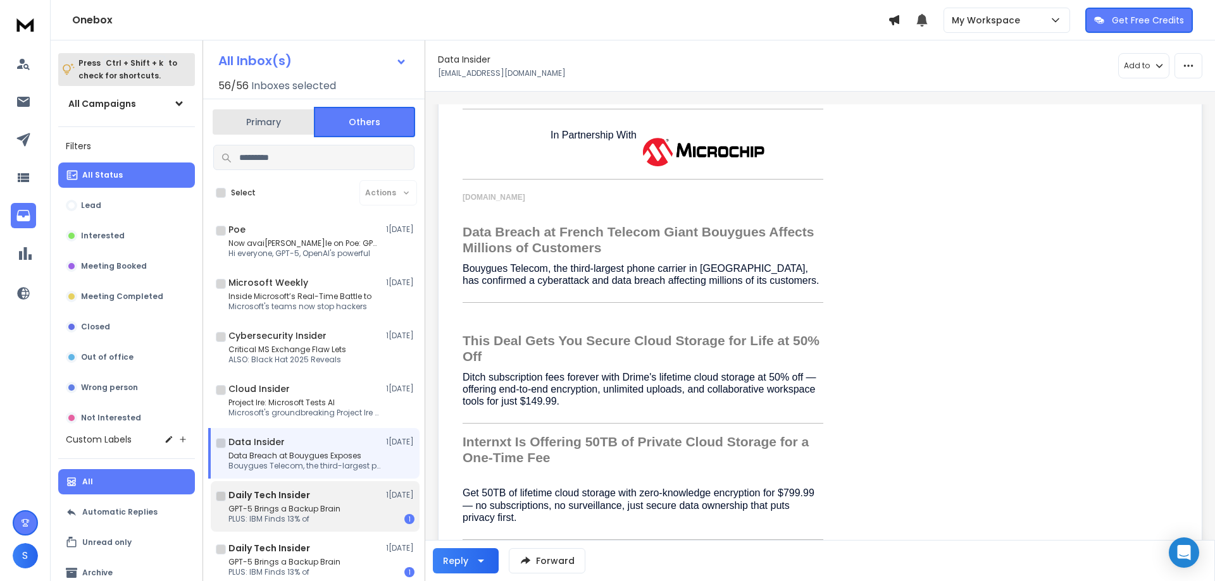
click at [289, 495] on h1 "Daily Tech Insider" at bounding box center [269, 495] width 82 height 13
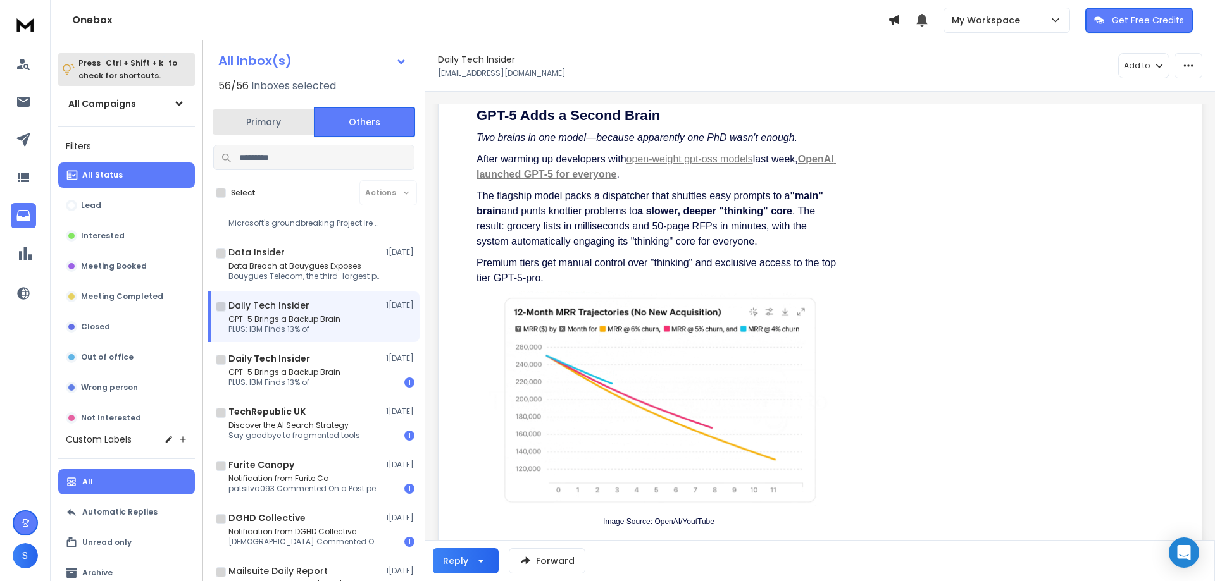
scroll to position [2255, 0]
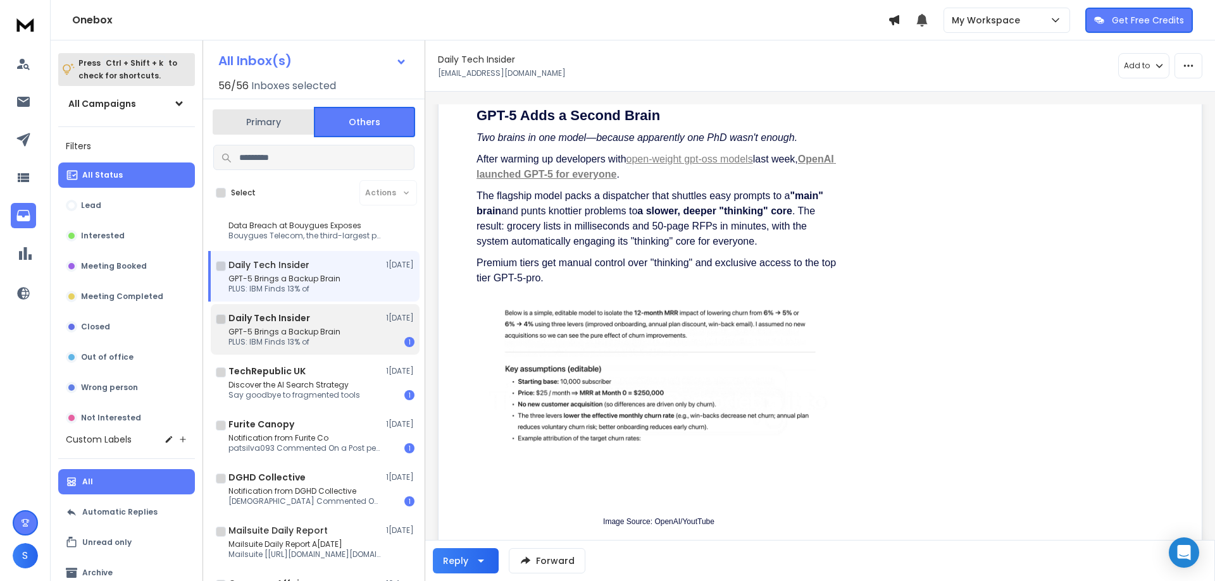
click at [350, 327] on div "GPT-5 Brings a Backup Brain PLUS: IBM Finds 13% of 1" at bounding box center [321, 337] width 186 height 20
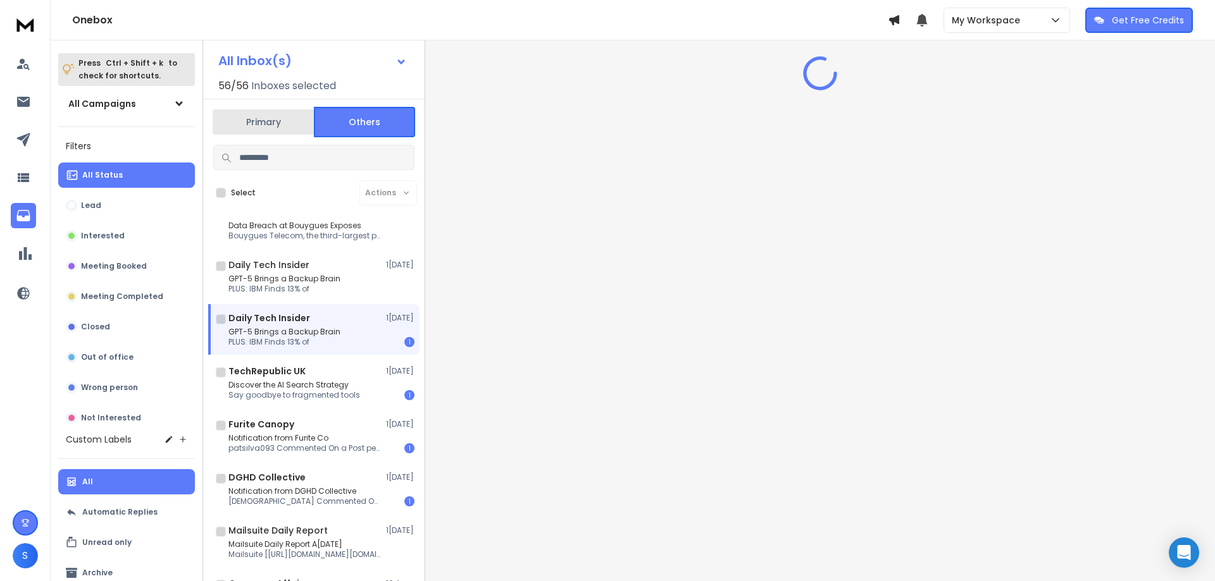
scroll to position [2278, 0]
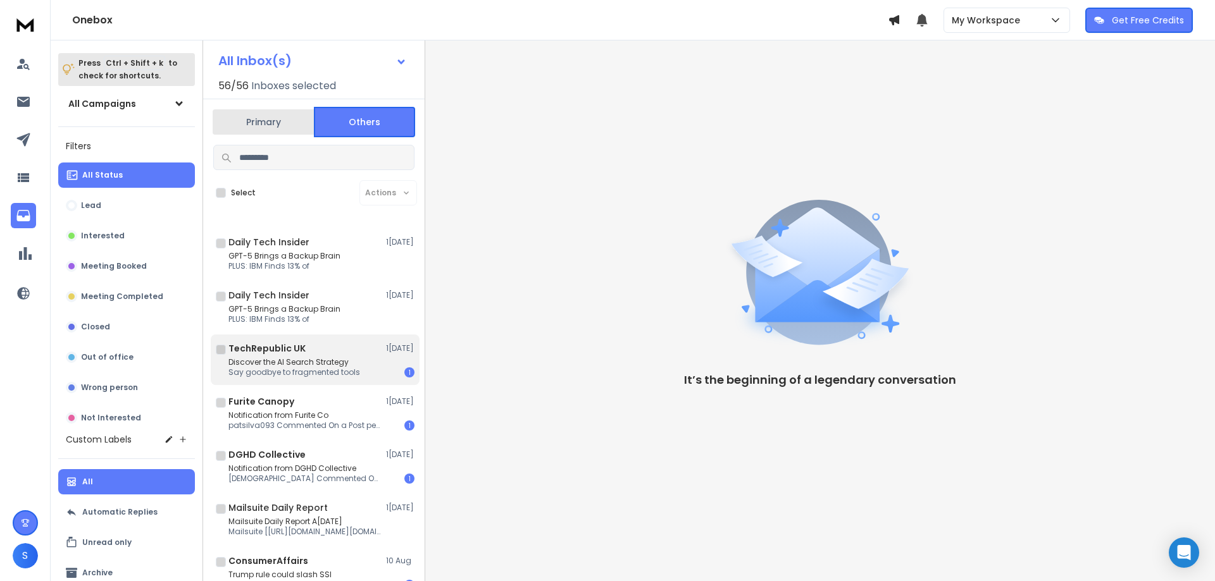
click at [331, 363] on p "Discover the AI Search Strategy" at bounding box center [294, 362] width 132 height 10
click at [340, 361] on p "Discover the AI Search Strategy" at bounding box center [294, 362] width 132 height 10
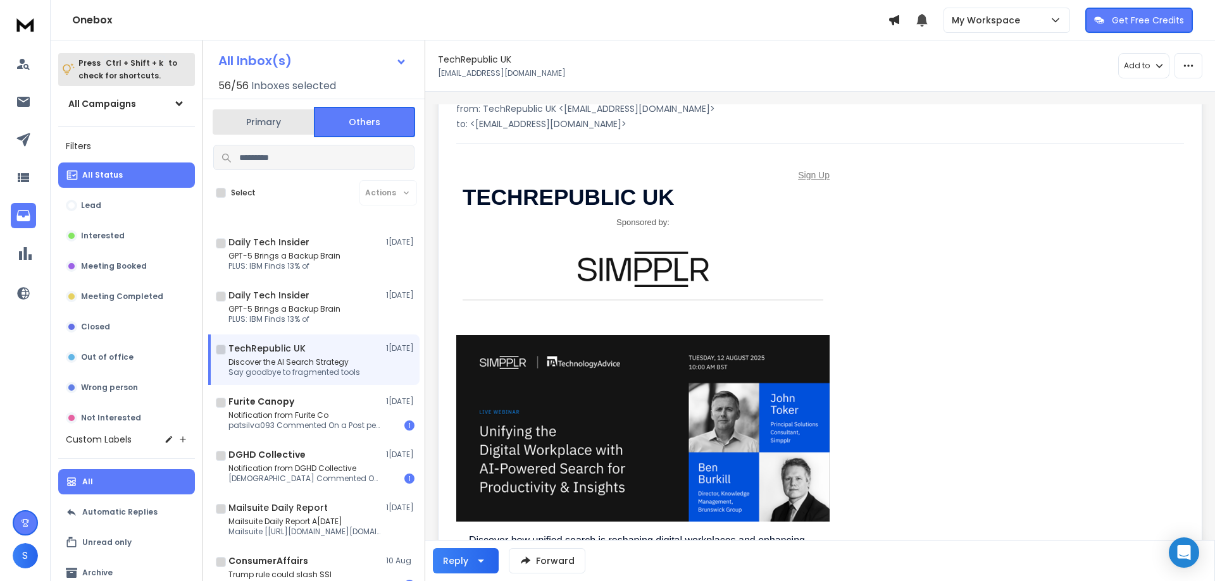
scroll to position [63, 0]
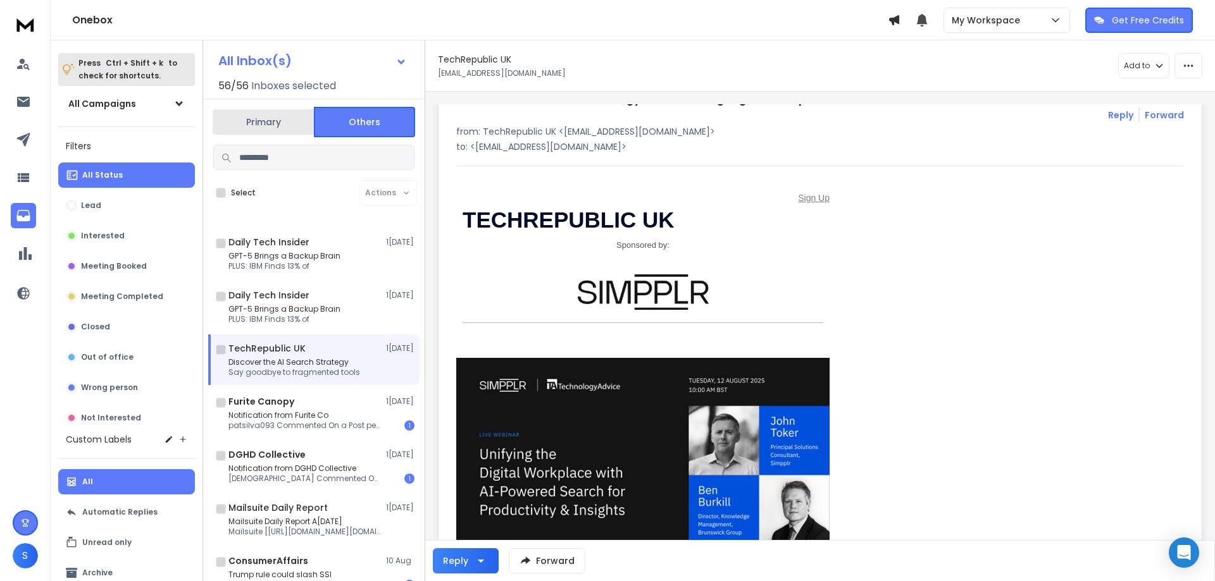
click at [628, 273] on div at bounding box center [643, 284] width 131 height 51
click at [626, 294] on img at bounding box center [643, 292] width 131 height 35
click at [269, 418] on p "Notification from Furite Co" at bounding box center [304, 416] width 152 height 10
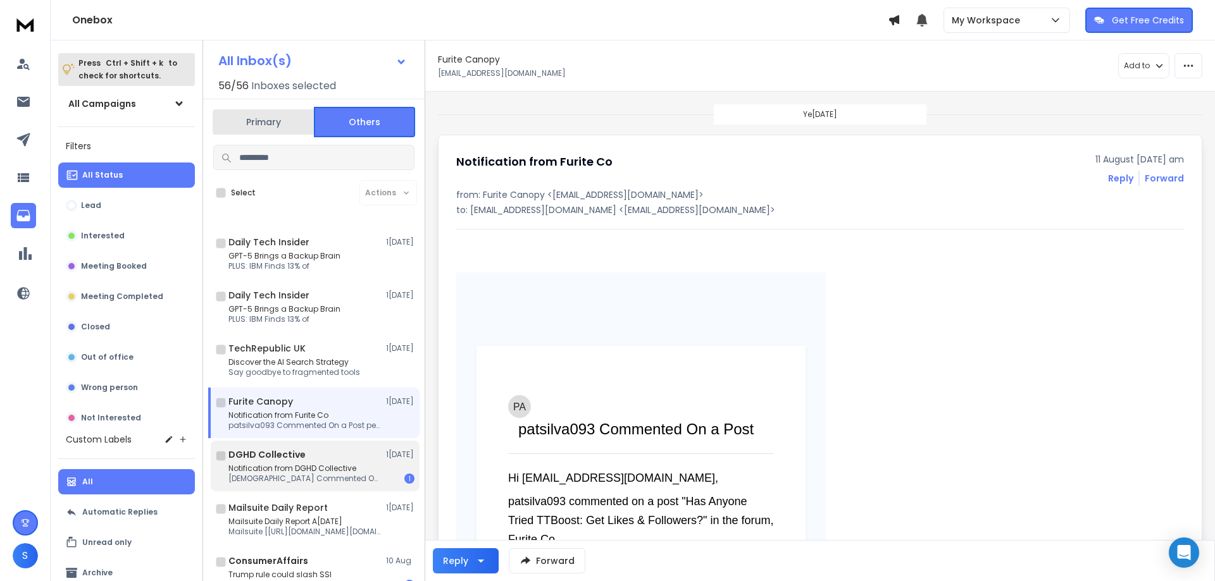
click at [298, 451] on h1 "DGHD Collective" at bounding box center [266, 455] width 77 height 13
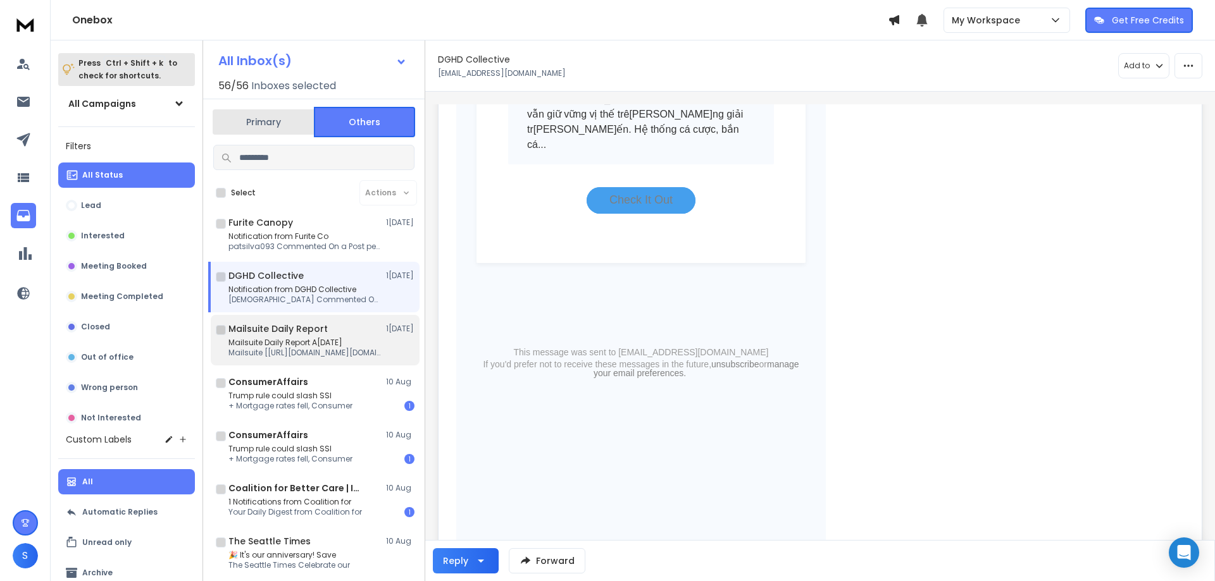
scroll to position [2468, 0]
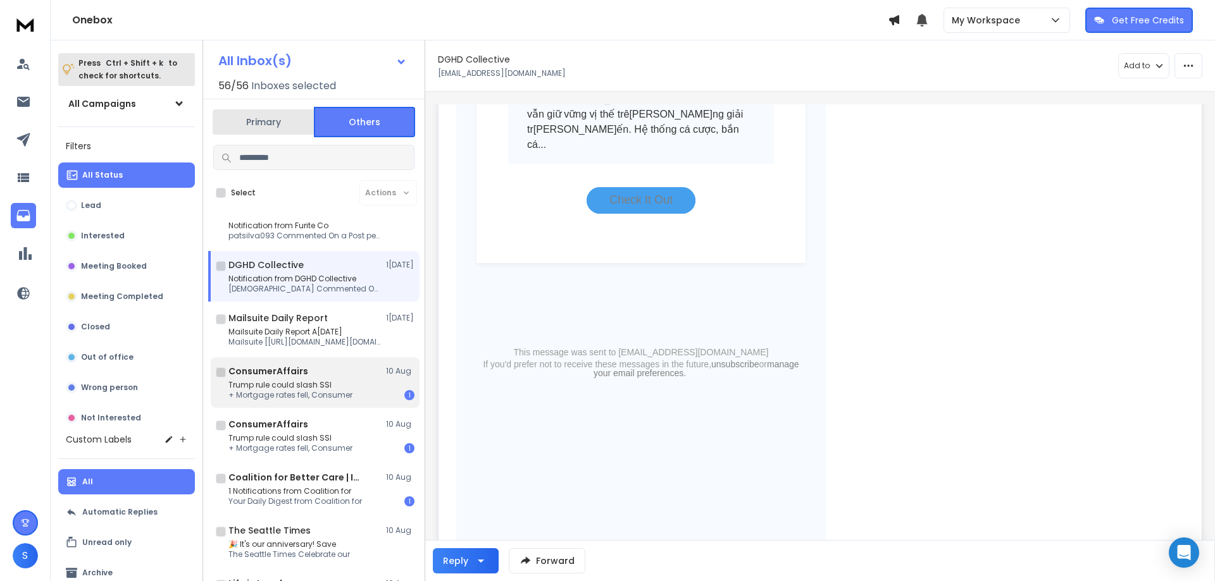
click at [337, 376] on div "ConsumerAffairs 10 Aug" at bounding box center [321, 371] width 186 height 13
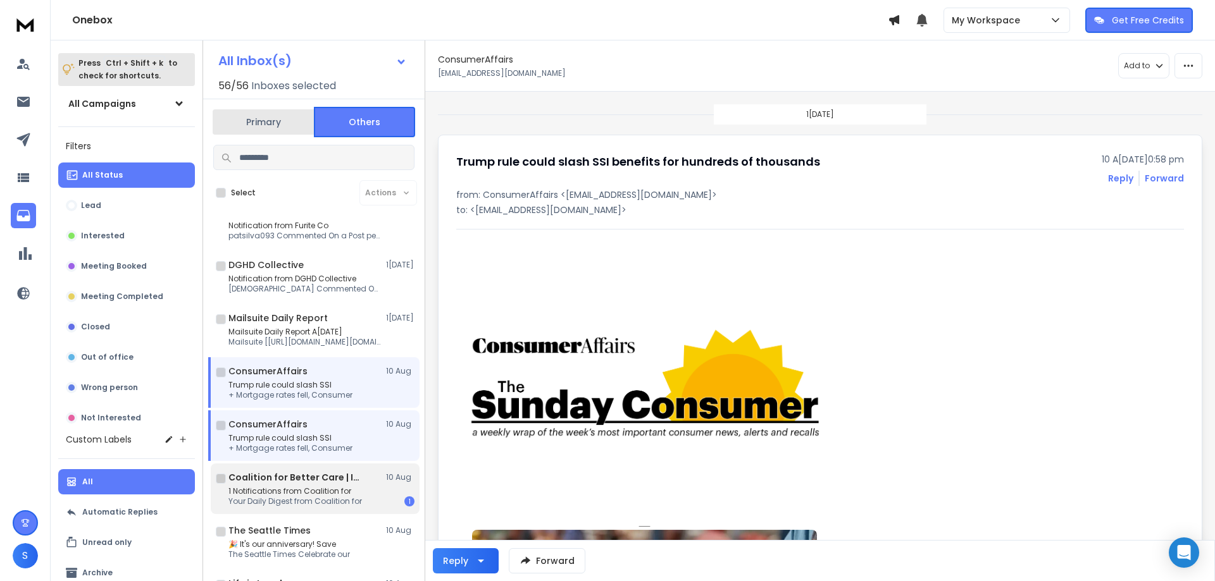
click at [315, 483] on h1 "Coalition for Better Care | Improving Long-Term Care" at bounding box center [297, 477] width 139 height 13
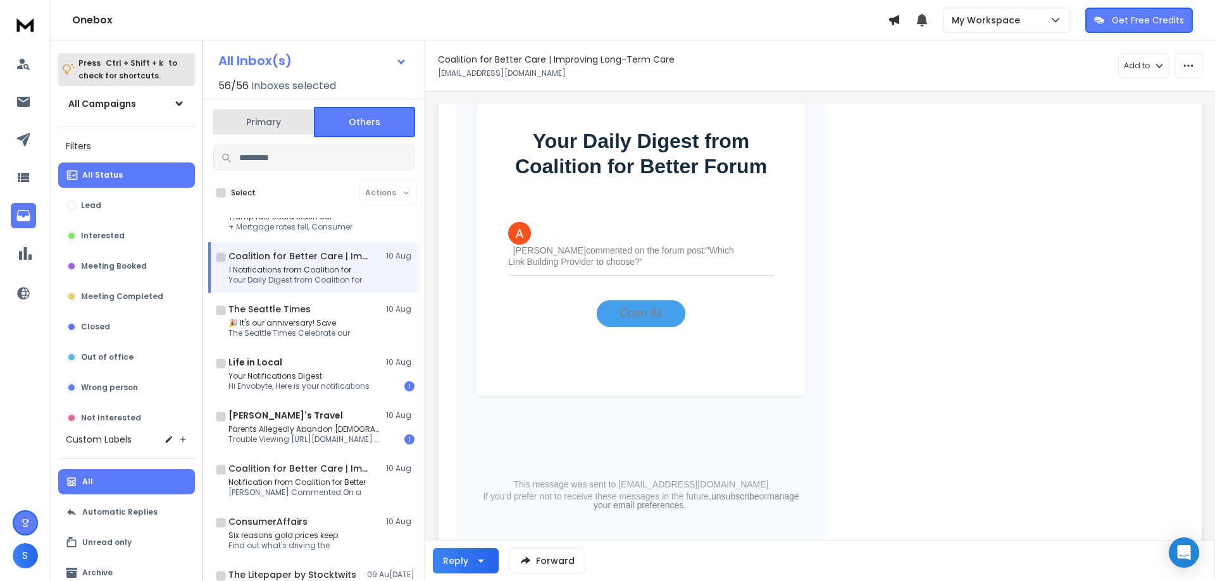
scroll to position [2721, 0]
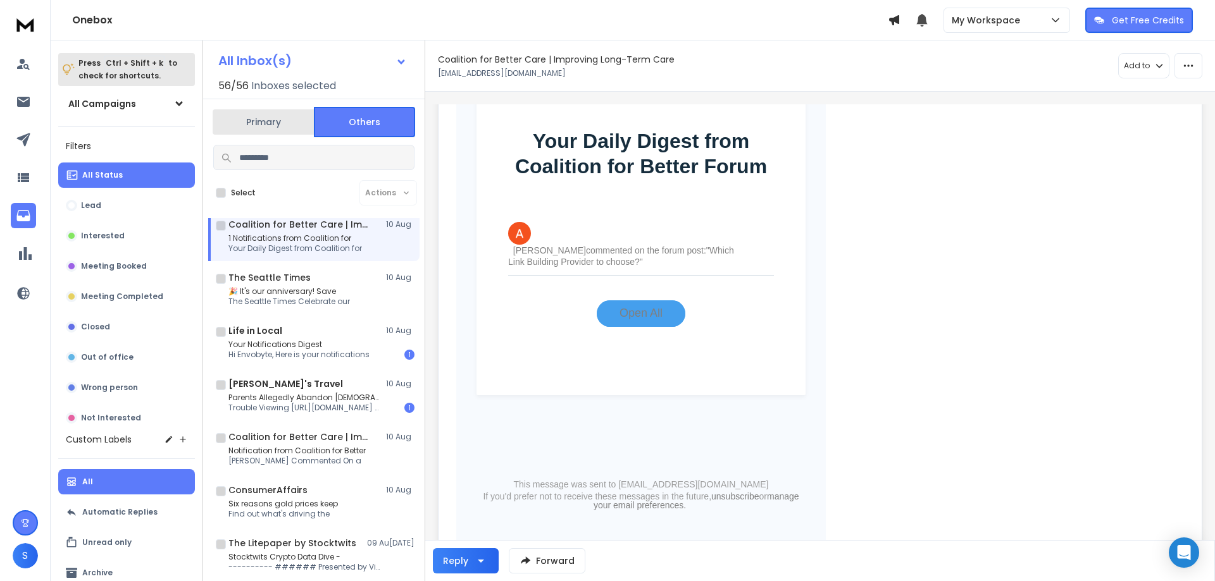
click at [312, 332] on div "Life in Local 10 Aug" at bounding box center [321, 331] width 186 height 13
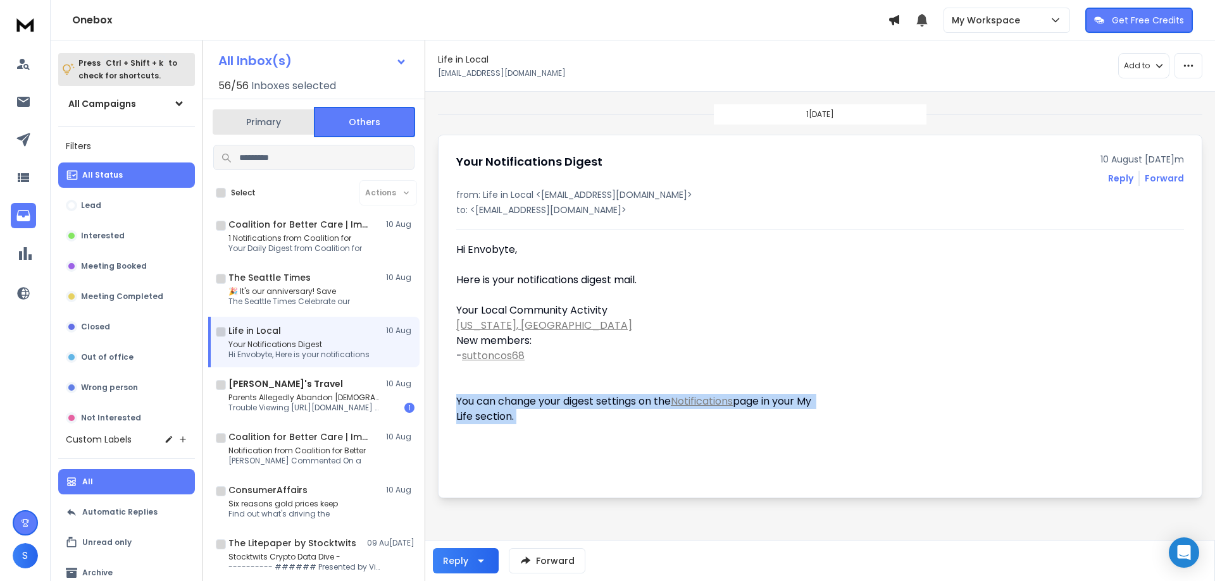
drag, startPoint x: 450, startPoint y: 406, endPoint x: 674, endPoint y: 438, distance: 226.2
click at [741, 432] on div "Your Notifications Digest 10 August 2025 : 07:50 pm Reply Forward from: Life in…" at bounding box center [820, 317] width 764 height 364
click at [728, 279] on div "Hi Envobyte, Here is your notifications digest mail. Your Local Community Activ…" at bounding box center [646, 361] width 380 height 238
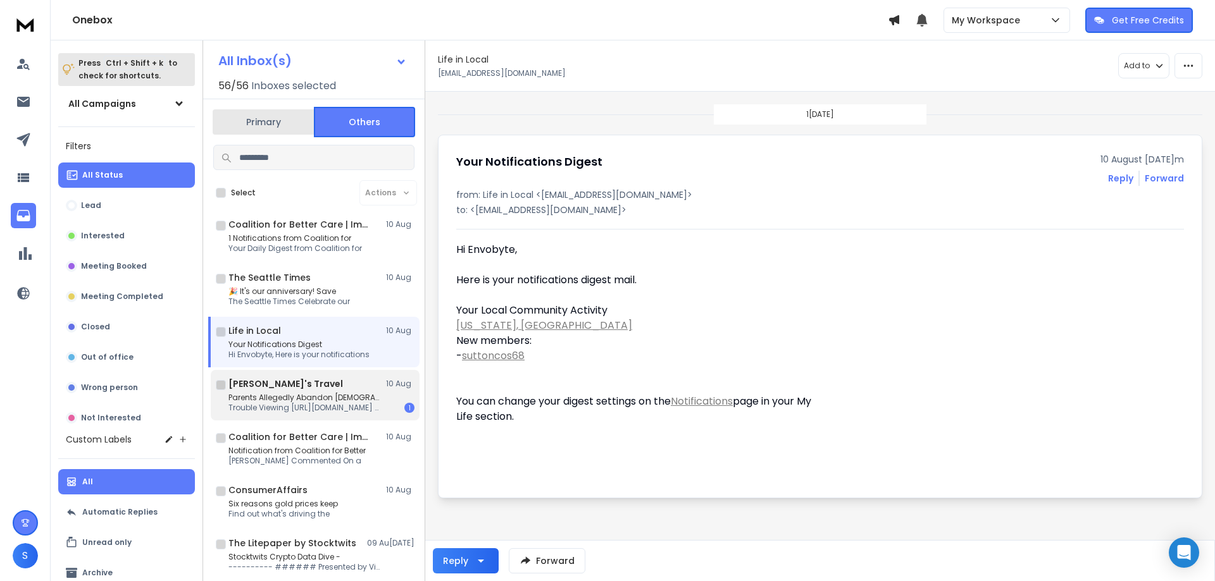
click at [314, 401] on p "Parents Allegedly Abandon 10-Year-Old Son" at bounding box center [304, 398] width 152 height 10
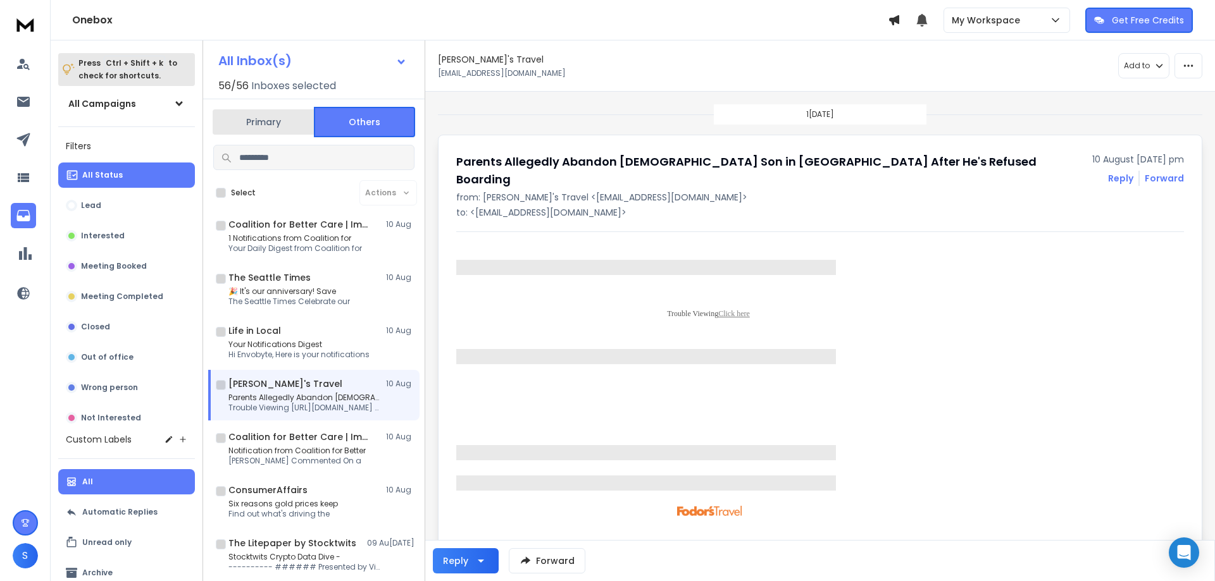
click at [695, 264] on td "Trouble Viewing Click here" at bounding box center [709, 360] width 506 height 201
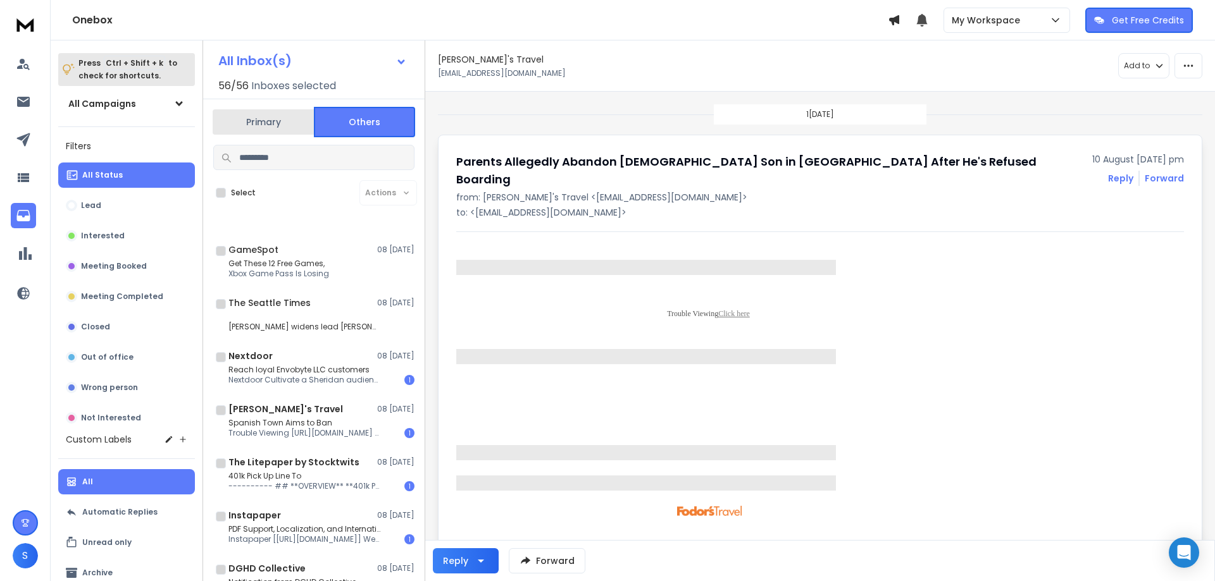
scroll to position [5062, 0]
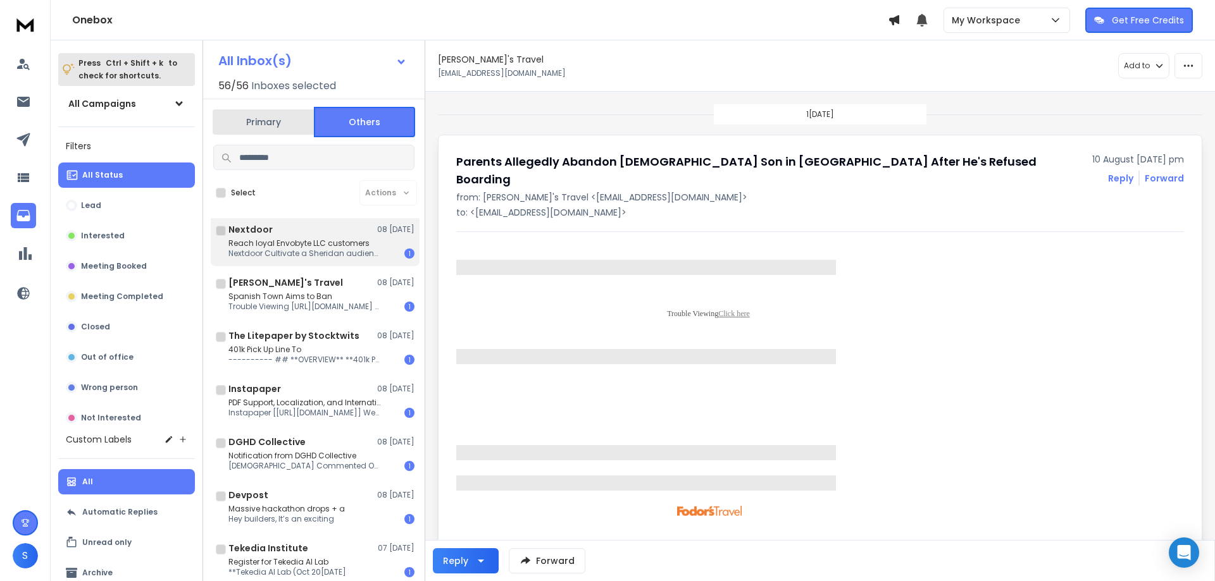
click at [305, 239] on p "Reach loyal Envobyte LLC customers" at bounding box center [304, 244] width 152 height 10
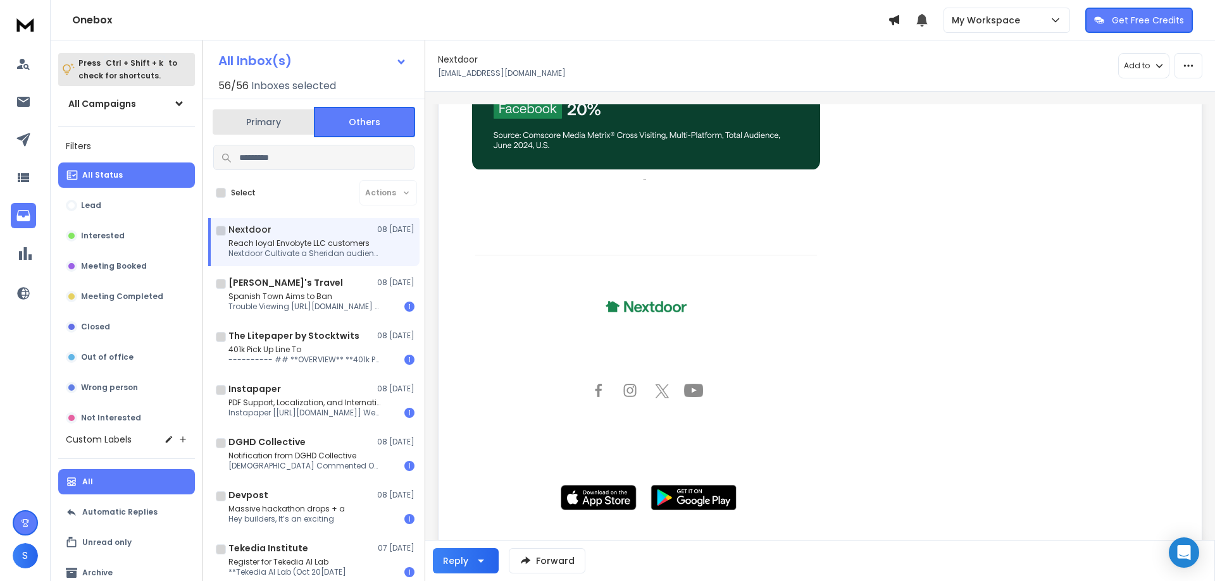
scroll to position [1012, 0]
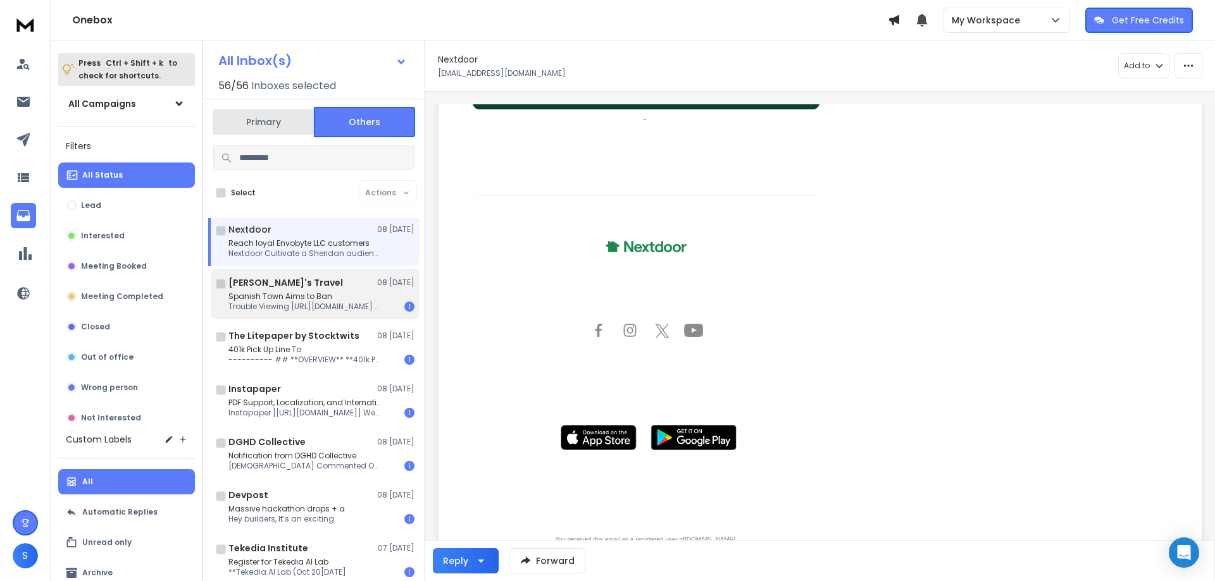
click at [306, 278] on div "Fodor's Travel 08 Aug" at bounding box center [321, 283] width 186 height 13
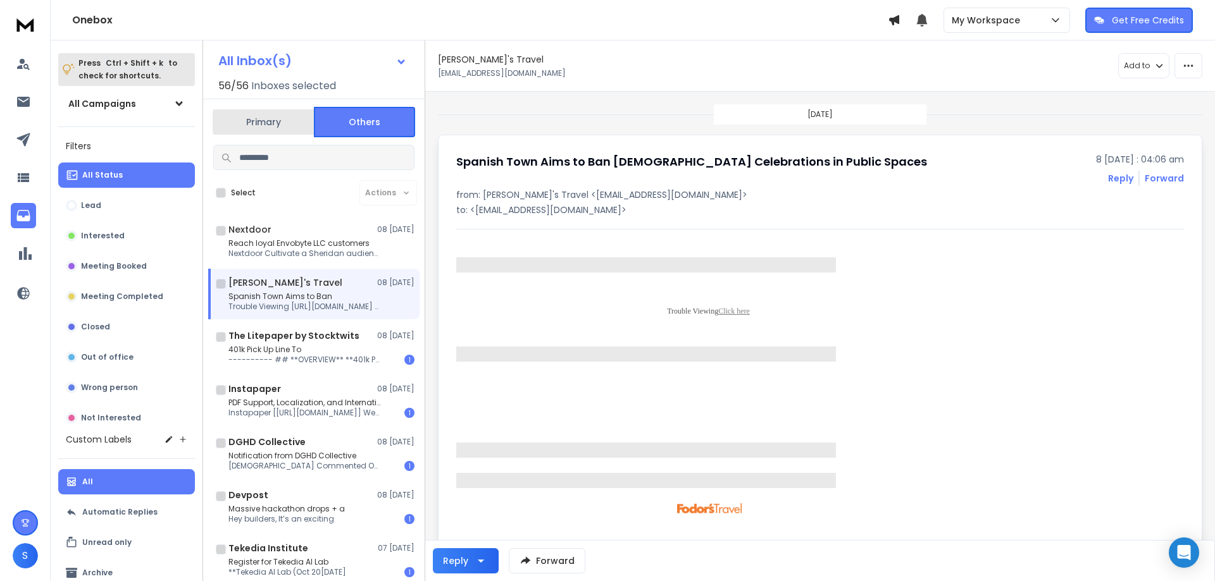
click at [337, 365] on div "Cloud Insider 03:18 PM Discover the Industry’s Most Comprehensive Learn more ab…" at bounding box center [313, 433] width 221 height 430
click at [337, 347] on p "401k Pick Up Line To" at bounding box center [304, 350] width 152 height 10
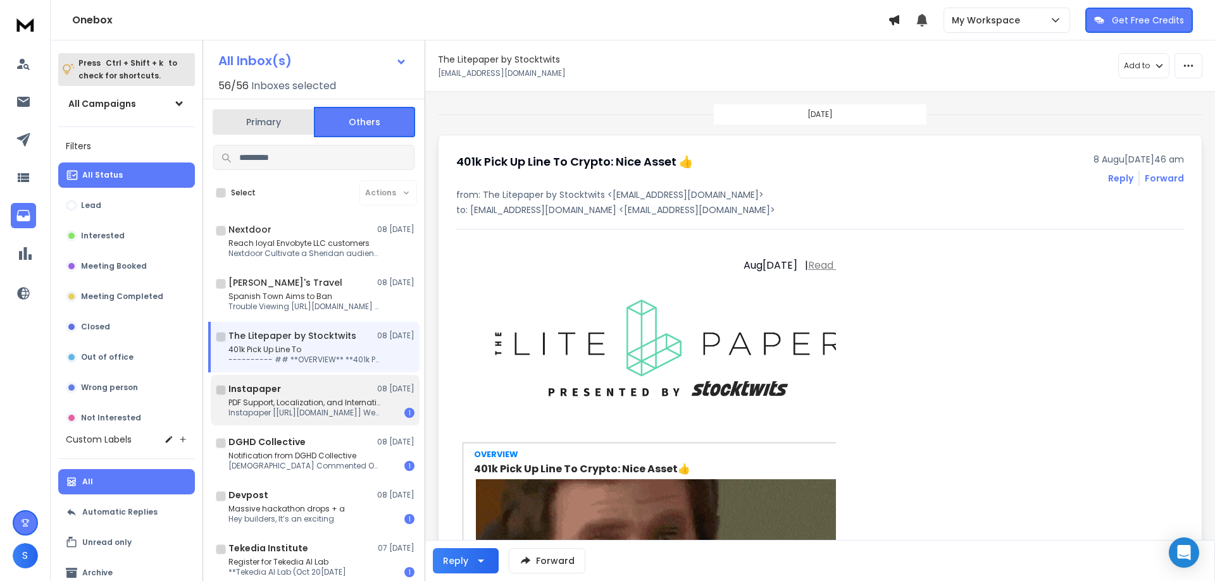
click at [302, 398] on p "PDF Support, Localization, and International" at bounding box center [304, 403] width 152 height 10
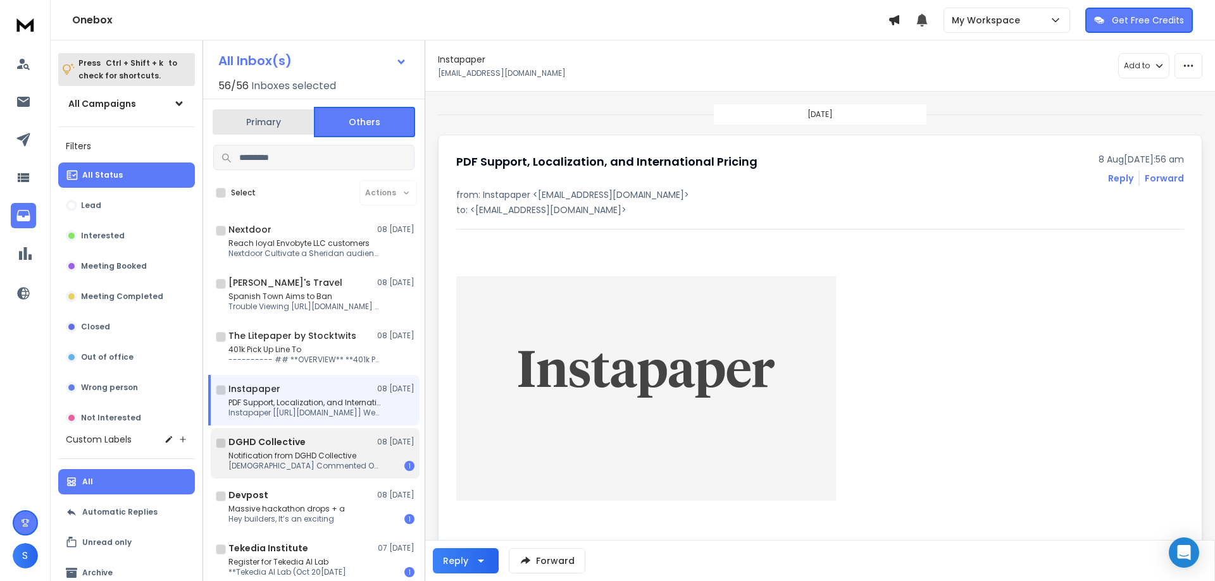
click at [299, 436] on h1 "DGHD Collective" at bounding box center [266, 442] width 77 height 13
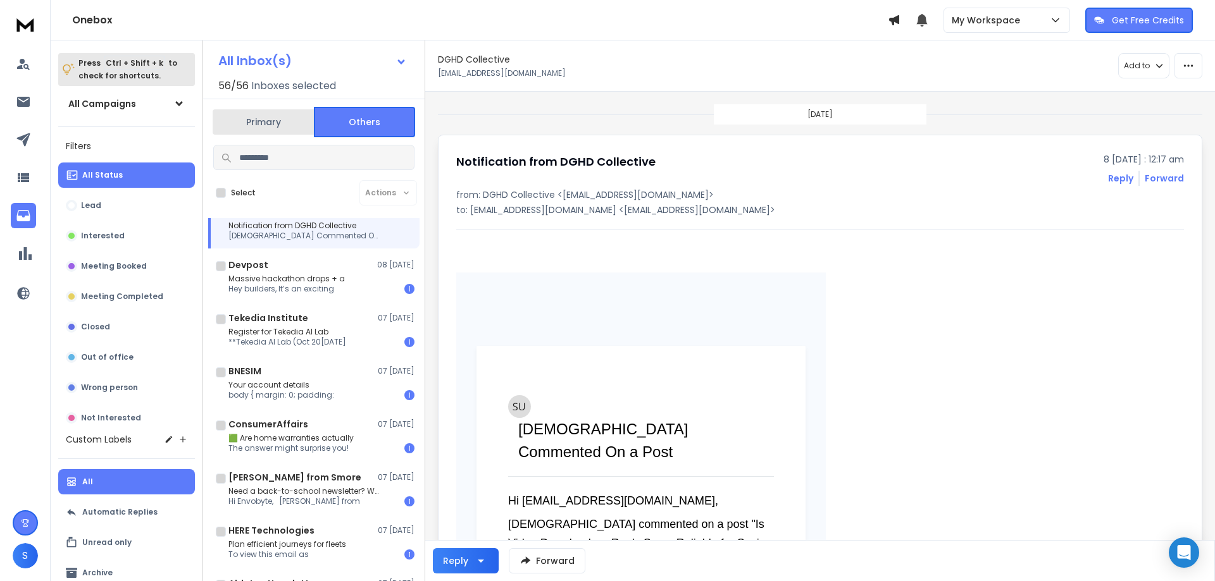
scroll to position [5315, 0]
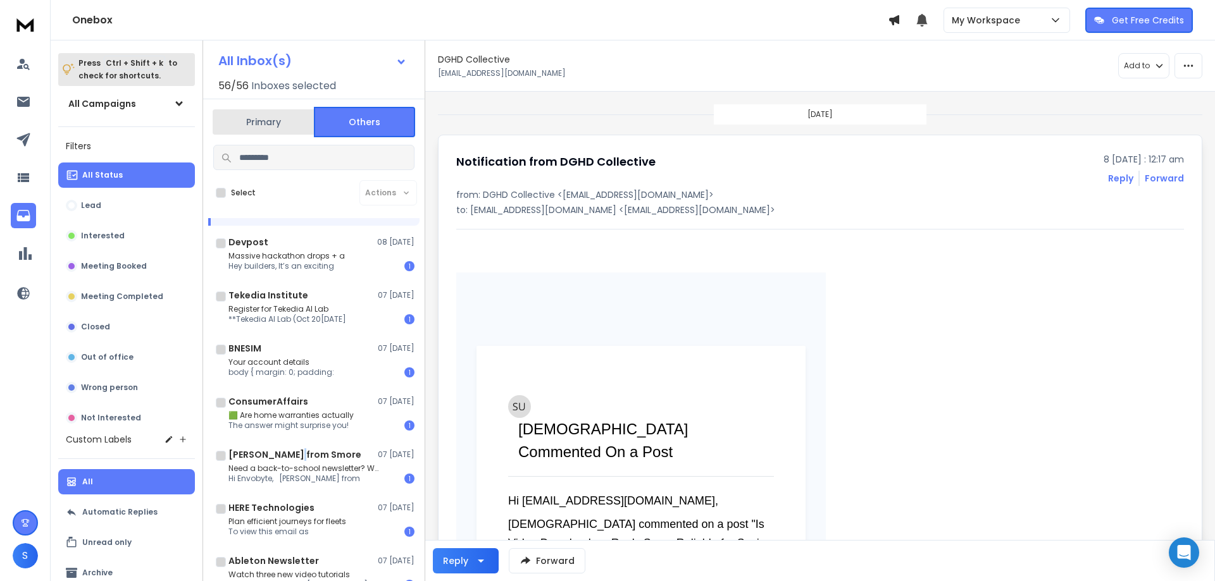
drag, startPoint x: 297, startPoint y: 452, endPoint x: 628, endPoint y: 227, distance: 400.3
click at [298, 452] on h1 "Kayla from Smore" at bounding box center [294, 455] width 133 height 13
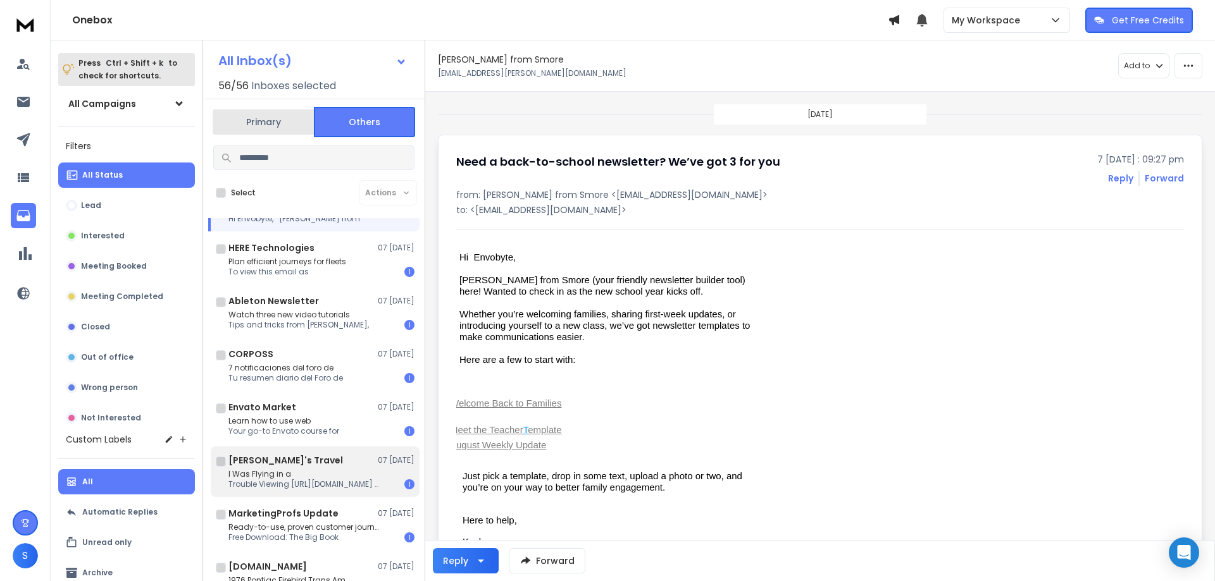
scroll to position [5631, 0]
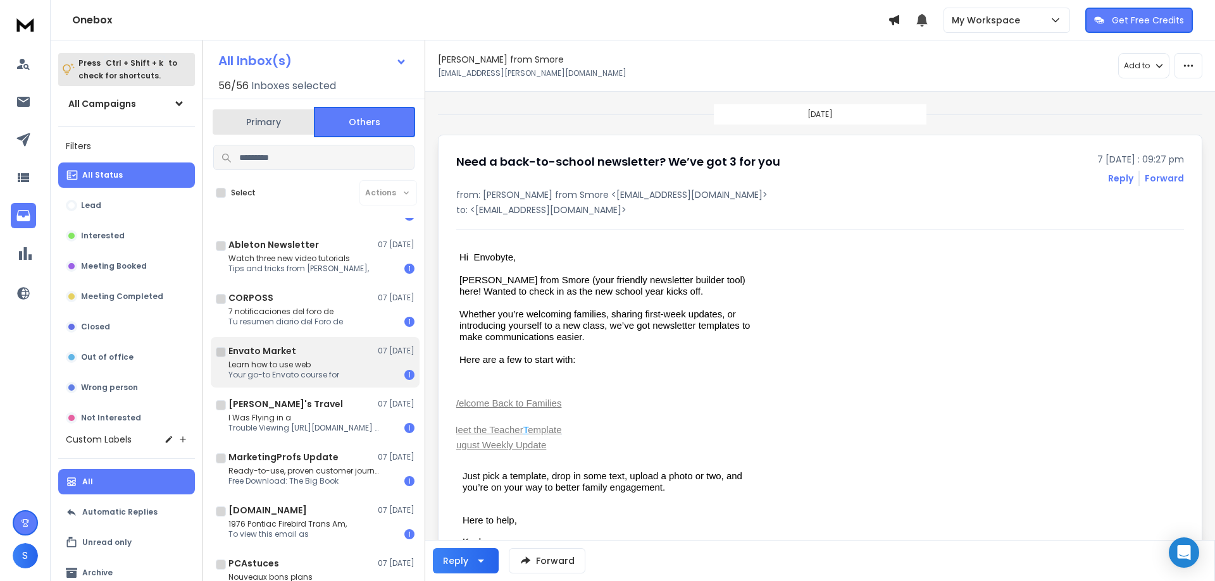
click at [268, 360] on p "Learn how to use web" at bounding box center [283, 365] width 111 height 10
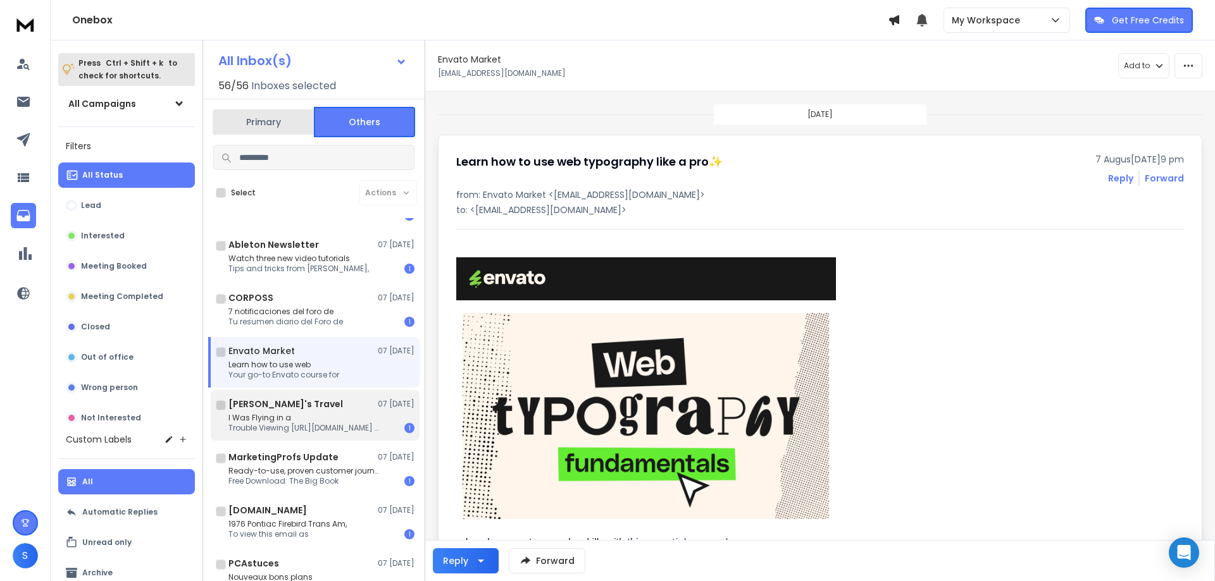
click at [263, 402] on h1 "Fodor's Travel" at bounding box center [285, 404] width 115 height 13
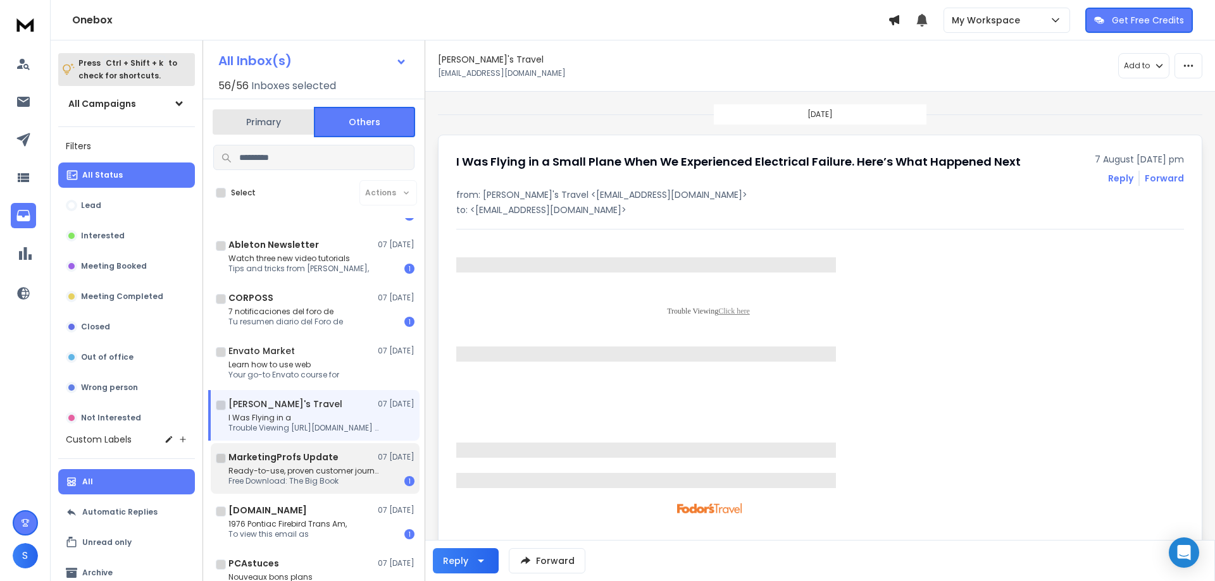
click at [295, 476] on p "Free Download: The Big Book" at bounding box center [304, 481] width 152 height 10
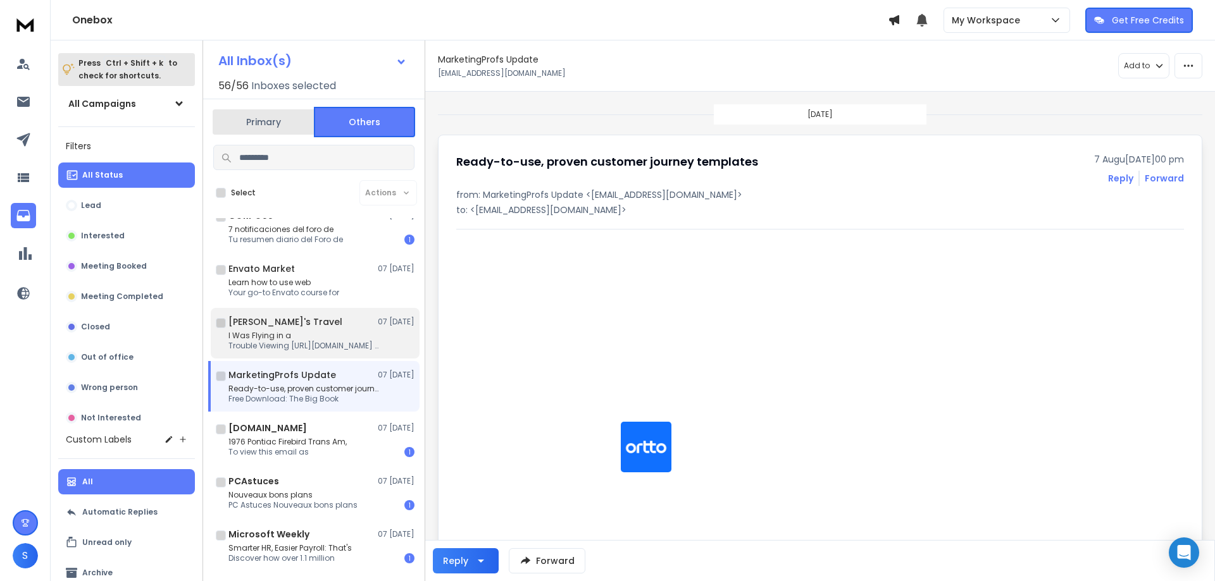
scroll to position [5695, 0]
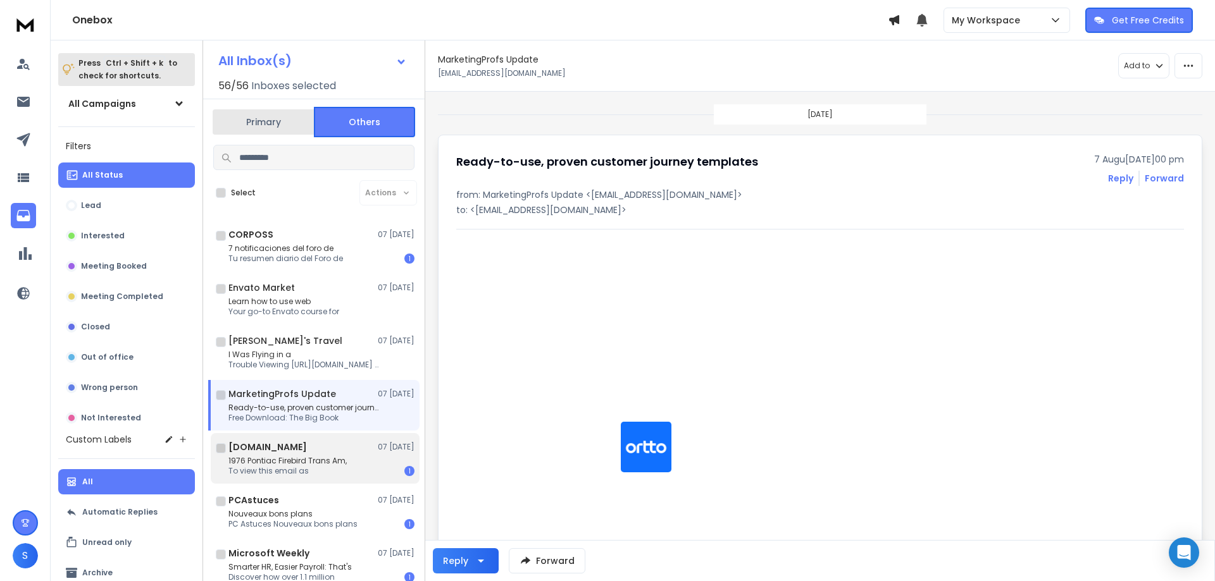
click at [285, 457] on p "1976 Pontiac Firebird Trans Am," at bounding box center [287, 461] width 118 height 10
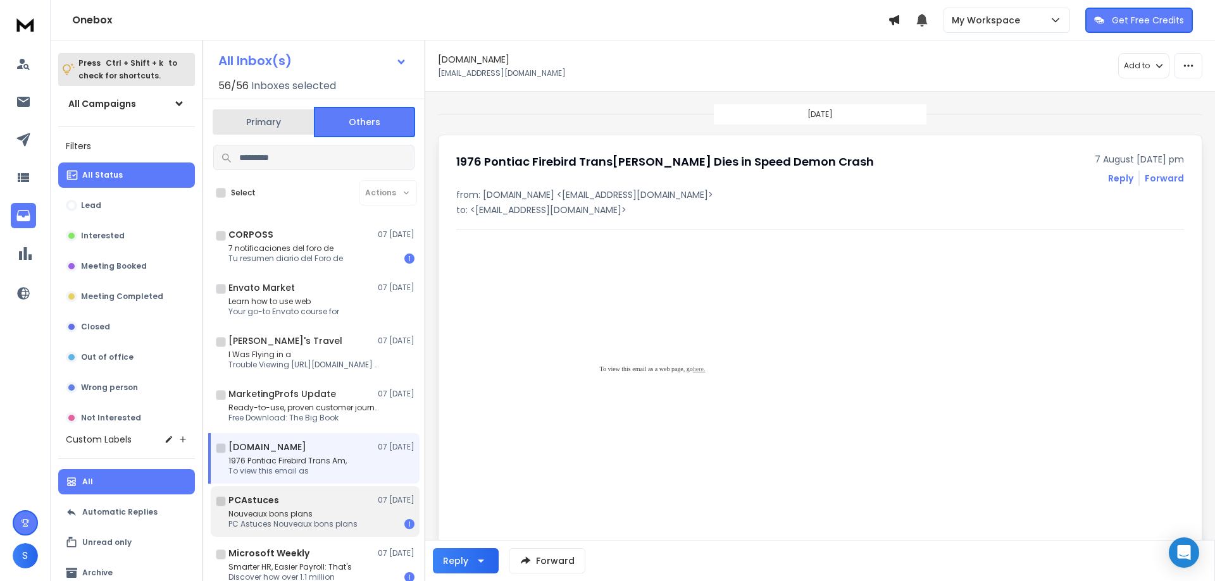
click at [281, 499] on div "PCAstuces 07 Aug Nouveaux bons plans PC Astuces Nouveaux bons plans 1" at bounding box center [321, 511] width 186 height 35
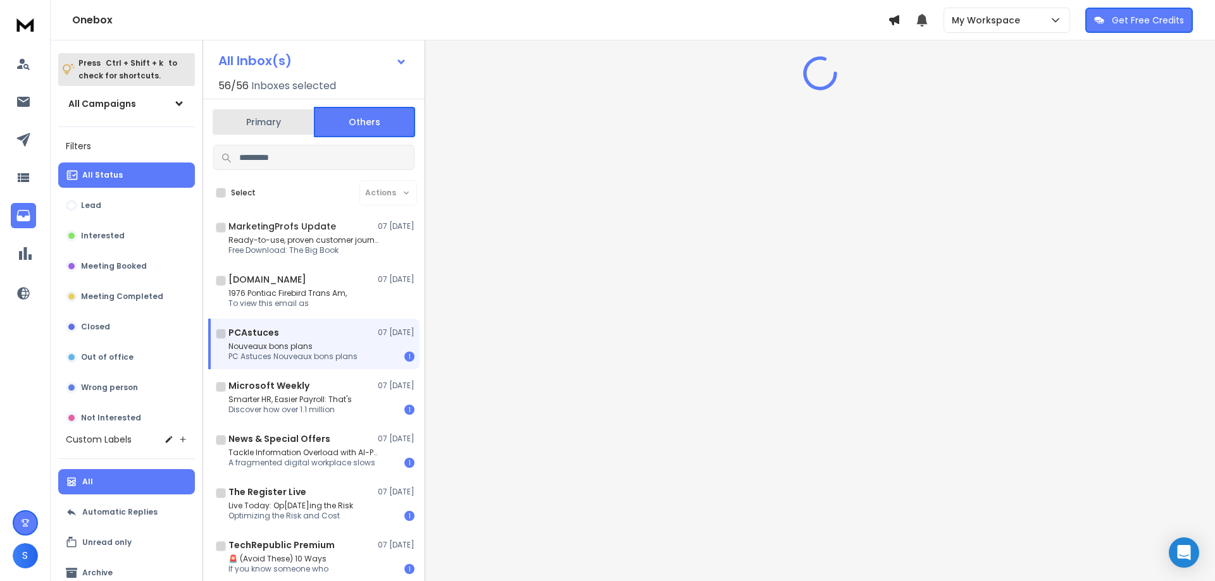
scroll to position [5948, 0]
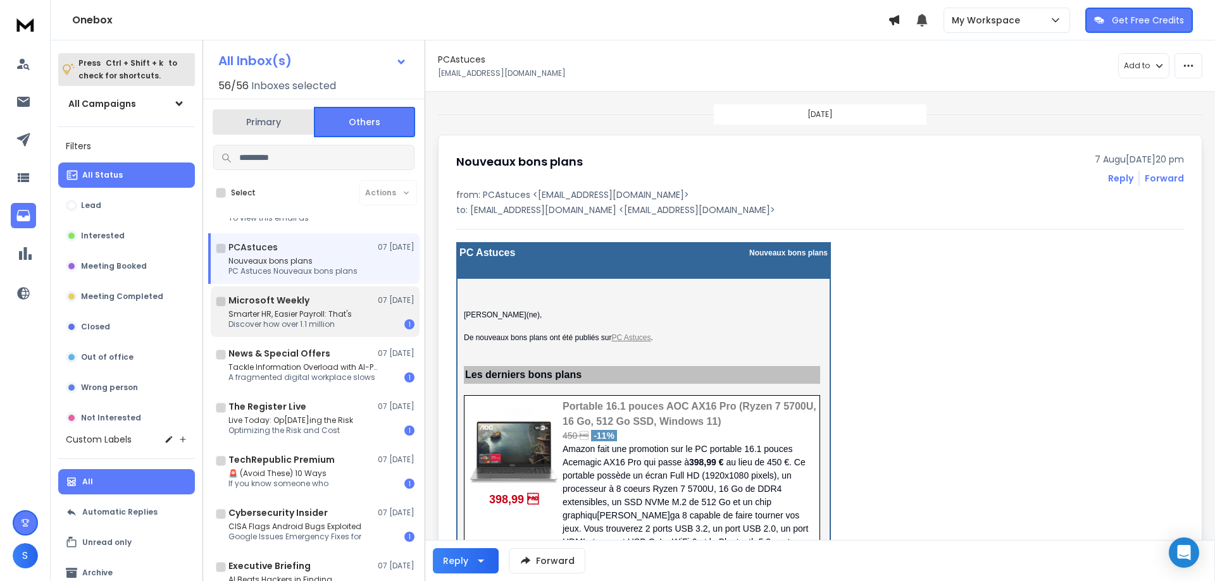
drag, startPoint x: 315, startPoint y: 290, endPoint x: 315, endPoint y: 297, distance: 7.0
click at [315, 294] on div "Microsoft Weekly 07 Aug" at bounding box center [321, 300] width 186 height 13
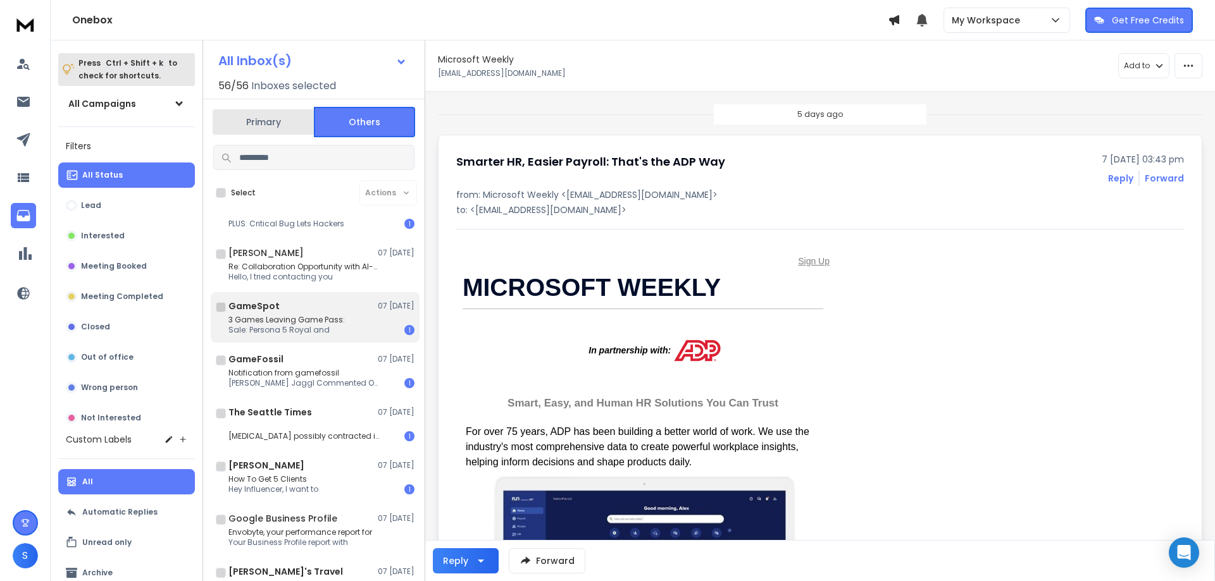
scroll to position [6580, 0]
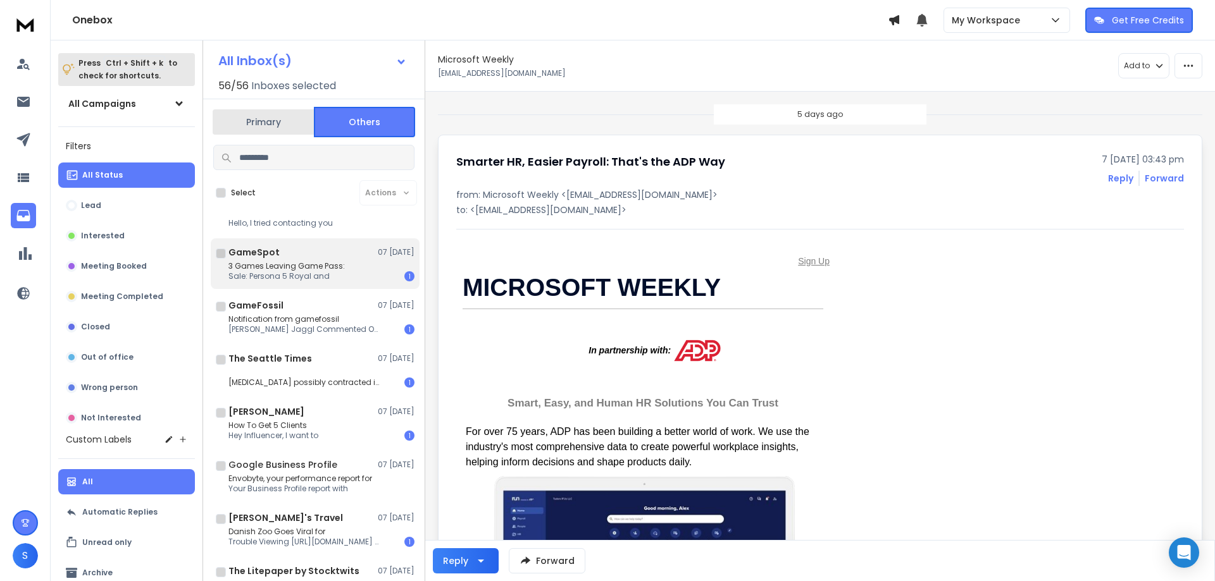
click at [270, 406] on div "Pavel 07 Aug" at bounding box center [321, 412] width 186 height 13
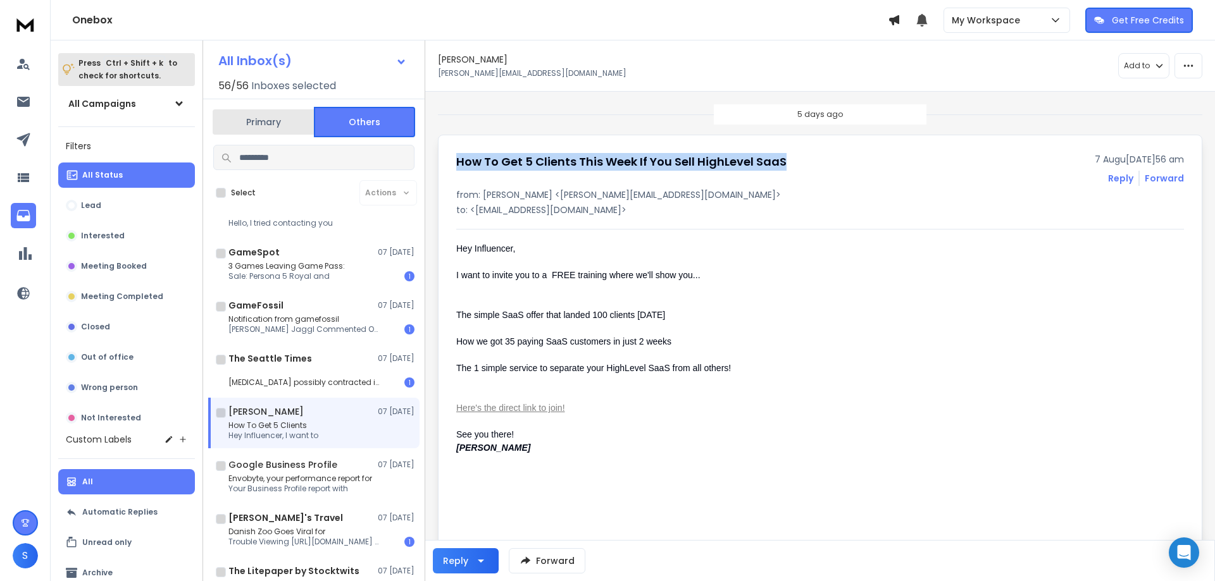
drag, startPoint x: 790, startPoint y: 162, endPoint x: 457, endPoint y: 175, distance: 332.4
click at [457, 175] on div "How To Get 5 Clients This Week If You Sell HighLevel SaaS 7 August 2025 : 06:56…" at bounding box center [820, 169] width 728 height 33
click at [811, 209] on p "to: <campaign@envobyte.com>" at bounding box center [820, 210] width 728 height 13
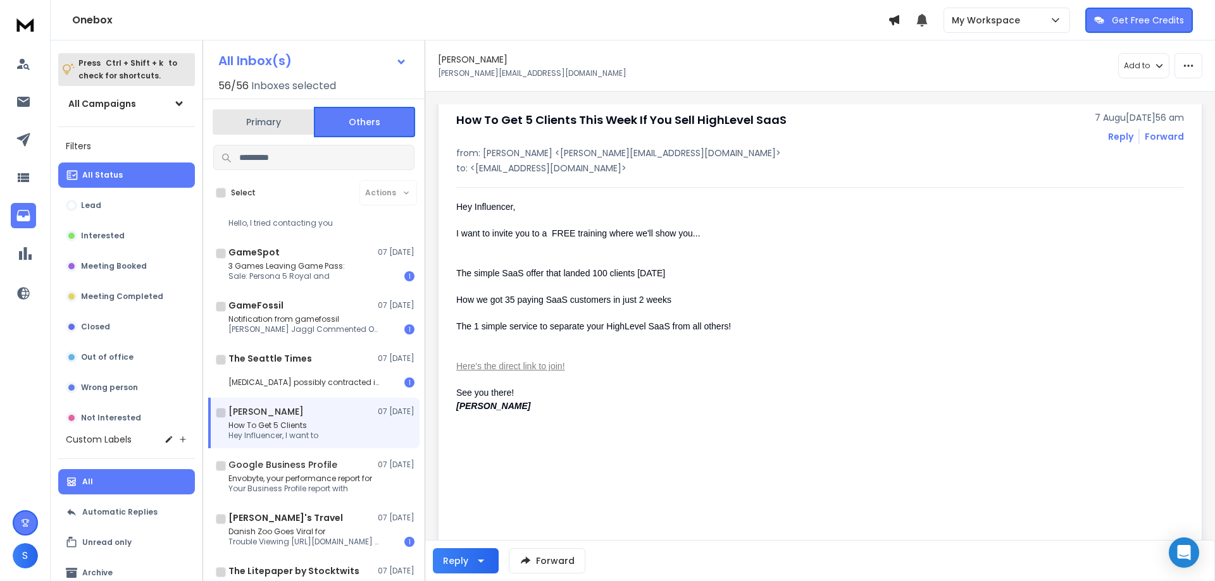
scroll to position [63, 0]
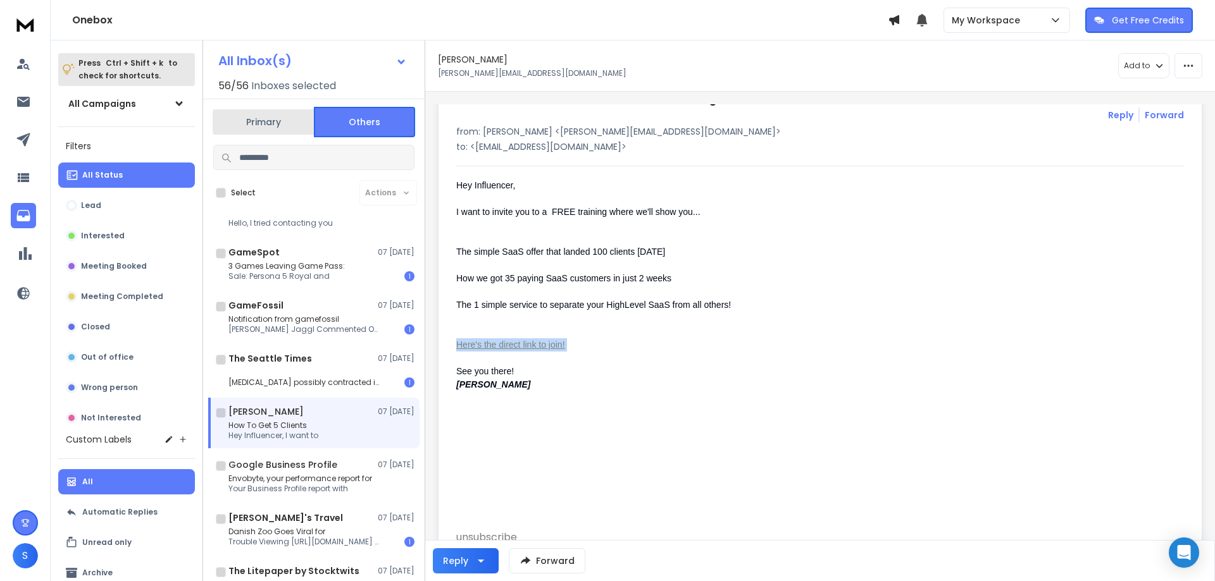
drag, startPoint x: 454, startPoint y: 343, endPoint x: 592, endPoint y: 353, distance: 137.7
click at [592, 353] on div "How To Get 5 Clients This Week If You Sell HighLevel SaaS 7 August 2025 : 06:56…" at bounding box center [820, 337] width 764 height 533
click at [606, 352] on div "Hey Influencer, I want to invite you to a FREE training where we'll show you...…" at bounding box center [641, 332] width 370 height 306
click at [550, 343] on link "Here's the direct link to join!" at bounding box center [510, 345] width 109 height 10
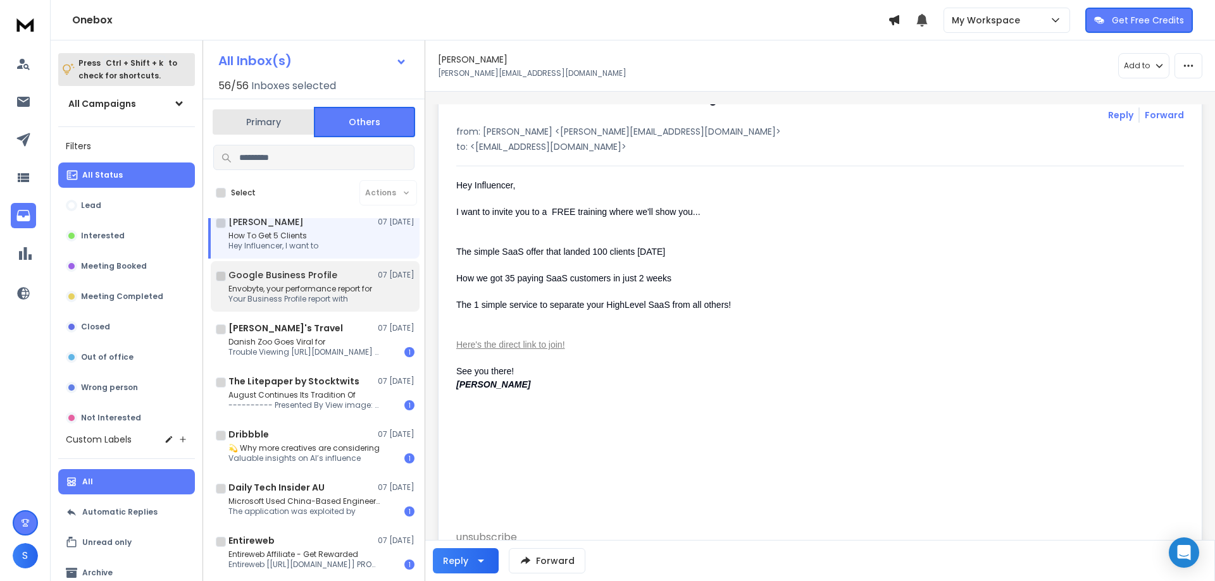
scroll to position [6834, 0]
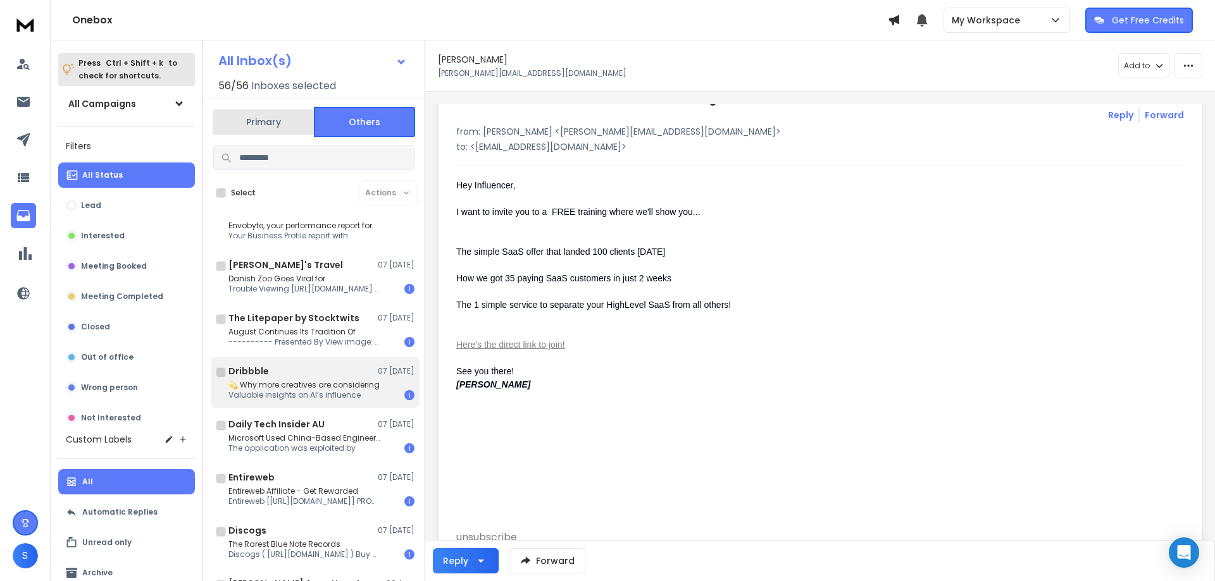
click at [309, 366] on div "Dribbble 07 Aug" at bounding box center [321, 371] width 186 height 13
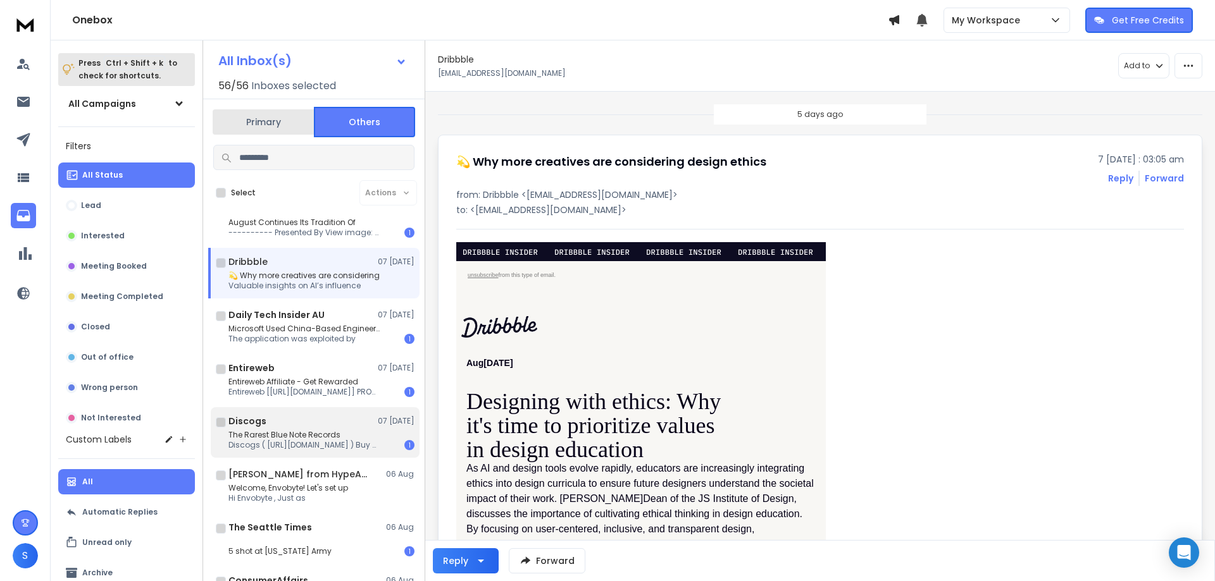
scroll to position [6960, 0]
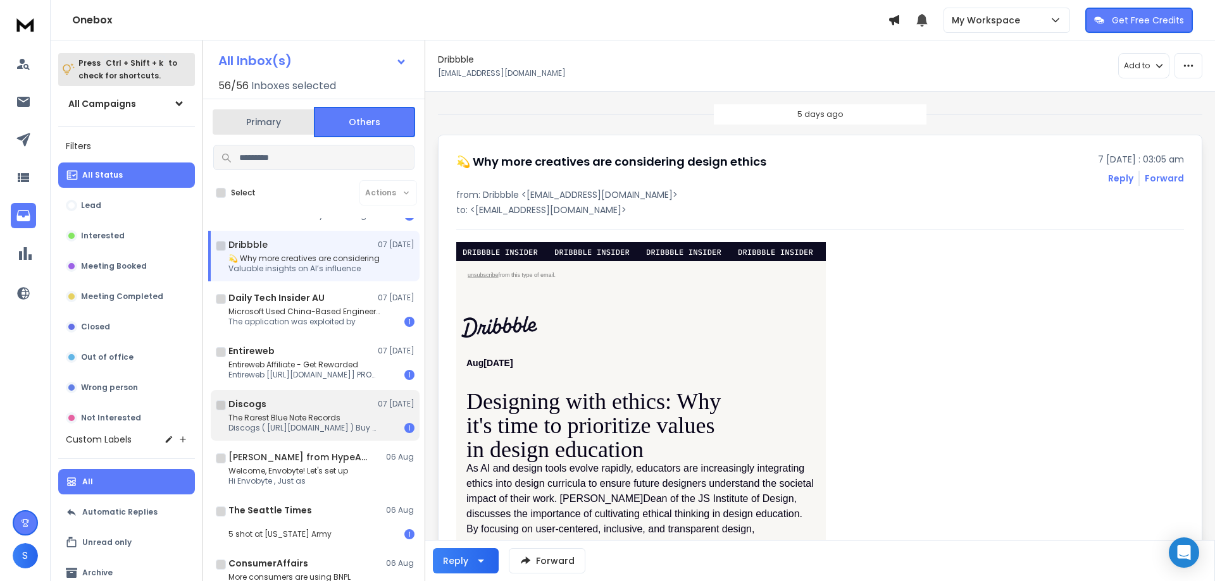
click at [365, 404] on div "Discogs 07 Aug The Rarest Blue Note Records Discogs ( https://www.discogs.com/?…" at bounding box center [321, 415] width 186 height 35
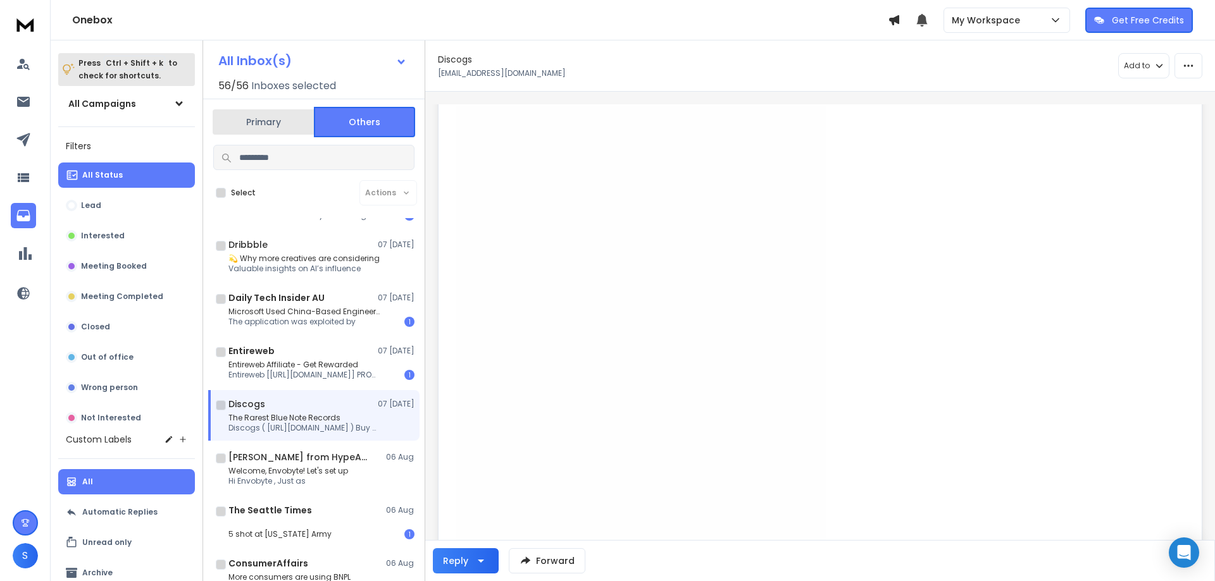
scroll to position [1582, 0]
click at [294, 347] on div "Entireweb 07 Aug" at bounding box center [321, 351] width 186 height 13
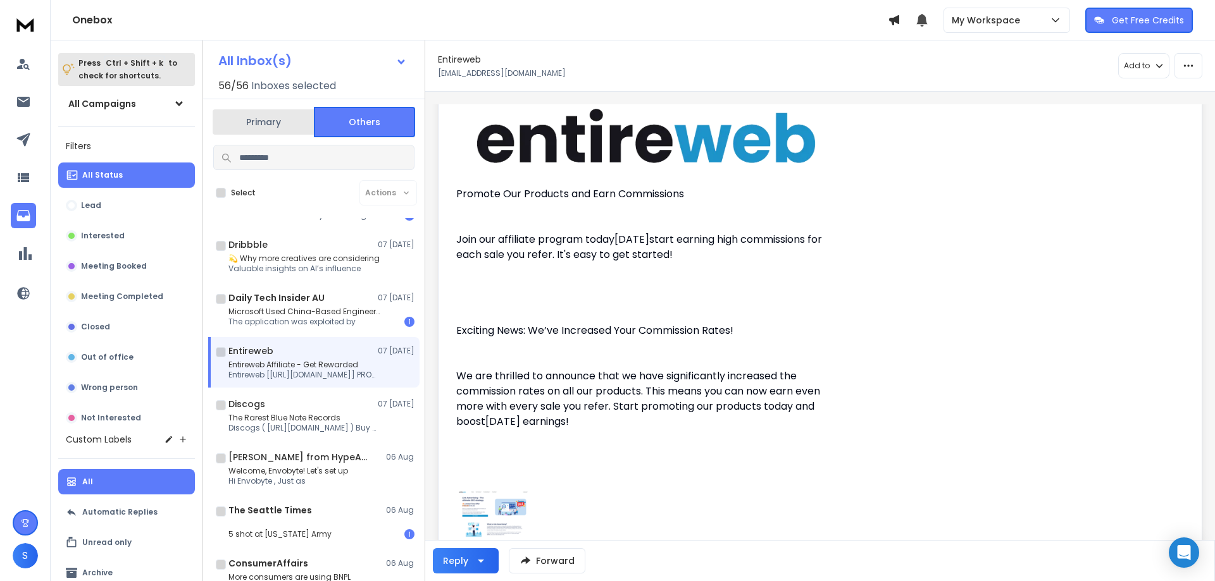
scroll to position [253, 0]
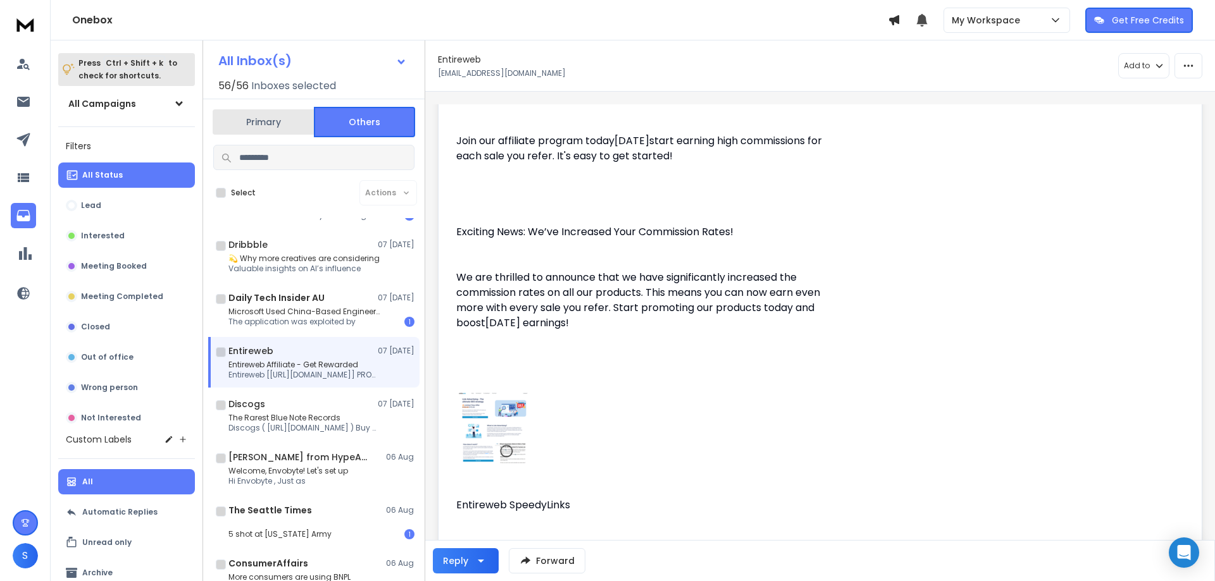
click at [499, 424] on img at bounding box center [494, 430] width 76 height 76
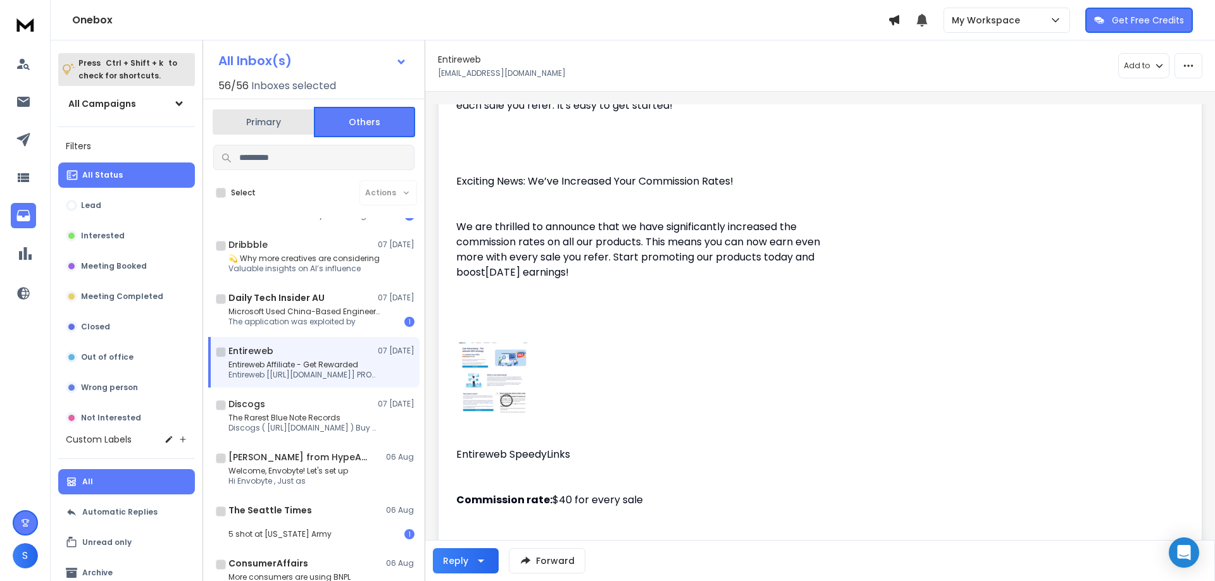
scroll to position [380, 0]
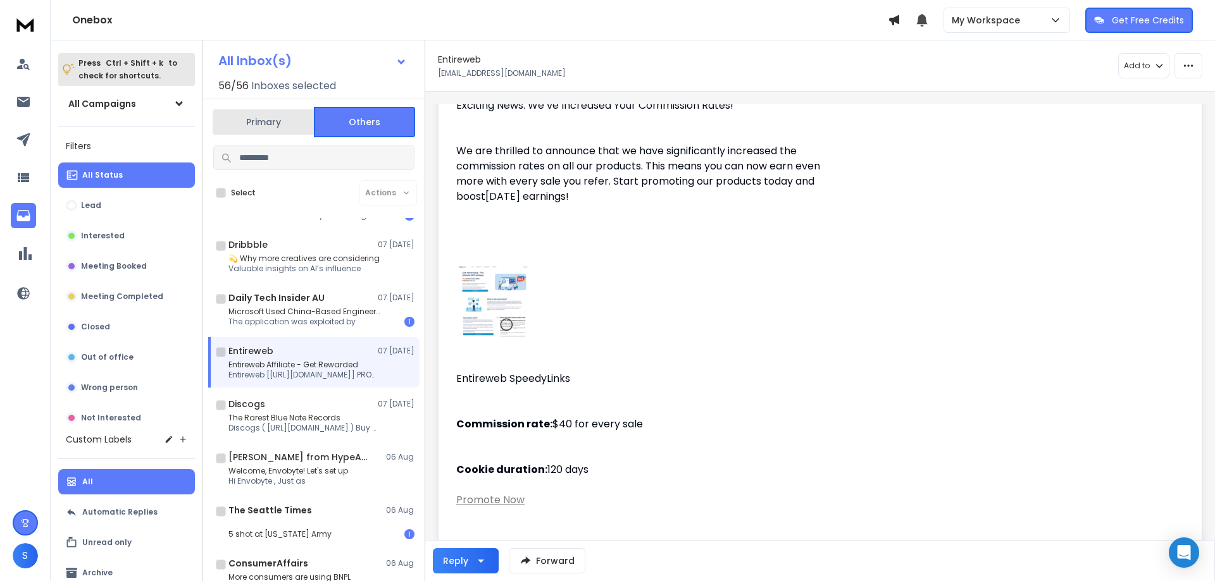
click at [487, 314] on img at bounding box center [494, 303] width 76 height 76
click at [478, 294] on img at bounding box center [494, 303] width 76 height 76
drag, startPoint x: 520, startPoint y: 332, endPoint x: 511, endPoint y: 297, distance: 36.5
click at [520, 330] on img at bounding box center [494, 303] width 76 height 76
click at [511, 296] on img at bounding box center [494, 303] width 76 height 76
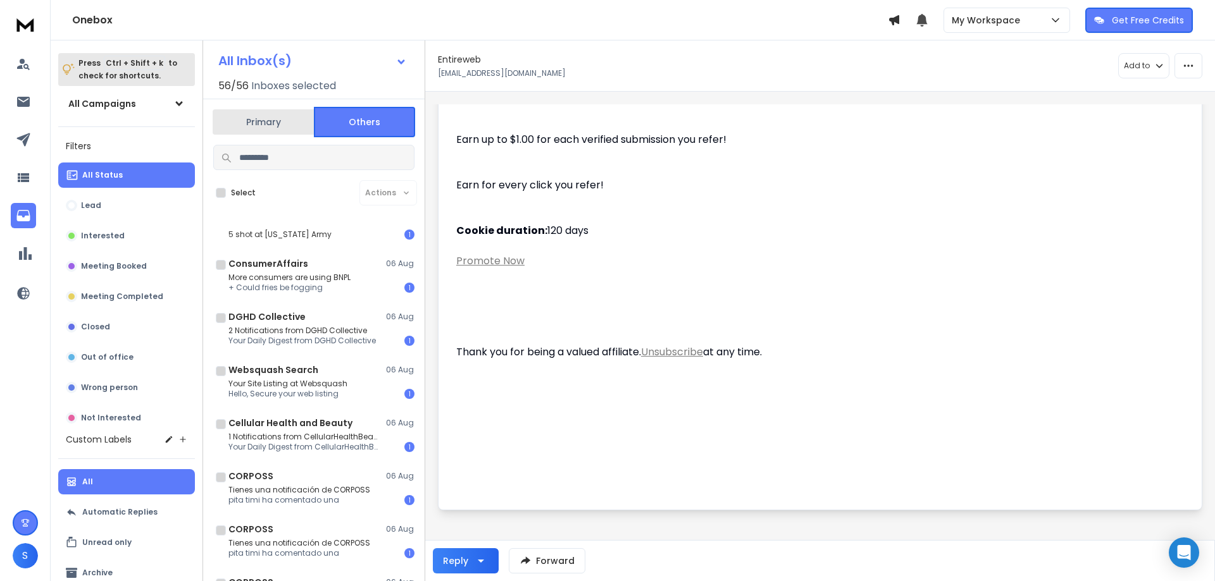
scroll to position [7277, 0]
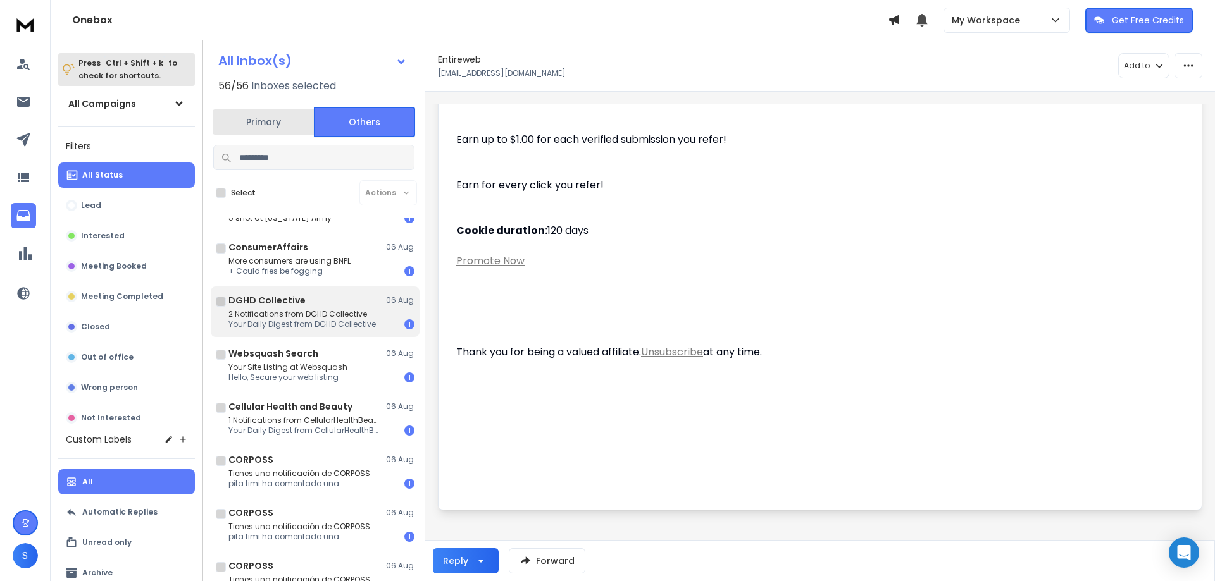
click at [348, 320] on p "Your Daily Digest from DGHD Collective" at bounding box center [301, 325] width 147 height 10
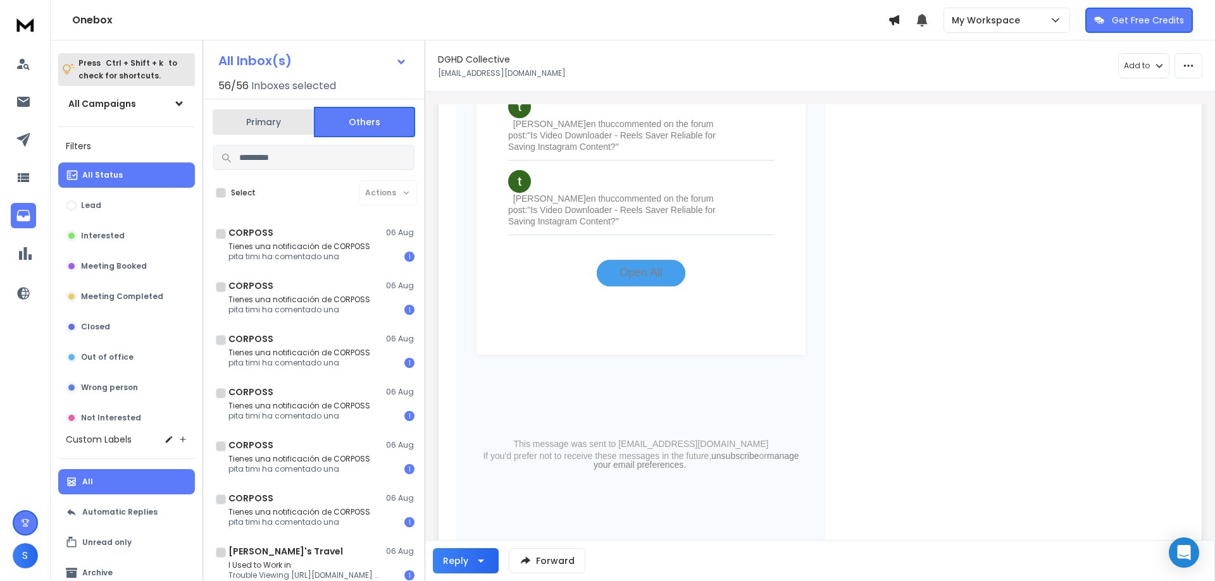
scroll to position [7593, 0]
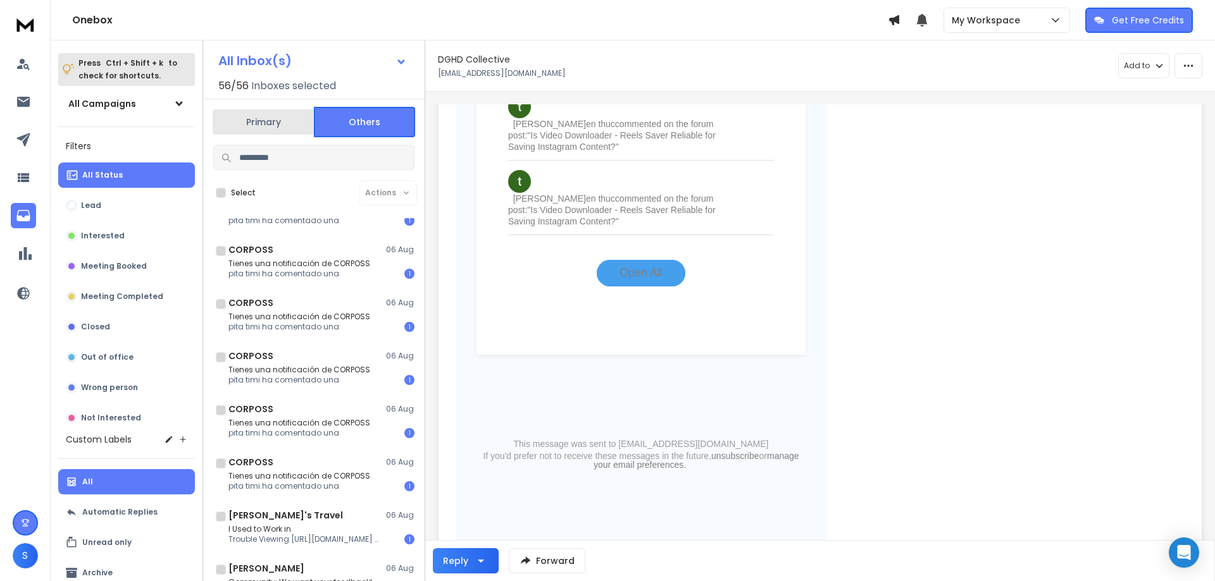
click at [450, 364] on div "2 Notifications from DGHD Collective Forum 6 August 2025 : 09:03 pm Reply Forwa…" at bounding box center [820, 267] width 764 height 1025
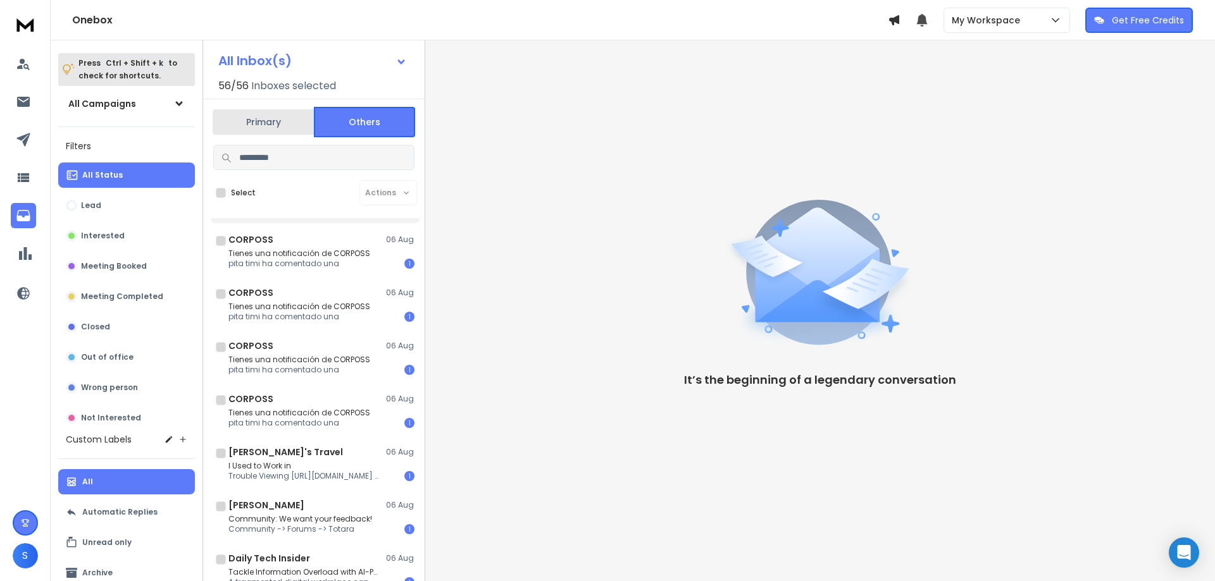
scroll to position [7783, 0]
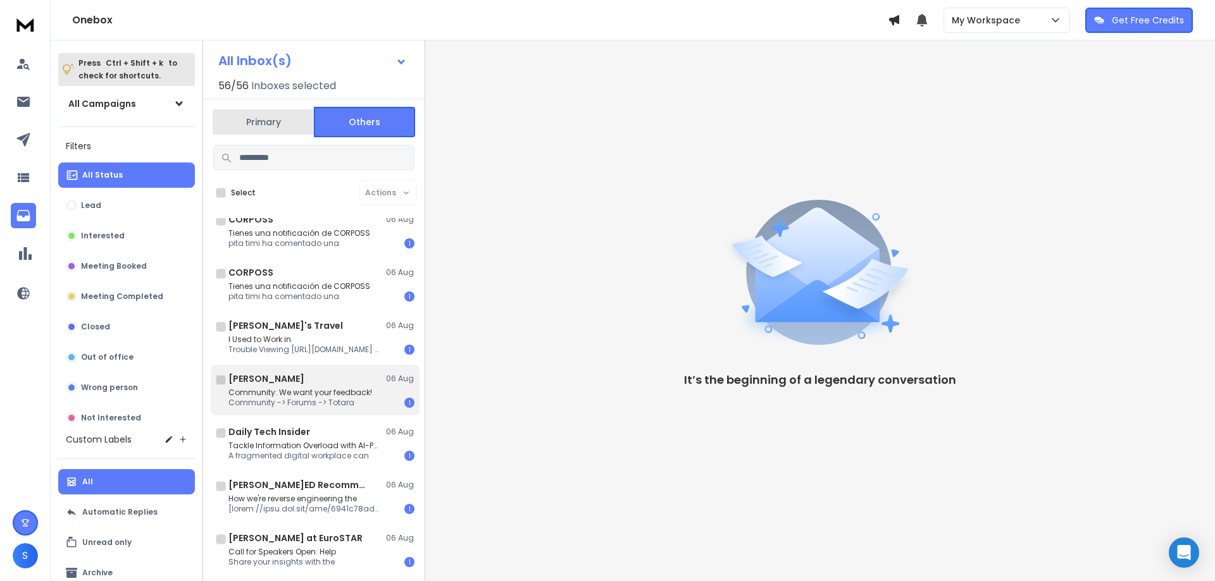
click at [276, 374] on h1 "Matt Linaker" at bounding box center [266, 379] width 76 height 13
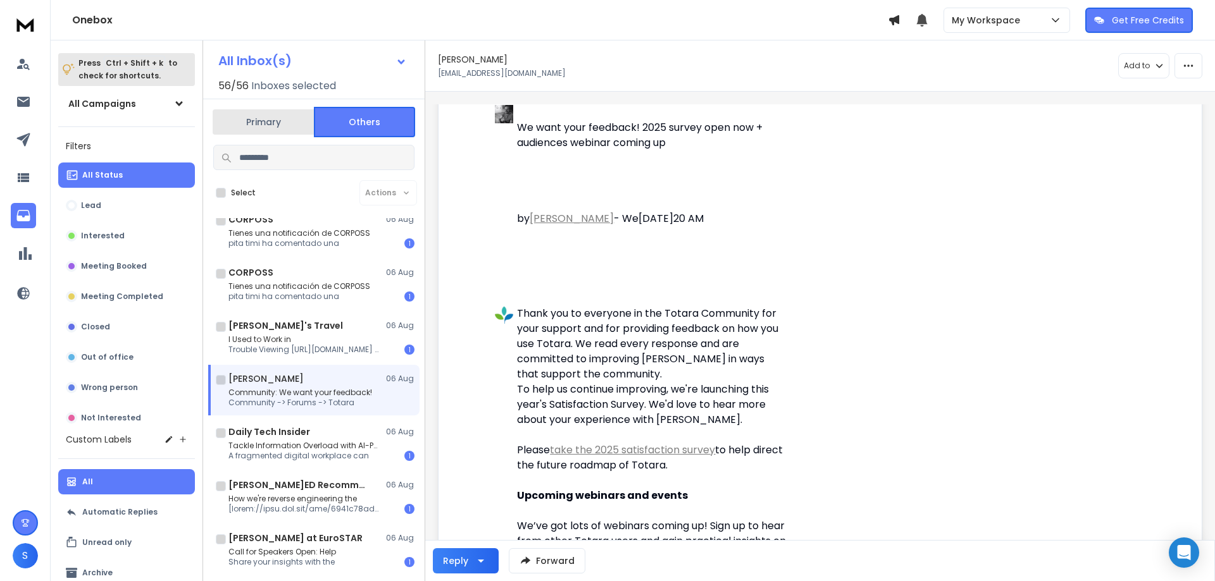
scroll to position [823, 0]
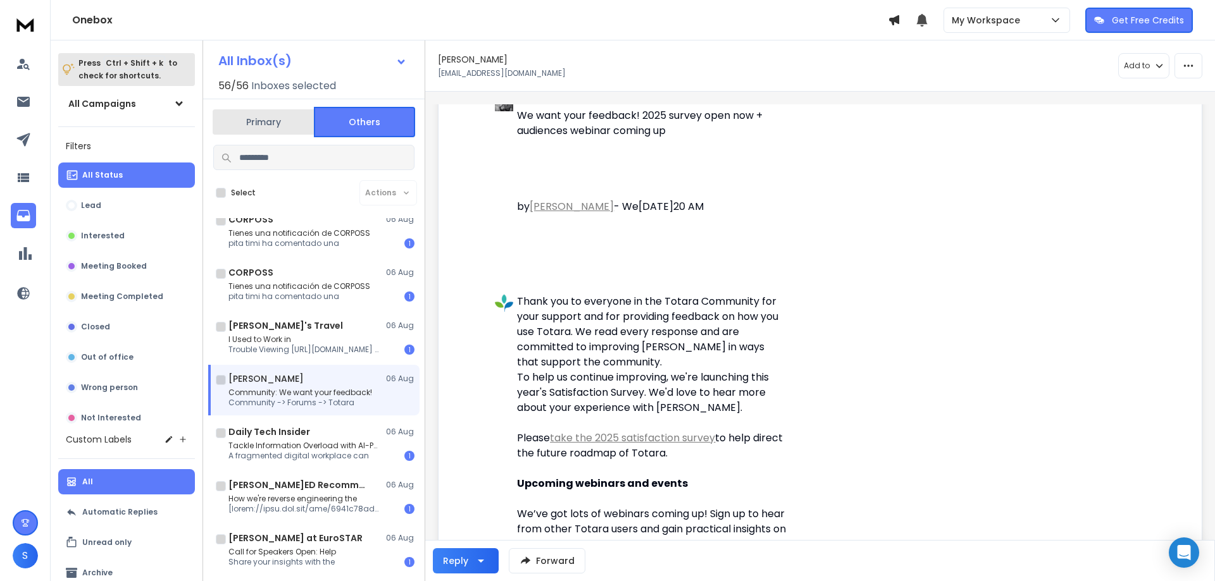
click at [504, 313] on img at bounding box center [504, 303] width 18 height 18
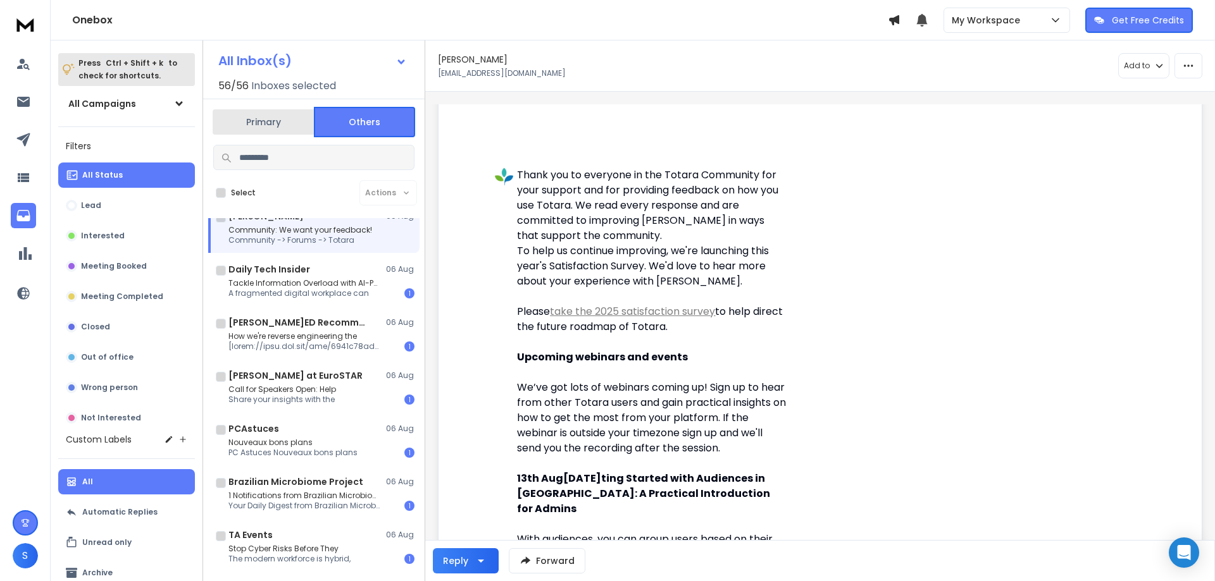
scroll to position [7973, 0]
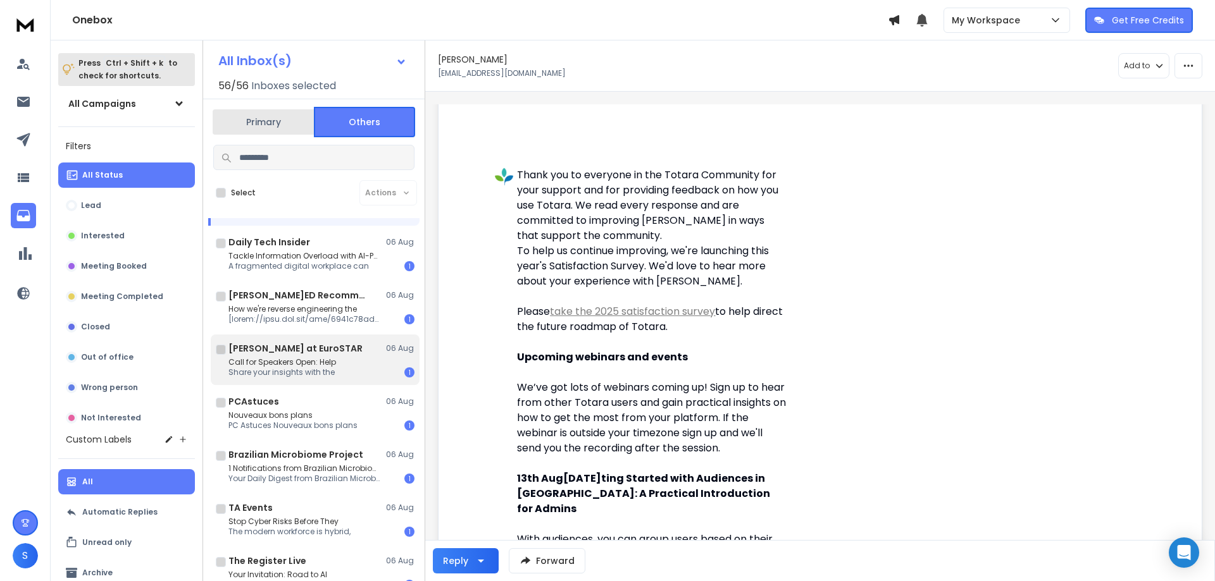
click at [322, 344] on div "Nicole at EuroSTAR 06 Aug" at bounding box center [321, 348] width 186 height 13
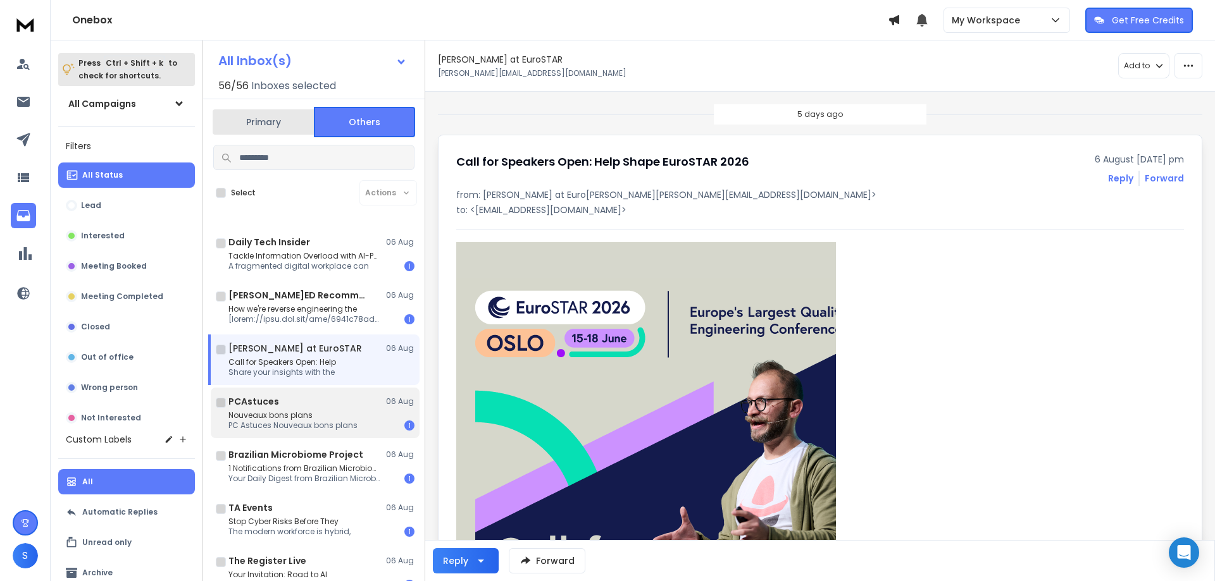
scroll to position [8162, 0]
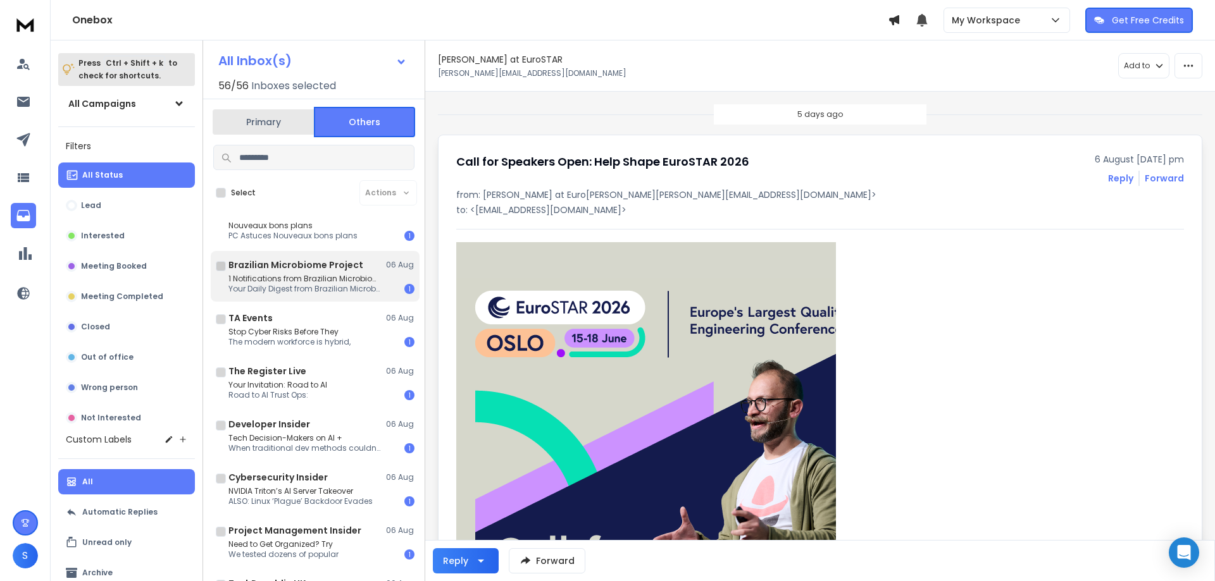
click at [320, 263] on h1 "Brazilian Microbiome Project" at bounding box center [295, 265] width 135 height 13
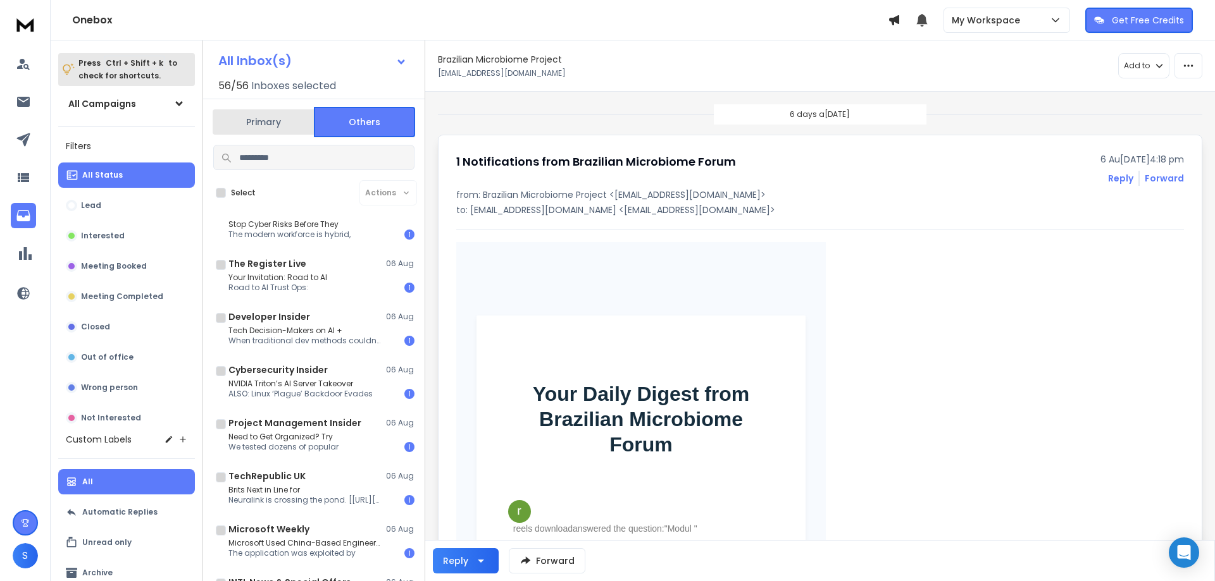
scroll to position [8352, 0]
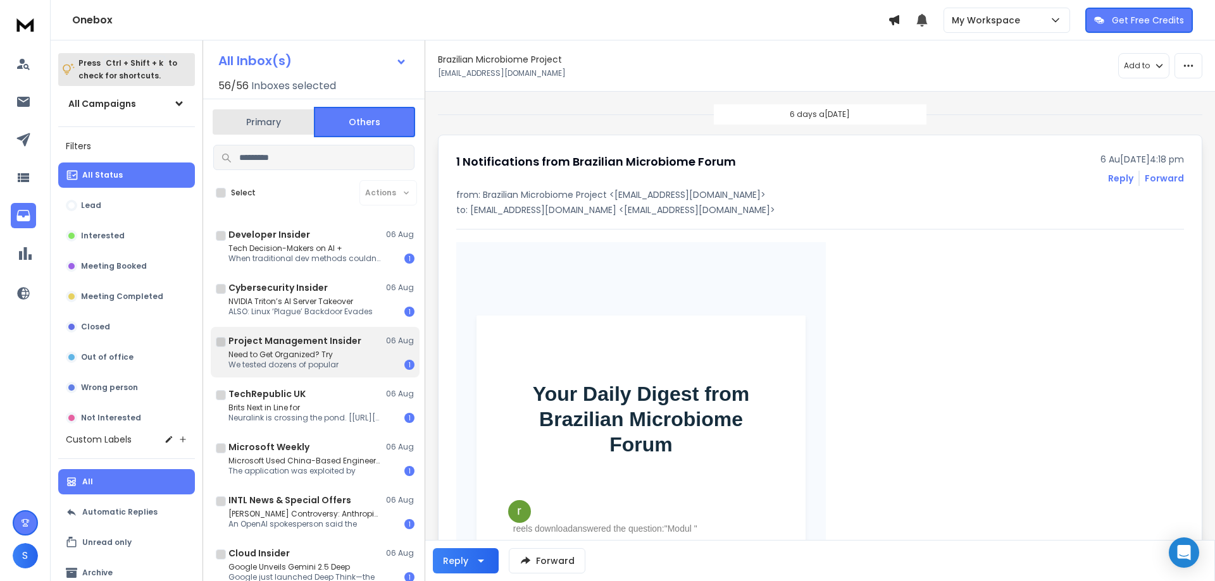
drag, startPoint x: 294, startPoint y: 452, endPoint x: 352, endPoint y: 358, distance: 110.8
click at [294, 456] on p "Microsoft Used China-Based Engineers to" at bounding box center [304, 461] width 152 height 10
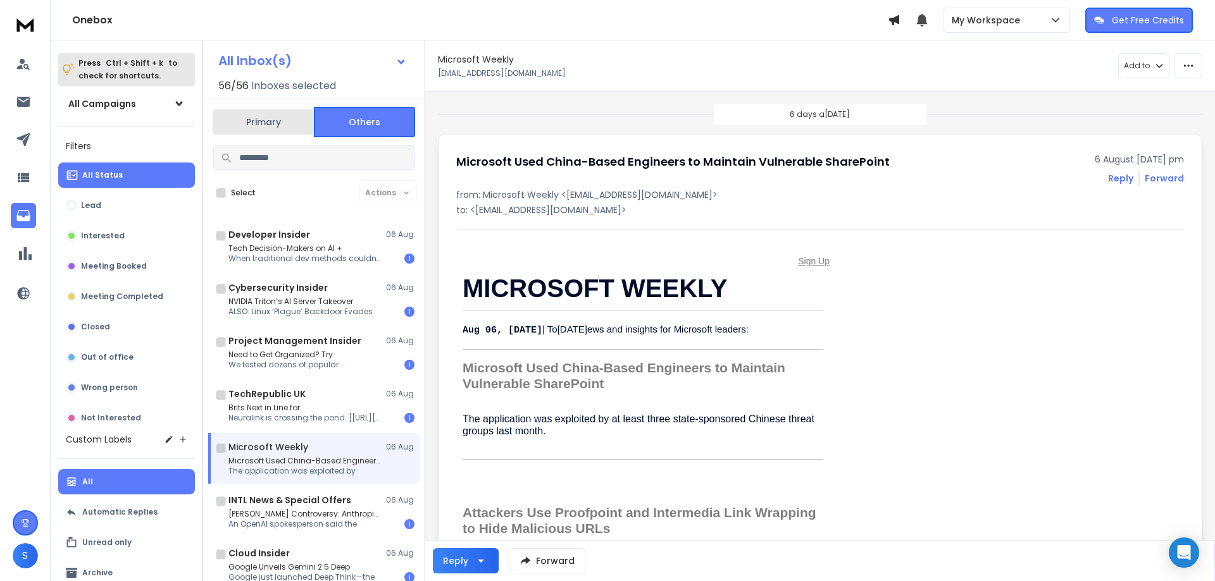
scroll to position [253, 0]
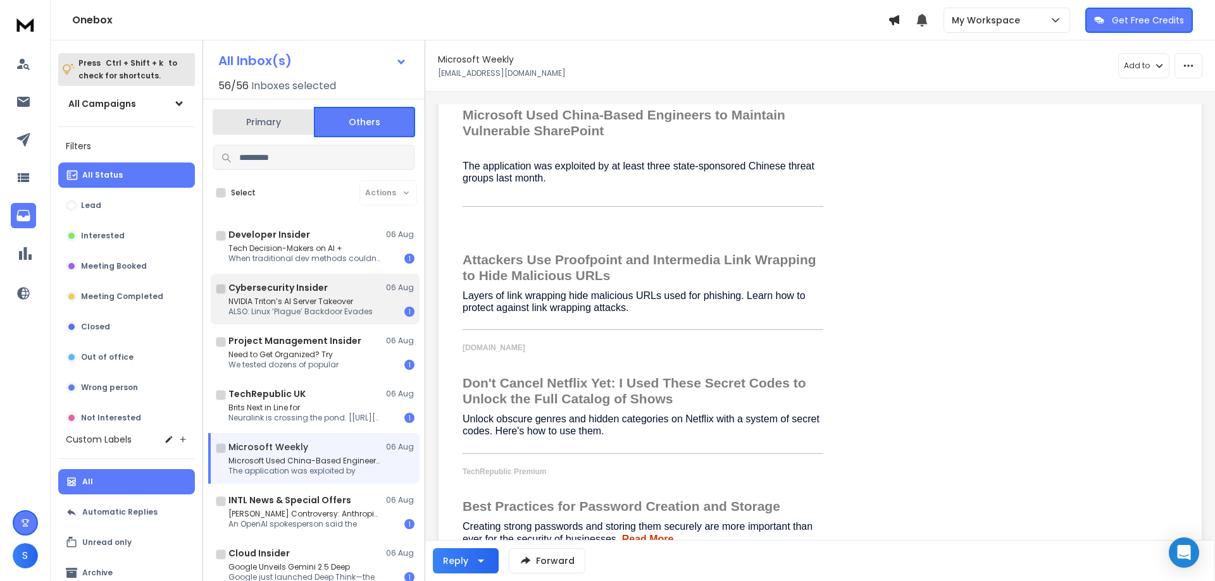
click at [356, 282] on div "Cybersecurity Insider 06 Aug" at bounding box center [321, 288] width 186 height 13
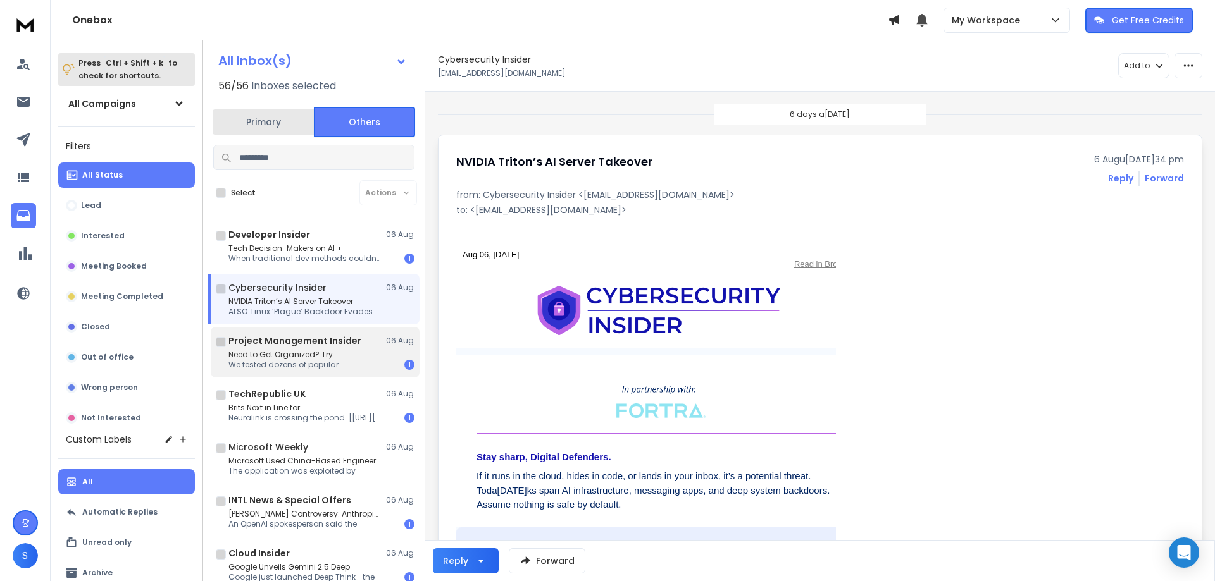
click at [343, 360] on div "Need to Get Organized? Try We tested dozens of popular 1" at bounding box center [321, 360] width 186 height 20
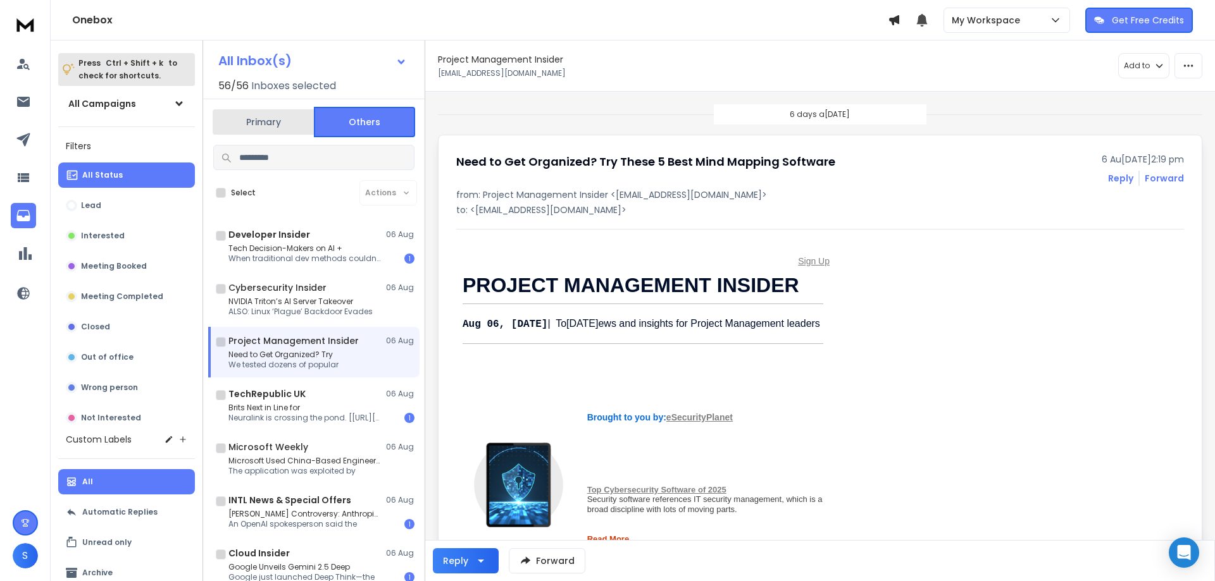
scroll to position [443, 0]
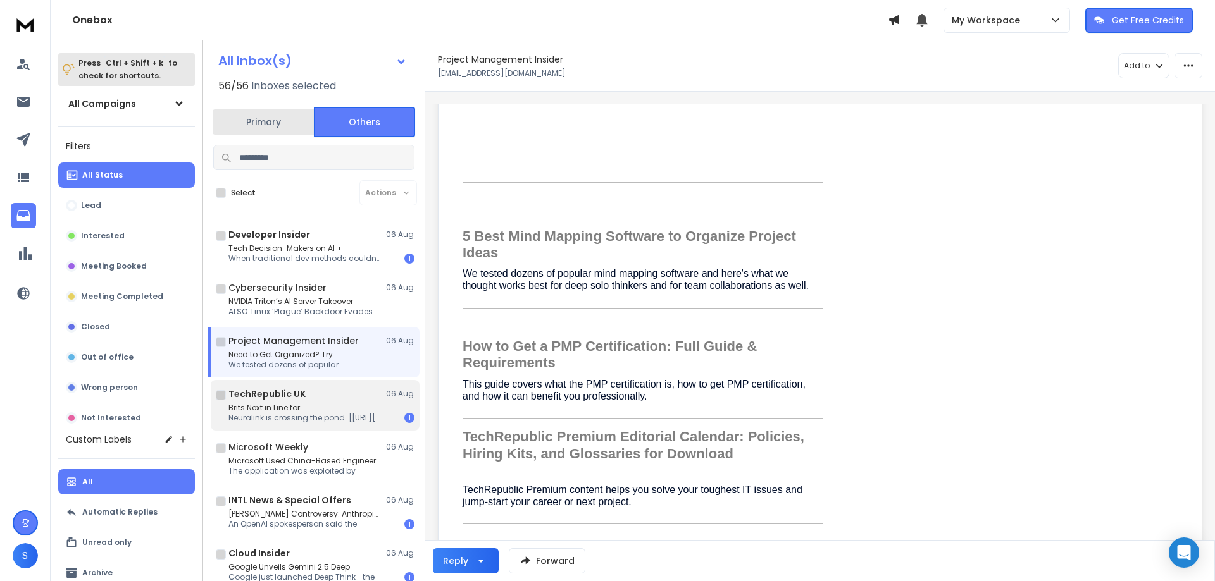
click at [284, 403] on p "Brits Next in Line for" at bounding box center [304, 408] width 152 height 10
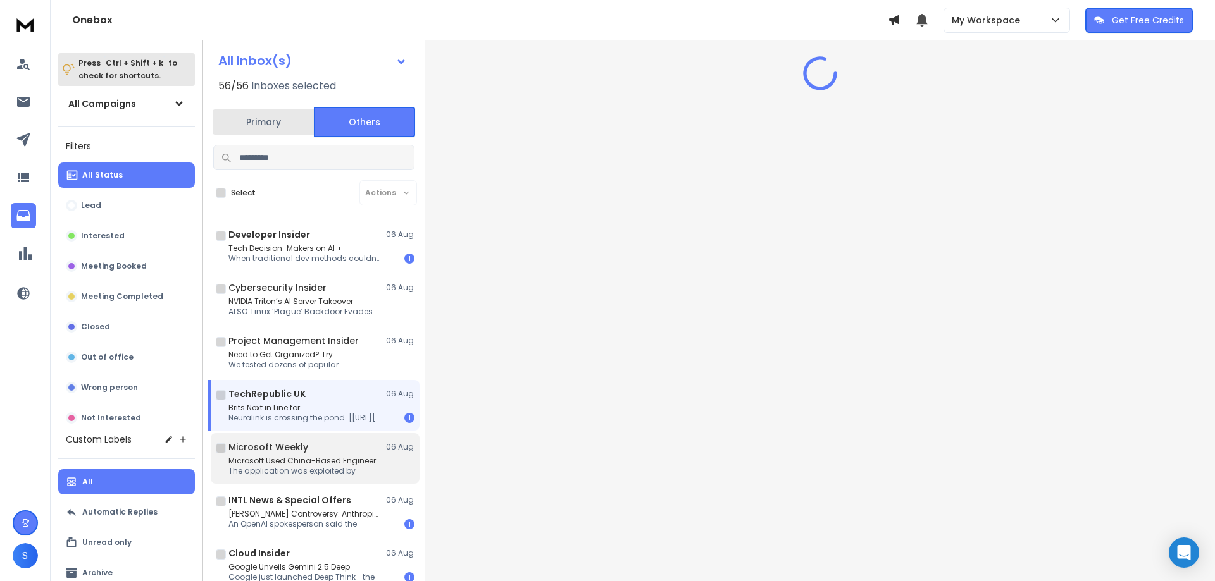
click at [256, 447] on div "Microsoft Weekly 06 Aug Microsoft Used China-Based Engineers to The application…" at bounding box center [321, 458] width 186 height 35
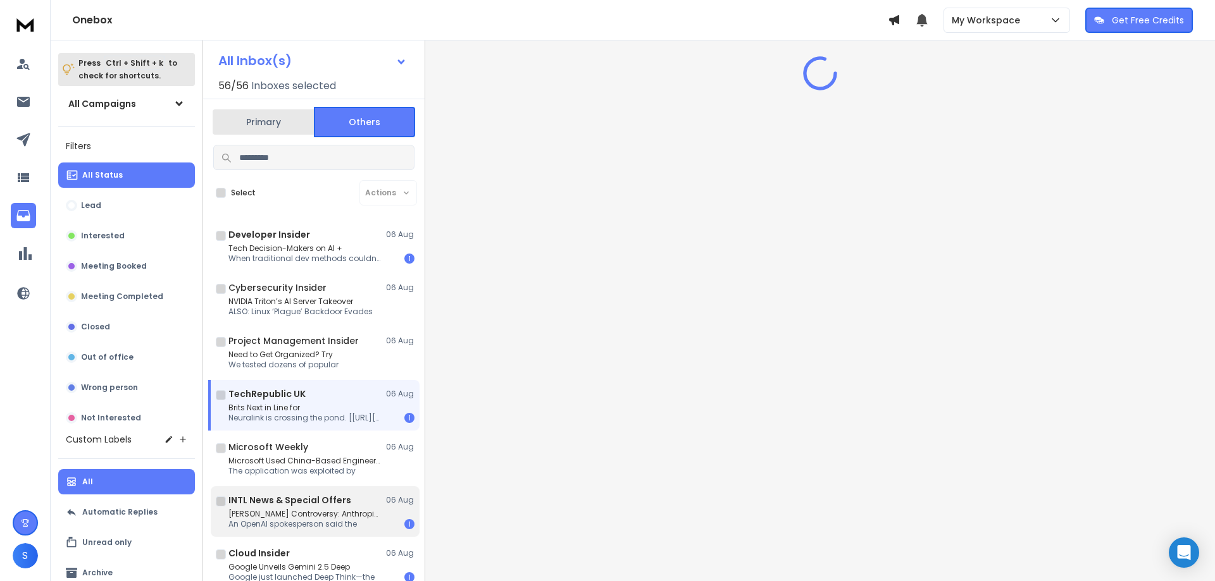
click at [256, 495] on h1 "INTL News & Special Offers" at bounding box center [289, 500] width 123 height 13
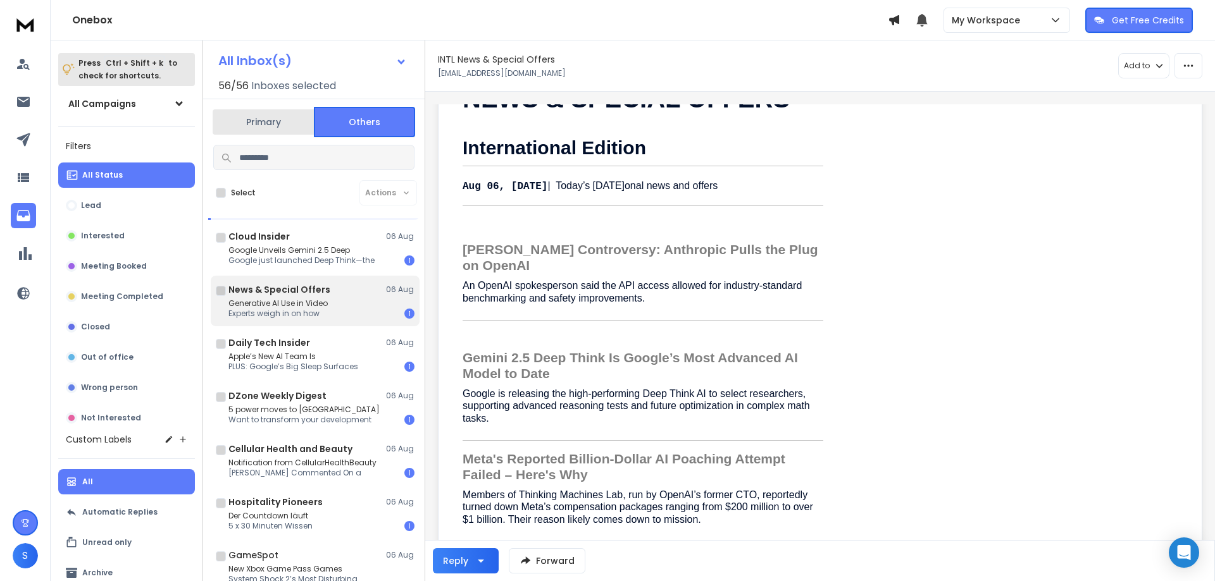
scroll to position [8732, 0]
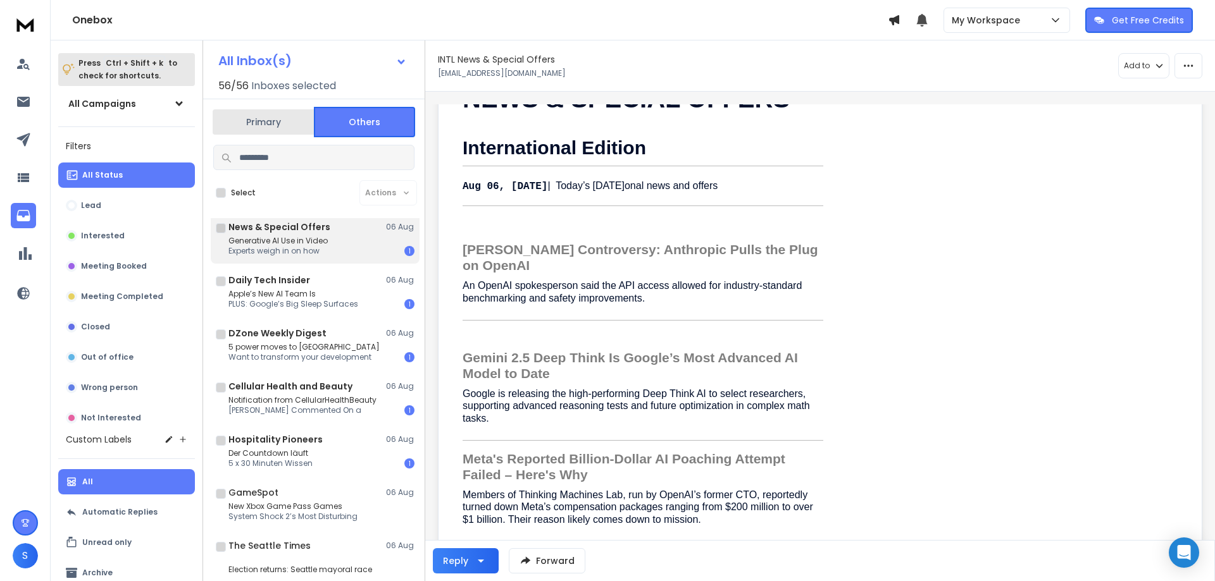
click at [336, 342] on p "5 power moves to upskill" at bounding box center [303, 347] width 151 height 10
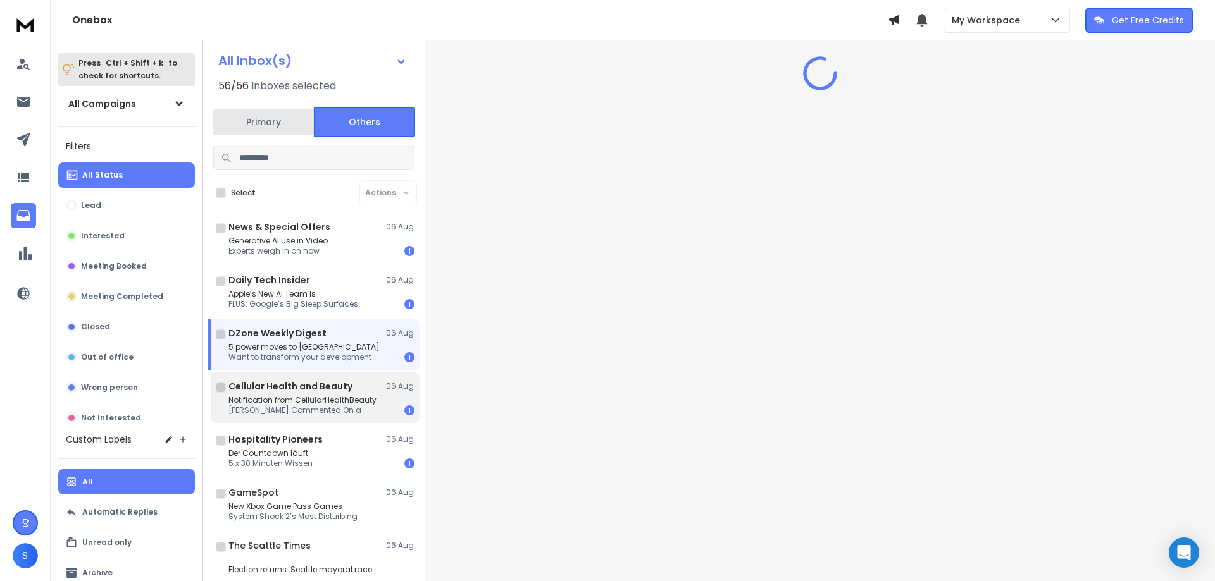
click at [264, 384] on h1 "Cellular Health and Beauty" at bounding box center [290, 386] width 124 height 13
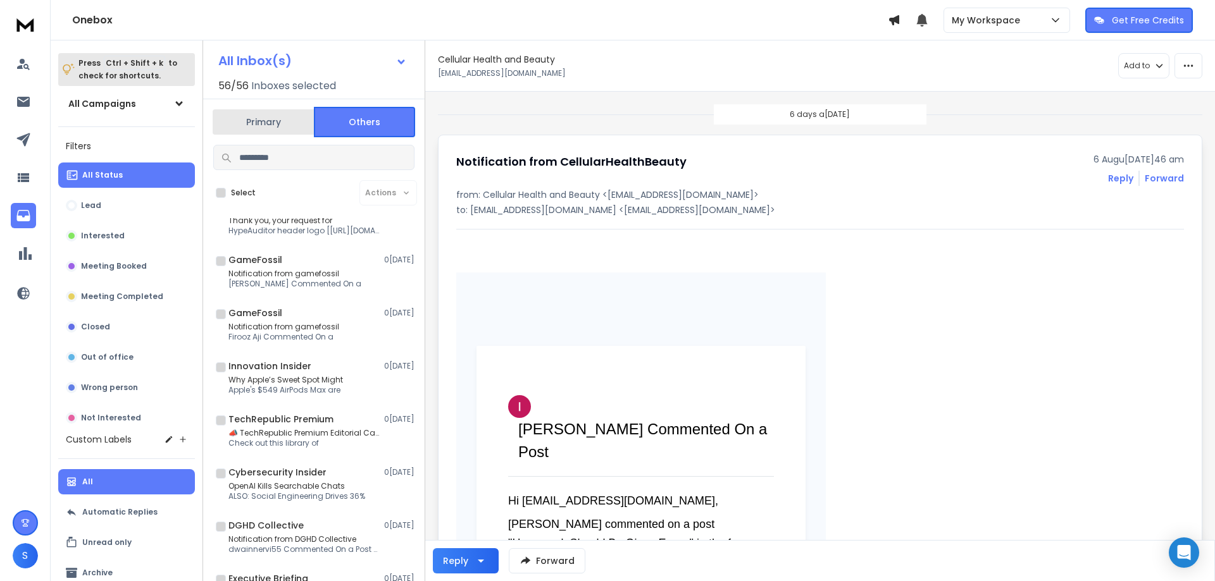
scroll to position [10296, 0]
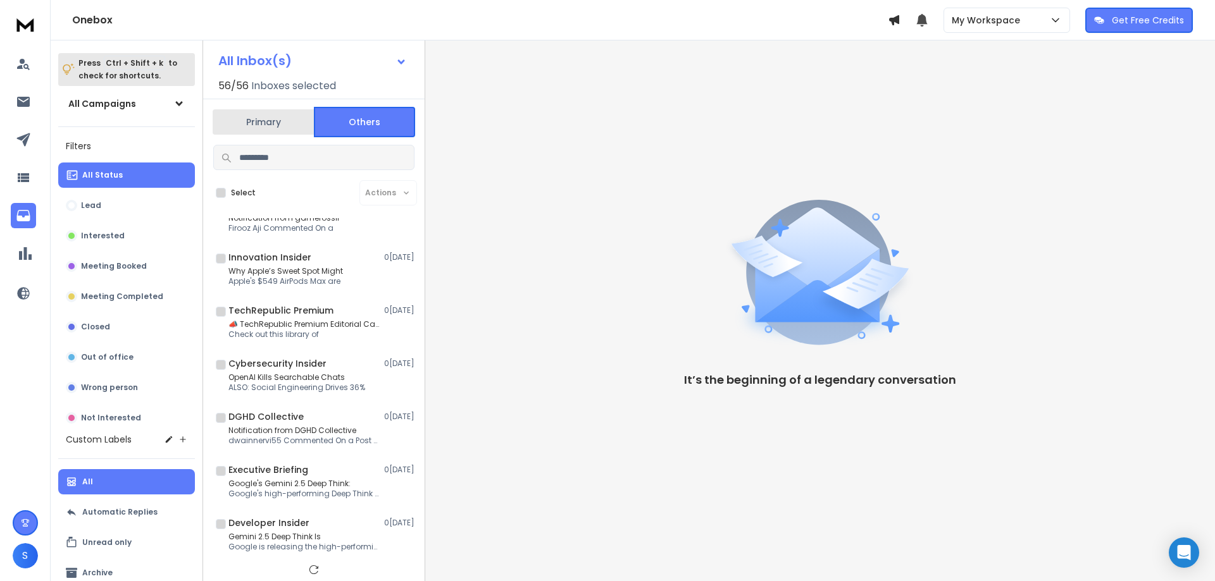
click at [288, 127] on button "Primary" at bounding box center [263, 122] width 101 height 28
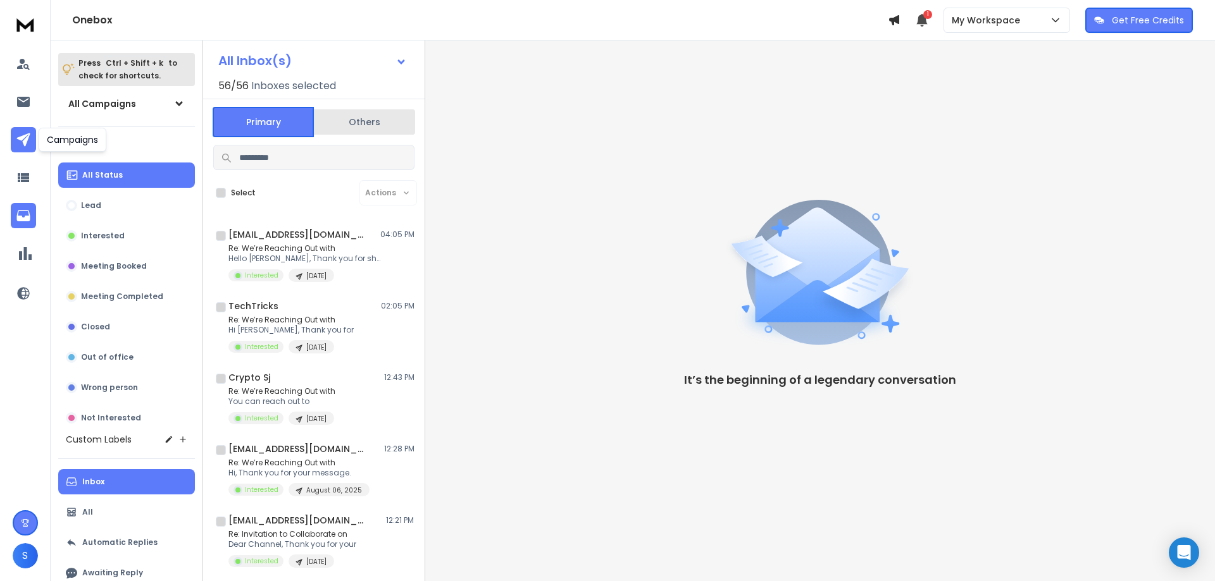
click at [22, 132] on icon at bounding box center [23, 139] width 15 height 15
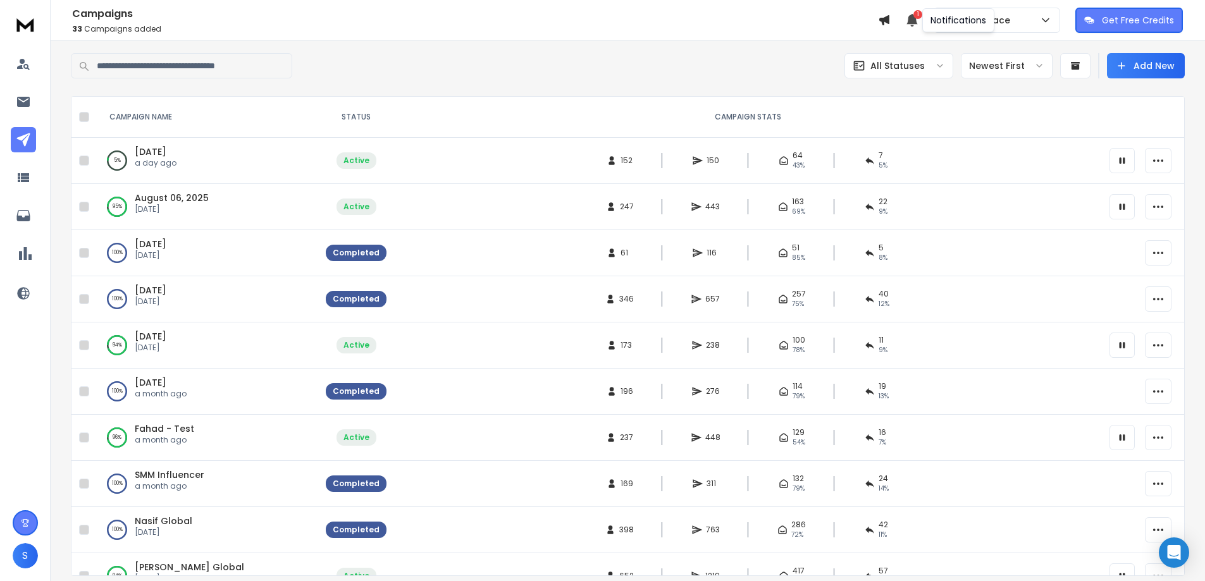
click at [919, 22] on icon at bounding box center [912, 20] width 13 height 13
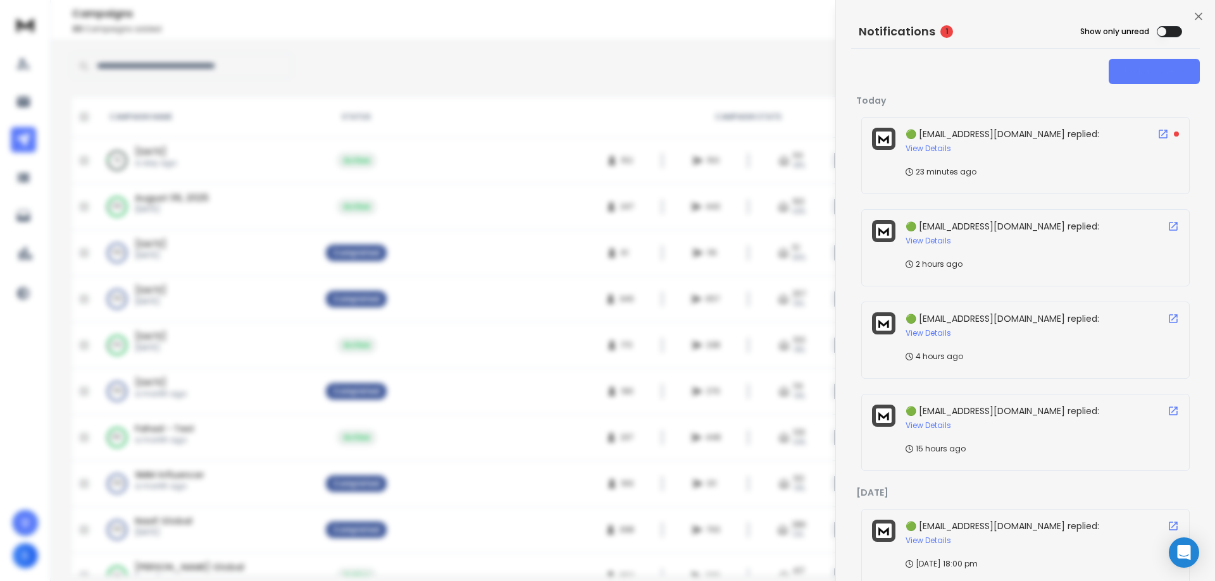
click at [1135, 65] on button "Mark all as read" at bounding box center [1154, 71] width 91 height 25
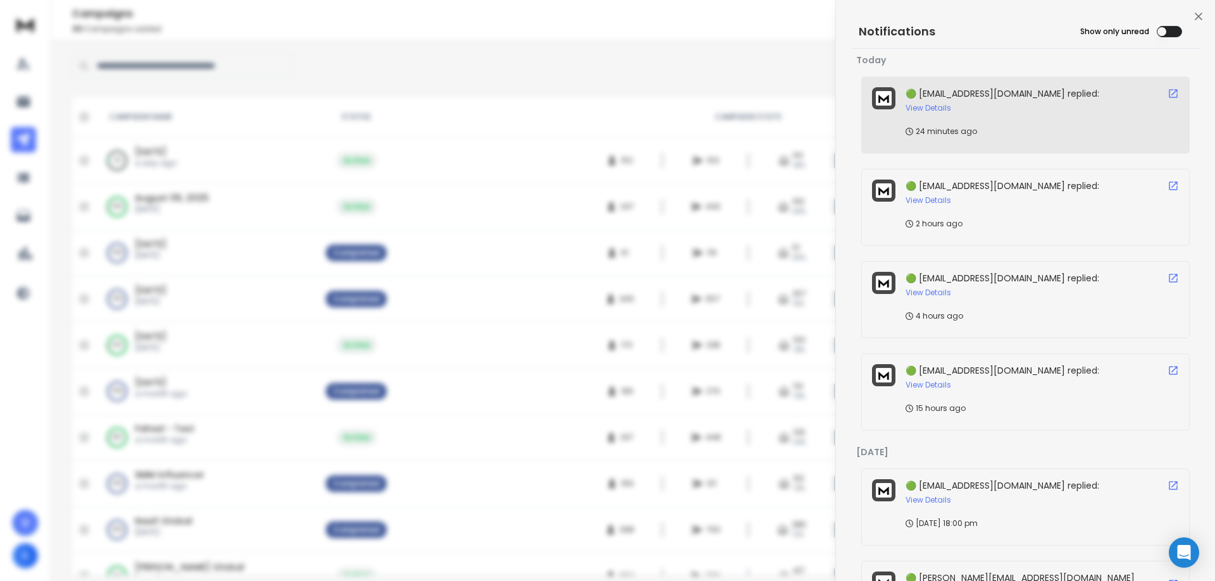
click at [1167, 88] on icon at bounding box center [1172, 93] width 11 height 11
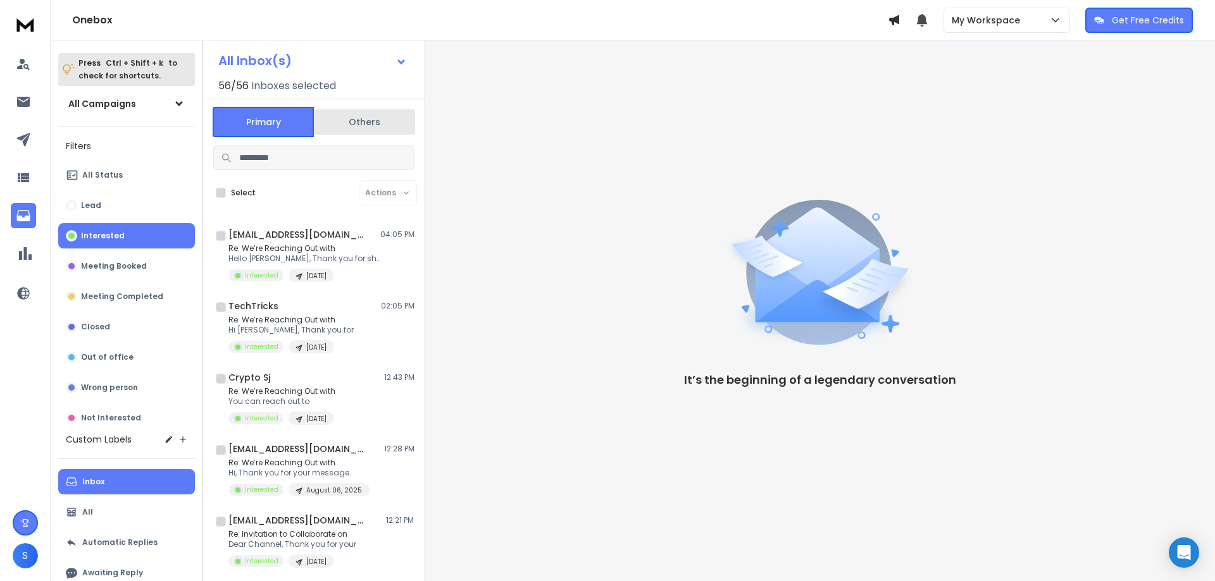
click at [519, 253] on div "It’s the beginning of a legendary conversation" at bounding box center [820, 287] width 790 height 494
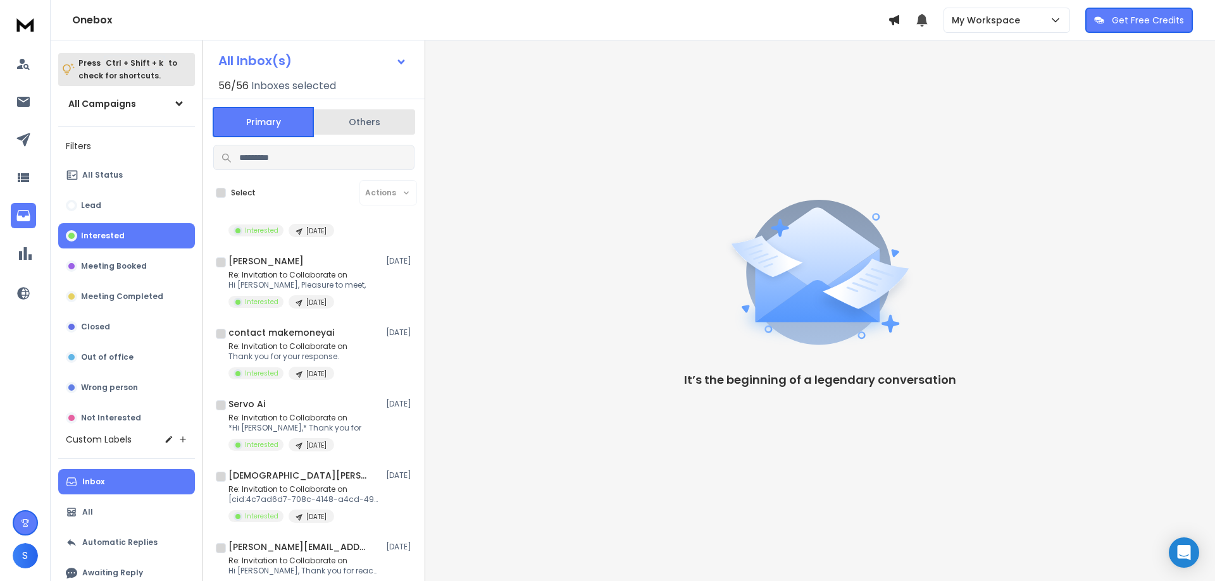
scroll to position [2468, 0]
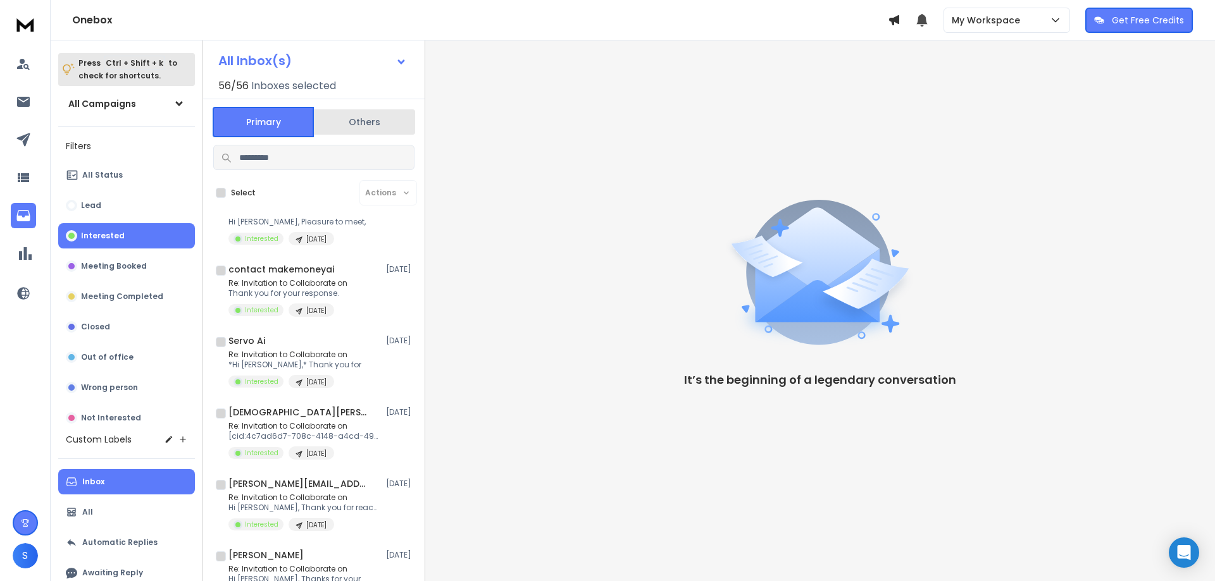
click at [478, 121] on div "It’s the beginning of a legendary conversation" at bounding box center [820, 287] width 790 height 494
click at [20, 256] on icon at bounding box center [25, 253] width 13 height 13
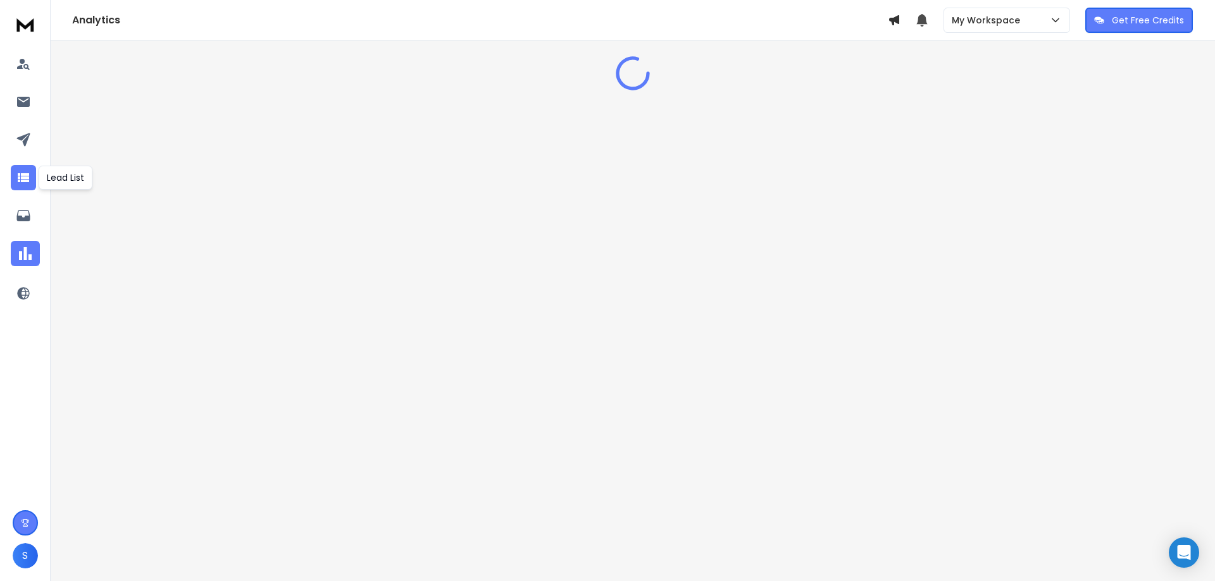
click at [19, 182] on icon at bounding box center [23, 177] width 11 height 9
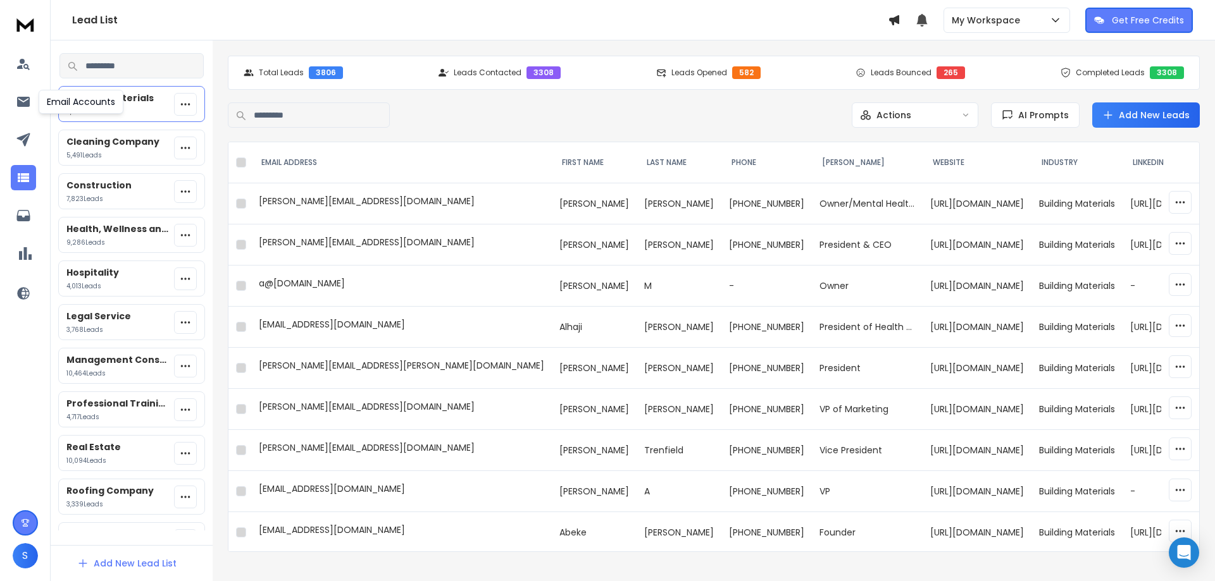
scroll to position [207, 0]
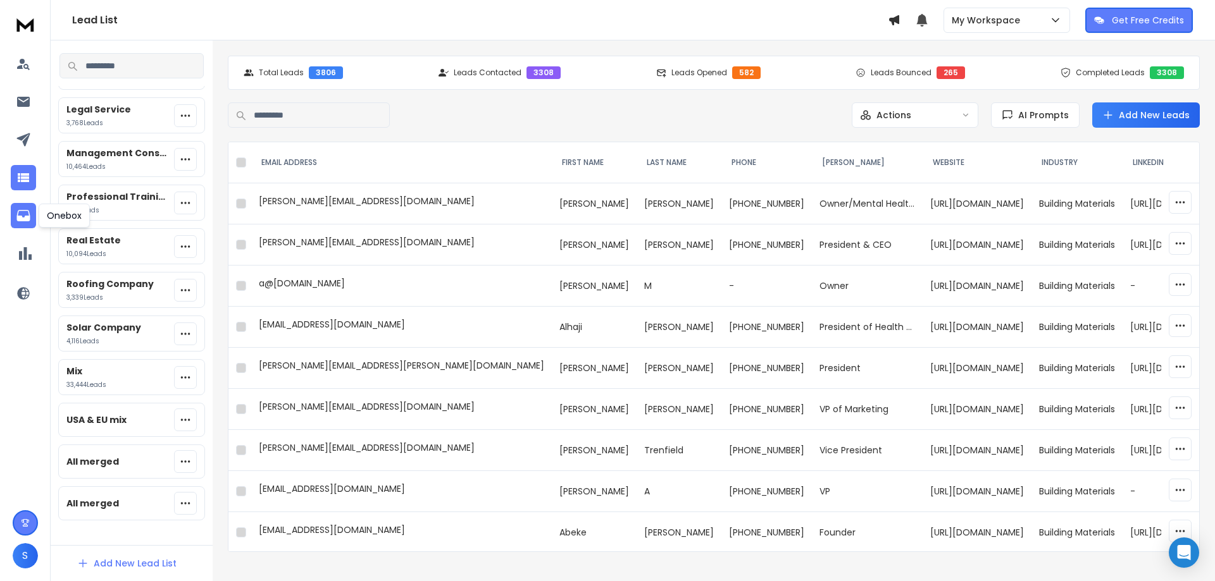
click at [22, 217] on icon at bounding box center [23, 215] width 15 height 15
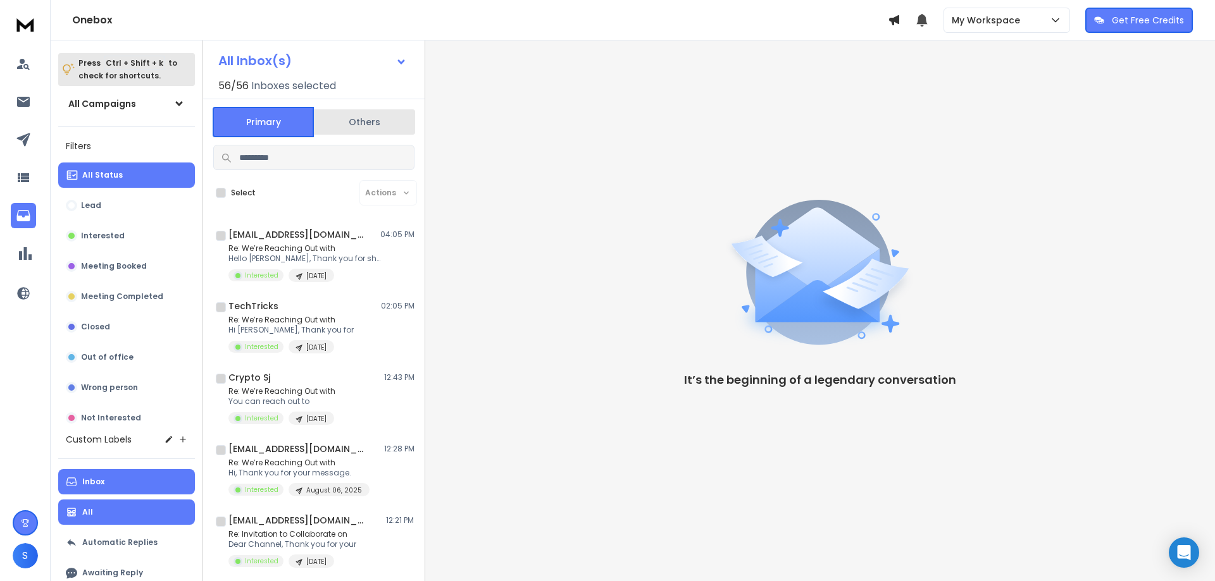
click at [104, 508] on button "All" at bounding box center [126, 512] width 137 height 25
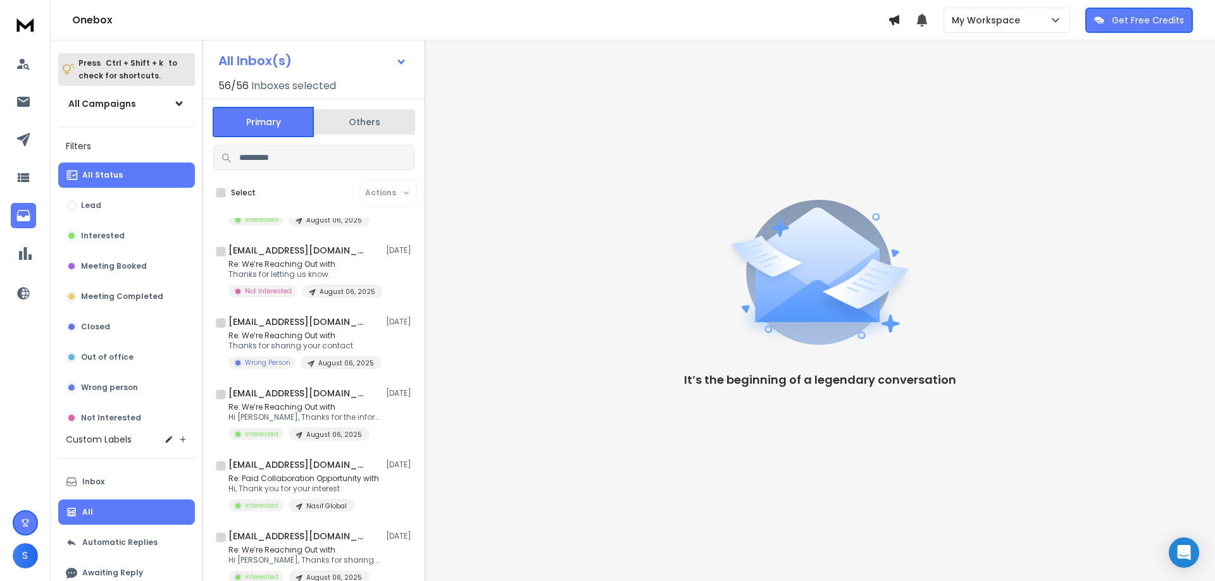
scroll to position [2088, 0]
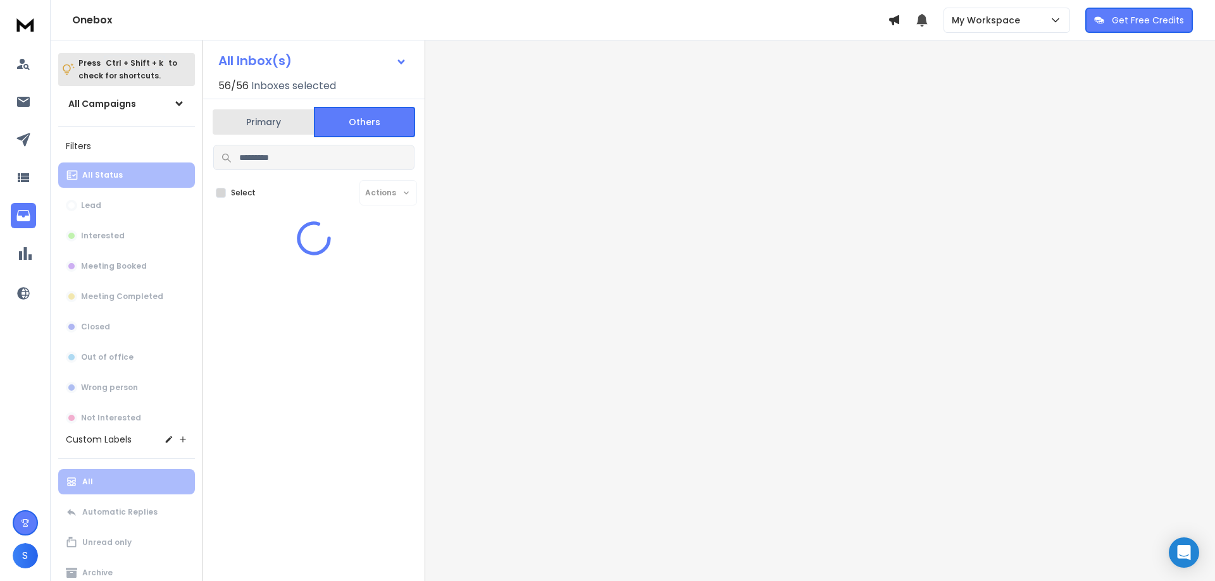
click at [333, 130] on button "Others" at bounding box center [364, 122] width 101 height 30
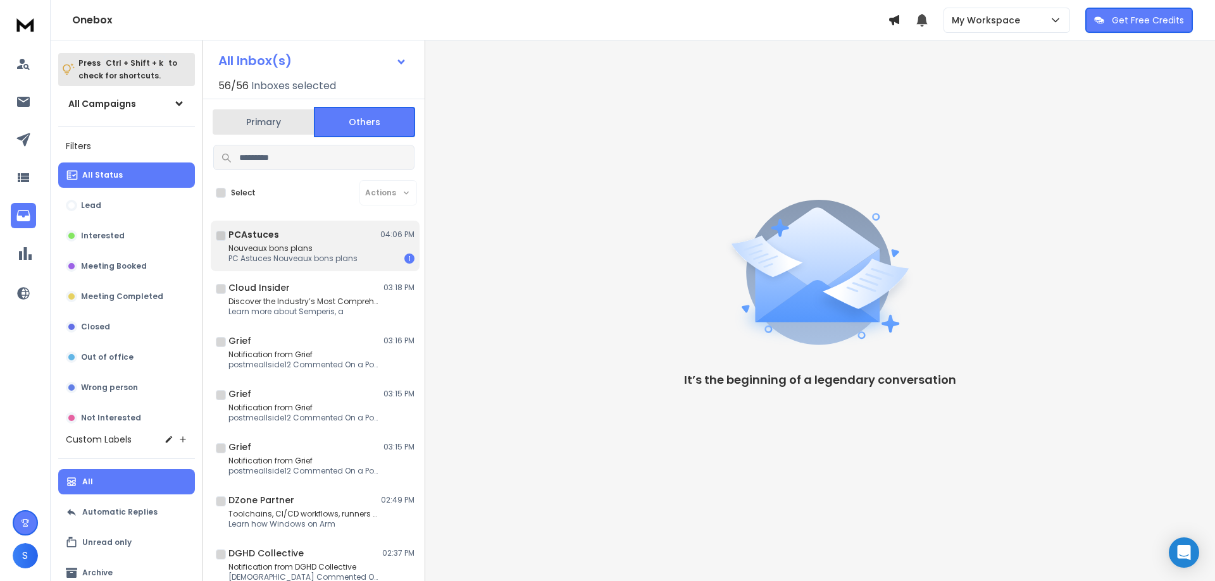
scroll to position [380, 0]
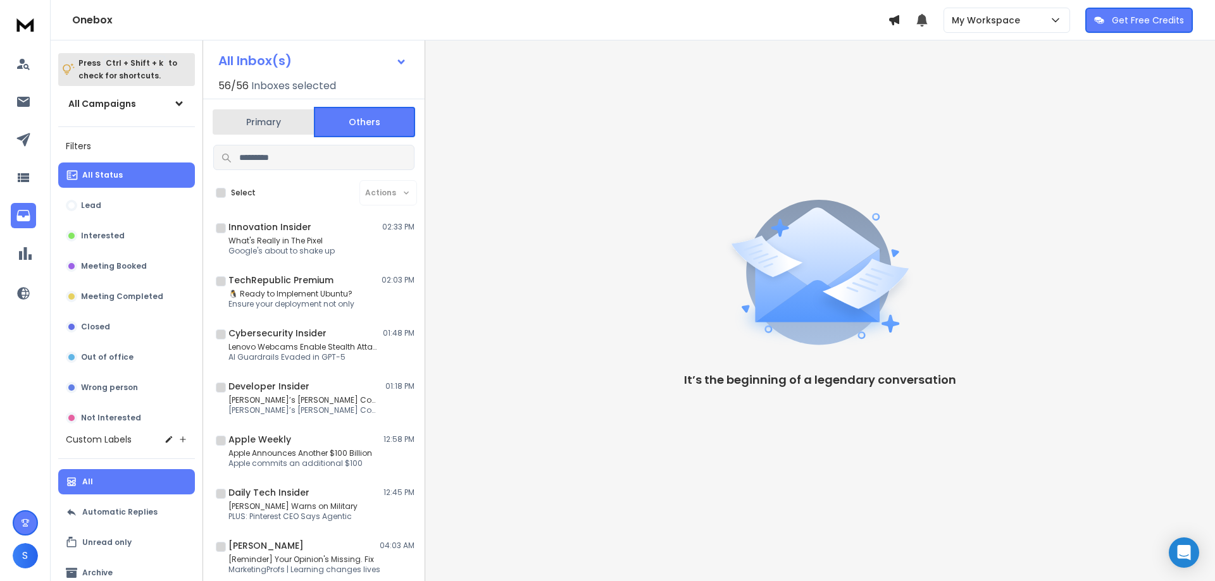
click at [258, 122] on button "Primary" at bounding box center [263, 122] width 101 height 28
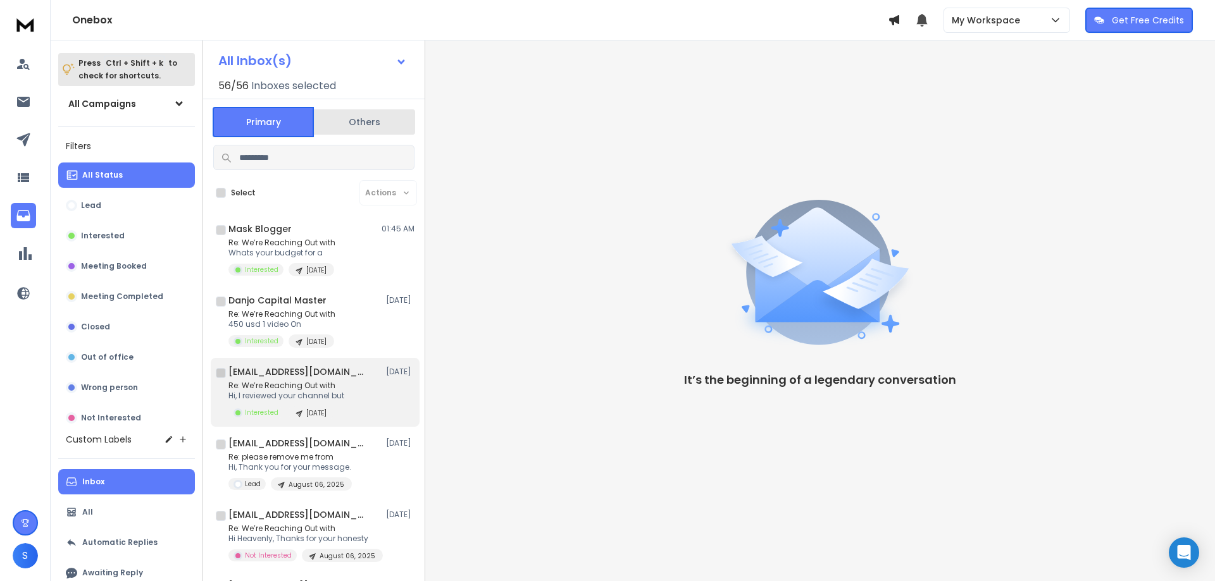
scroll to position [759, 0]
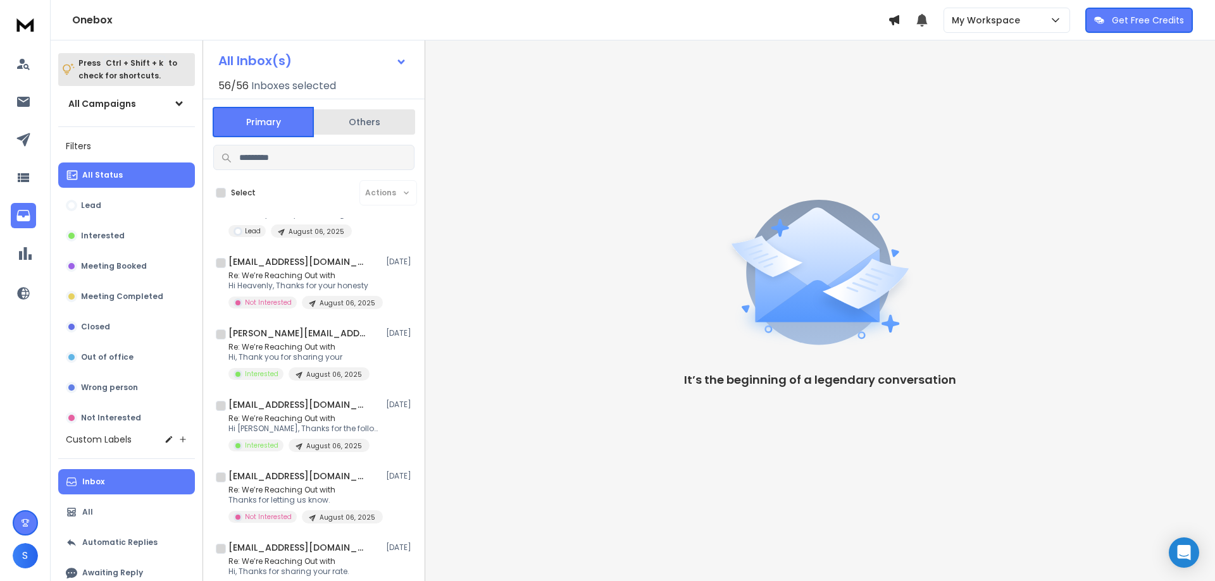
click at [583, 458] on div "It’s the beginning of a legendary conversation" at bounding box center [820, 287] width 790 height 494
click at [534, 258] on div "It’s the beginning of a legendary conversation" at bounding box center [820, 287] width 790 height 494
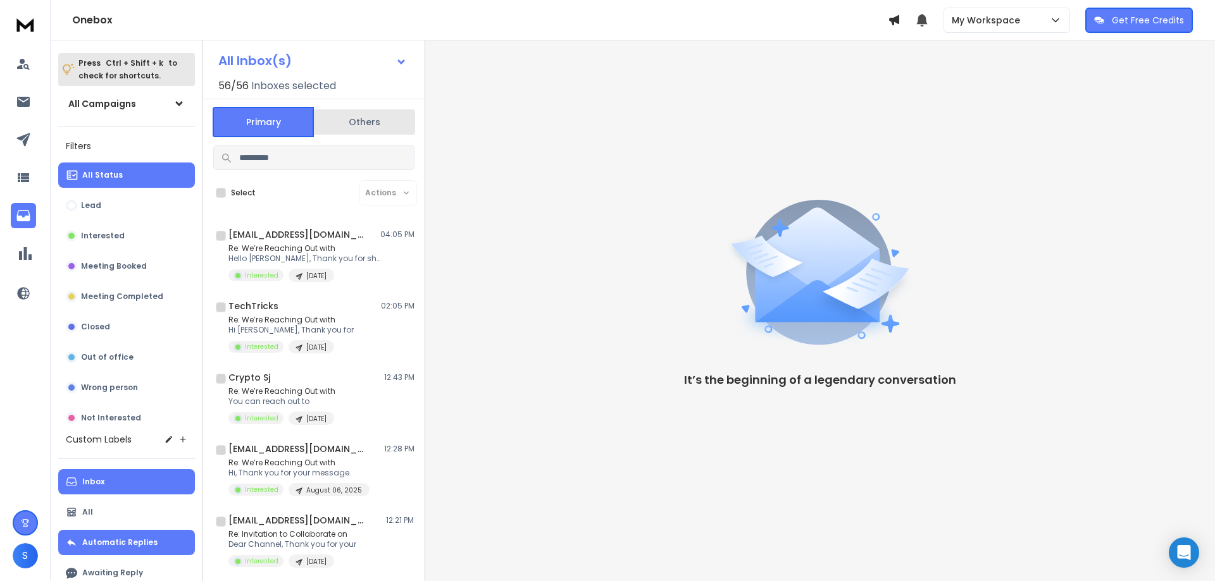
scroll to position [115, 0]
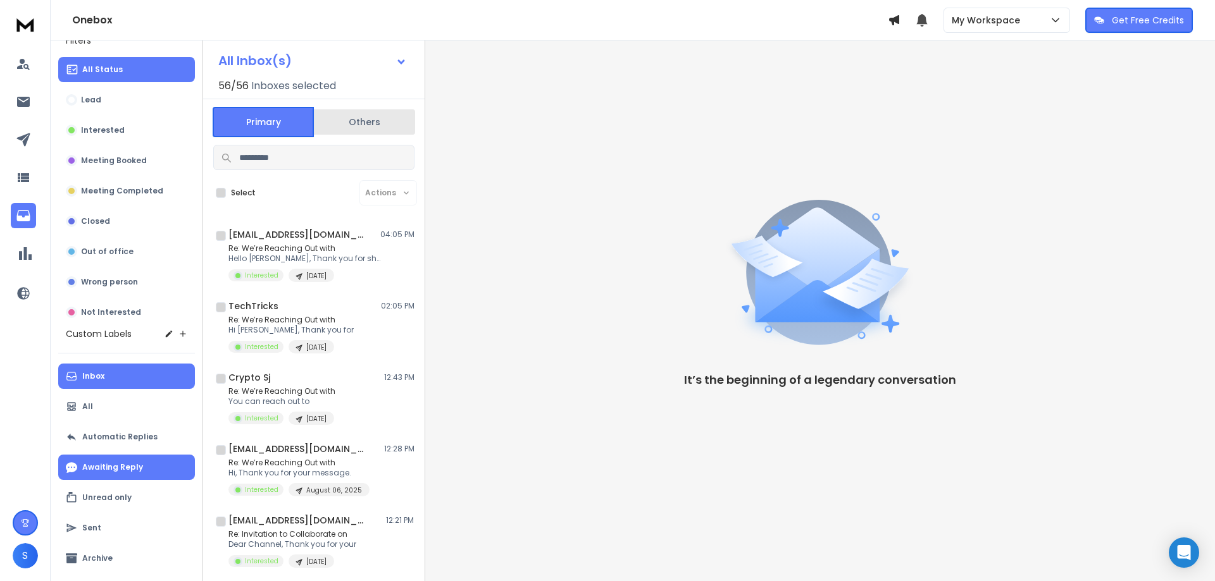
click at [110, 463] on p "Awaiting Reply" at bounding box center [112, 468] width 61 height 10
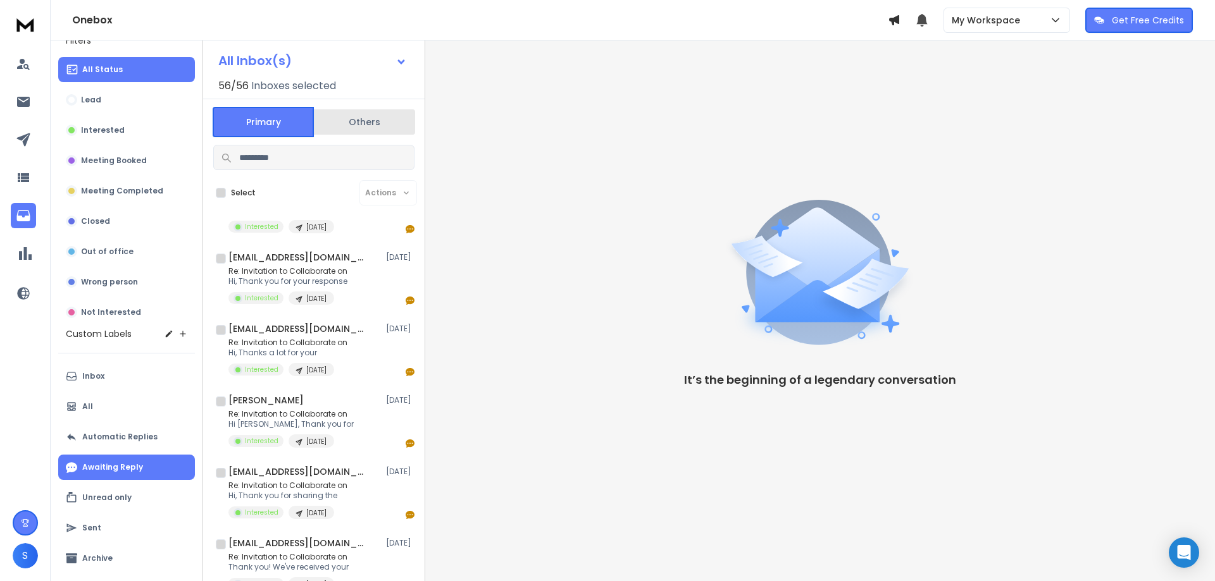
scroll to position [380, 0]
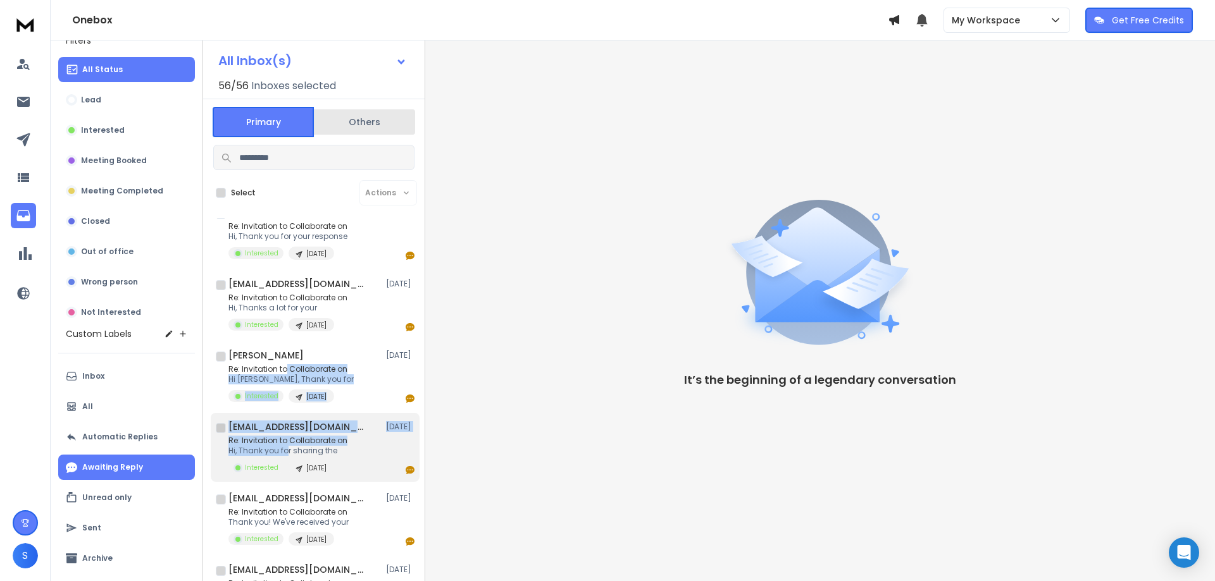
drag, startPoint x: 287, startPoint y: 370, endPoint x: 289, endPoint y: 447, distance: 77.2
click at [289, 447] on div "cryptosjyt@outlook.com 12:40 PM Re: We’re Reaching Out with Hello, Thank you fo…" at bounding box center [313, 433] width 221 height 430
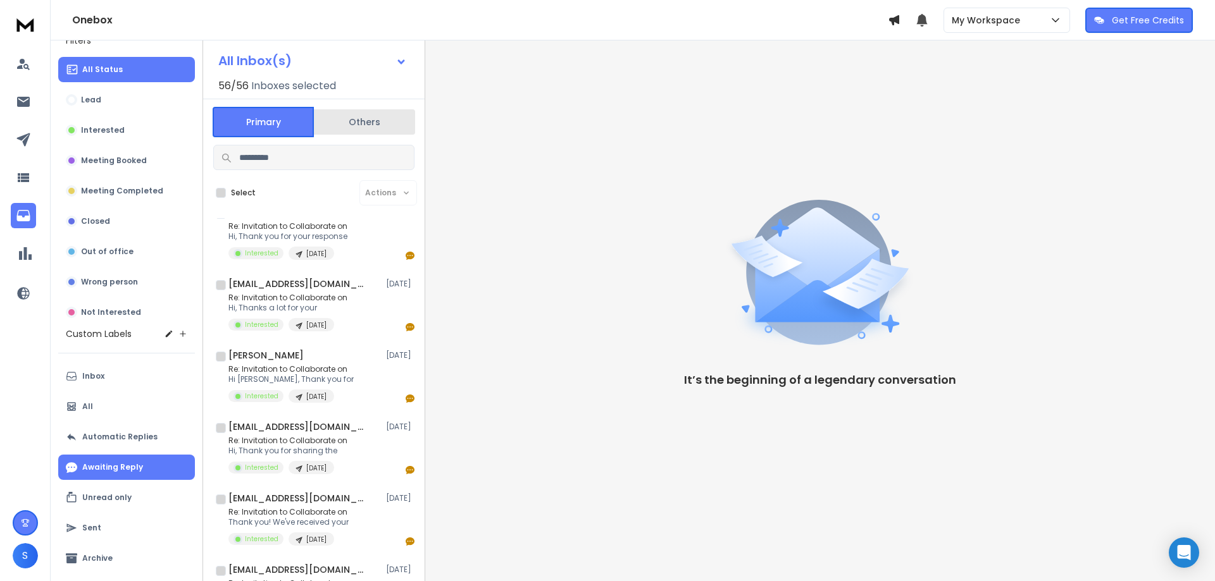
click at [623, 420] on div "It’s the beginning of a legendary conversation" at bounding box center [820, 287] width 790 height 494
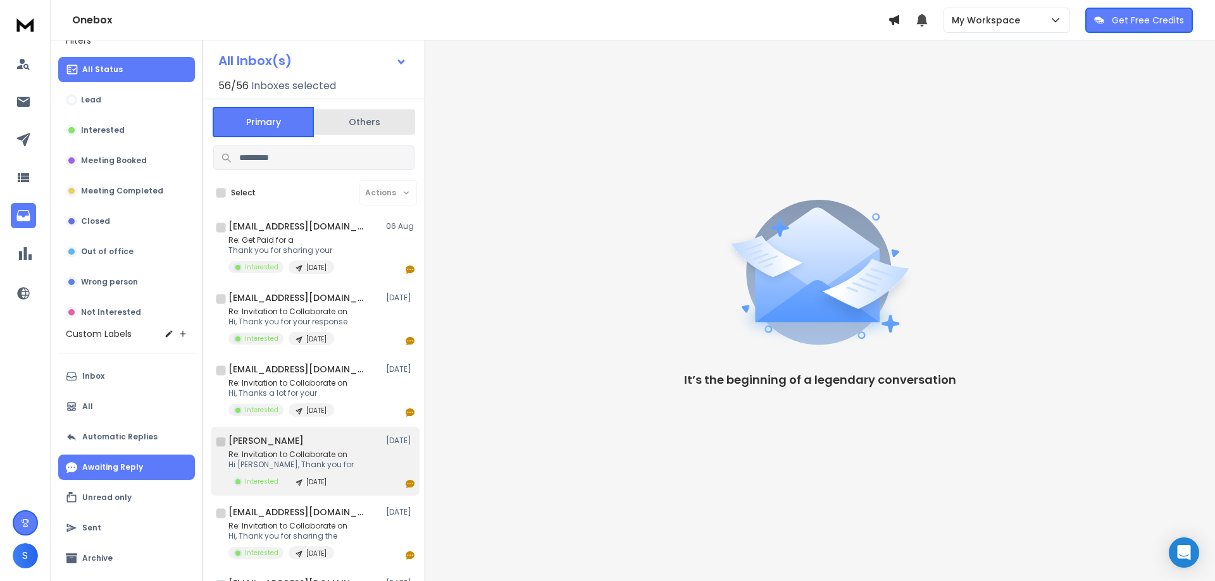
scroll to position [253, 0]
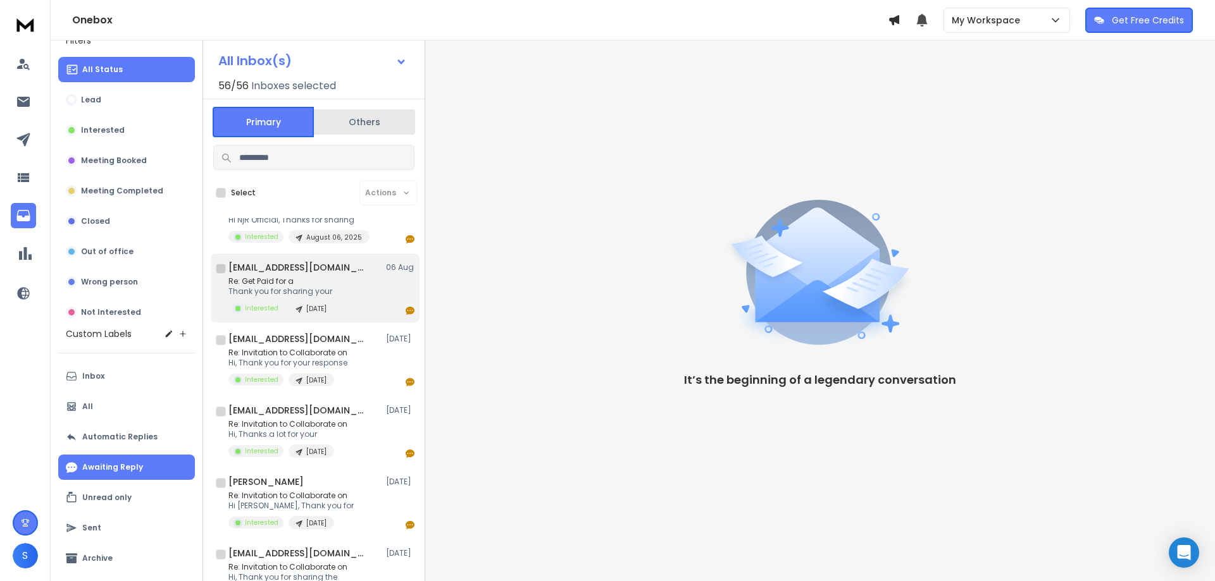
click at [293, 281] on p "Re: Get Paid for a" at bounding box center [281, 282] width 106 height 10
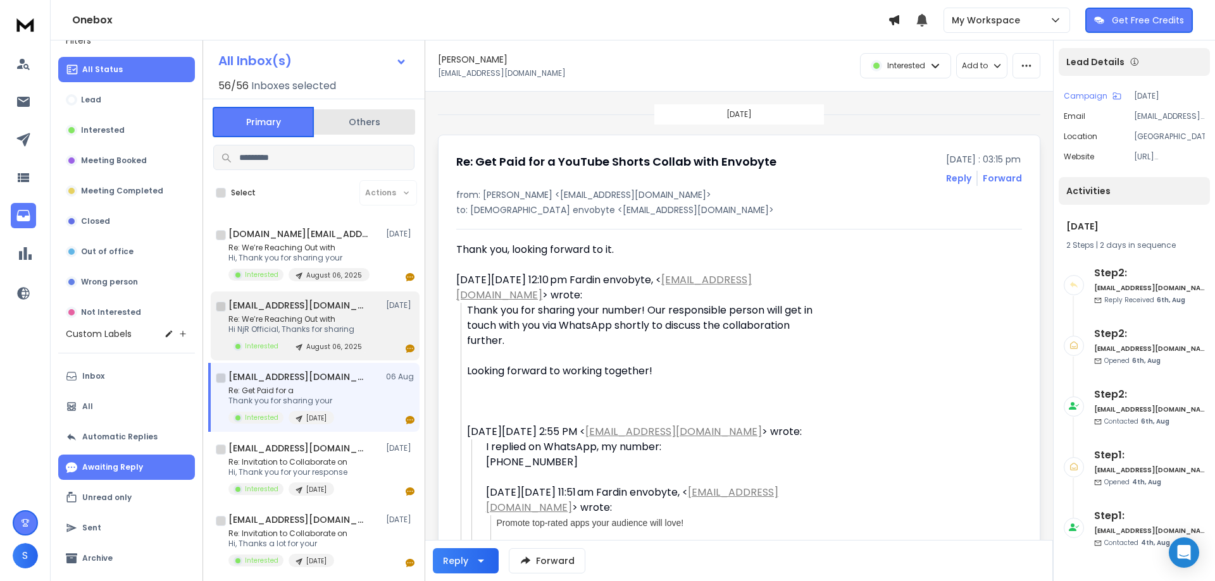
scroll to position [127, 0]
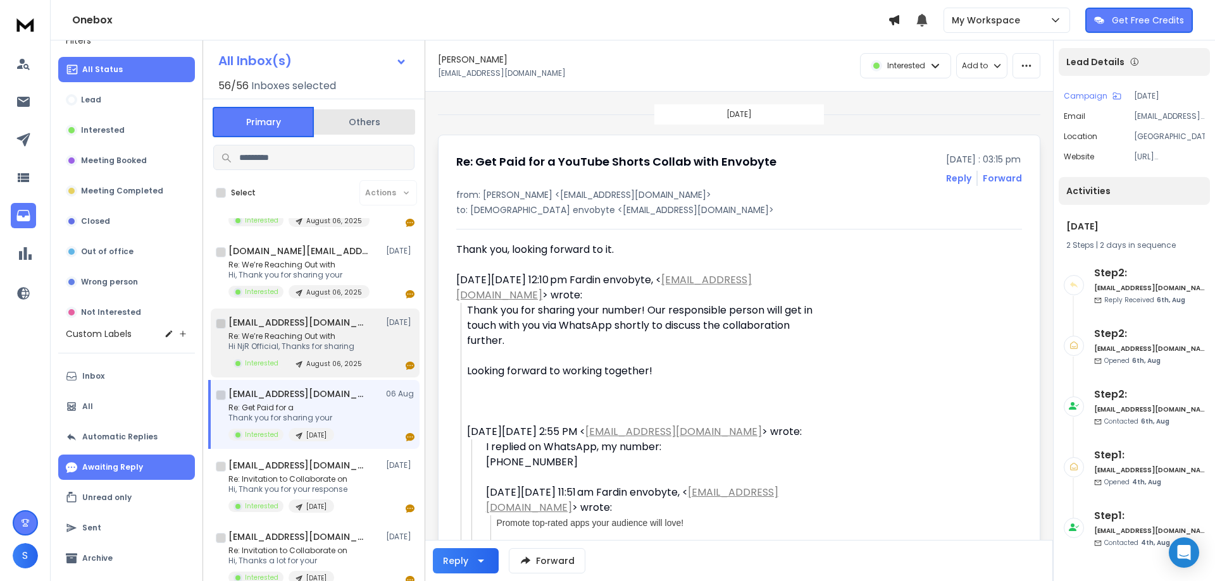
click at [242, 333] on p "Re: We’re Reaching Out with" at bounding box center [298, 337] width 141 height 10
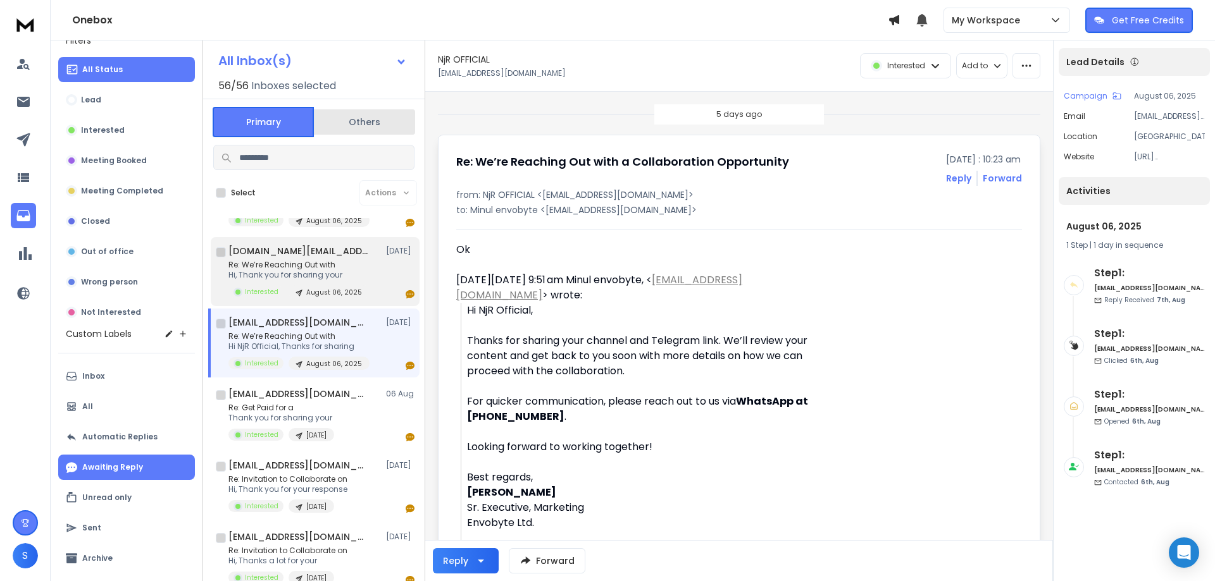
click at [276, 249] on h1 "prezzma.info@gmail.com" at bounding box center [297, 251] width 139 height 13
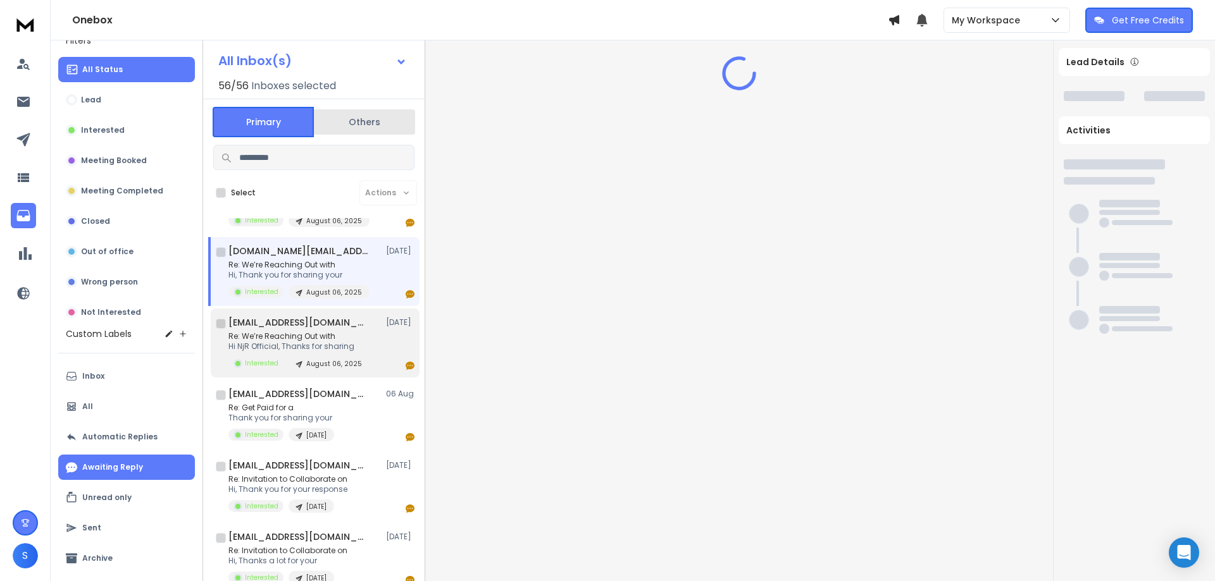
click at [260, 323] on h1 "njrofficial7900@gmail.com" at bounding box center [297, 322] width 139 height 13
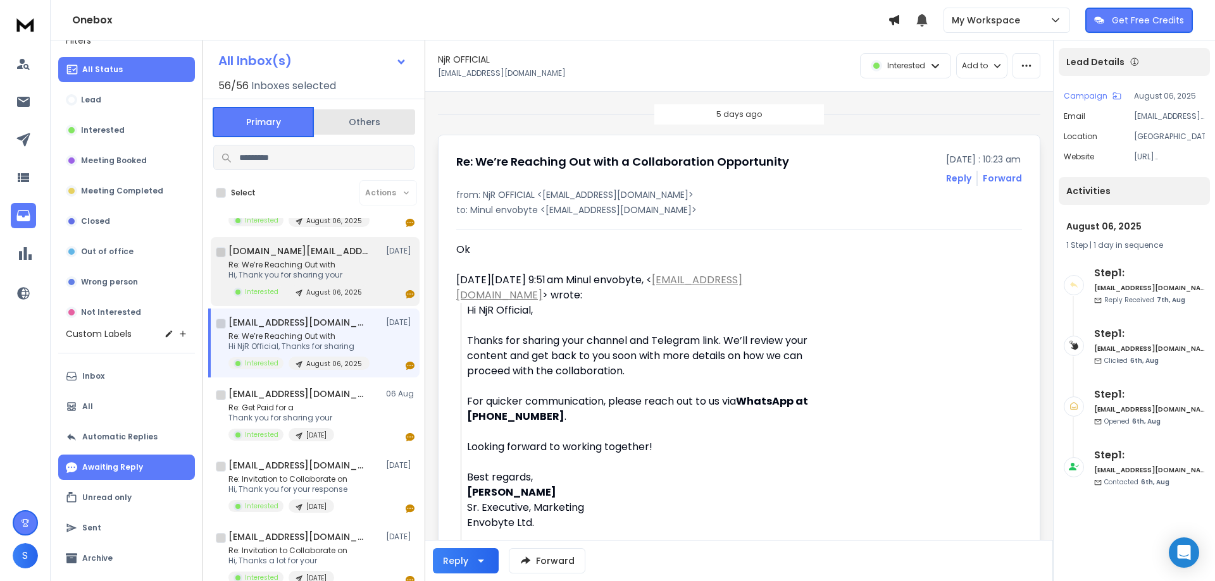
click at [279, 265] on p "Re: We’re Reaching Out with" at bounding box center [298, 265] width 141 height 10
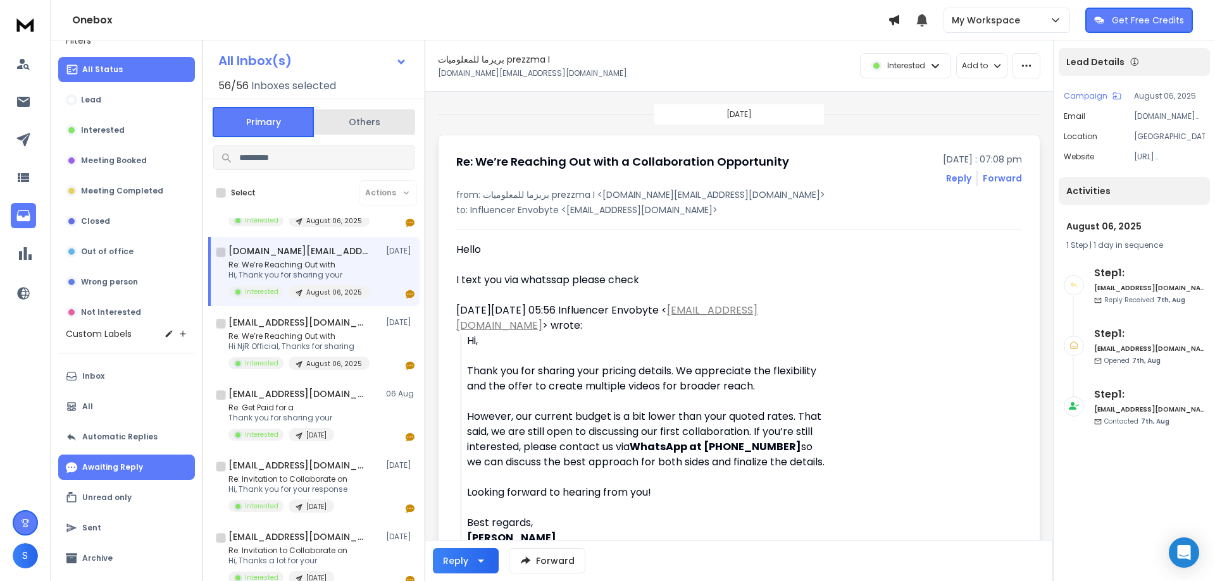
scroll to position [0, 0]
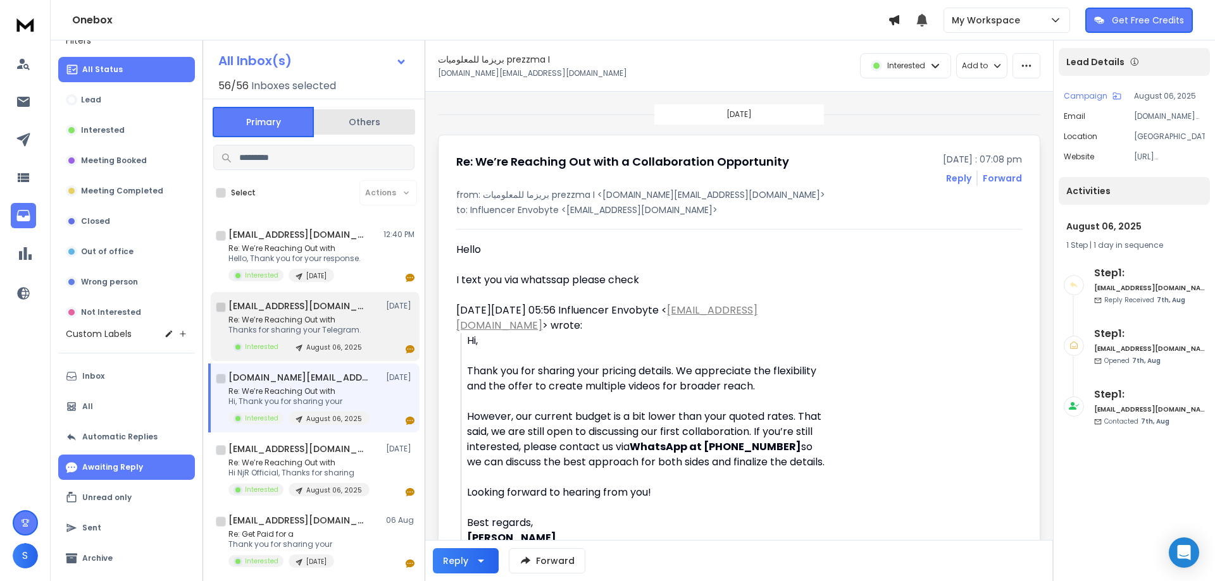
click at [254, 295] on div "cryptofox404@gmail.com 07 Aug Re: We’re Reaching Out with Thanks for sharing yo…" at bounding box center [315, 326] width 209 height 69
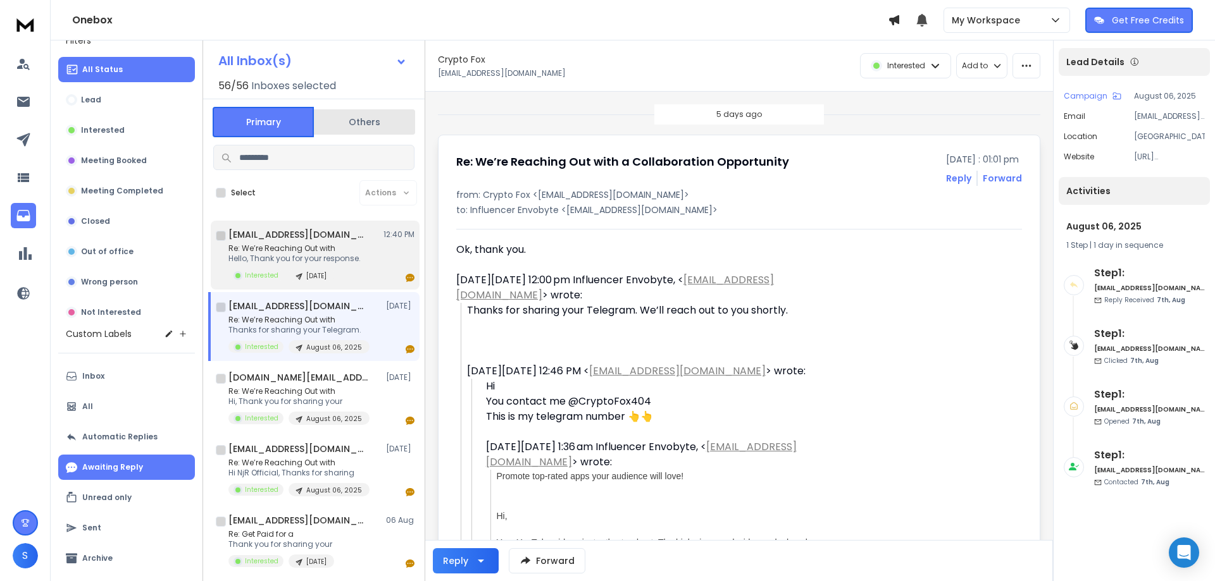
click at [254, 254] on p "Hello, Thank you for your response." at bounding box center [294, 259] width 132 height 10
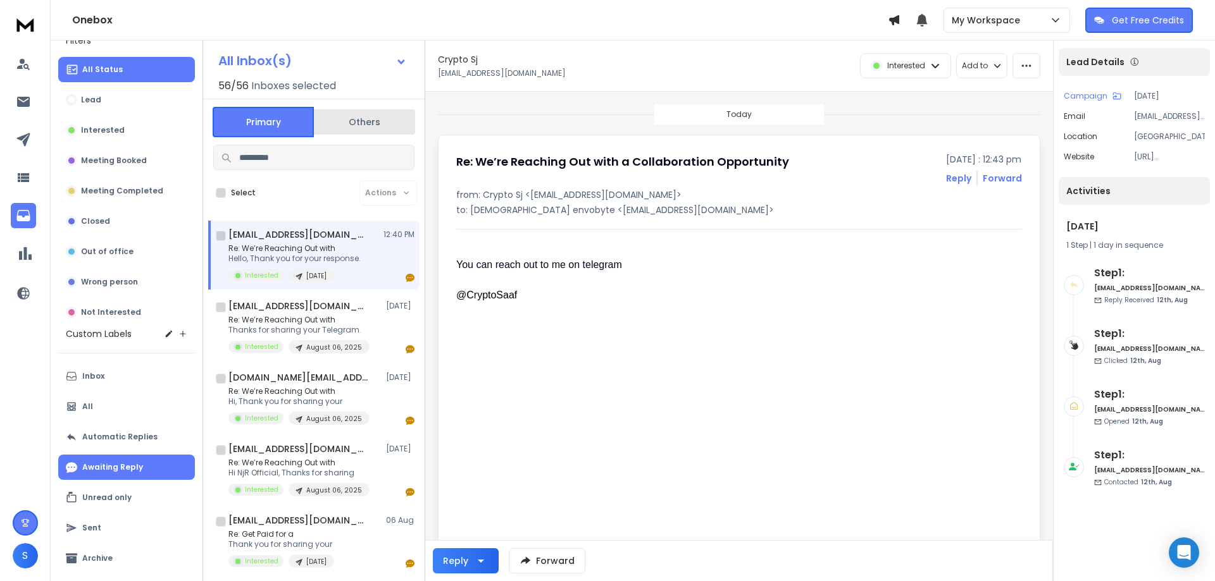
click at [503, 357] on div at bounding box center [641, 341] width 370 height 46
click at [208, 389] on div "cryptosjyt@outlook.com 12:40 PM Re: We’re Reaching Out with Hello, Thank you fo…" at bounding box center [313, 433] width 221 height 430
click at [742, 303] on div "@CryptoSaaf" at bounding box center [641, 295] width 370 height 15
click at [464, 364] on div at bounding box center [641, 341] width 370 height 46
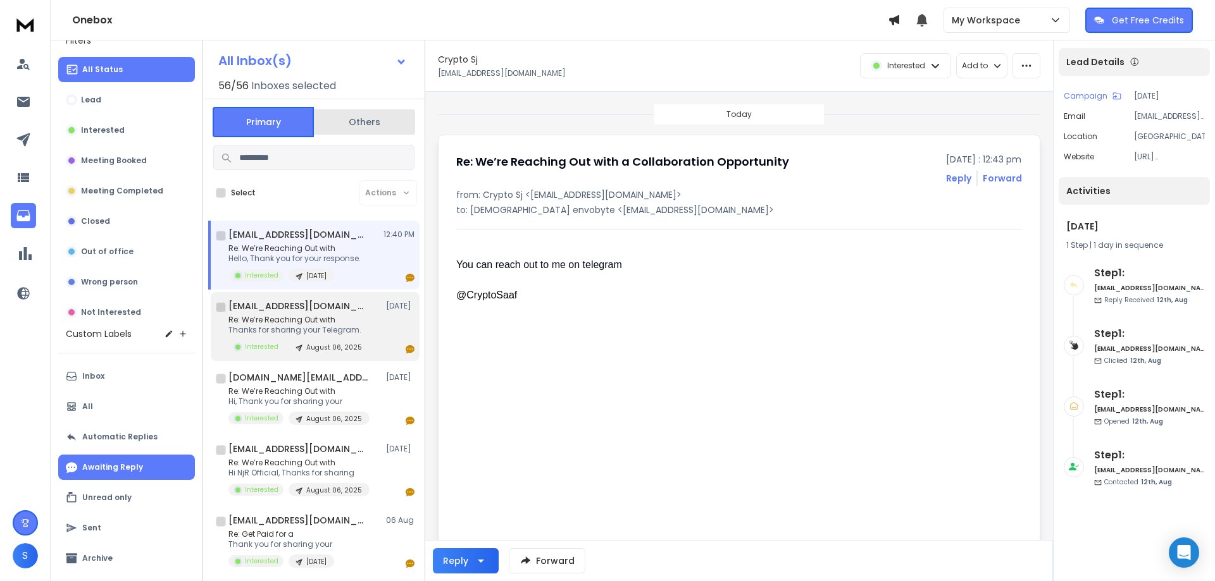
click at [343, 315] on p "Re: We’re Reaching Out with" at bounding box center [298, 320] width 141 height 10
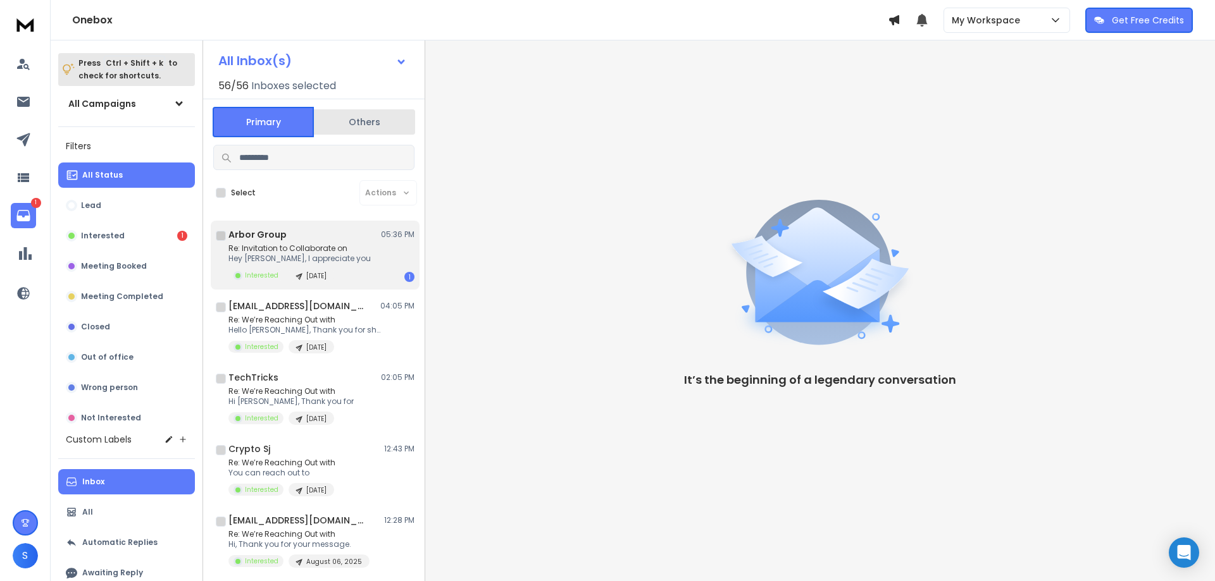
click at [344, 231] on div "Arbor Group 05:36 PM" at bounding box center [321, 234] width 186 height 13
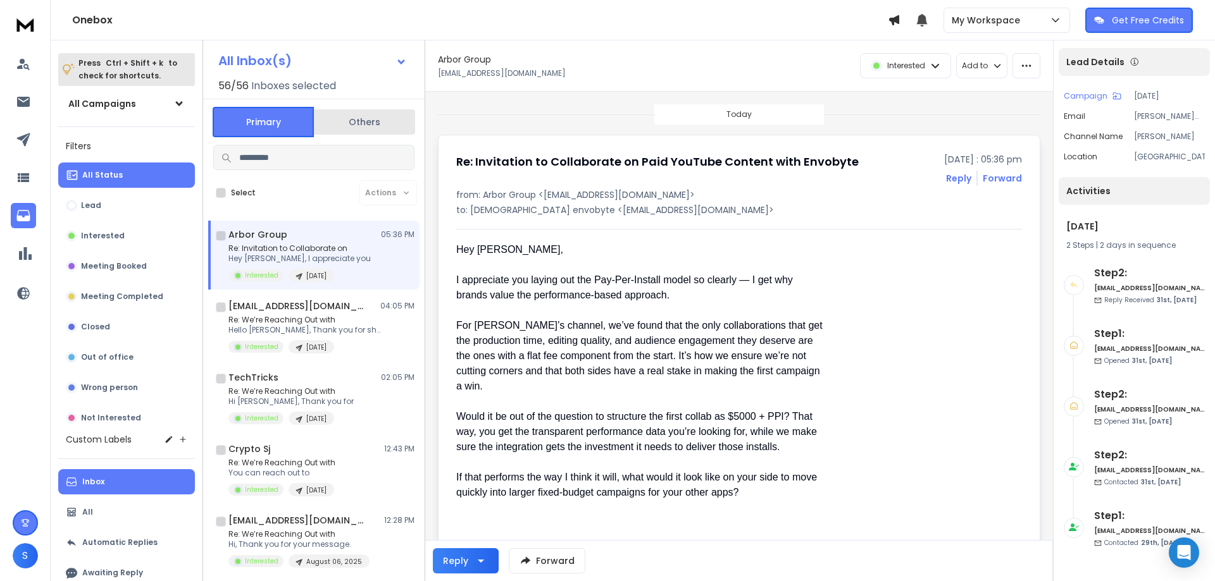
scroll to position [127, 0]
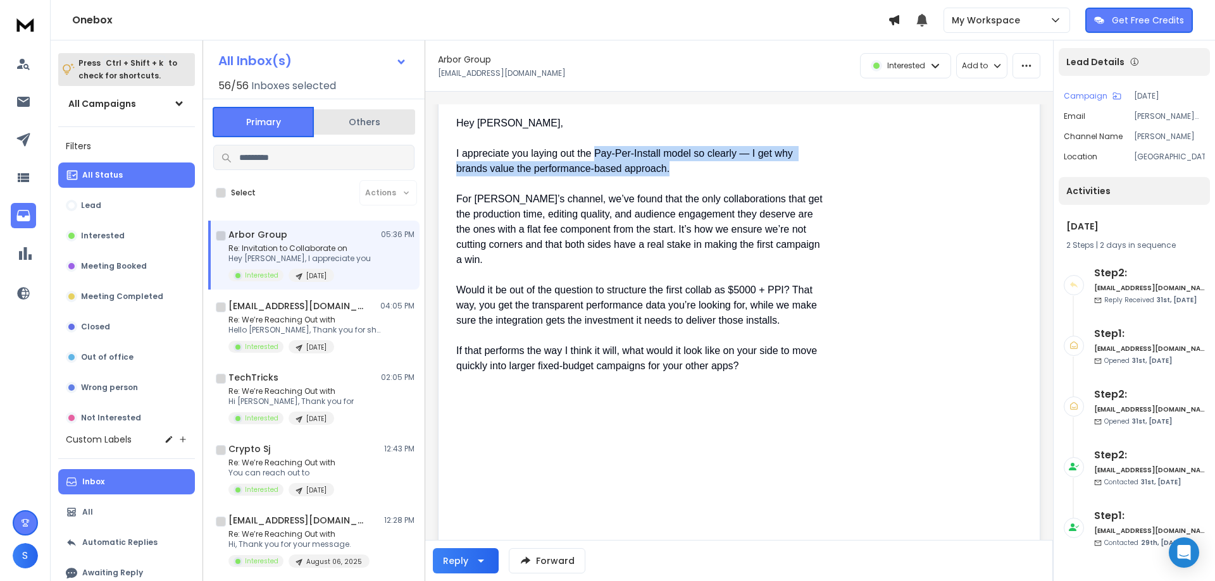
drag, startPoint x: 595, startPoint y: 153, endPoint x: 723, endPoint y: 169, distance: 128.8
click at [723, 169] on div "Hey [PERSON_NAME], I appreciate you laying out the Pay-Per-Install model so cle…" at bounding box center [641, 252] width 370 height 273
click at [600, 181] on div "Hey [PERSON_NAME], I appreciate you laying out the Pay-Per-Install model so cle…" at bounding box center [641, 252] width 370 height 273
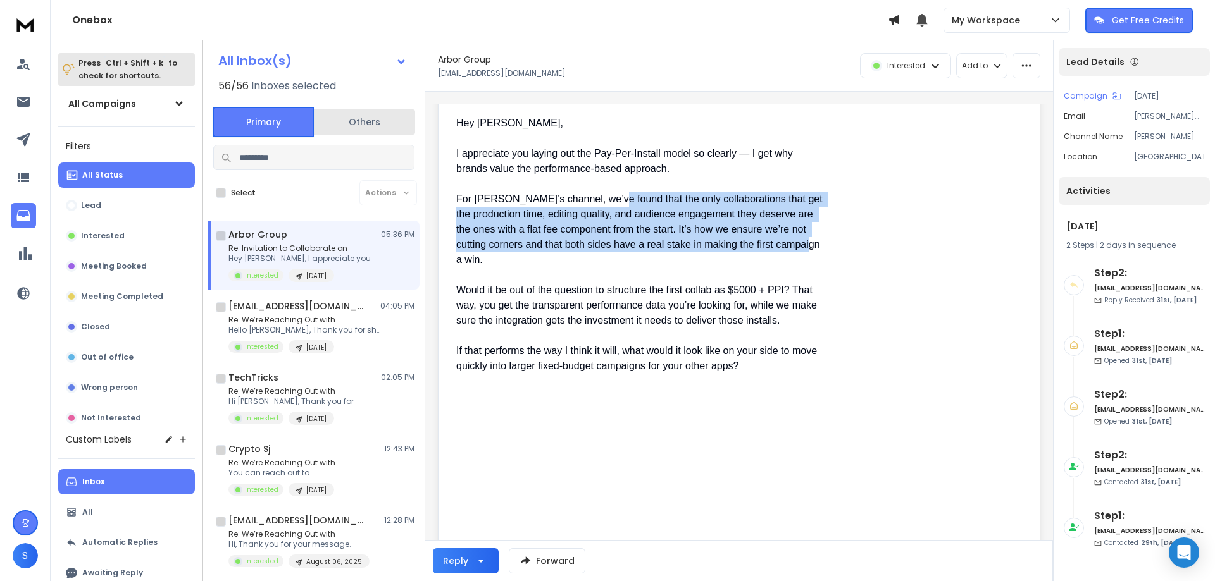
drag, startPoint x: 625, startPoint y: 199, endPoint x: 580, endPoint y: 267, distance: 81.6
click at [580, 267] on div "Hey [PERSON_NAME], I appreciate you laying out the Pay-Per-Install model so cle…" at bounding box center [641, 252] width 370 height 273
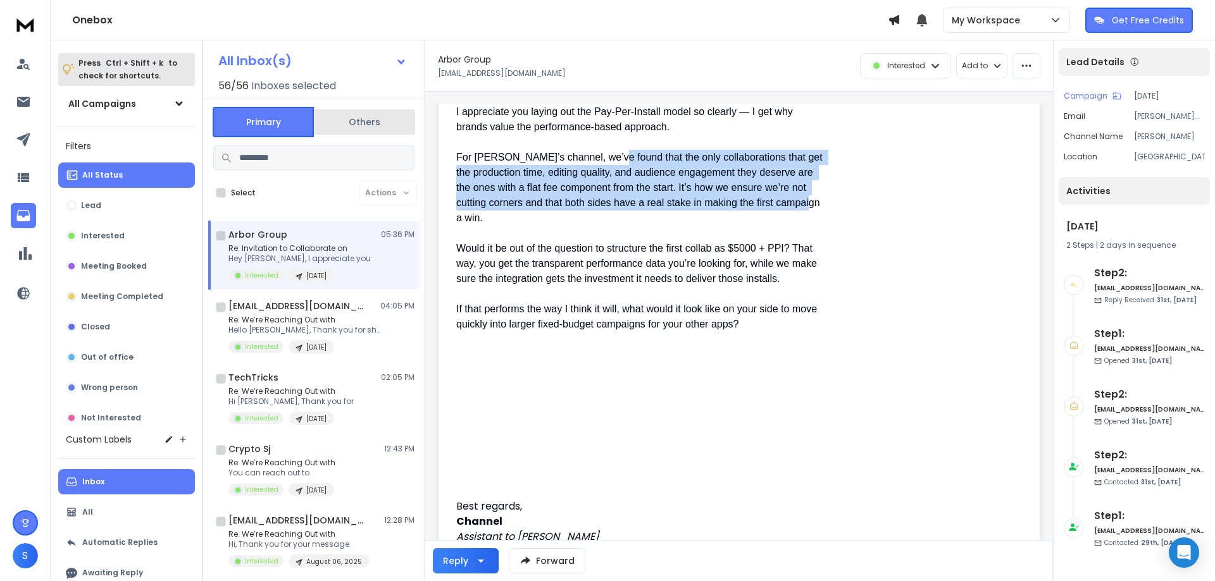
scroll to position [190, 0]
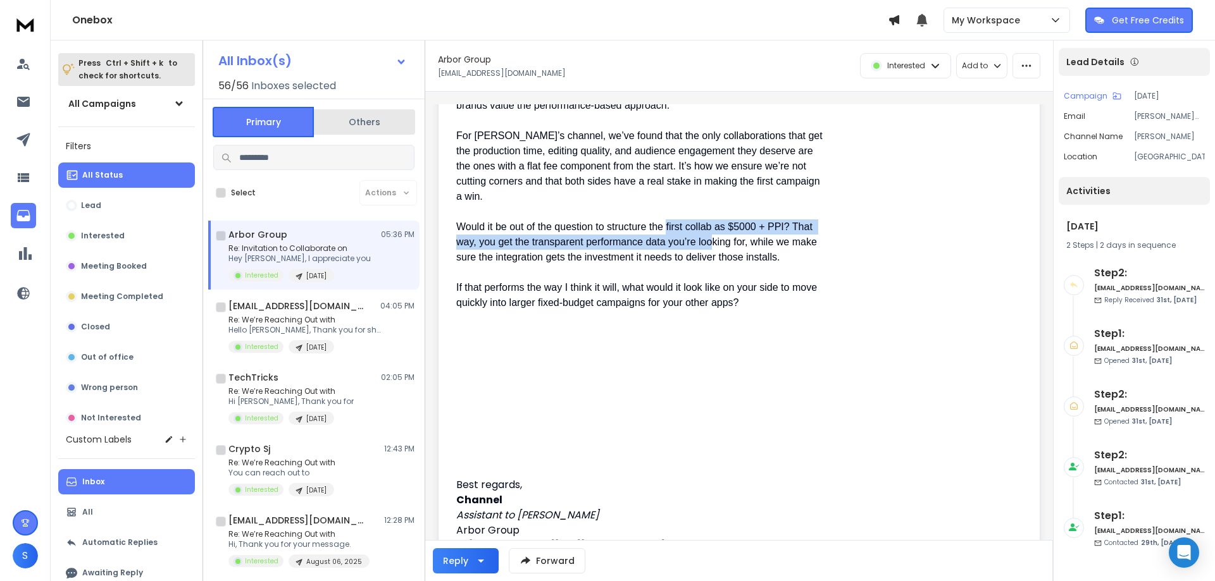
drag, startPoint x: 680, startPoint y: 228, endPoint x: 712, endPoint y: 235, distance: 32.9
click at [712, 235] on div "Hey [PERSON_NAME], I appreciate you laying out the Pay-Per-Install model so cle…" at bounding box center [641, 189] width 370 height 273
click at [735, 238] on div "Hey [PERSON_NAME], I appreciate you laying out the Pay-Per-Install model so cle…" at bounding box center [641, 189] width 370 height 273
drag, startPoint x: 729, startPoint y: 229, endPoint x: 795, endPoint y: 227, distance: 65.8
click at [795, 227] on div "Hey [PERSON_NAME], I appreciate you laying out the Pay-Per-Install model so cle…" at bounding box center [641, 189] width 370 height 273
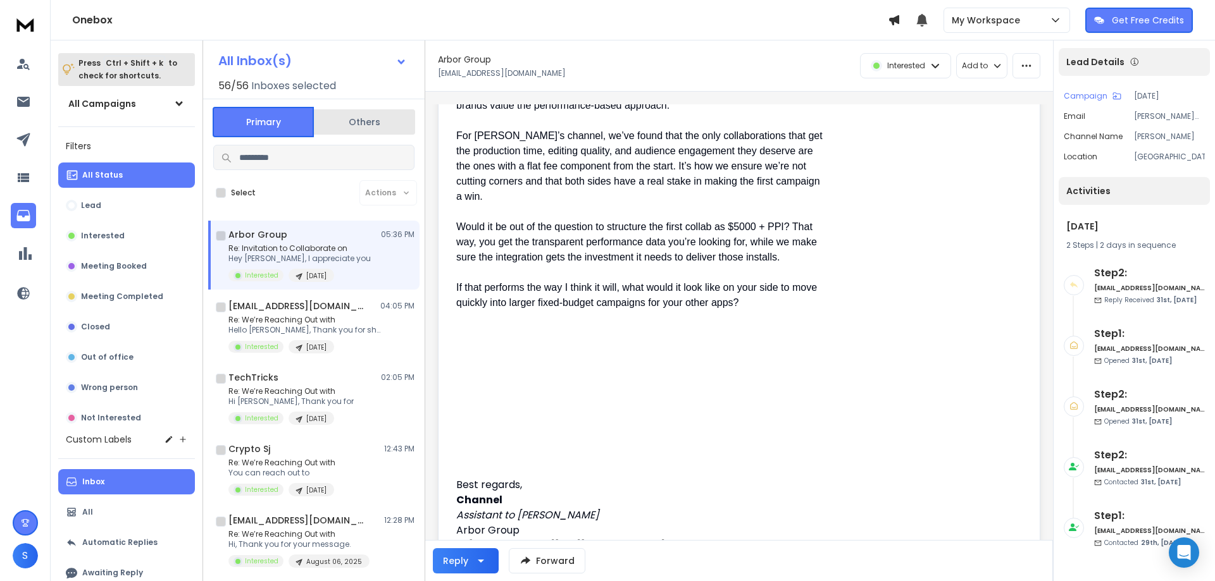
click at [750, 251] on div "Hey [PERSON_NAME], I appreciate you laying out the Pay-Per-Install model so cle…" at bounding box center [641, 189] width 370 height 273
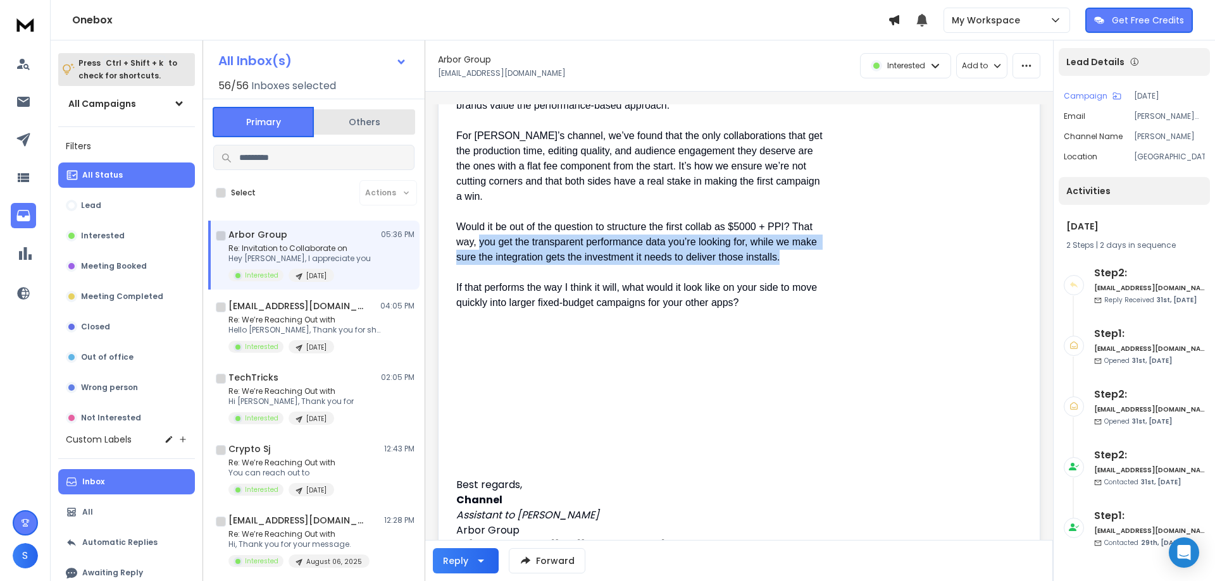
drag, startPoint x: 478, startPoint y: 244, endPoint x: 786, endPoint y: 261, distance: 308.6
click at [786, 261] on div "Hey [PERSON_NAME], I appreciate you laying out the Pay-Per-Install model so cle…" at bounding box center [641, 189] width 370 height 273
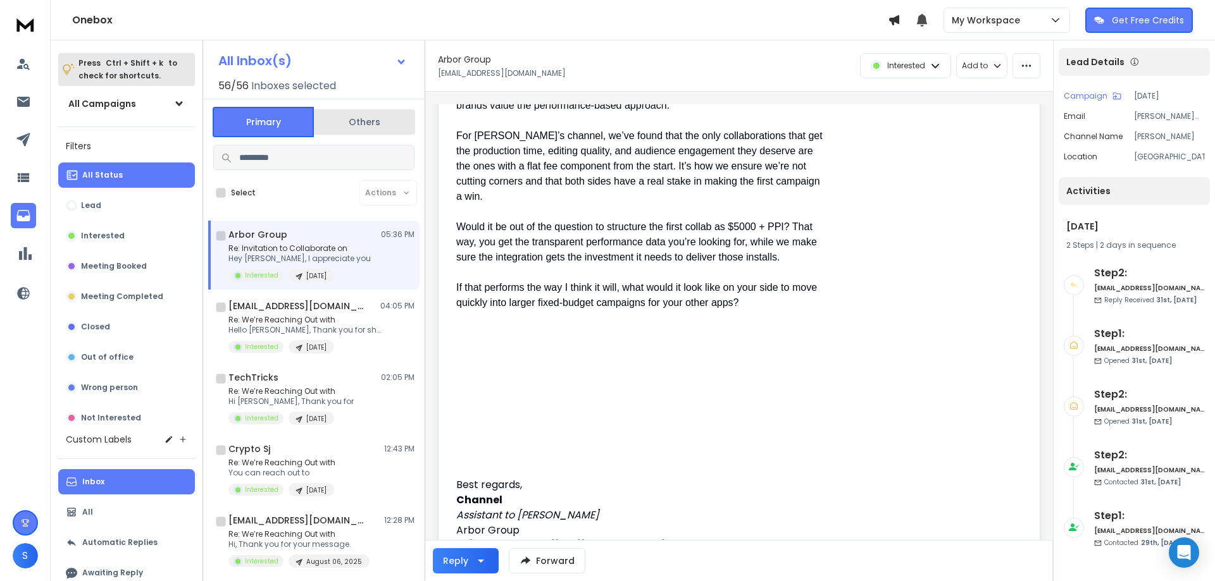
click at [557, 423] on div "Best regards, Channel Assistant to [PERSON_NAME] Arbor Group 📹 [DOMAIN_NAME][UR…" at bounding box center [641, 447] width 370 height 213
